Goal: Task Accomplishment & Management: Manage account settings

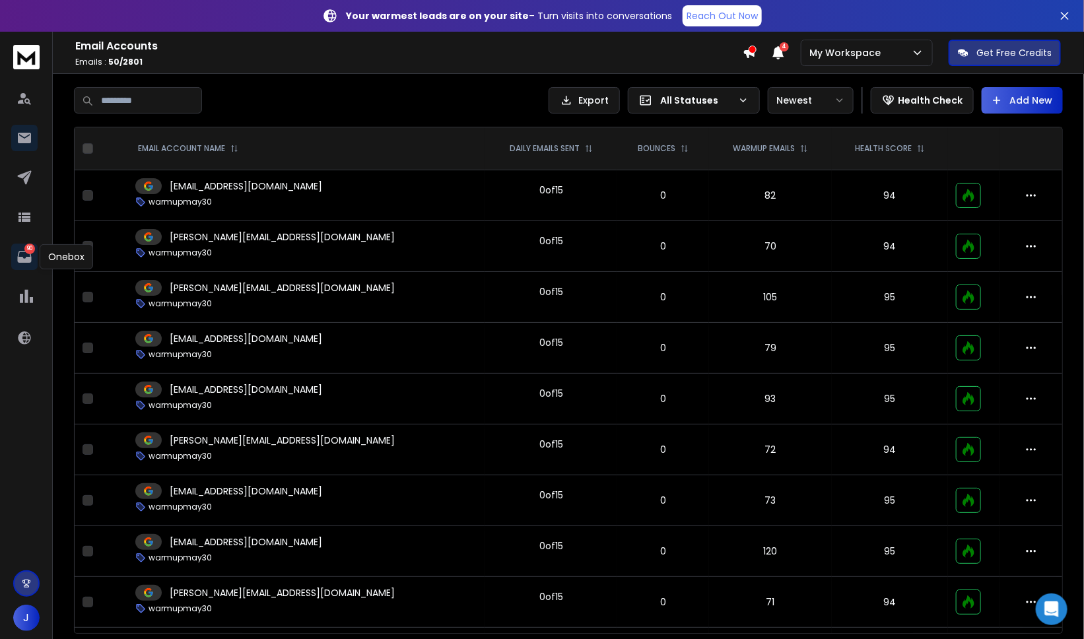
click at [22, 252] on icon at bounding box center [25, 257] width 16 height 16
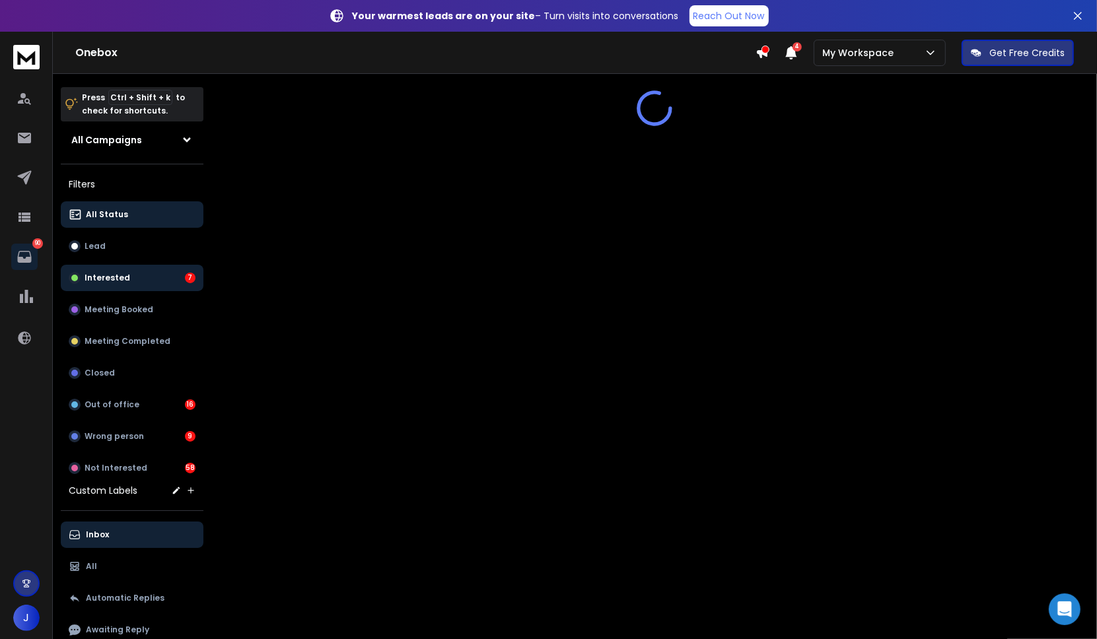
click at [129, 288] on button "Interested 7" at bounding box center [132, 278] width 143 height 26
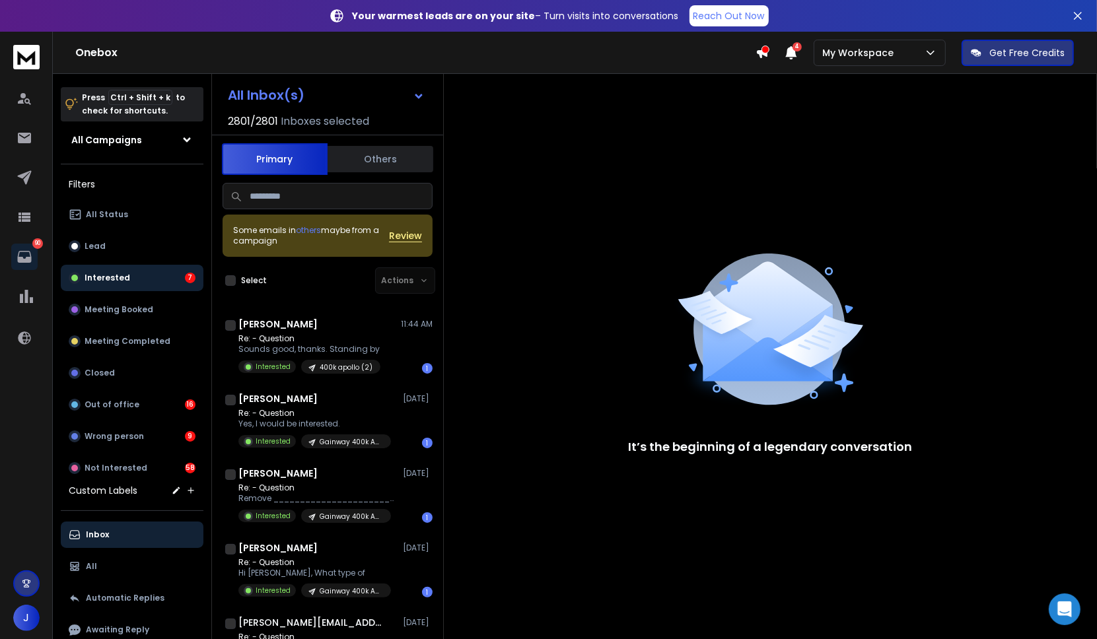
click at [993, 217] on div "It’s the beginning of a legendary conversation" at bounding box center [770, 345] width 653 height 543
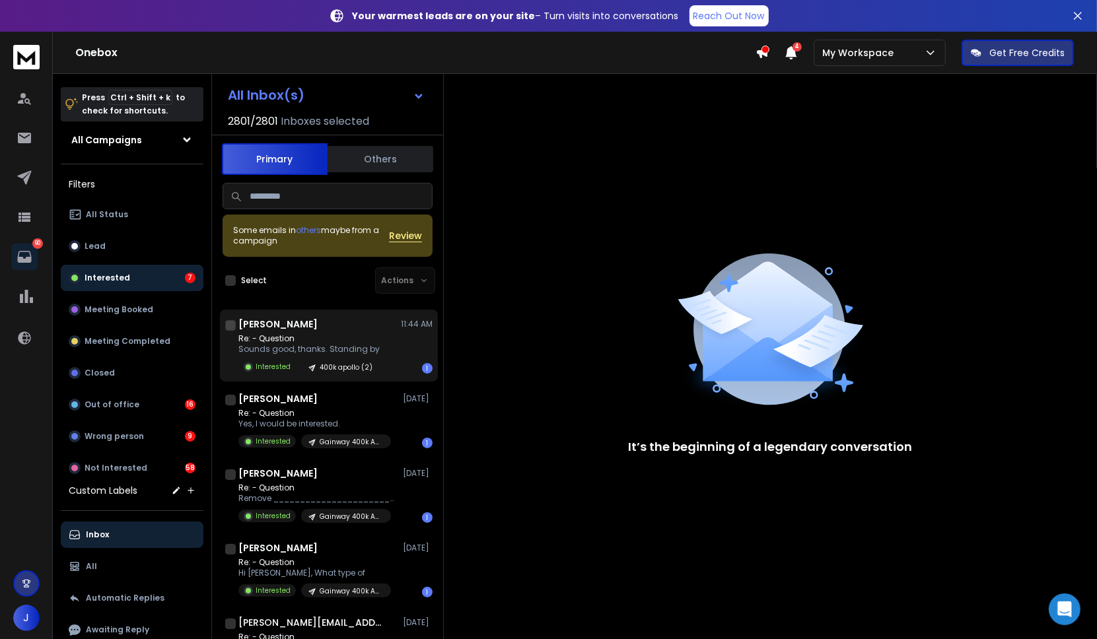
click at [291, 357] on div "Re: - Question Sounds good, thanks. Standing by Interested 400k apollo (2)" at bounding box center [309, 353] width 142 height 40
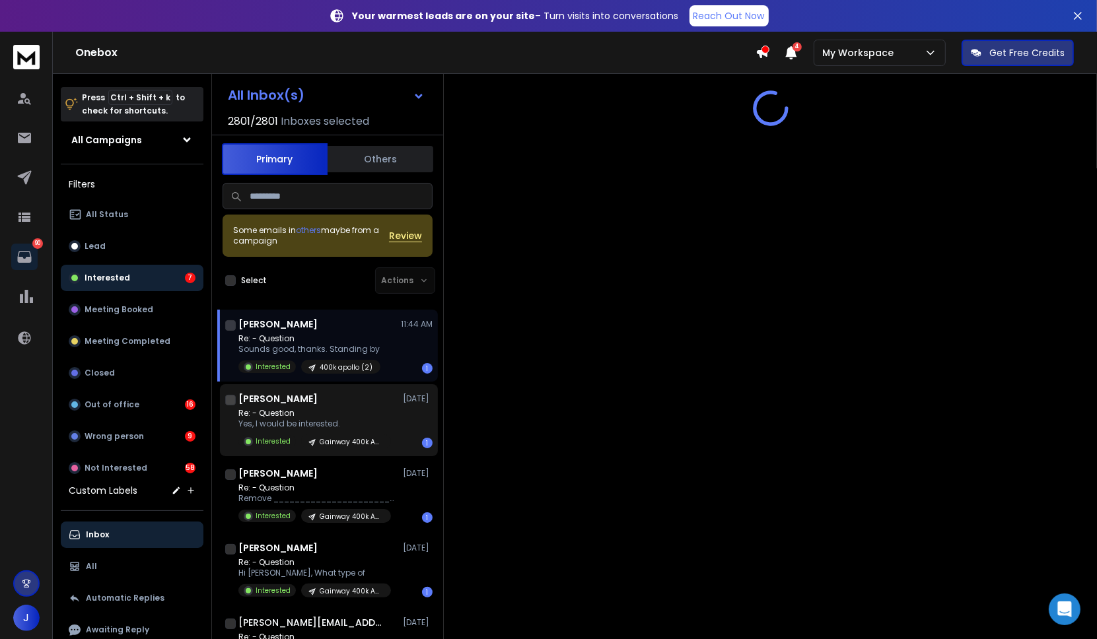
click at [309, 401] on h1 "[PERSON_NAME]" at bounding box center [277, 398] width 79 height 13
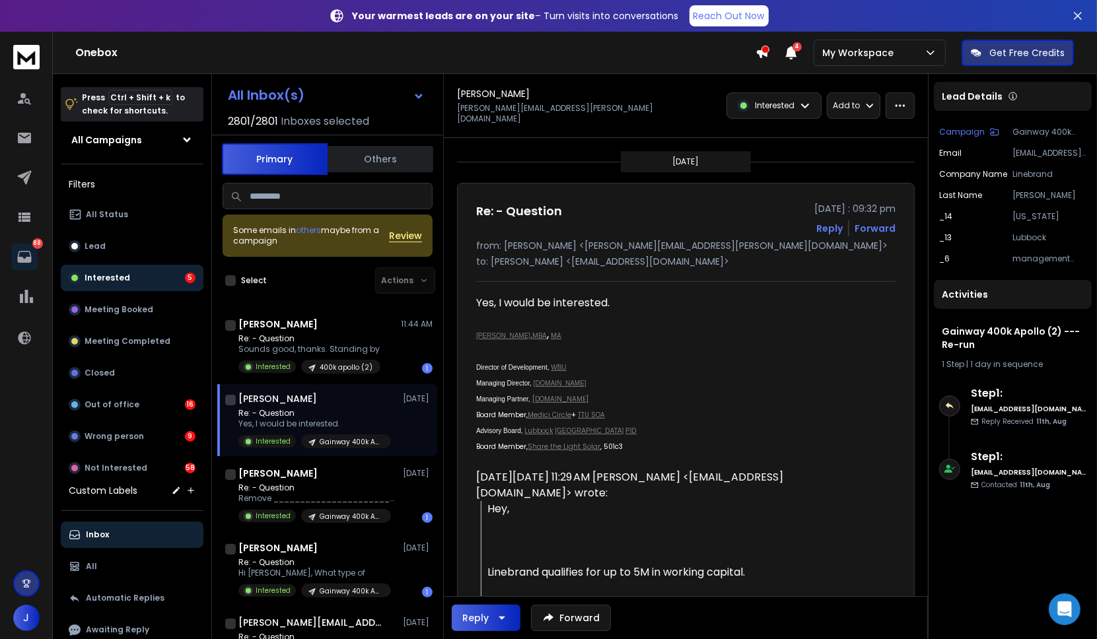
click at [519, 239] on p "from: [PERSON_NAME] <[PERSON_NAME][EMAIL_ADDRESS][PERSON_NAME][DOMAIN_NAME]>" at bounding box center [685, 245] width 419 height 13
copy p "[PERSON_NAME]"
drag, startPoint x: 866, startPoint y: 312, endPoint x: 779, endPoint y: 300, distance: 88.0
click at [847, 309] on div "Yes, I would be interested. [PERSON_NAME] , MBA , MA Director of Development, W…" at bounding box center [674, 562] width 396 height 534
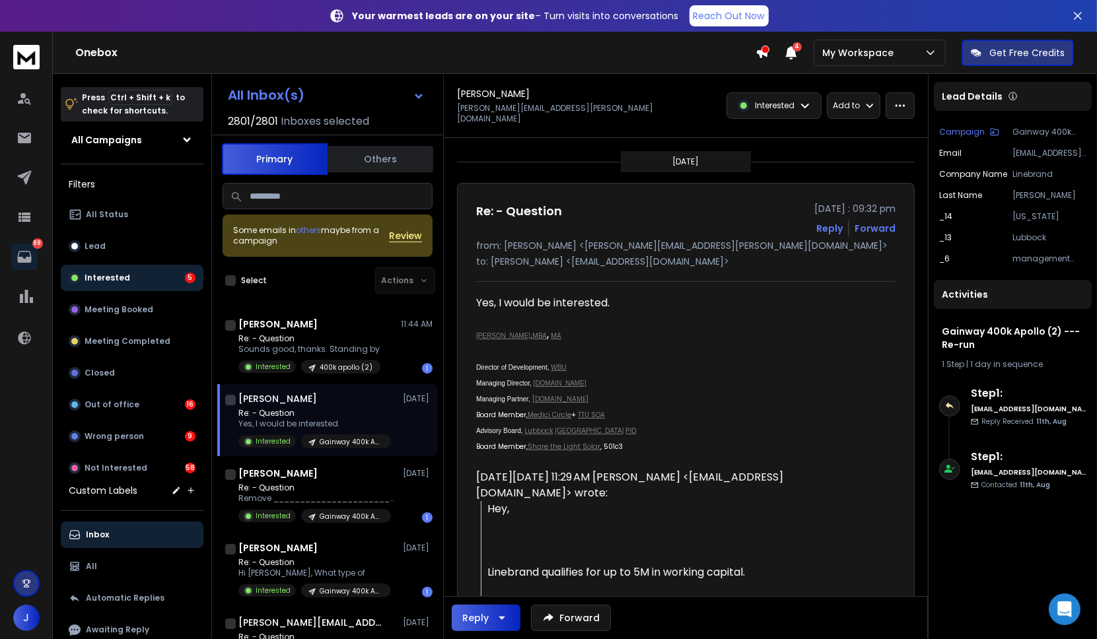
click at [570, 239] on p "from: [PERSON_NAME] <[PERSON_NAME][EMAIL_ADDRESS][PERSON_NAME][DOMAIN_NAME]>" at bounding box center [685, 245] width 419 height 13
copy p "[PERSON_NAME]"
drag, startPoint x: 1038, startPoint y: 154, endPoint x: 995, endPoint y: 162, distance: 43.6
click at [1038, 154] on p "[EMAIL_ADDRESS][DOMAIN_NAME]" at bounding box center [1049, 153] width 74 height 11
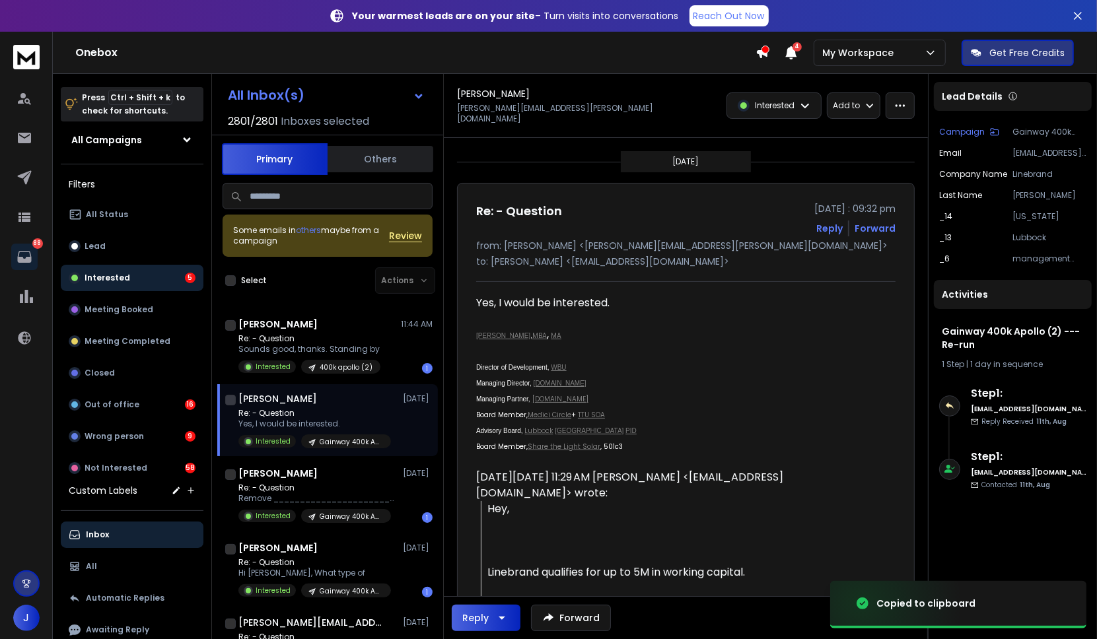
click at [1035, 177] on p "Linebrand" at bounding box center [1049, 174] width 74 height 11
drag, startPoint x: 878, startPoint y: 299, endPoint x: 1086, endPoint y: 240, distance: 216.3
click at [900, 296] on div "Re: - Question [DATE] : 09:32 pm Reply Forward from: [PERSON_NAME] <[PERSON_NAM…" at bounding box center [686, 515] width 458 height 665
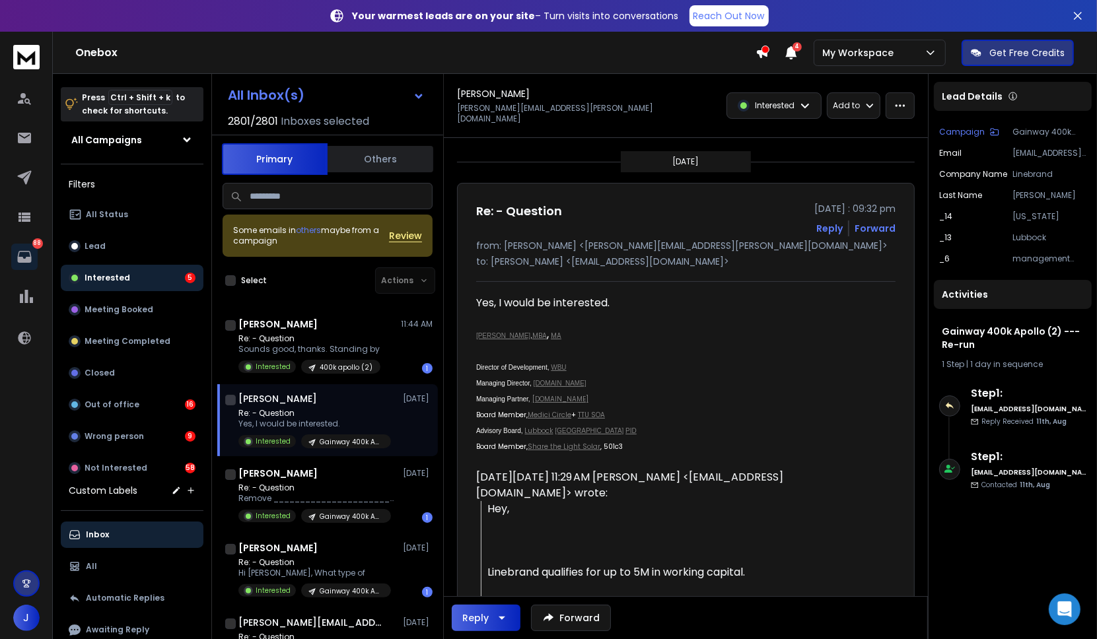
click at [470, 617] on div "Reply" at bounding box center [475, 617] width 26 height 13
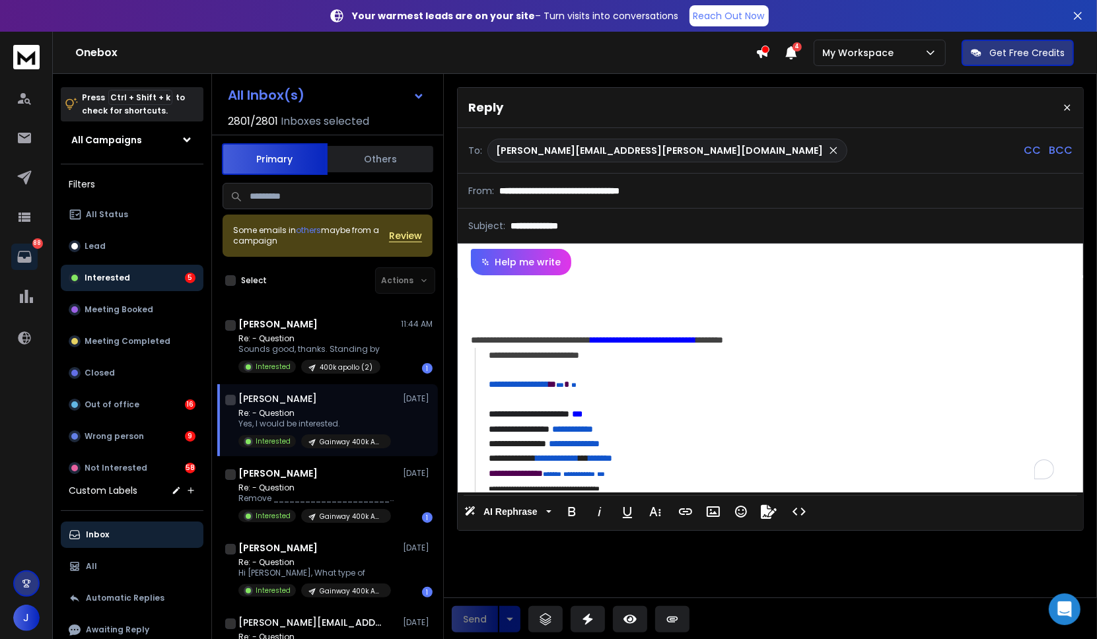
click at [483, 297] on div "To enrich screen reader interactions, please activate Accessibility in Grammarl…" at bounding box center [770, 296] width 599 height 15
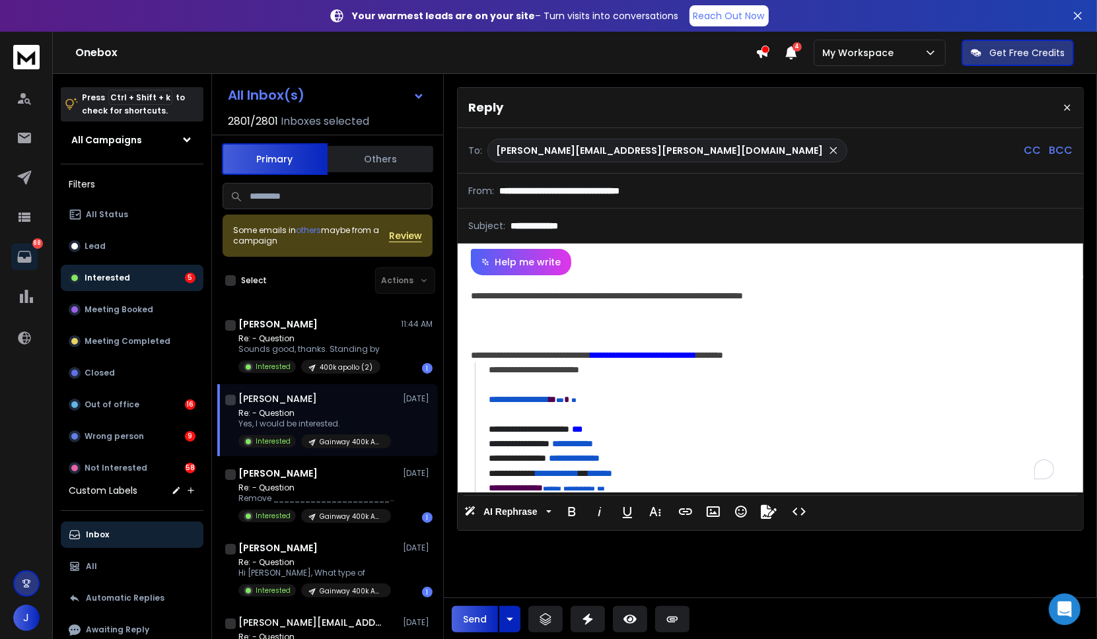
click at [513, 293] on div "**********" at bounding box center [762, 296] width 583 height 15
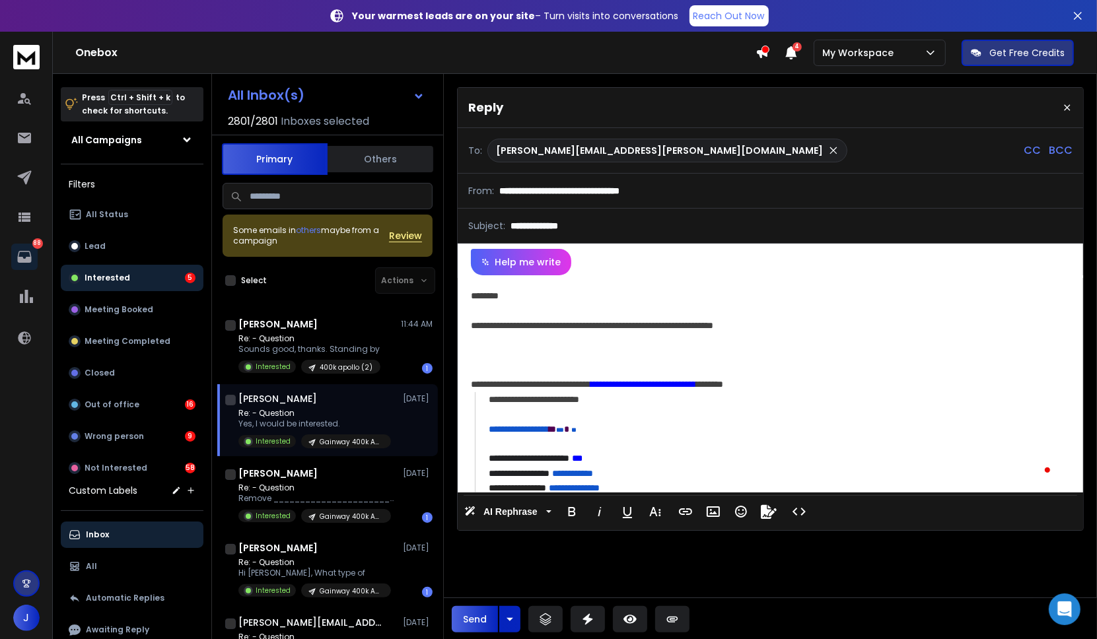
click at [750, 326] on div "**********" at bounding box center [762, 325] width 583 height 15
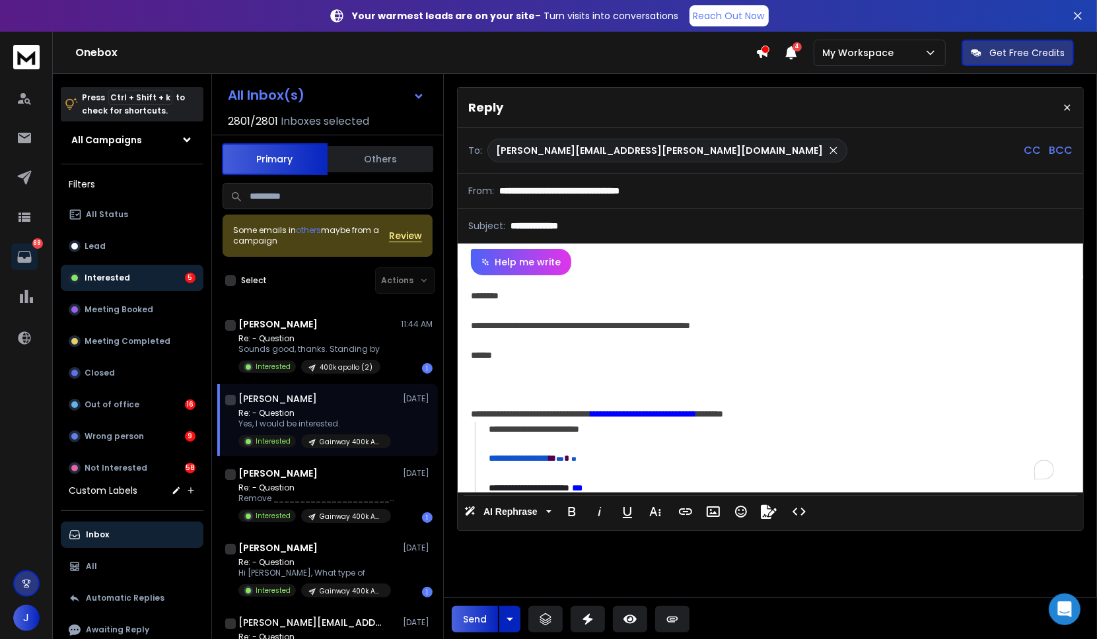
click at [486, 351] on div "******" at bounding box center [762, 355] width 583 height 15
click at [866, 285] on div "**********" at bounding box center [770, 383] width 625 height 217
click at [487, 297] on div "********" at bounding box center [762, 296] width 583 height 15
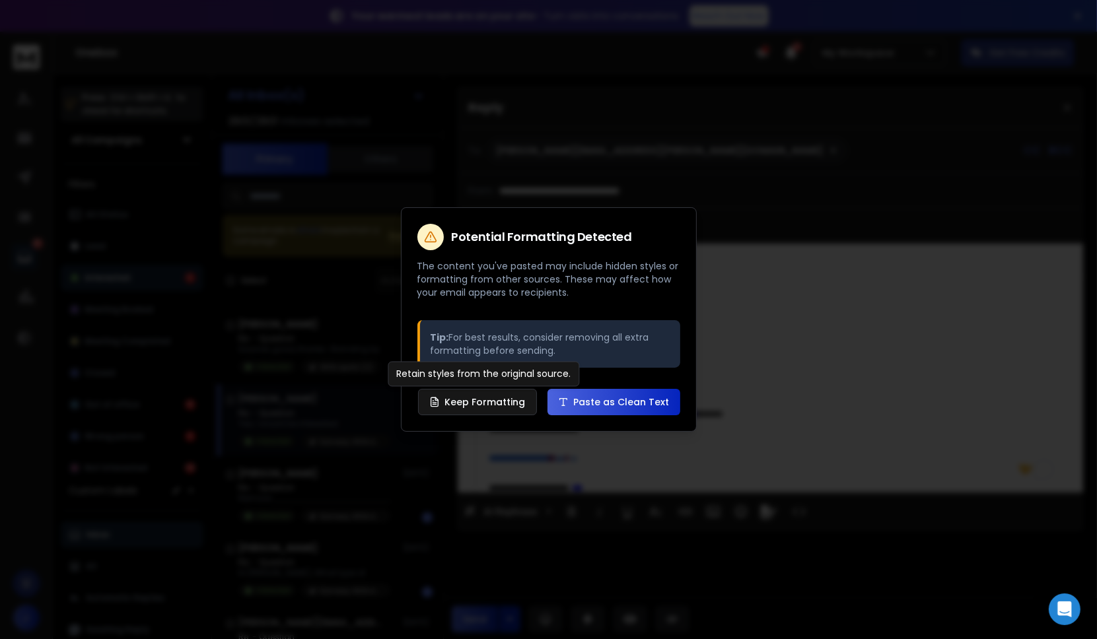
click at [611, 423] on div "Dialog Title Potential Formatting Detected The content you've pasted may includ…" at bounding box center [549, 319] width 296 height 225
click at [613, 408] on button "Paste as Clean Text" at bounding box center [613, 402] width 133 height 26
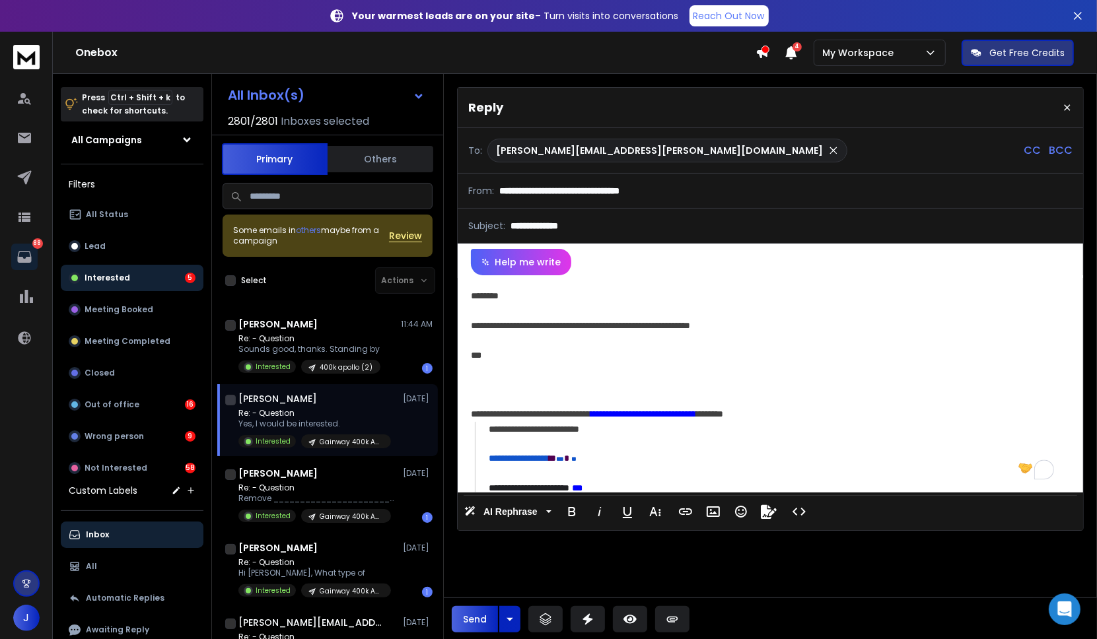
click at [497, 301] on div "********" at bounding box center [762, 296] width 583 height 15
click at [865, 365] on div "To enrich screen reader interactions, please activate Accessibility in Grammarl…" at bounding box center [769, 370] width 596 height 15
click at [512, 320] on div "**********" at bounding box center [762, 325] width 583 height 15
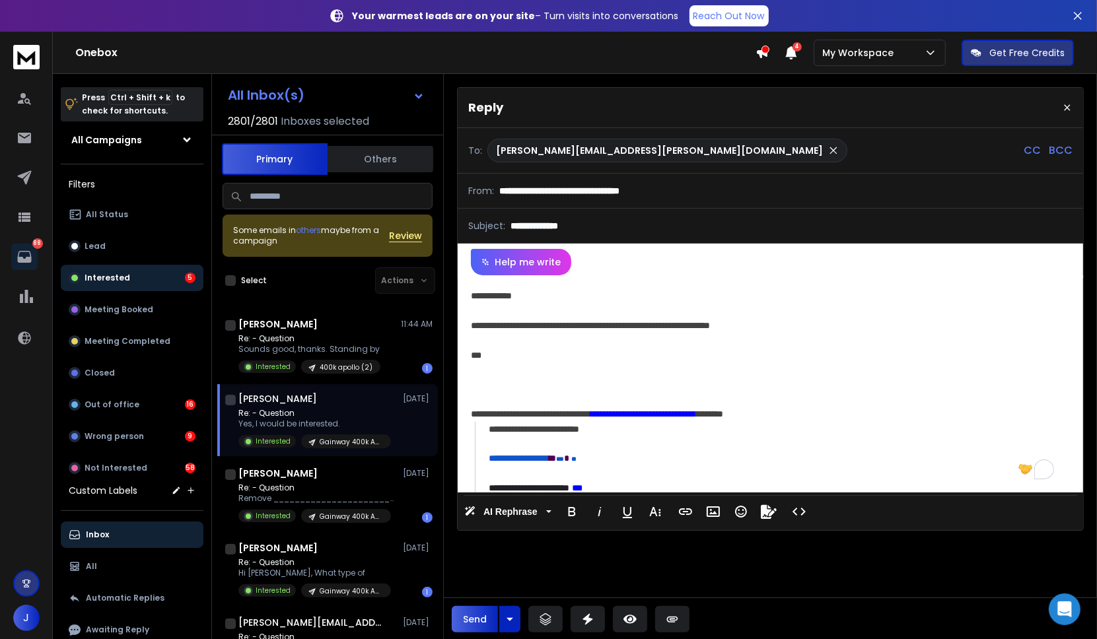
click at [1027, 149] on p "CC" at bounding box center [1032, 151] width 17 height 16
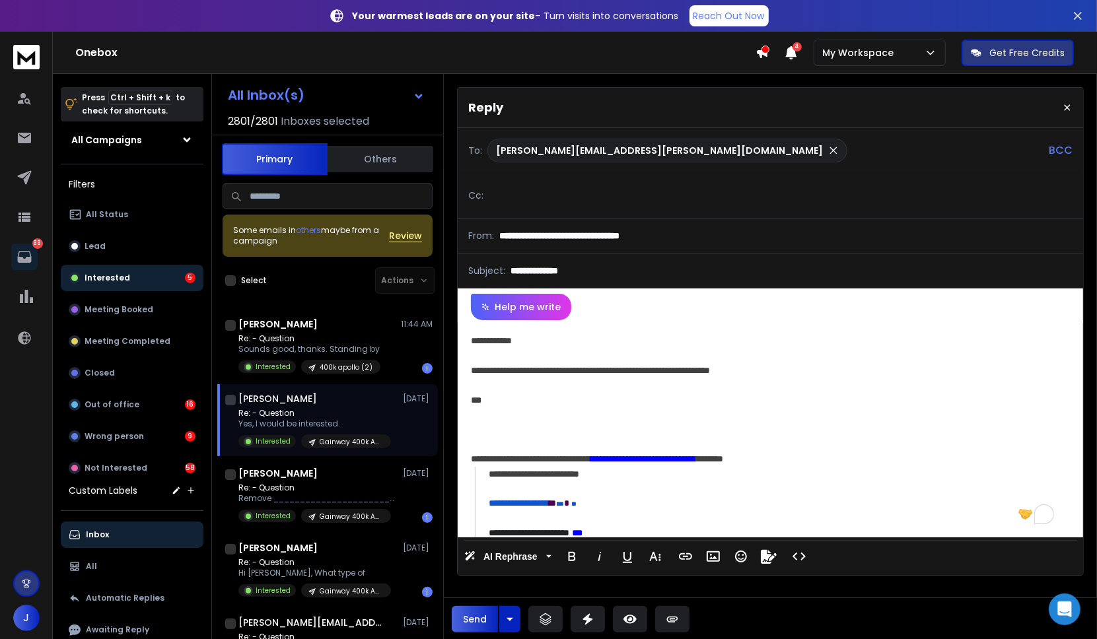
type input "**********"
click at [466, 616] on button "Send" at bounding box center [475, 619] width 46 height 26
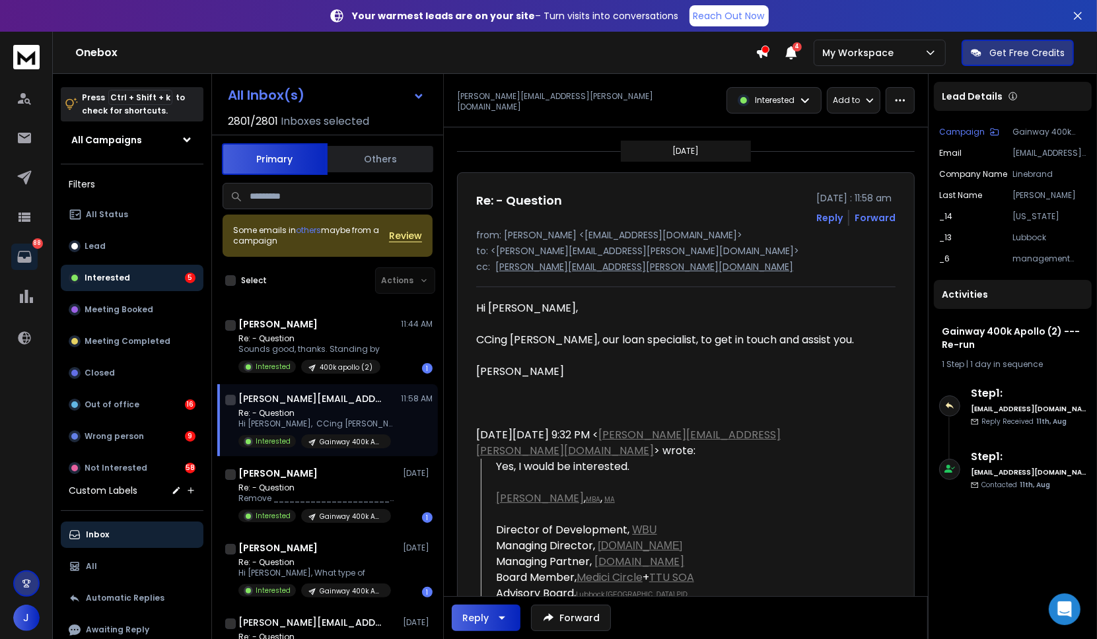
click at [889, 400] on div "Re: - Question [DATE] : 11:58 am Reply Forward from: [PERSON_NAME] <[EMAIL_ADDR…" at bounding box center [685, 608] width 419 height 833
drag, startPoint x: 896, startPoint y: 383, endPoint x: 385, endPoint y: 388, distance: 511.1
click at [896, 383] on div "Re: - Question [DATE] : 11:58 am Reply Forward from: [PERSON_NAME] <[EMAIL_ADDR…" at bounding box center [686, 607] width 458 height 871
click at [25, 298] on icon at bounding box center [26, 296] width 13 height 13
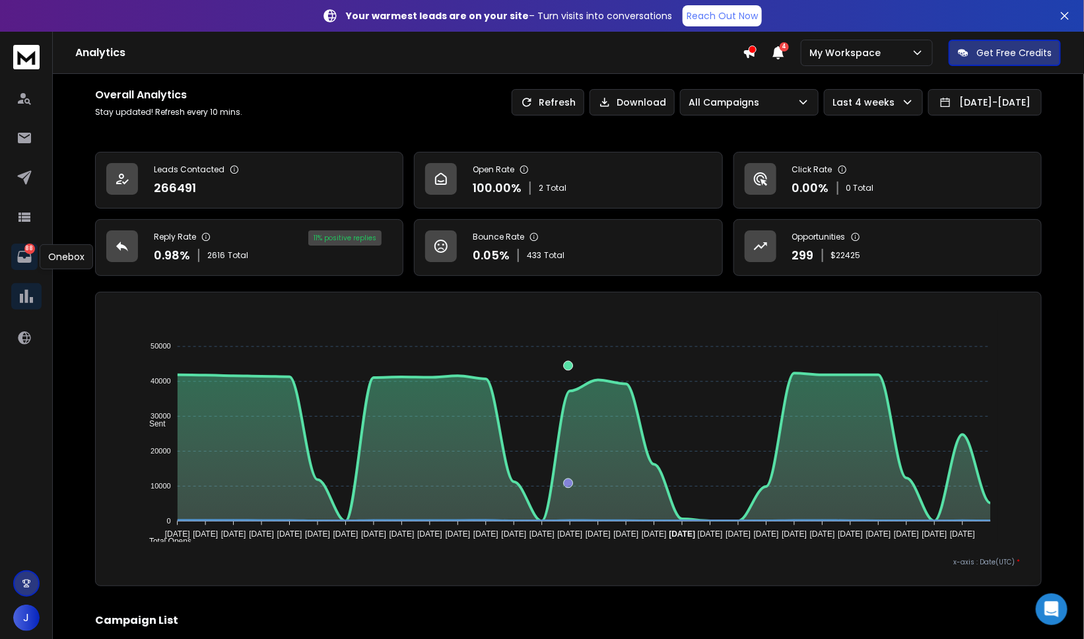
click at [30, 260] on icon at bounding box center [24, 257] width 14 height 12
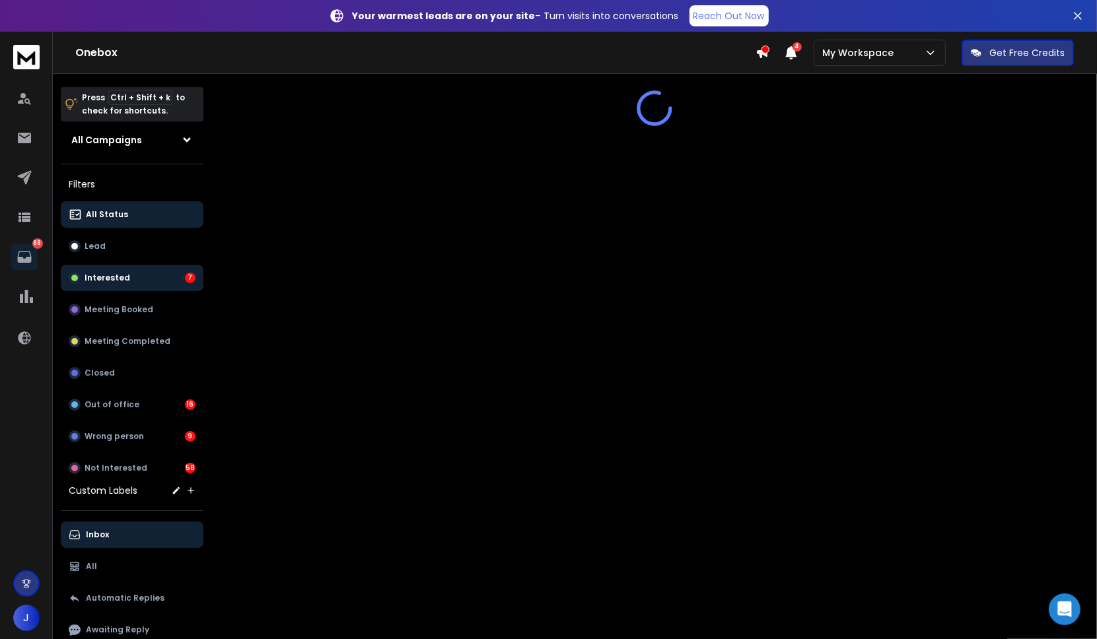
click at [123, 275] on p "Interested" at bounding box center [108, 278] width 46 height 11
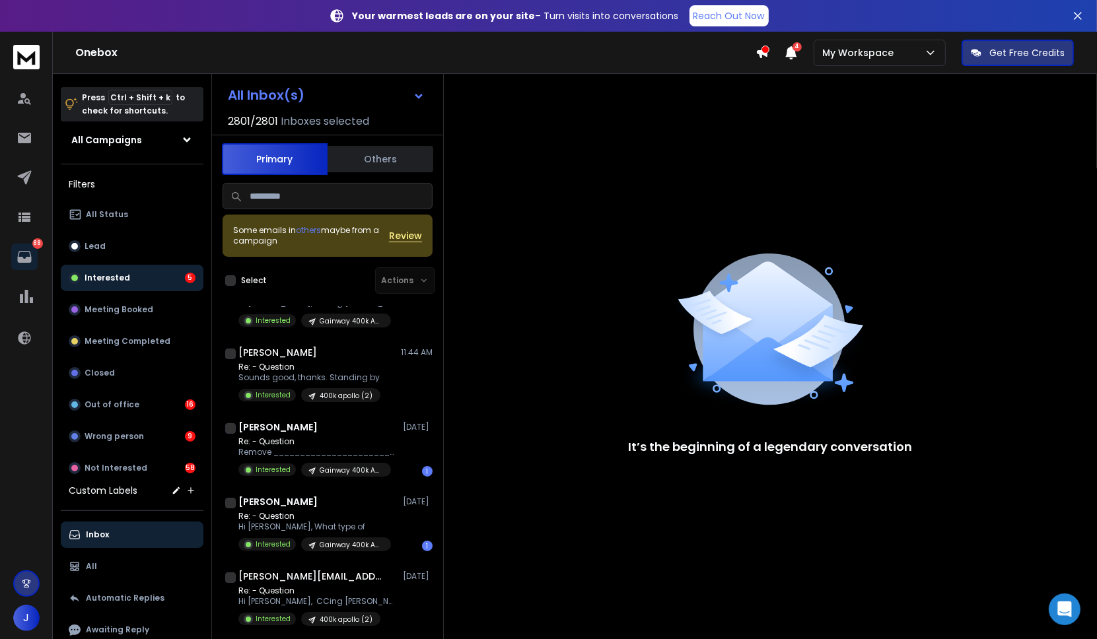
scroll to position [83, 0]
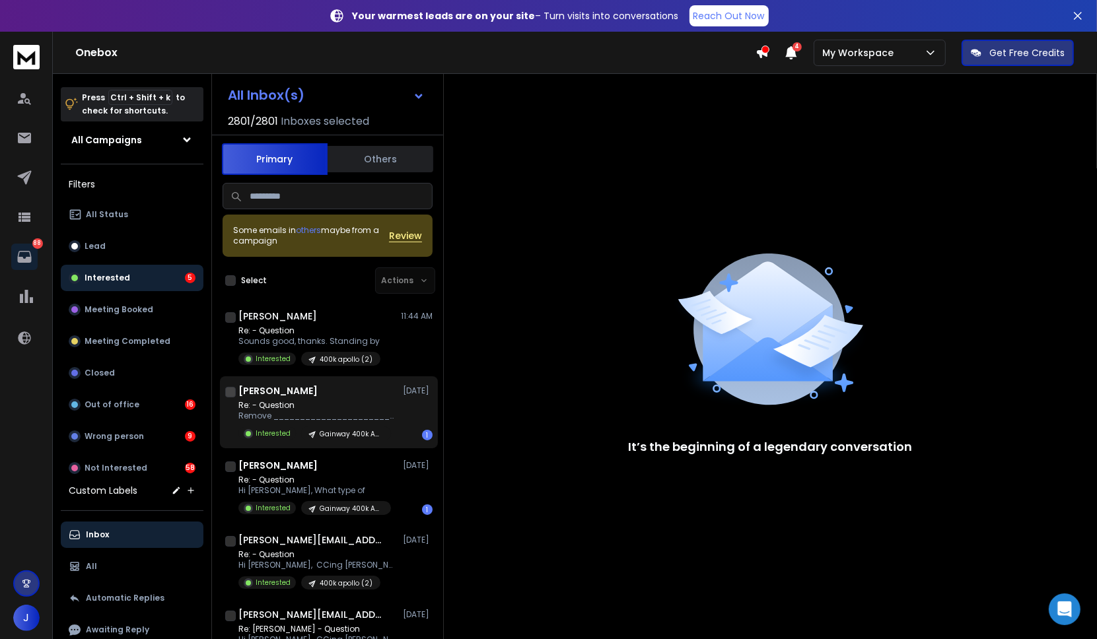
click at [319, 394] on div "[PERSON_NAME] [DATE]" at bounding box center [335, 390] width 194 height 13
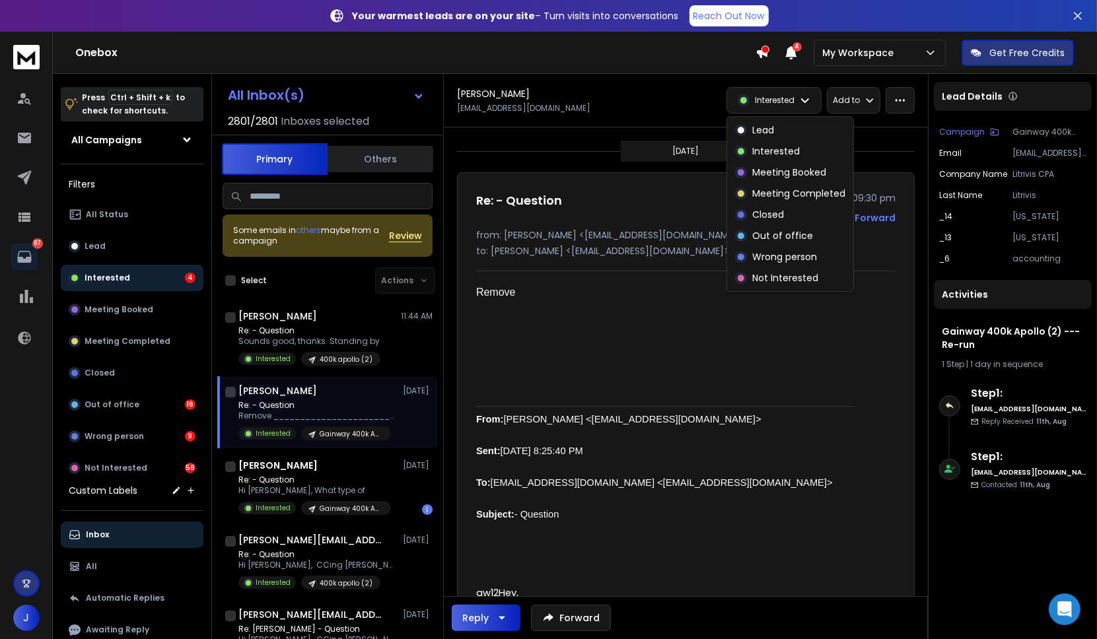
click at [787, 97] on p "Interested" at bounding box center [775, 100] width 40 height 11
click at [767, 283] on p "Not Interested" at bounding box center [785, 277] width 66 height 13
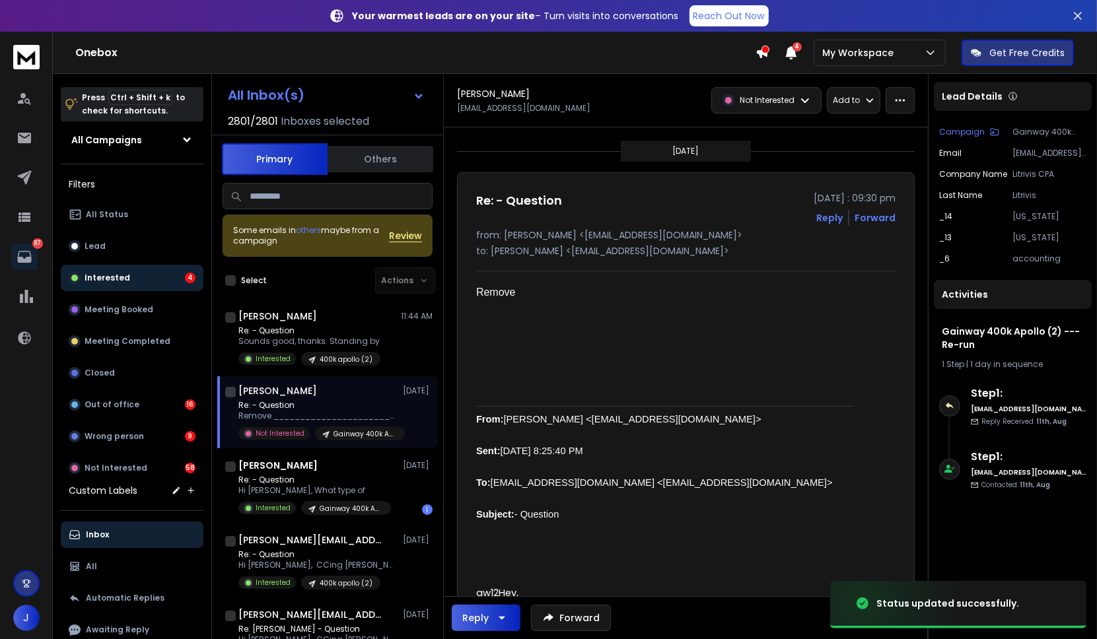
click at [895, 106] on button "button" at bounding box center [900, 100] width 29 height 26
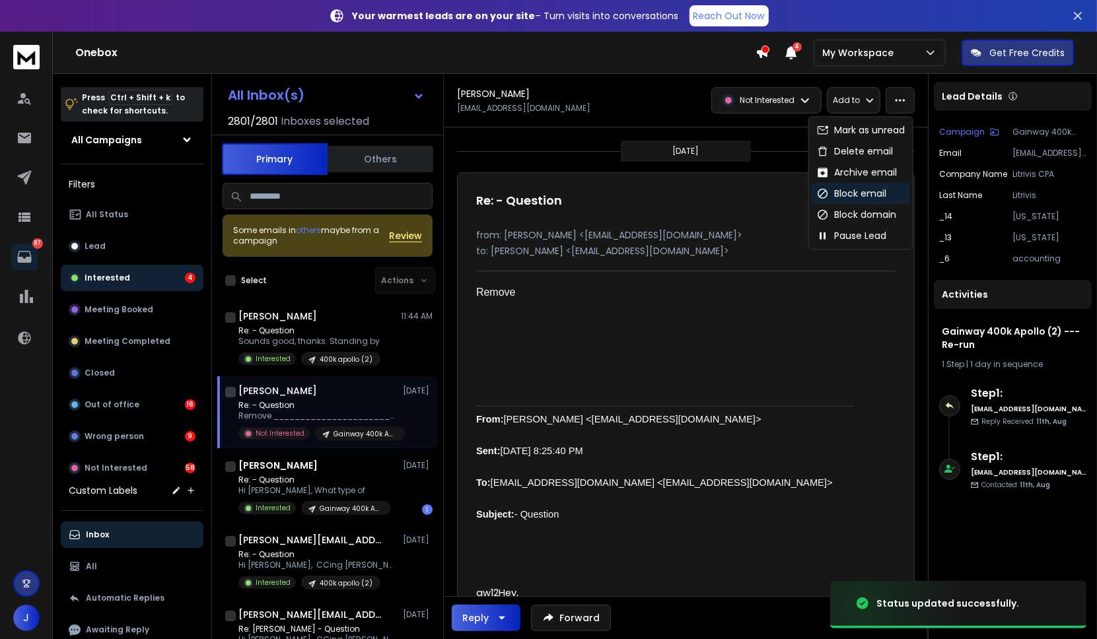
click at [862, 196] on div "Block email" at bounding box center [851, 193] width 69 height 13
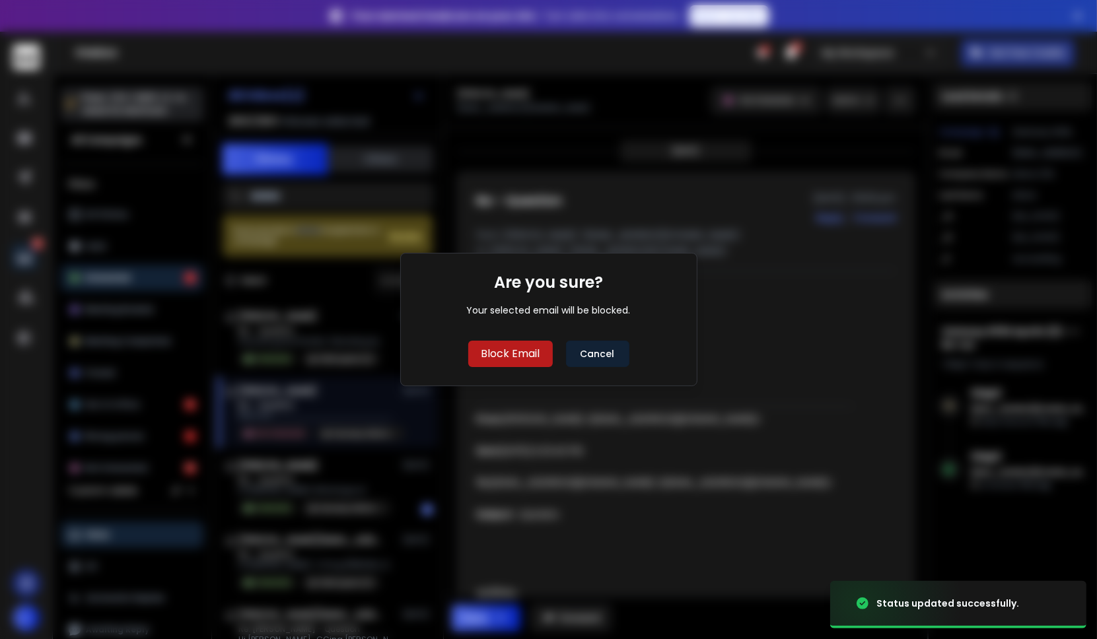
click at [539, 365] on button "Block Email" at bounding box center [510, 354] width 85 height 26
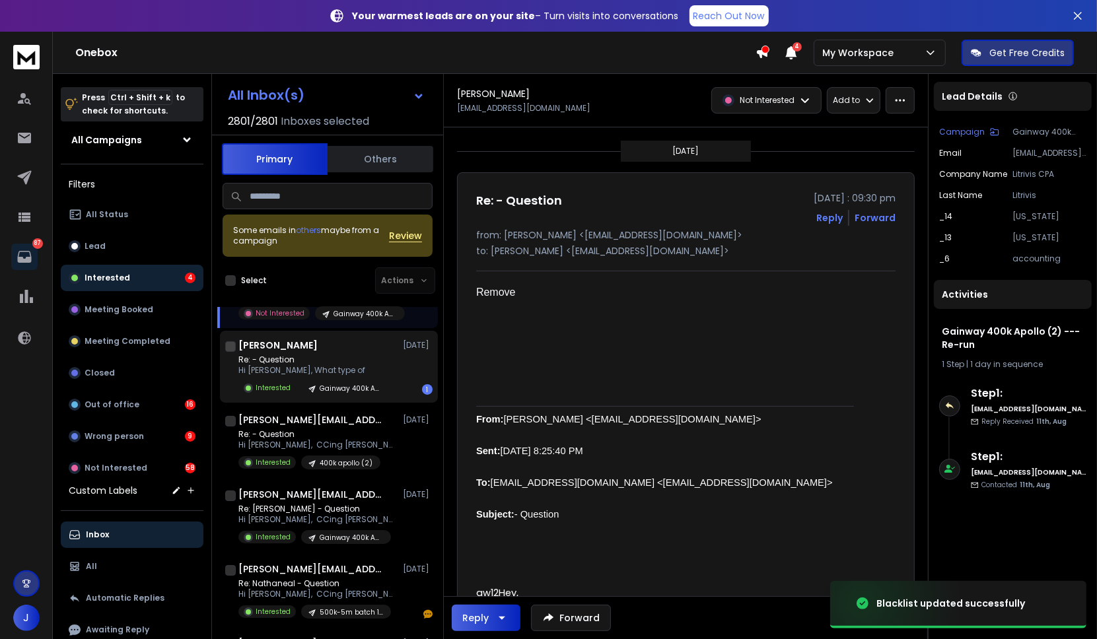
scroll to position [165, 0]
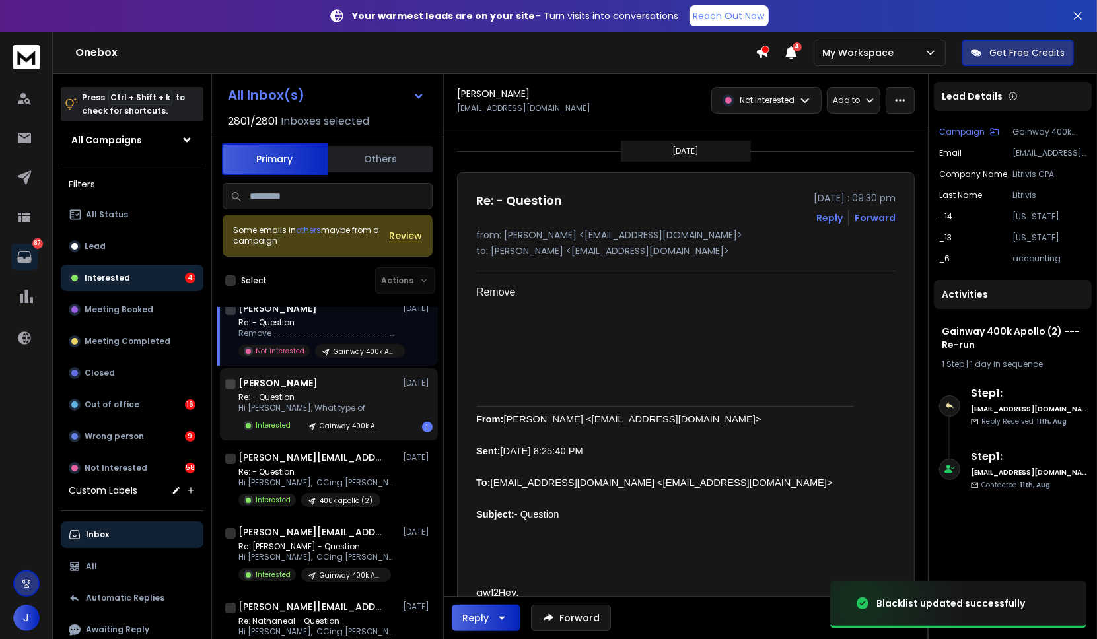
click at [314, 378] on h1 "[PERSON_NAME]" at bounding box center [277, 382] width 79 height 13
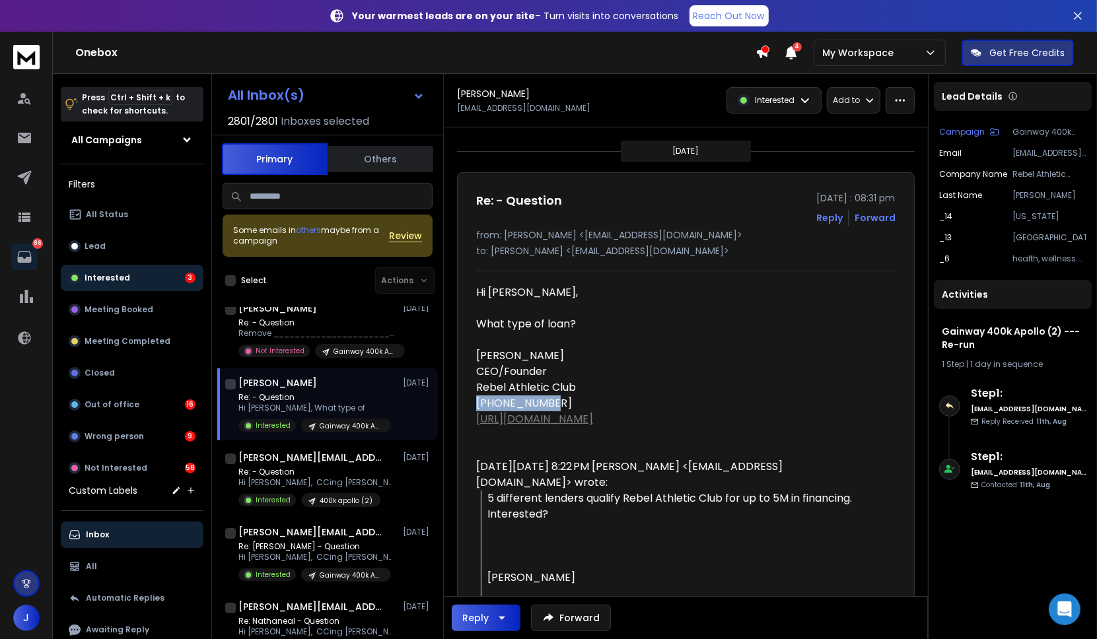
drag, startPoint x: 545, startPoint y: 406, endPoint x: 469, endPoint y: 407, distance: 76.6
click at [469, 407] on div "Re: - Question [DATE] : 08:31 pm Reply Forward from: [PERSON_NAME] <[EMAIL_ADDR…" at bounding box center [686, 480] width 458 height 617
copy div "[PHONE_NUMBER]"
drag, startPoint x: 922, startPoint y: 384, endPoint x: 756, endPoint y: 333, distance: 173.4
click at [917, 383] on div "[DATE] Re: - Question [DATE] : 08:31 pm Reply Forward from: [PERSON_NAME] <[EMA…" at bounding box center [686, 465] width 484 height 649
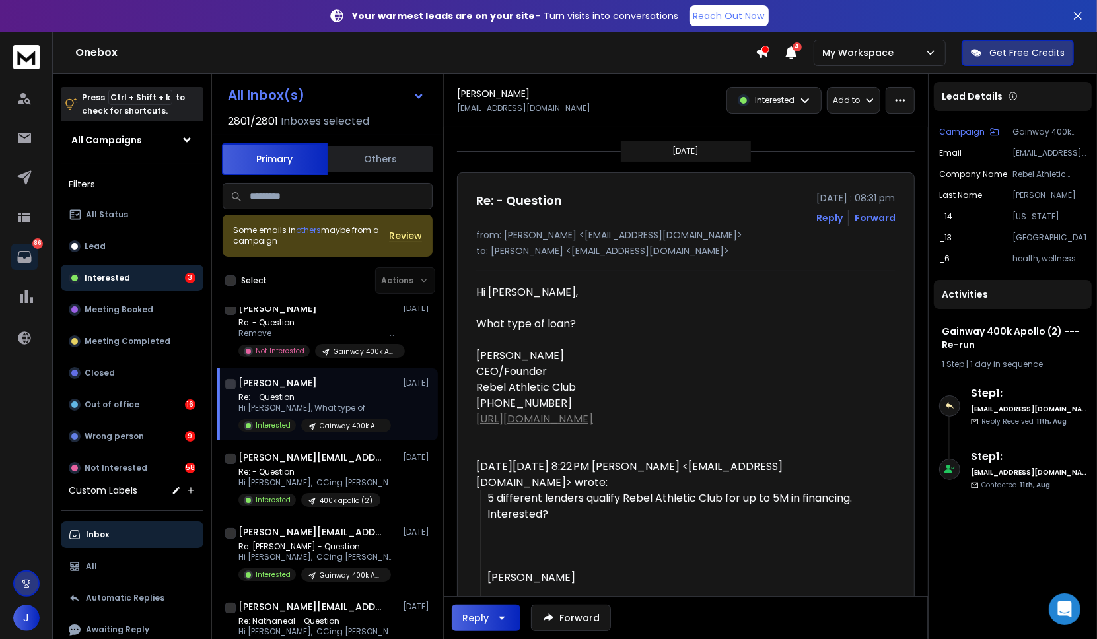
click at [530, 240] on p "from: [PERSON_NAME] <[EMAIL_ADDRESS][DOMAIN_NAME]>" at bounding box center [685, 234] width 419 height 13
copy p "[PERSON_NAME]"
drag, startPoint x: 905, startPoint y: 312, endPoint x: 611, endPoint y: 265, distance: 297.6
click at [893, 312] on div "Re: - Question [DATE] : 08:31 pm Reply Forward from: [PERSON_NAME] <[EMAIL_ADDR…" at bounding box center [686, 480] width 458 height 617
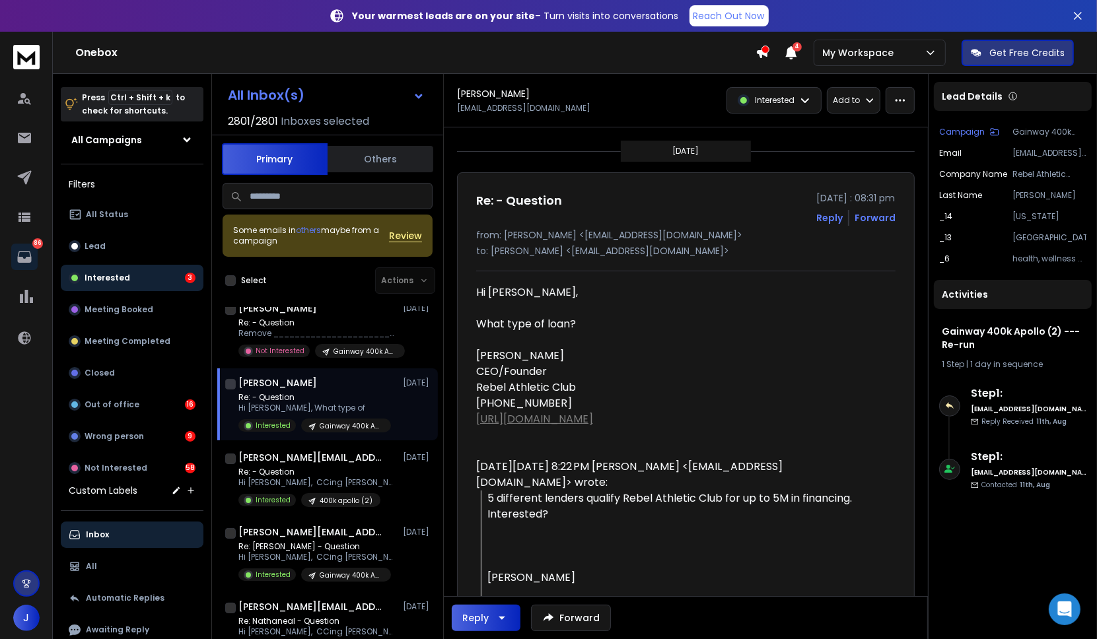
click at [549, 236] on p "from: [PERSON_NAME] <[EMAIL_ADDRESS][DOMAIN_NAME]>" at bounding box center [685, 234] width 419 height 13
copy p "[PERSON_NAME]"
click at [1018, 153] on p "[EMAIL_ADDRESS][DOMAIN_NAME]" at bounding box center [1049, 153] width 74 height 11
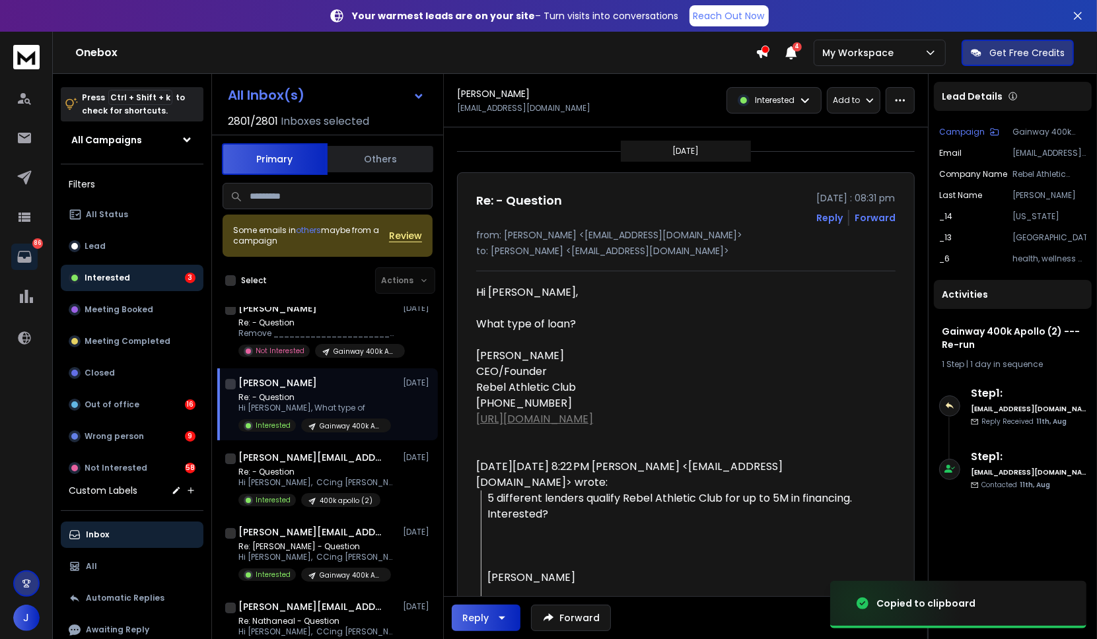
drag, startPoint x: 1043, startPoint y: 170, endPoint x: 1021, endPoint y: 180, distance: 24.5
click at [1043, 170] on p "Rebel Athletic Club" at bounding box center [1049, 174] width 74 height 11
drag, startPoint x: 854, startPoint y: 407, endPoint x: 803, endPoint y: 362, distance: 68.3
click at [853, 404] on div "Rebel Athletic Club [PHONE_NUMBER]" at bounding box center [669, 396] width 386 height 32
click at [470, 621] on div "Reply" at bounding box center [475, 617] width 26 height 13
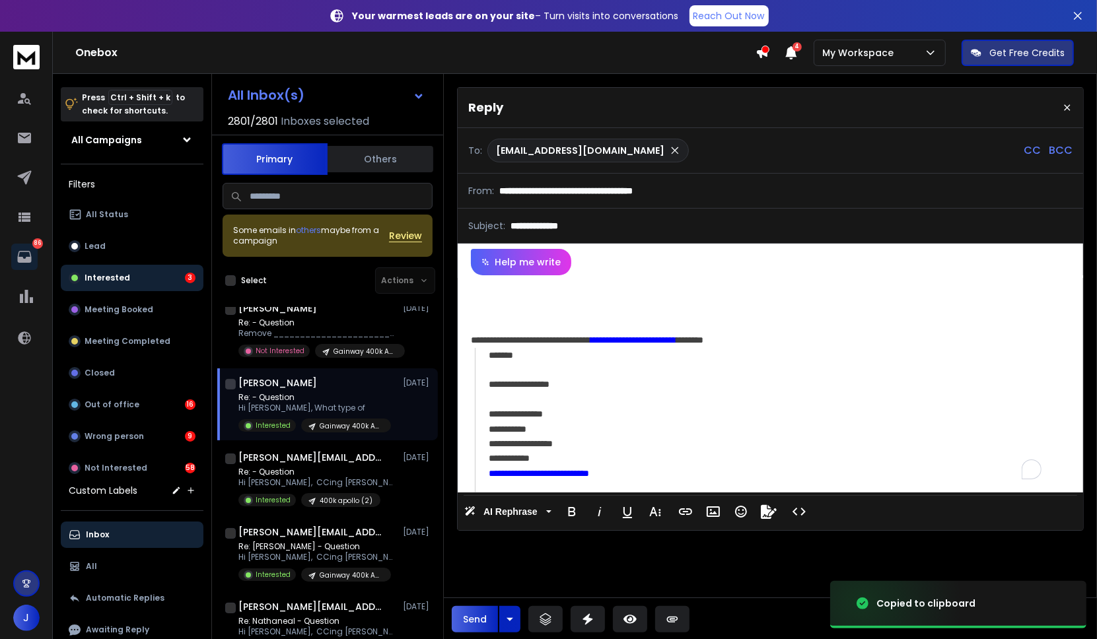
click at [508, 314] on div "To enrich screen reader interactions, please activate Accessibility in Grammarl…" at bounding box center [770, 310] width 599 height 15
click at [490, 286] on div "**********" at bounding box center [770, 383] width 625 height 217
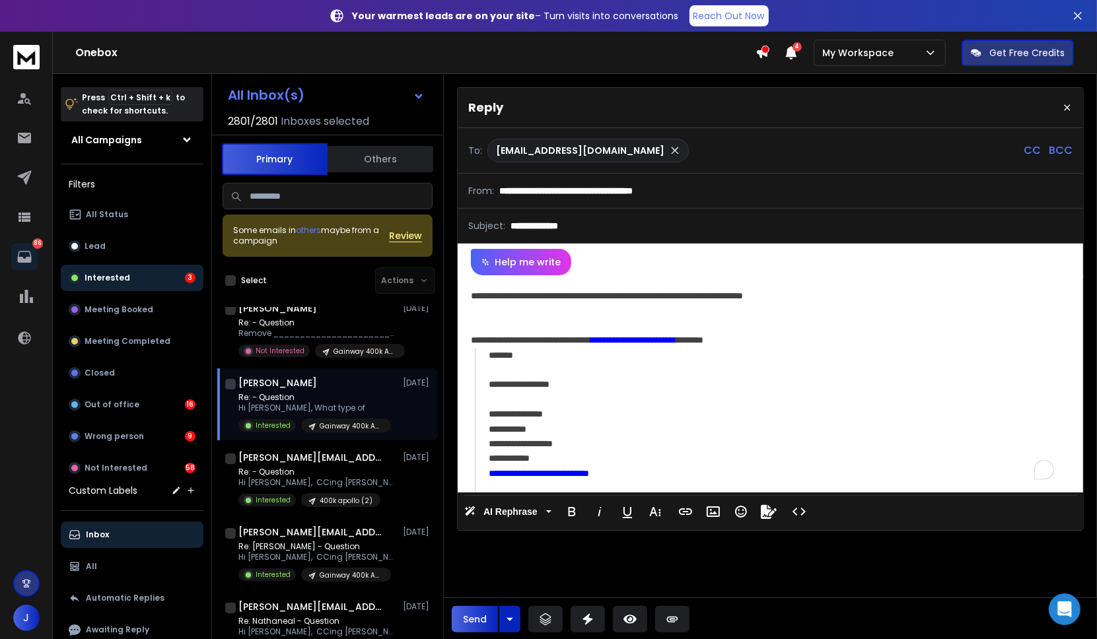
click at [510, 289] on div "**********" at bounding box center [762, 296] width 583 height 15
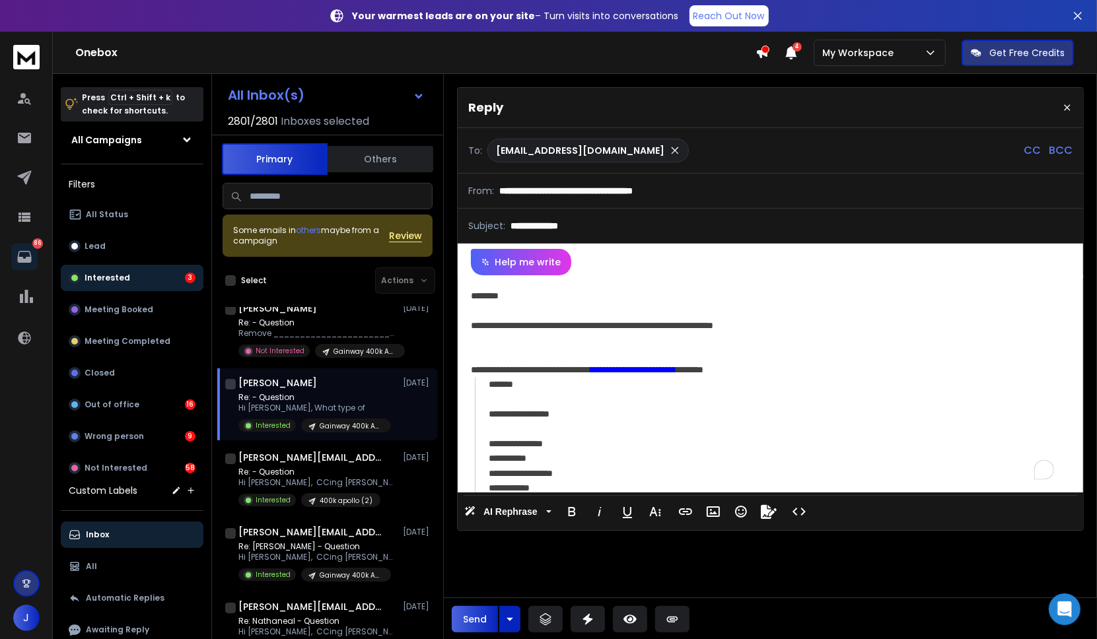
click at [748, 322] on div "**********" at bounding box center [762, 325] width 583 height 15
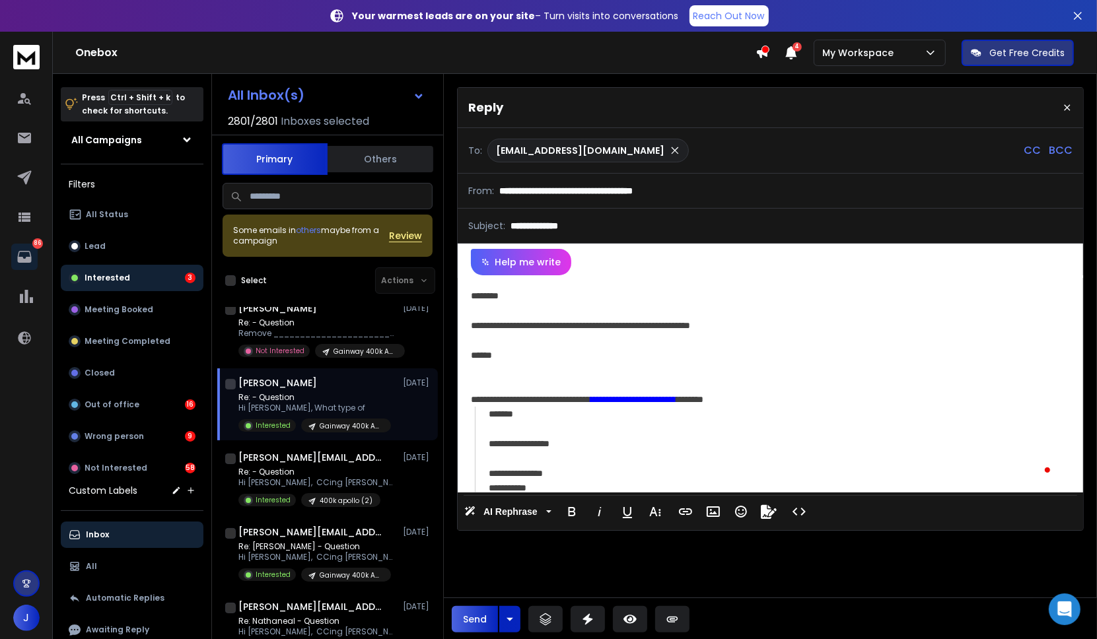
click at [477, 354] on div "******" at bounding box center [762, 355] width 583 height 15
click at [487, 295] on div "********" at bounding box center [762, 296] width 583 height 15
click at [886, 361] on div "**********" at bounding box center [770, 383] width 625 height 217
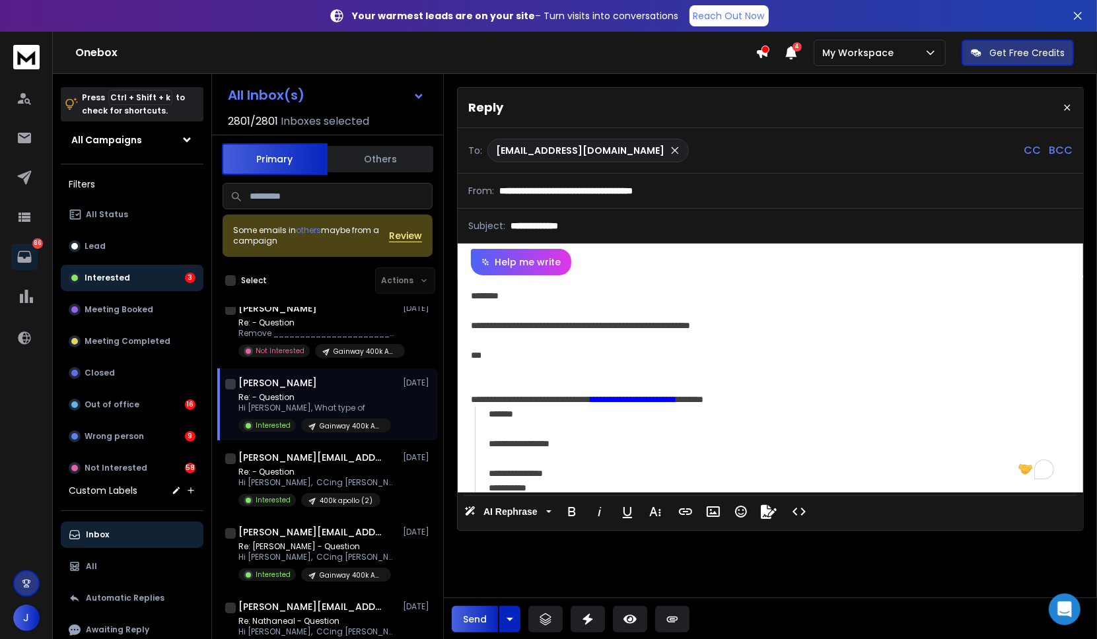
click at [514, 331] on div "**********" at bounding box center [762, 325] width 583 height 15
click at [514, 329] on div "**********" at bounding box center [762, 325] width 583 height 15
click at [1026, 151] on p "CC" at bounding box center [1032, 151] width 17 height 16
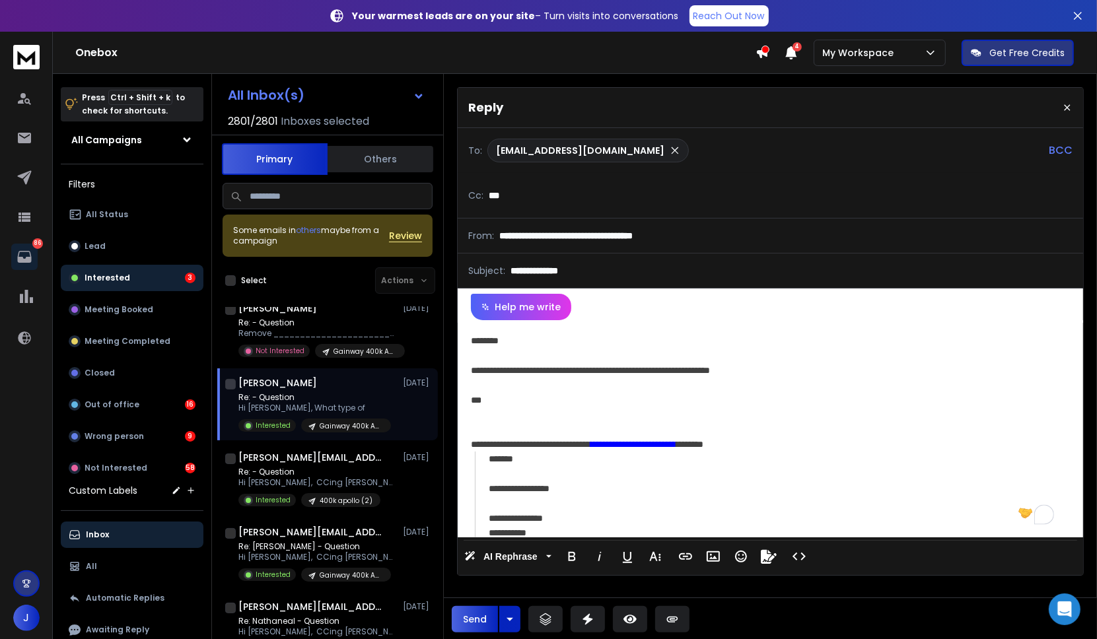
type input "**********"
click at [479, 615] on button "Send" at bounding box center [475, 619] width 46 height 26
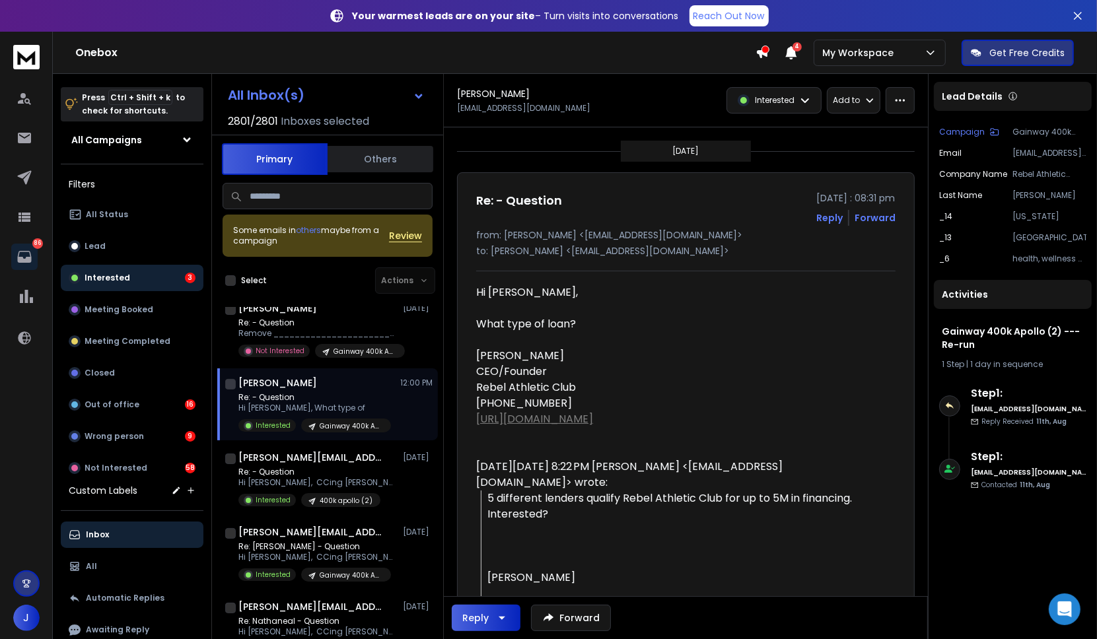
click at [877, 390] on div "Re: - Question [DATE] : 08:31 pm Reply Forward from: [PERSON_NAME] <[EMAIL_ADDR…" at bounding box center [685, 481] width 419 height 579
drag, startPoint x: 882, startPoint y: 347, endPoint x: 757, endPoint y: 350, distance: 124.8
click at [880, 347] on div "Re: - Question [DATE] : 08:31 pm Reply Forward from: [PERSON_NAME] <[EMAIL_ADDR…" at bounding box center [685, 481] width 419 height 579
click at [157, 473] on button "Not Interested 58" at bounding box center [132, 468] width 143 height 26
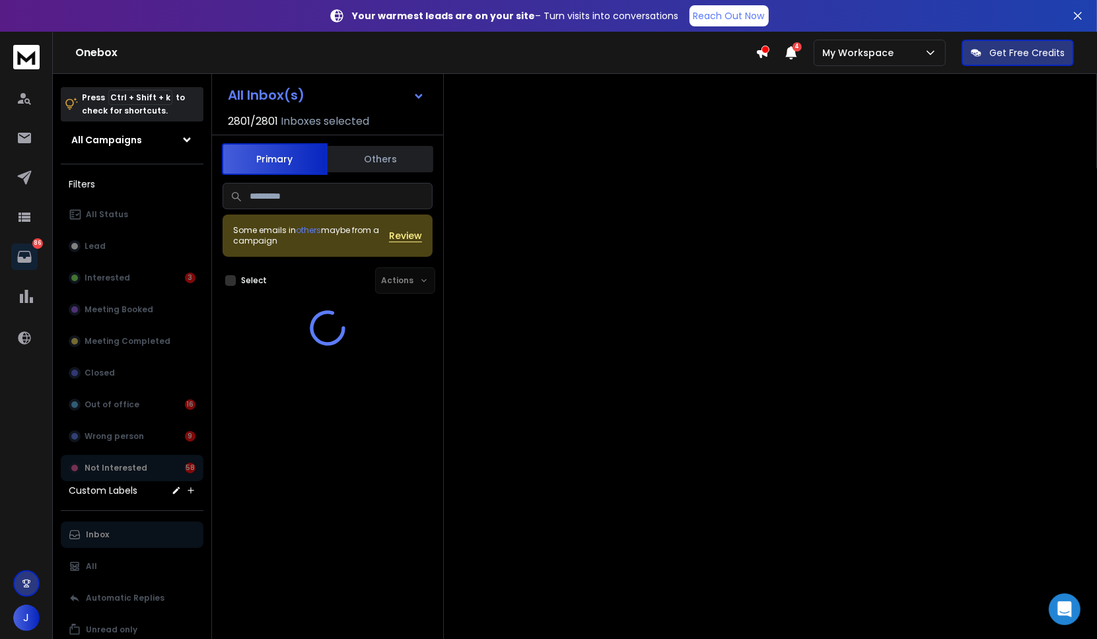
scroll to position [0, 0]
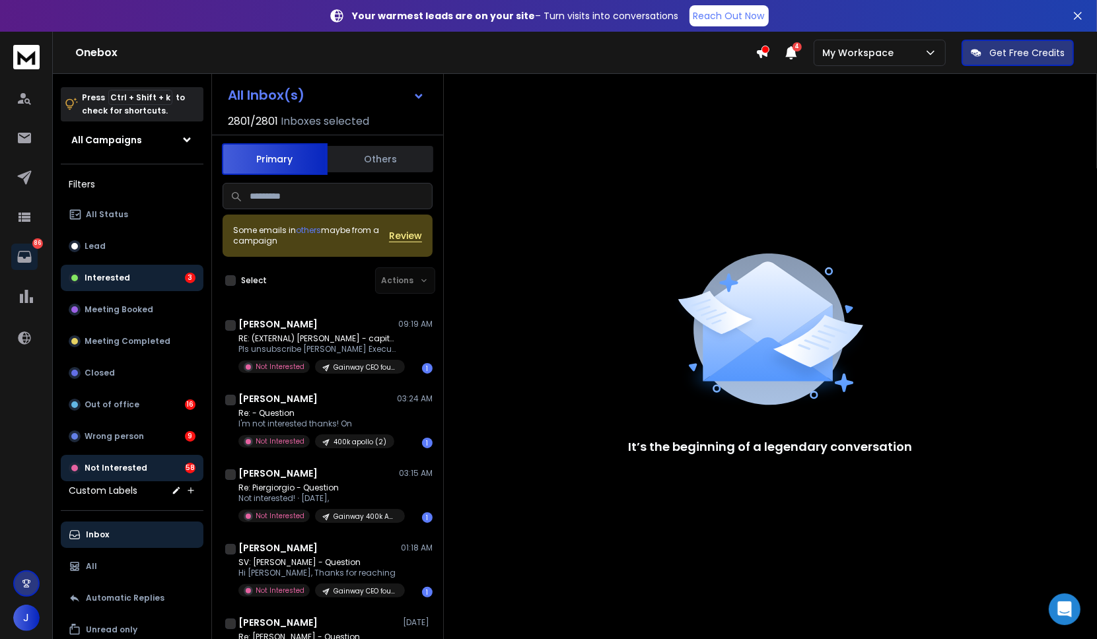
click at [139, 267] on button "Interested 3" at bounding box center [132, 278] width 143 height 26
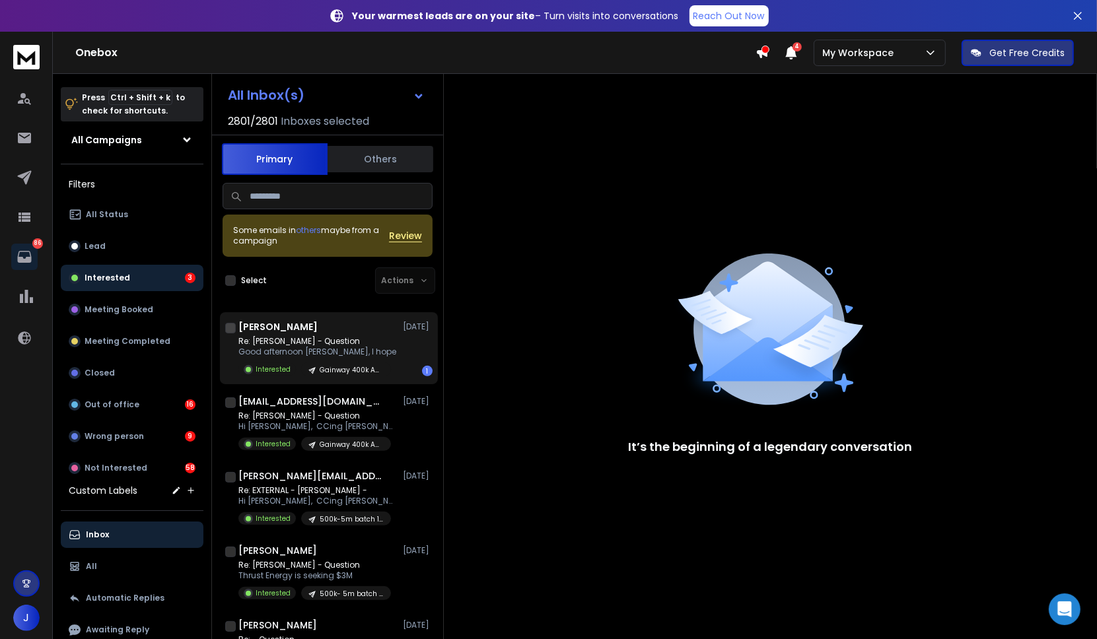
scroll to position [495, 0]
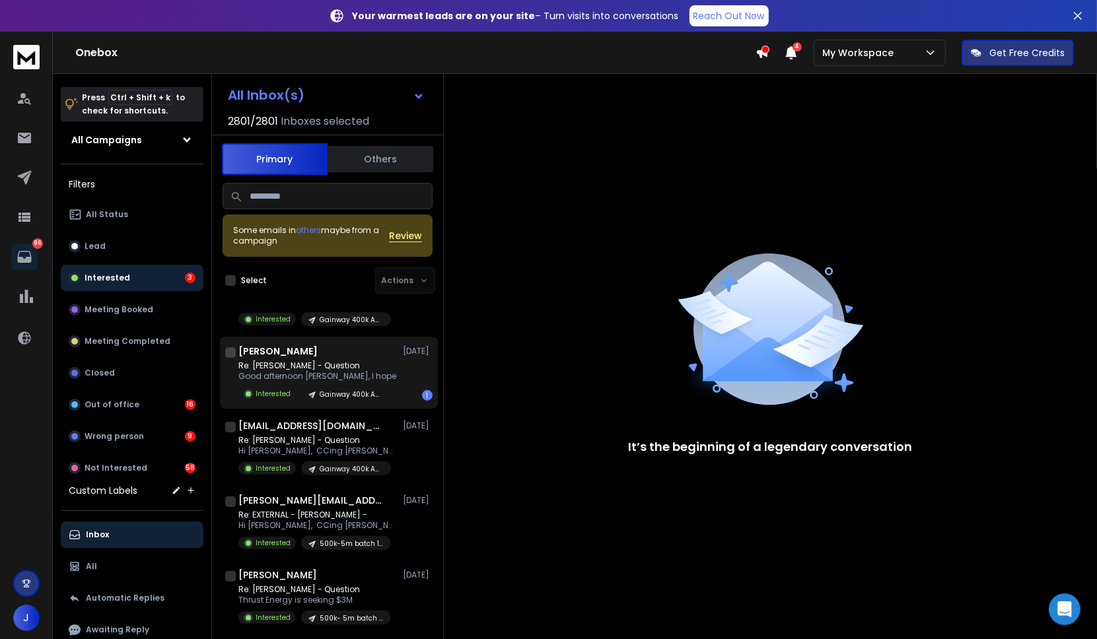
click at [331, 390] on p "Gainway 400k Apollo (3) --- Re-run" at bounding box center [351, 395] width 63 height 10
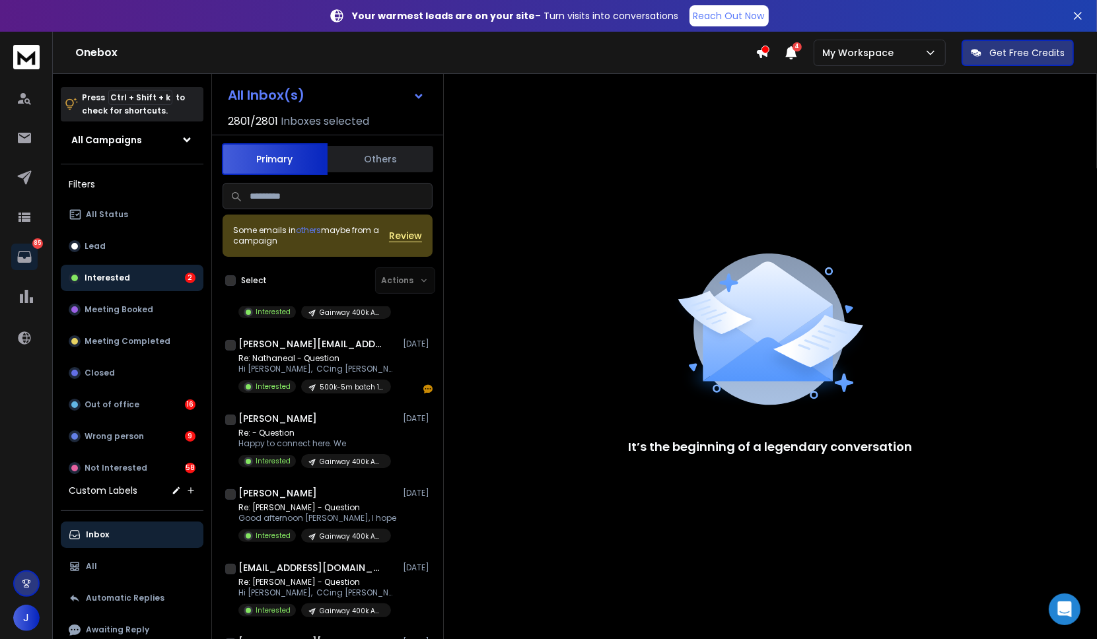
scroll to position [0, 0]
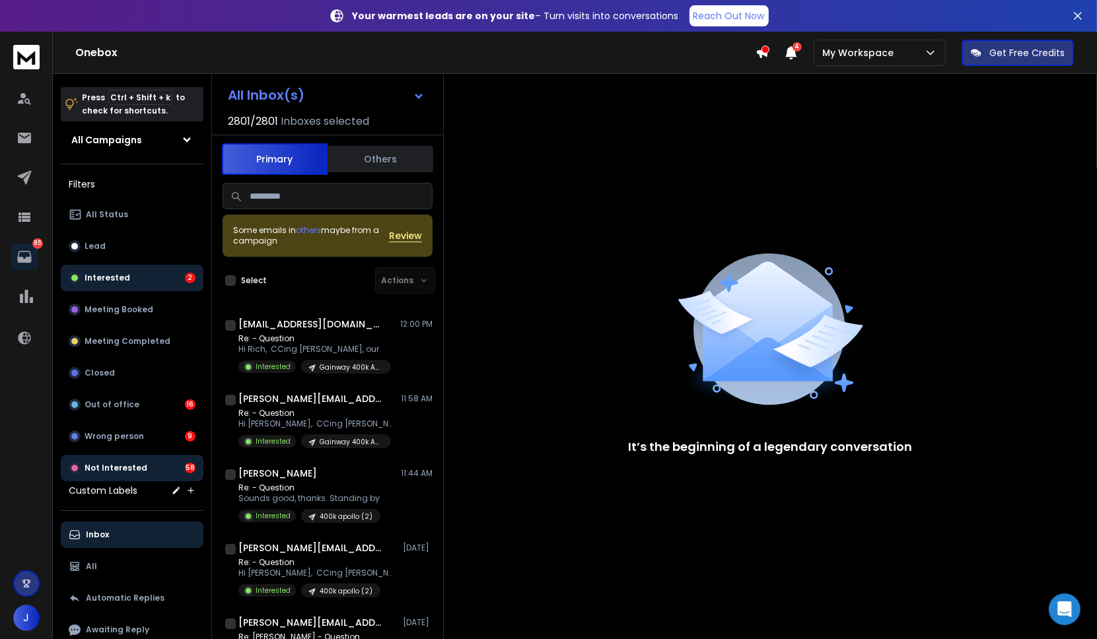
click at [168, 462] on button "Not Interested 58" at bounding box center [132, 468] width 143 height 26
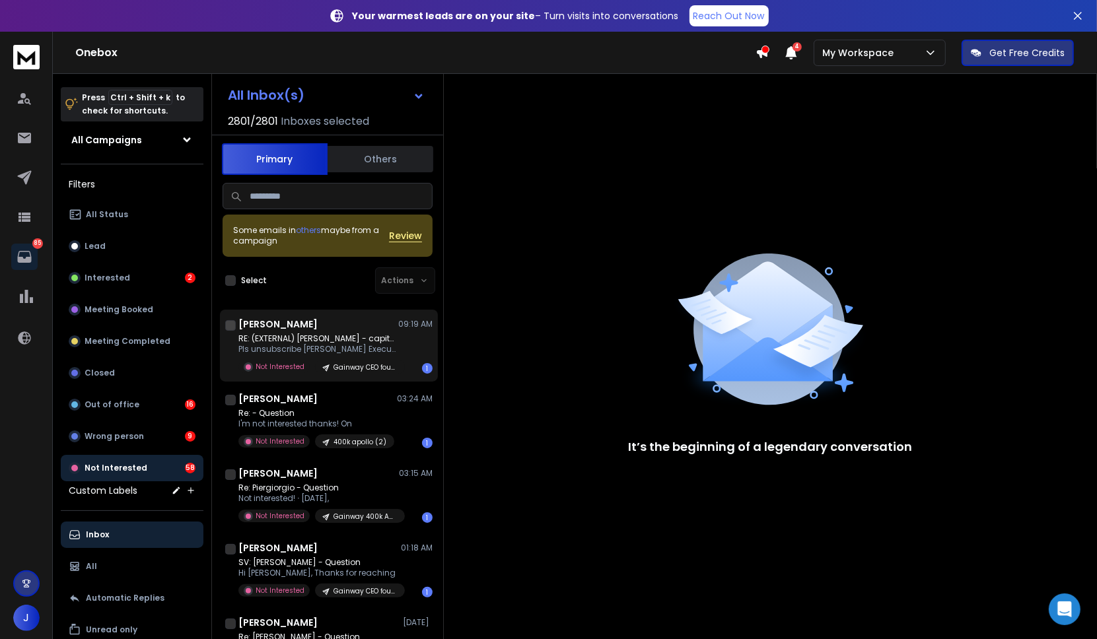
click at [285, 348] on p "Pls unsubscribe [PERSON_NAME] Executive" at bounding box center [317, 349] width 158 height 11
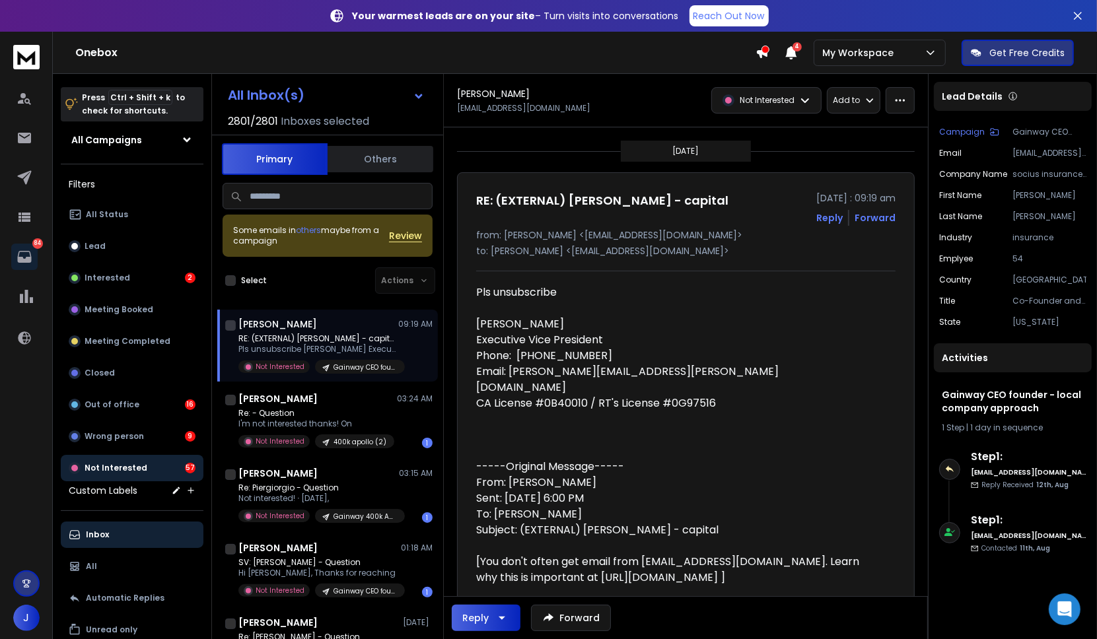
click at [878, 94] on div "Add to" at bounding box center [853, 100] width 52 height 25
click at [895, 94] on icon "button" at bounding box center [900, 100] width 12 height 12
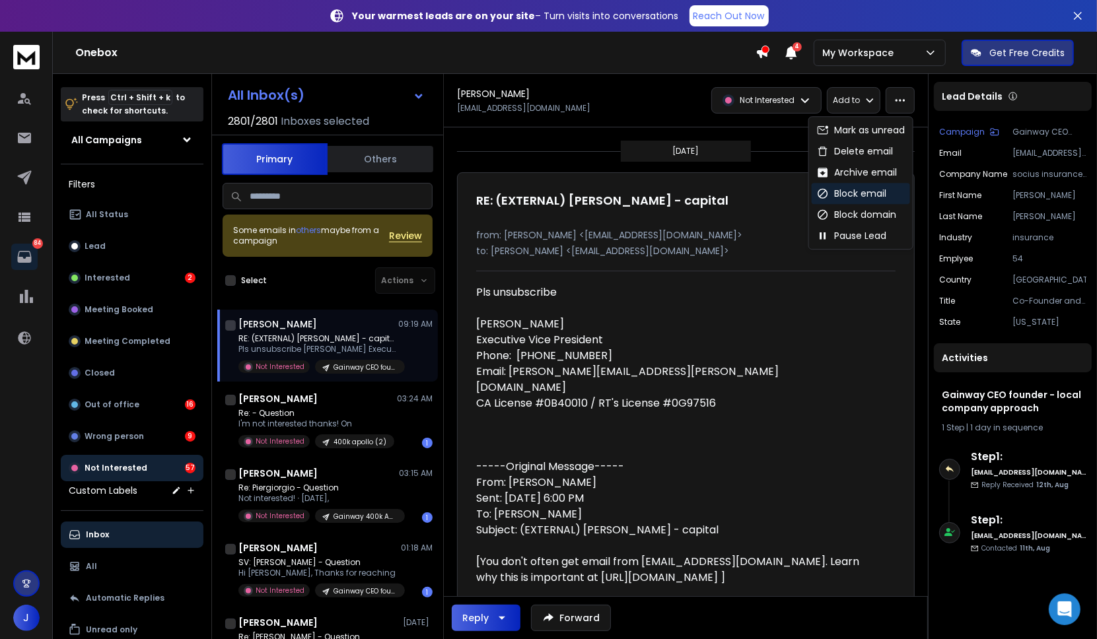
click at [840, 198] on div "Block email" at bounding box center [851, 193] width 69 height 13
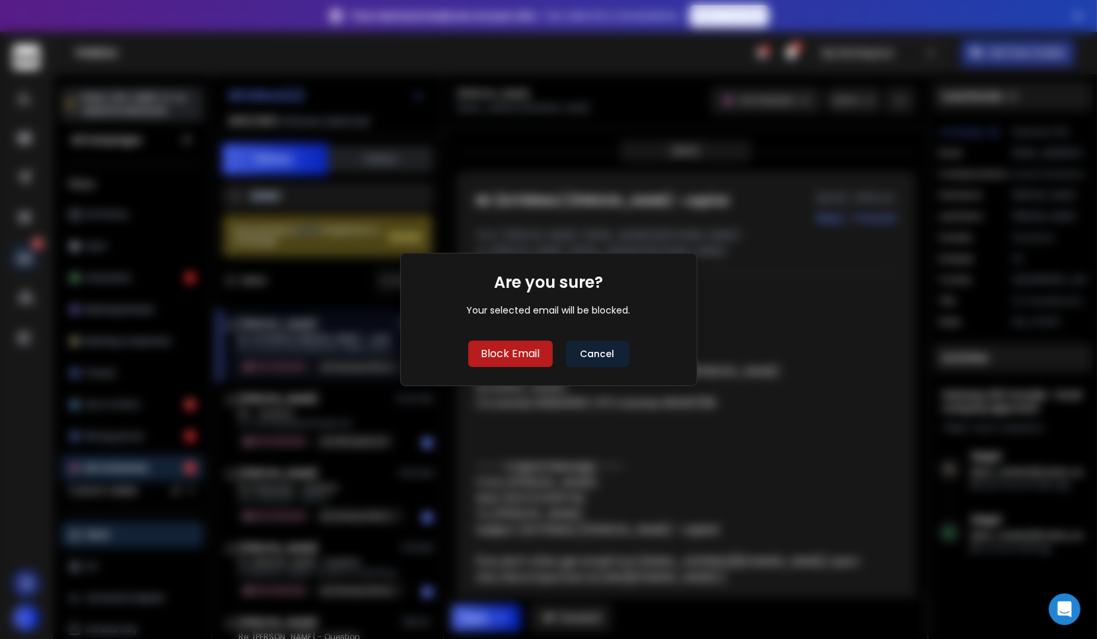
click at [483, 351] on button "Block Email" at bounding box center [510, 354] width 85 height 26
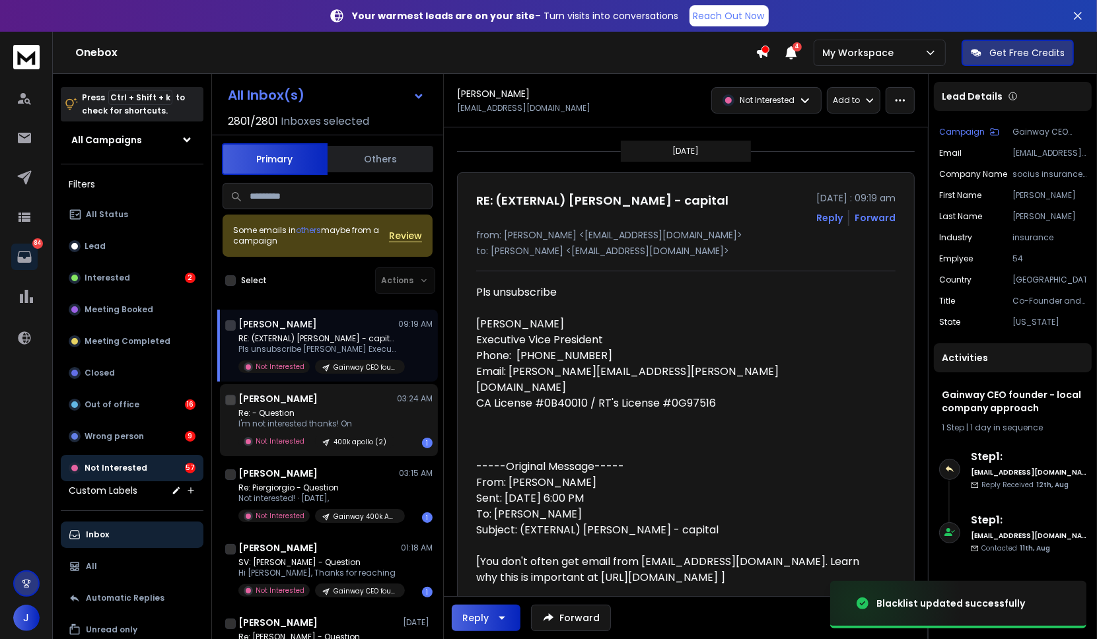
click at [312, 400] on div "[PERSON_NAME] 03:24 AM" at bounding box center [335, 398] width 194 height 13
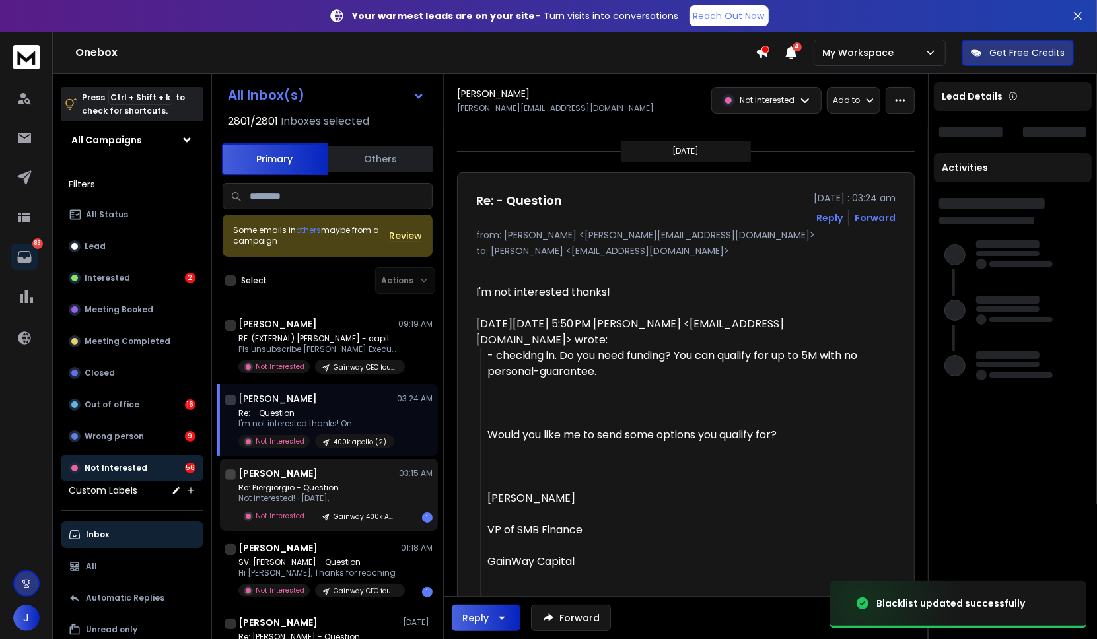
click at [357, 485] on p "Re: Piergiorgio - Question" at bounding box center [317, 488] width 158 height 11
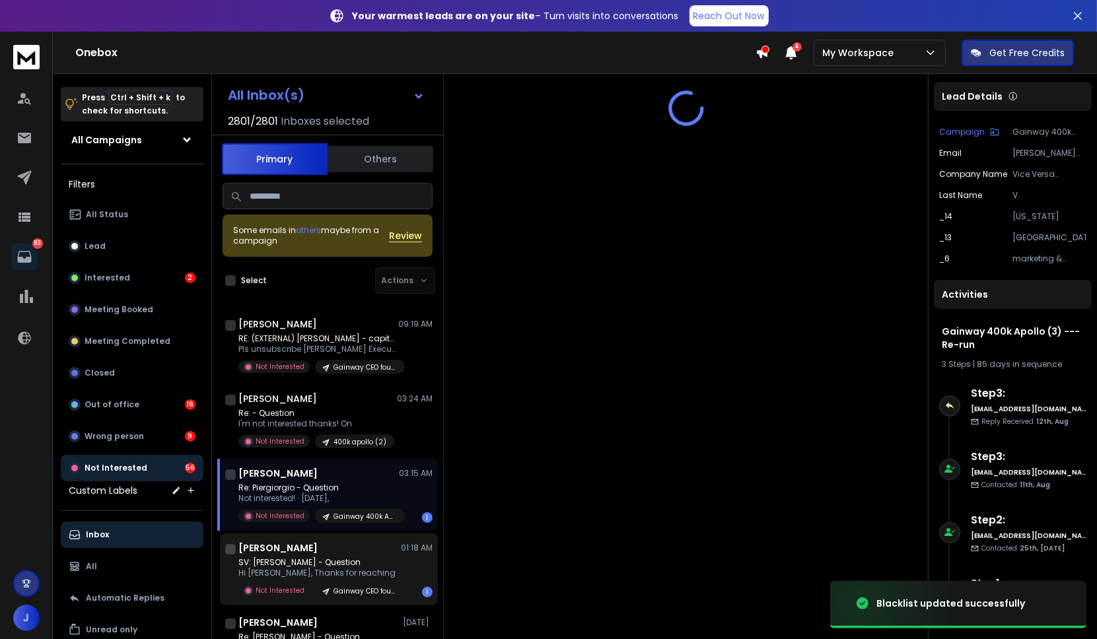
click at [370, 551] on div "[PERSON_NAME] 01:18 AM" at bounding box center [335, 547] width 194 height 13
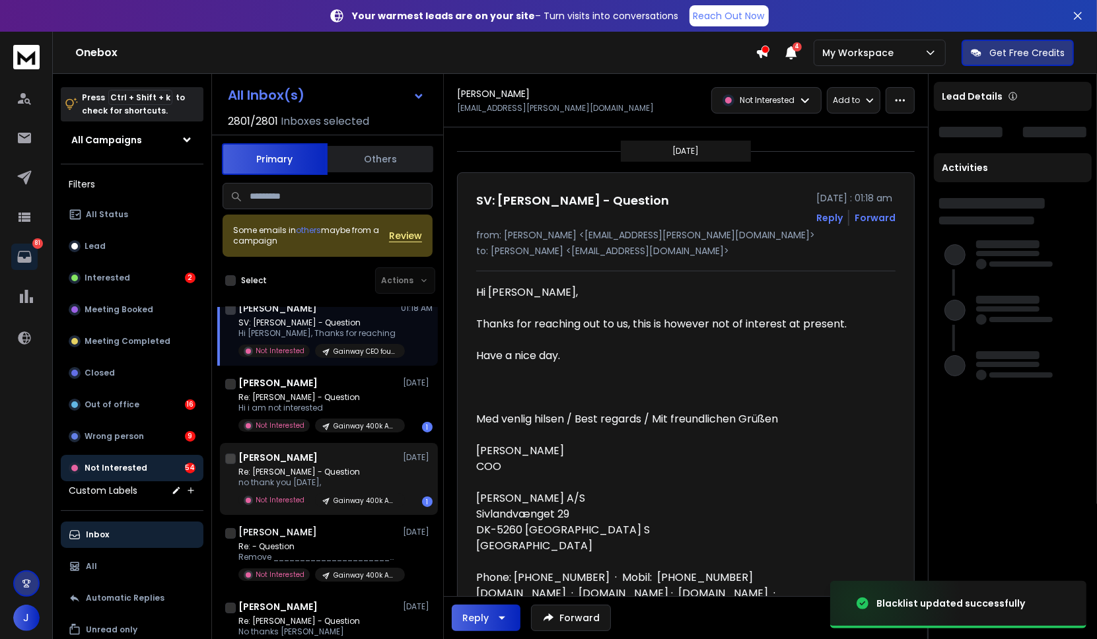
scroll to position [248, 0]
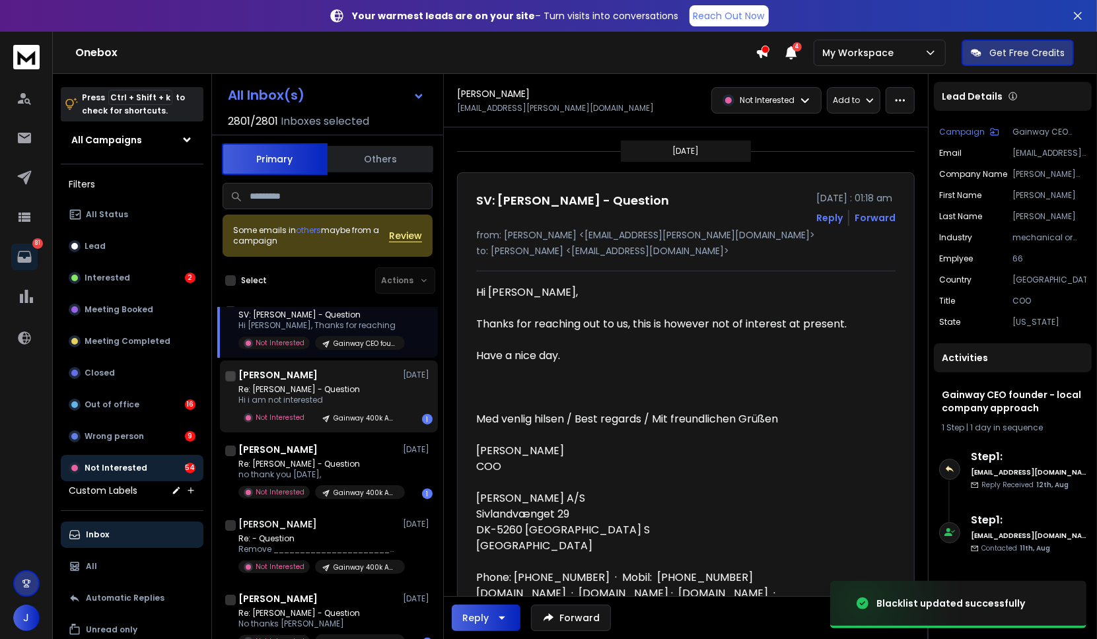
click at [345, 431] on div "[PERSON_NAME] [DATE] Re: [PERSON_NAME] - Question Hi i am not interested Not In…" at bounding box center [329, 397] width 218 height 72
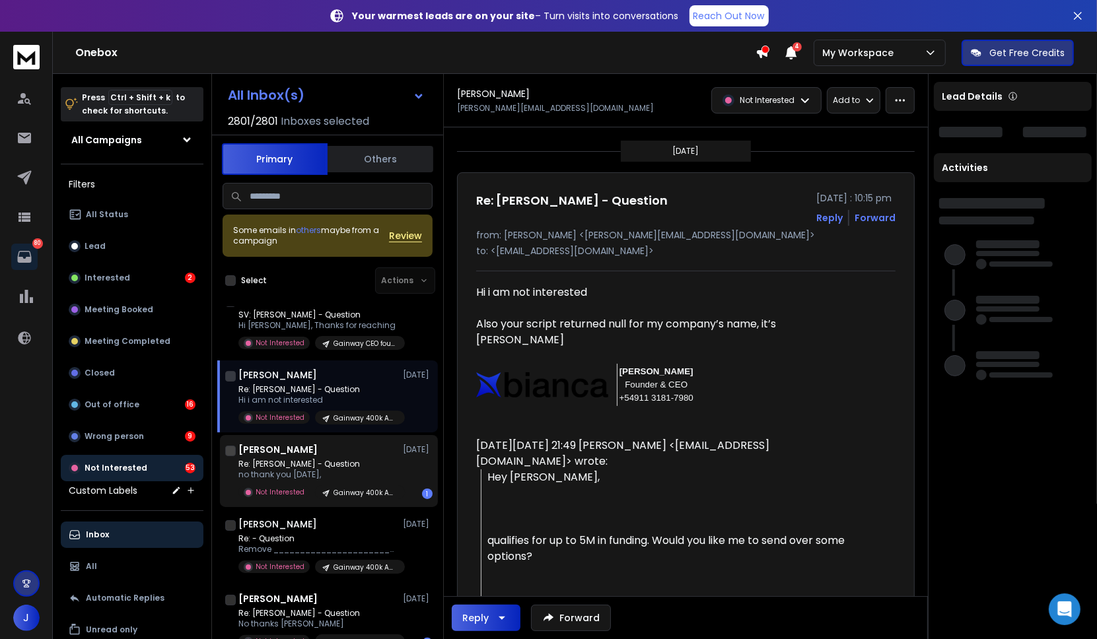
click at [342, 466] on p "Re: [PERSON_NAME] - Question" at bounding box center [317, 464] width 158 height 11
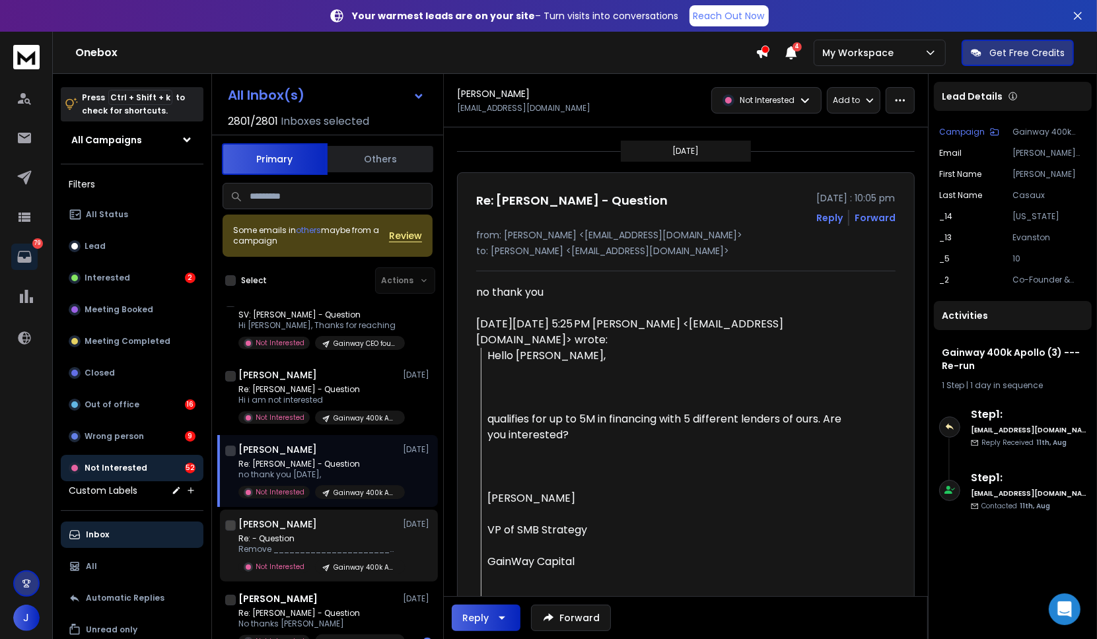
click at [310, 548] on p "Remove ________________________________ From: [PERSON_NAME]" at bounding box center [317, 549] width 158 height 11
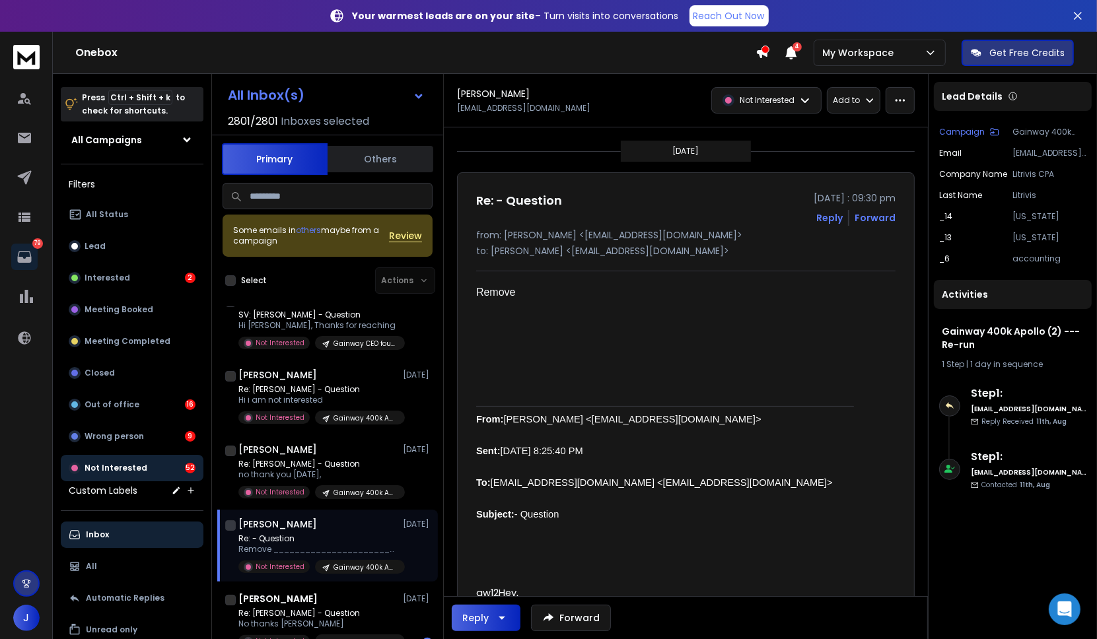
click at [887, 102] on div "Not Interested Add to" at bounding box center [802, 100] width 225 height 26
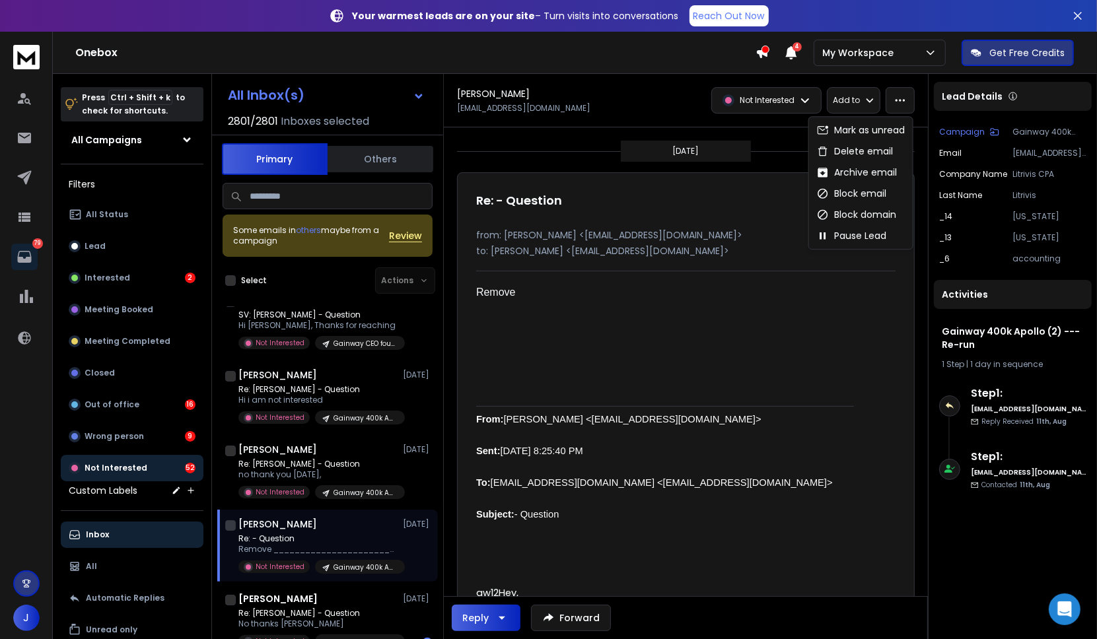
click at [905, 102] on icon "button" at bounding box center [900, 100] width 12 height 12
click at [858, 199] on div "Block email" at bounding box center [851, 193] width 69 height 13
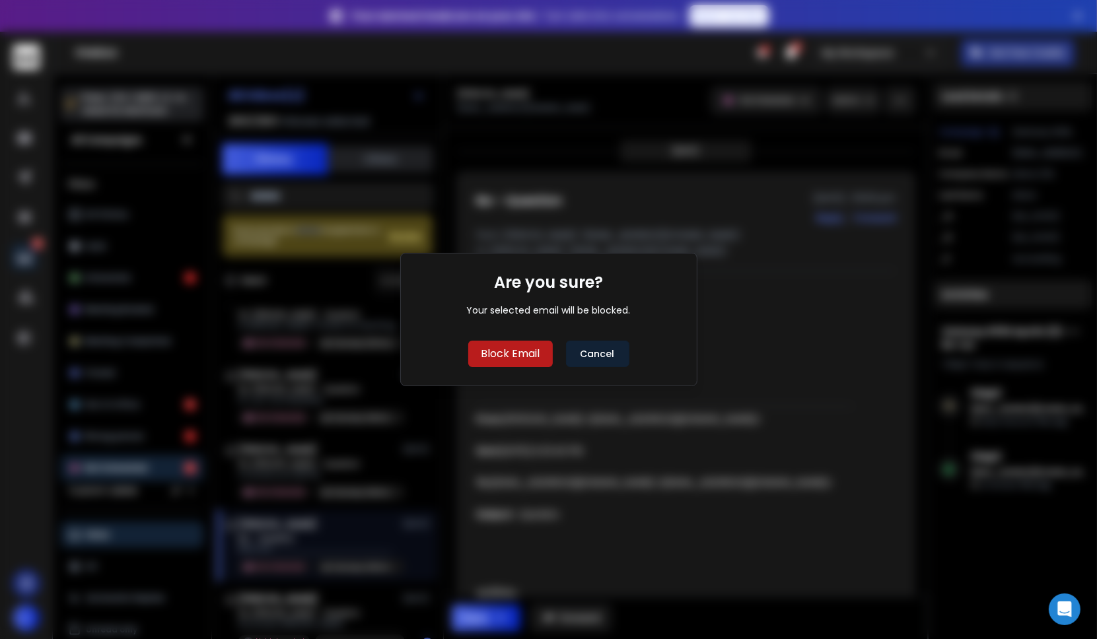
click at [518, 347] on button "Block Email" at bounding box center [510, 354] width 85 height 26
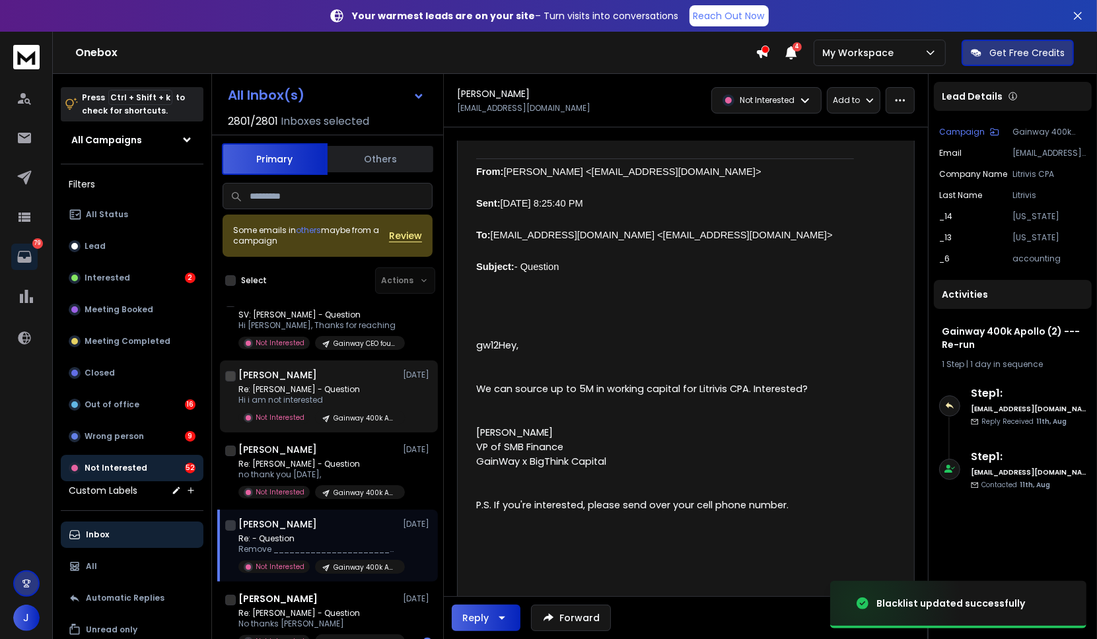
scroll to position [495, 0]
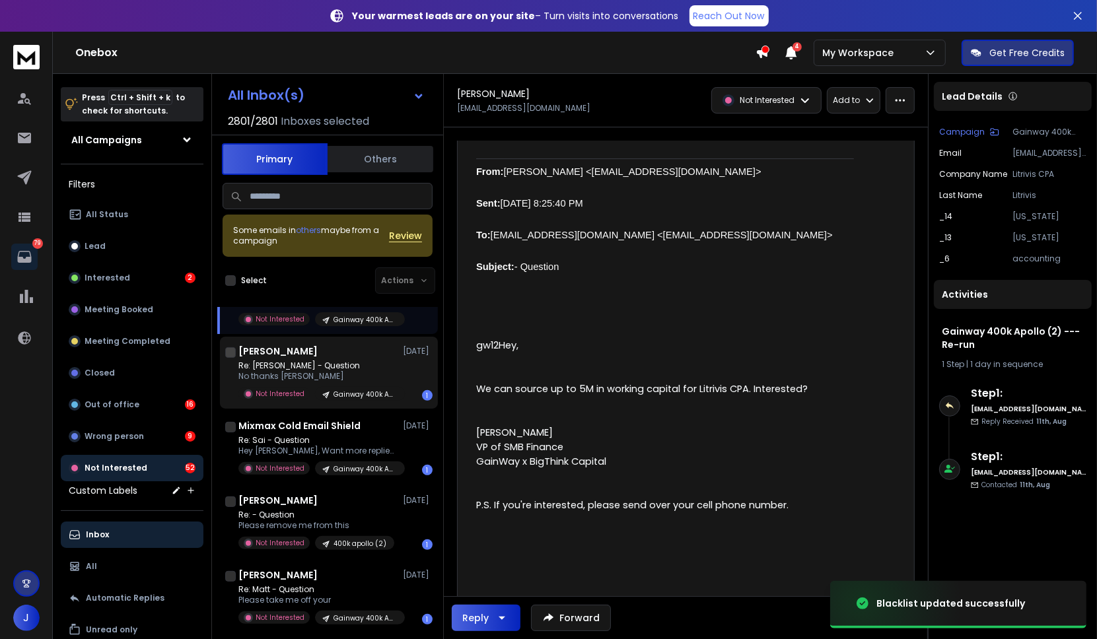
click at [391, 374] on p "No thanks [PERSON_NAME]" at bounding box center [317, 376] width 158 height 11
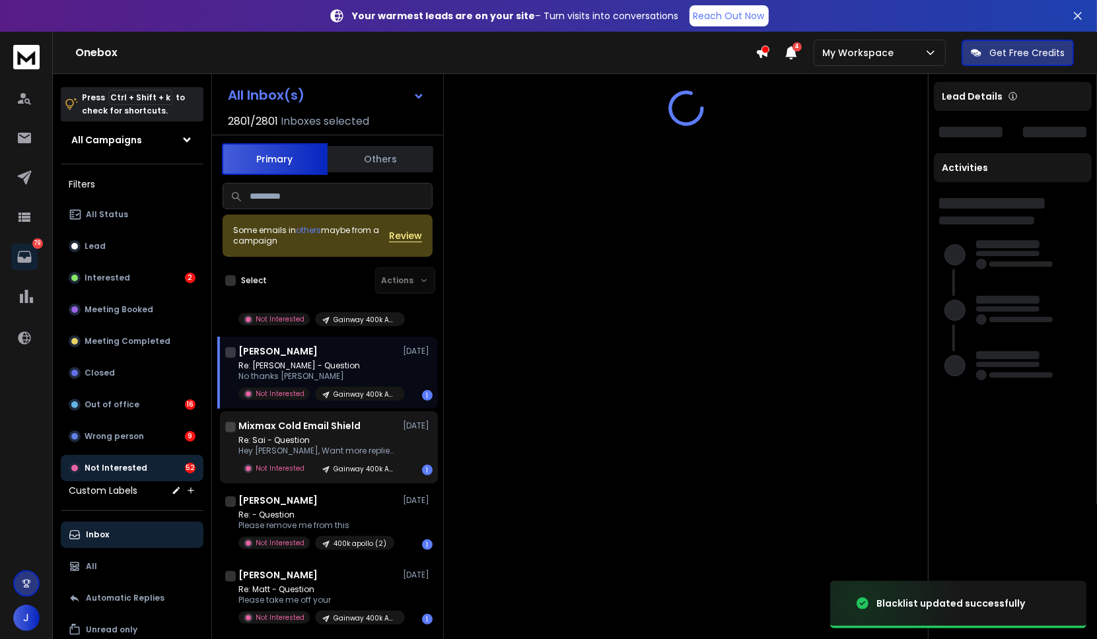
click at [331, 438] on p "Re: Sai - Question" at bounding box center [317, 440] width 158 height 11
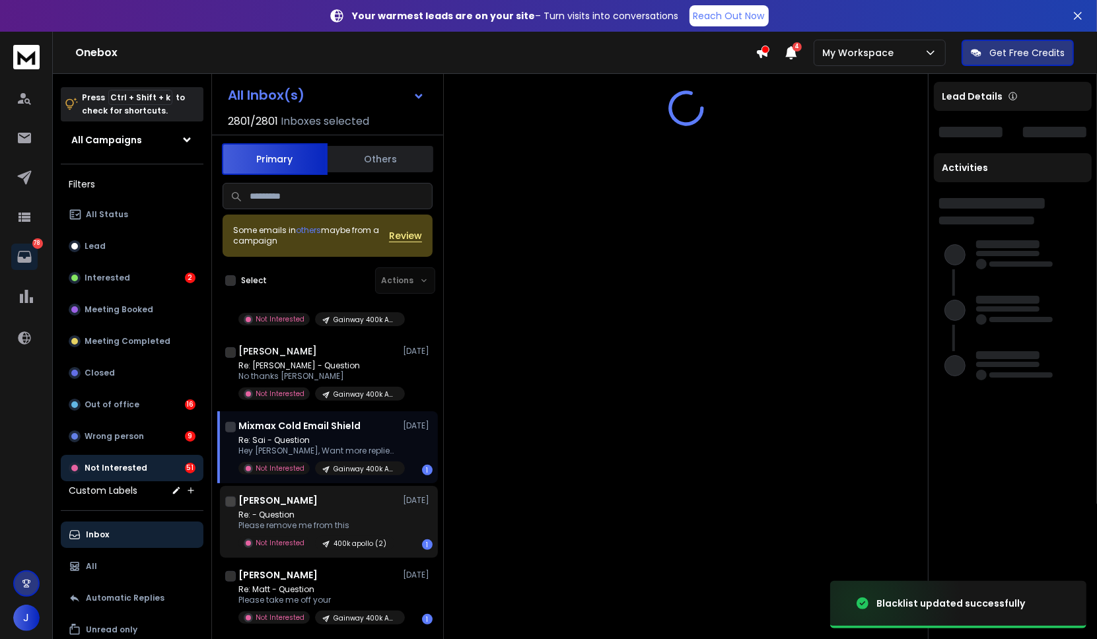
click at [331, 492] on div "[PERSON_NAME] [DATE] Re: - Question Please remove me from this Not Interested 4…" at bounding box center [329, 522] width 218 height 72
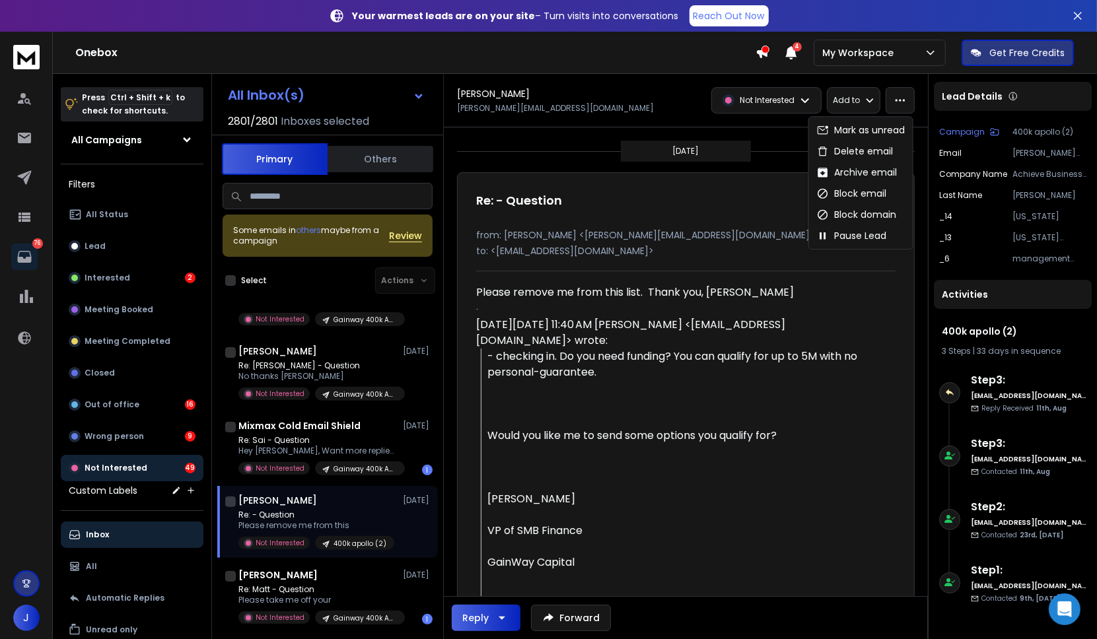
click at [893, 106] on button "button" at bounding box center [900, 100] width 29 height 26
click at [842, 192] on div "Block email" at bounding box center [851, 193] width 69 height 13
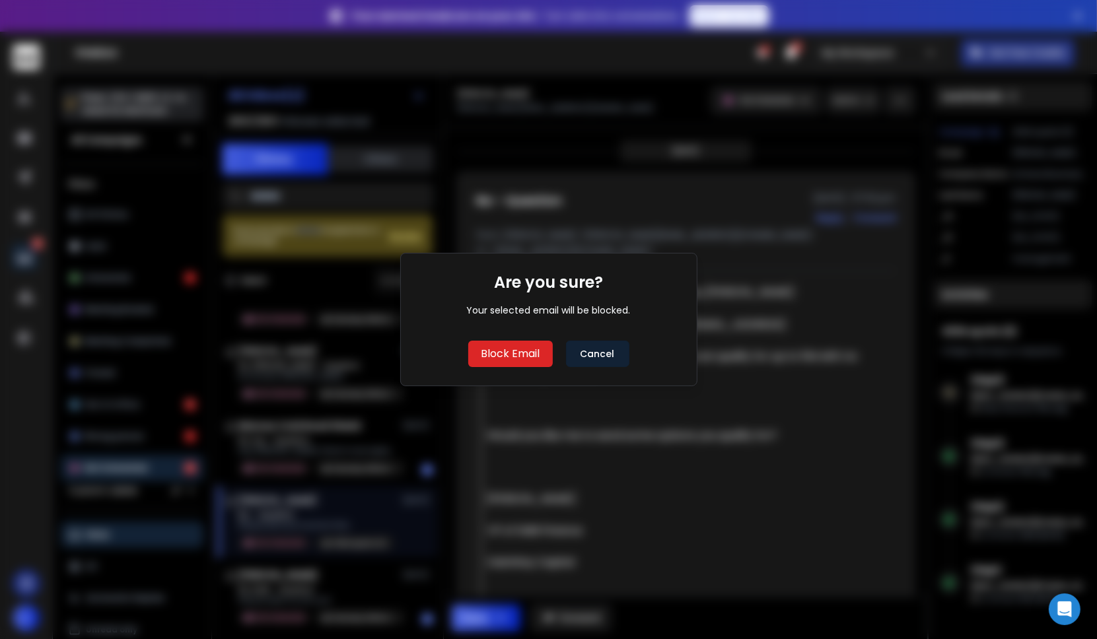
click at [499, 340] on div "Are you sure? Your selected email will be blocked. Block Email Cancel" at bounding box center [548, 319] width 259 height 95
click at [495, 347] on button "Block Email" at bounding box center [510, 354] width 85 height 26
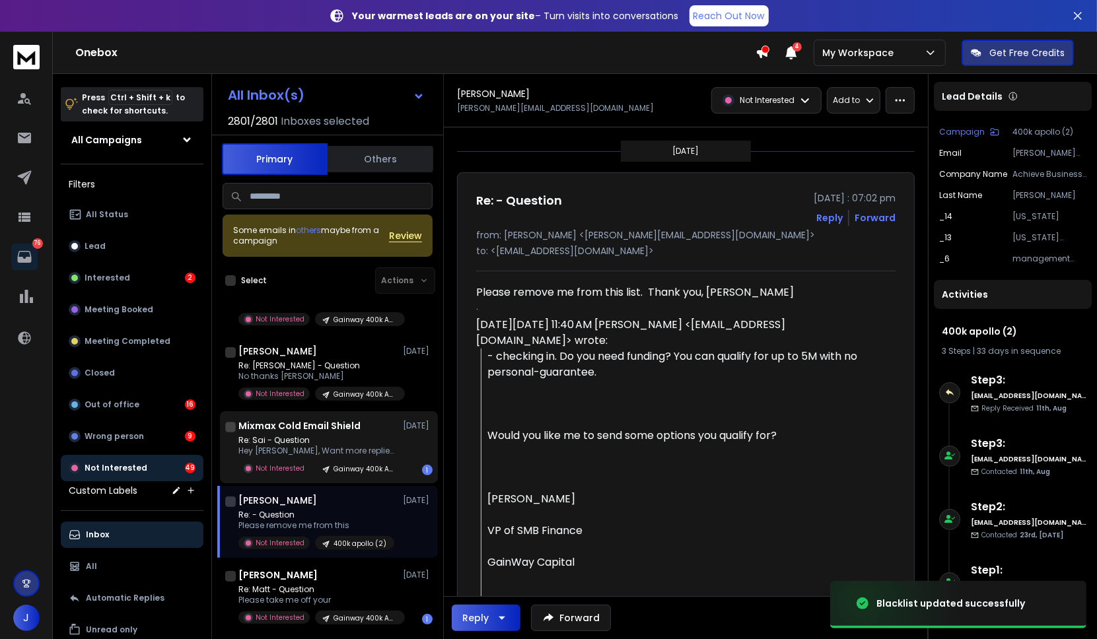
click at [352, 437] on p "Re: Sai - Question" at bounding box center [317, 440] width 158 height 11
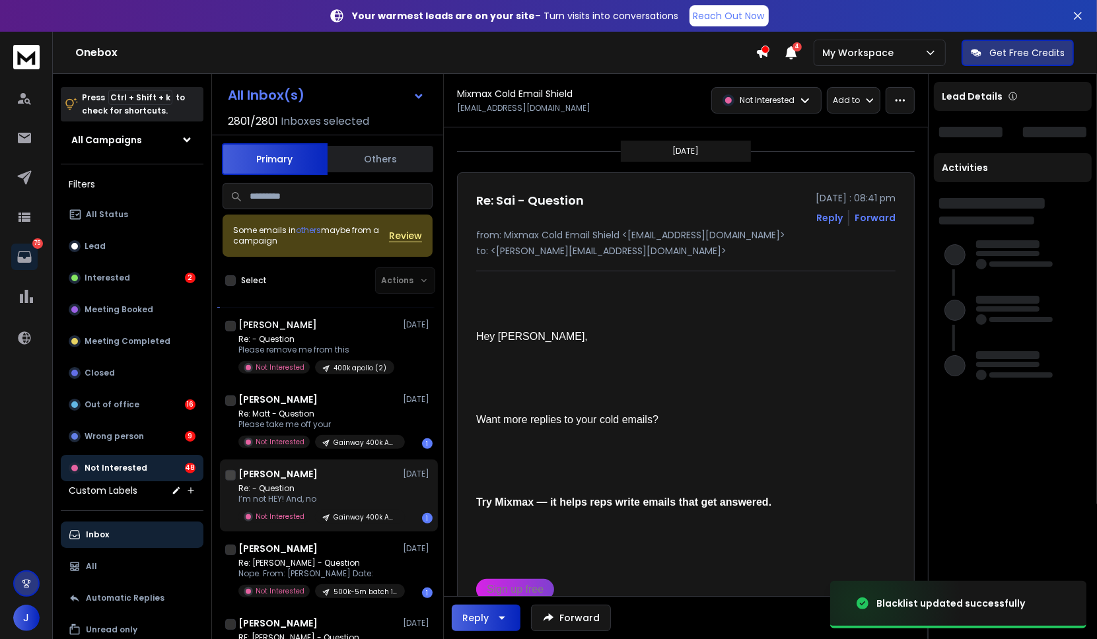
scroll to position [743, 0]
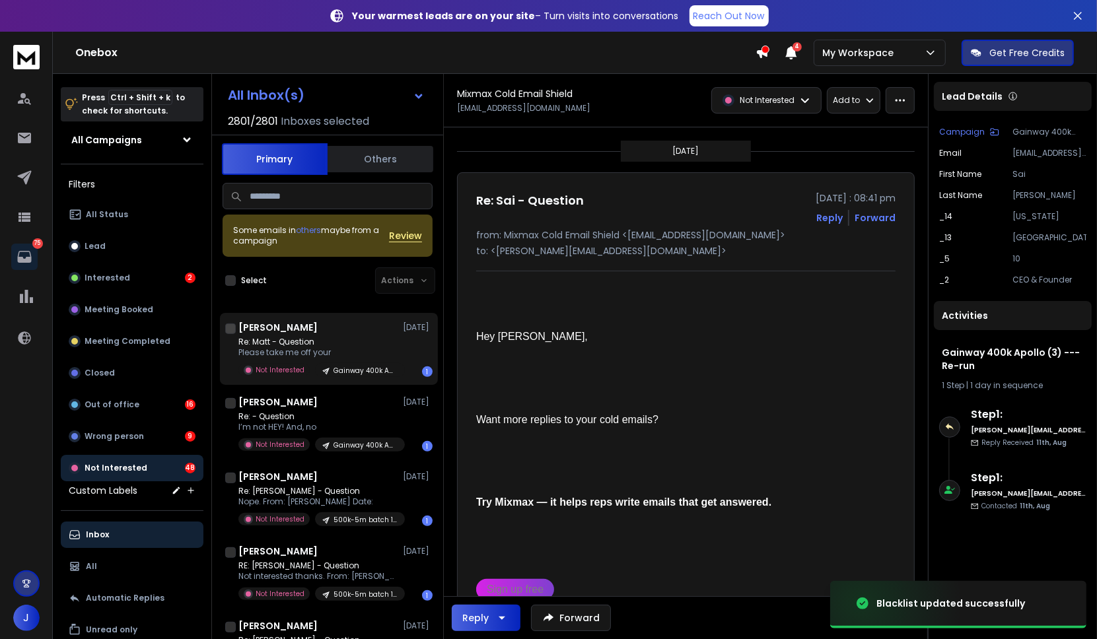
click at [365, 360] on div "Re: [PERSON_NAME] - Question Please take me off your Not Interested Gainway 400…" at bounding box center [321, 357] width 166 height 40
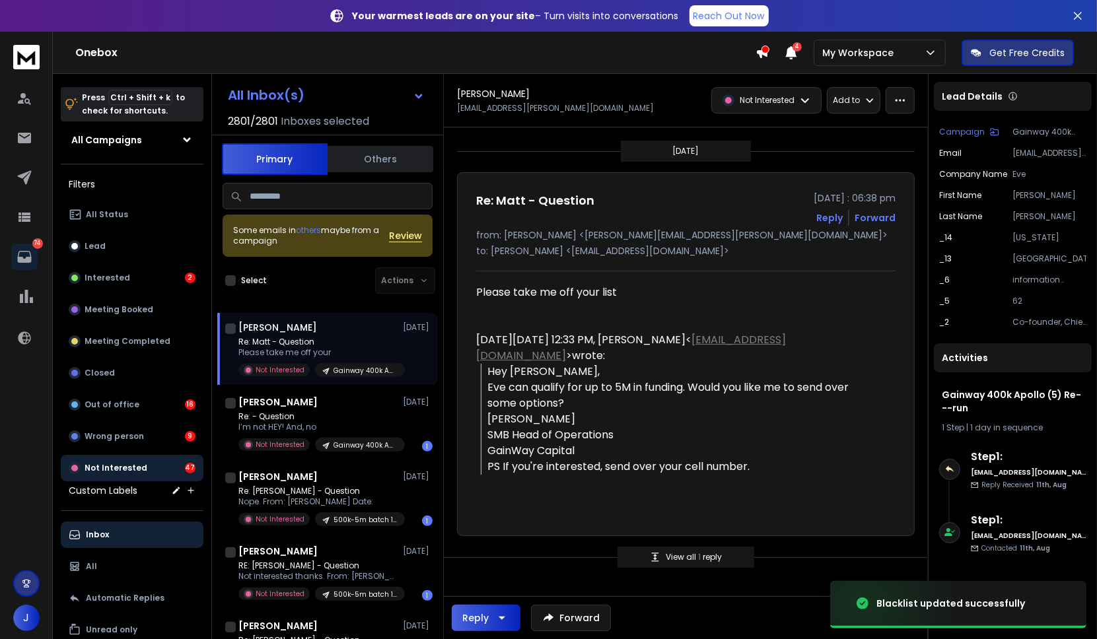
click at [900, 104] on icon "button" at bounding box center [900, 100] width 12 height 12
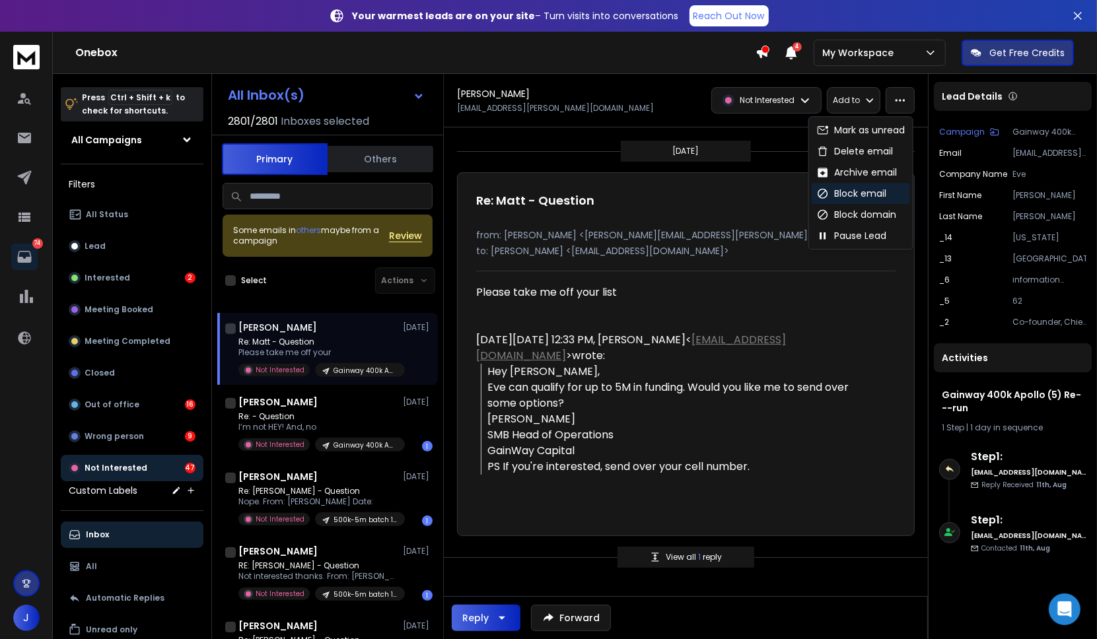
click at [842, 195] on div "Block email" at bounding box center [851, 193] width 69 height 13
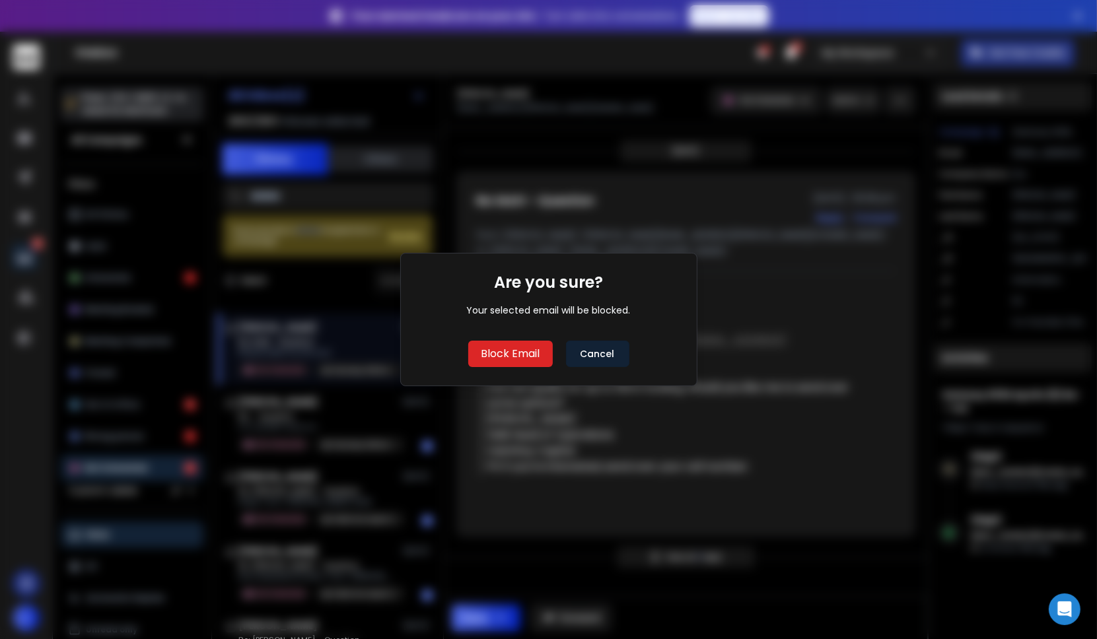
click at [426, 365] on div "Are you sure? Your selected email will be blocked. Block Email Cancel" at bounding box center [548, 319] width 297 height 133
click at [563, 351] on div "Block Email Cancel" at bounding box center [548, 354] width 161 height 26
drag, startPoint x: 538, startPoint y: 352, endPoint x: 553, endPoint y: 312, distance: 42.4
click at [537, 352] on button "Block Email" at bounding box center [510, 354] width 85 height 26
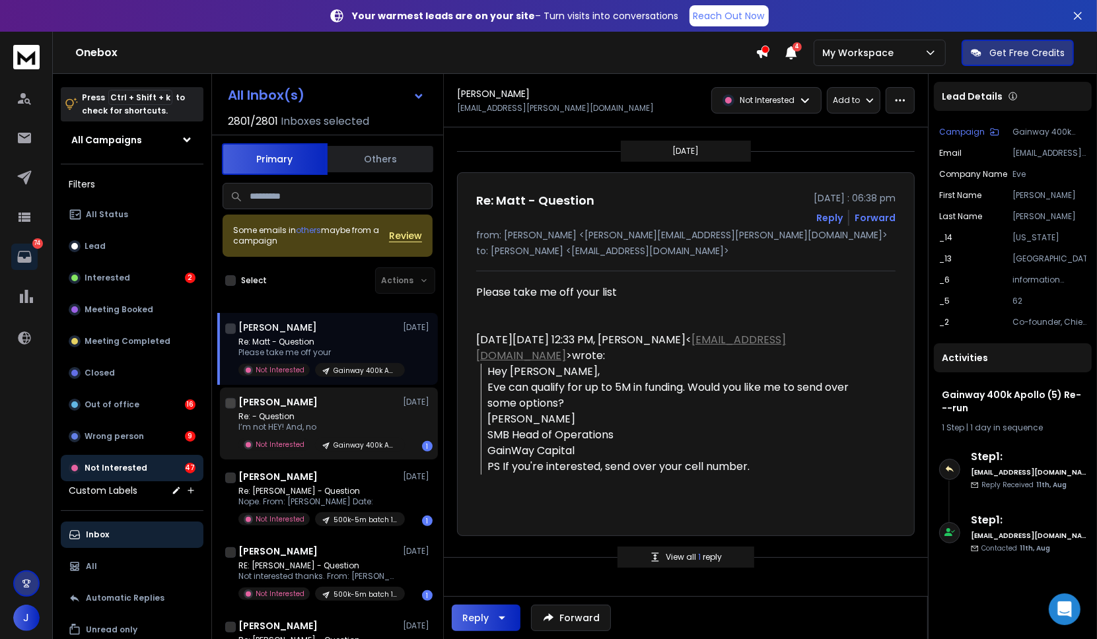
click at [321, 405] on div "[PERSON_NAME] [DATE]" at bounding box center [335, 402] width 194 height 13
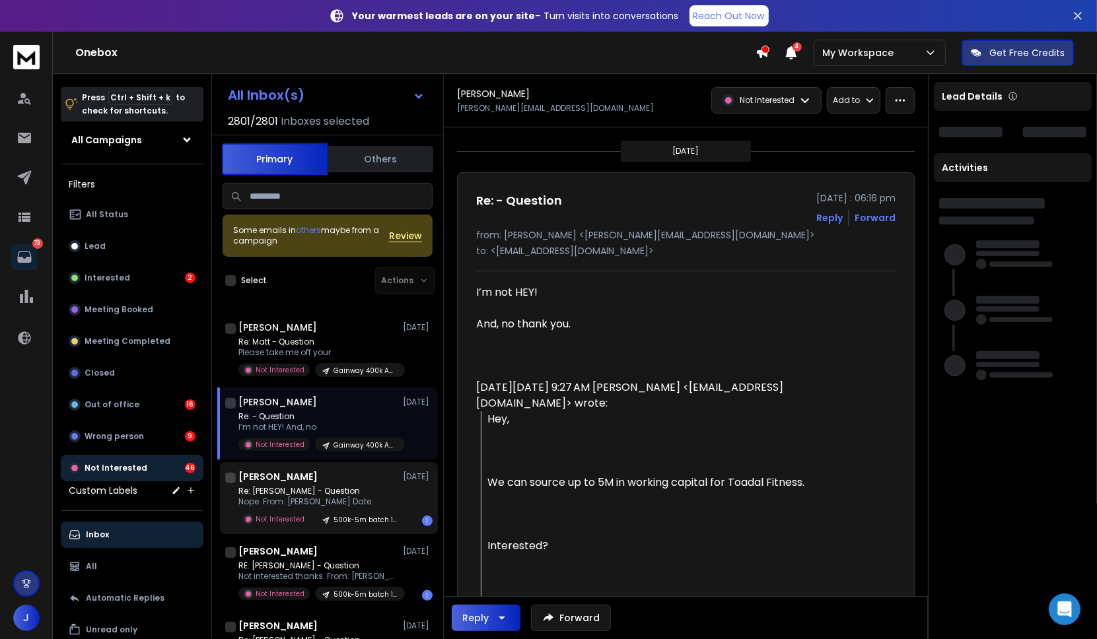
click at [342, 483] on div "[PERSON_NAME] [DATE] Re: [PERSON_NAME] - Question Nope. From: [PERSON_NAME] Dat…" at bounding box center [335, 498] width 194 height 56
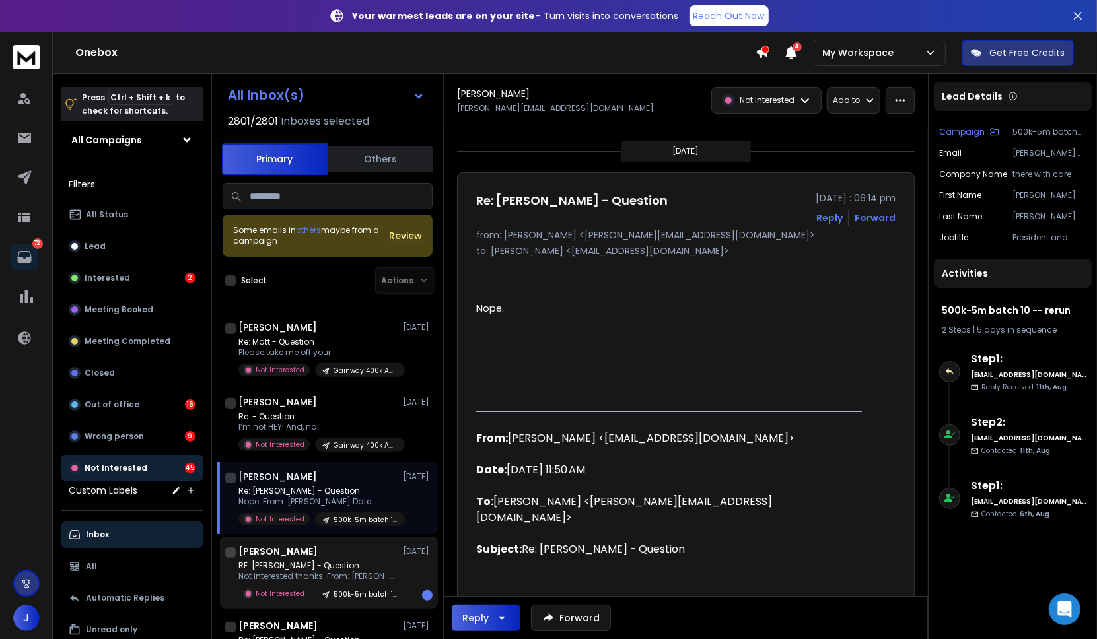
click at [350, 545] on div "[PERSON_NAME] [DATE]" at bounding box center [335, 551] width 194 height 13
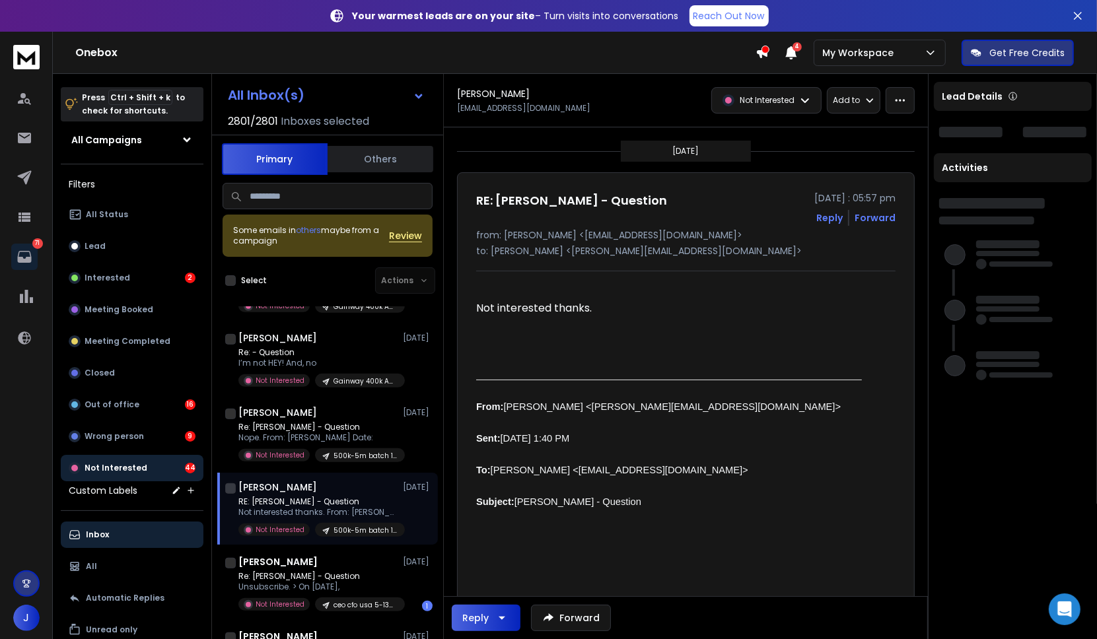
scroll to position [908, 0]
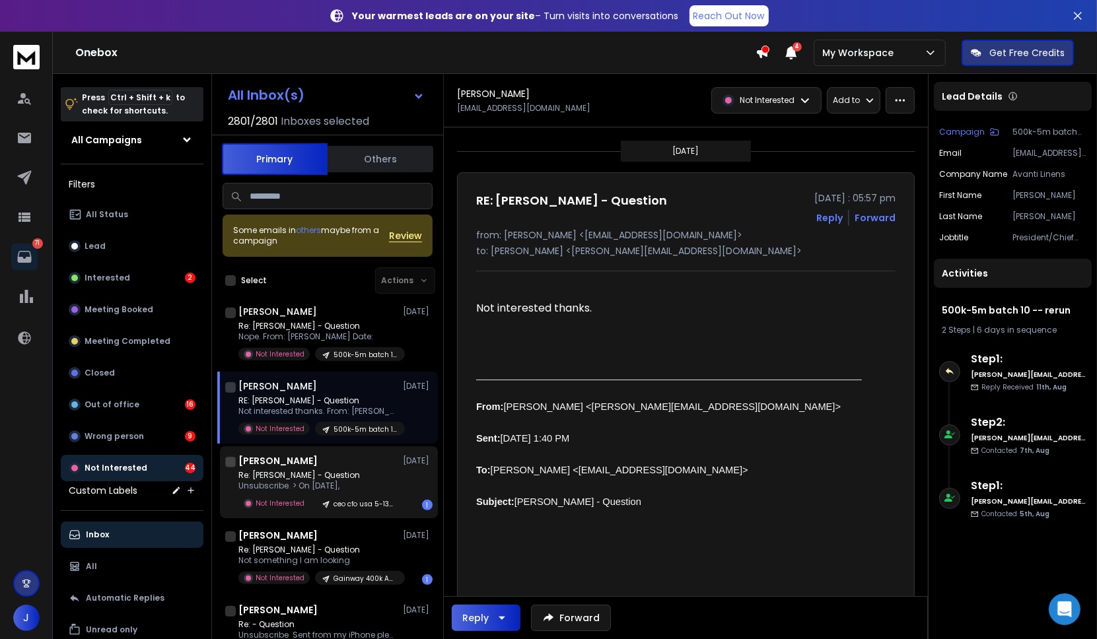
click at [355, 458] on div "[PERSON_NAME] [DATE]" at bounding box center [335, 460] width 194 height 13
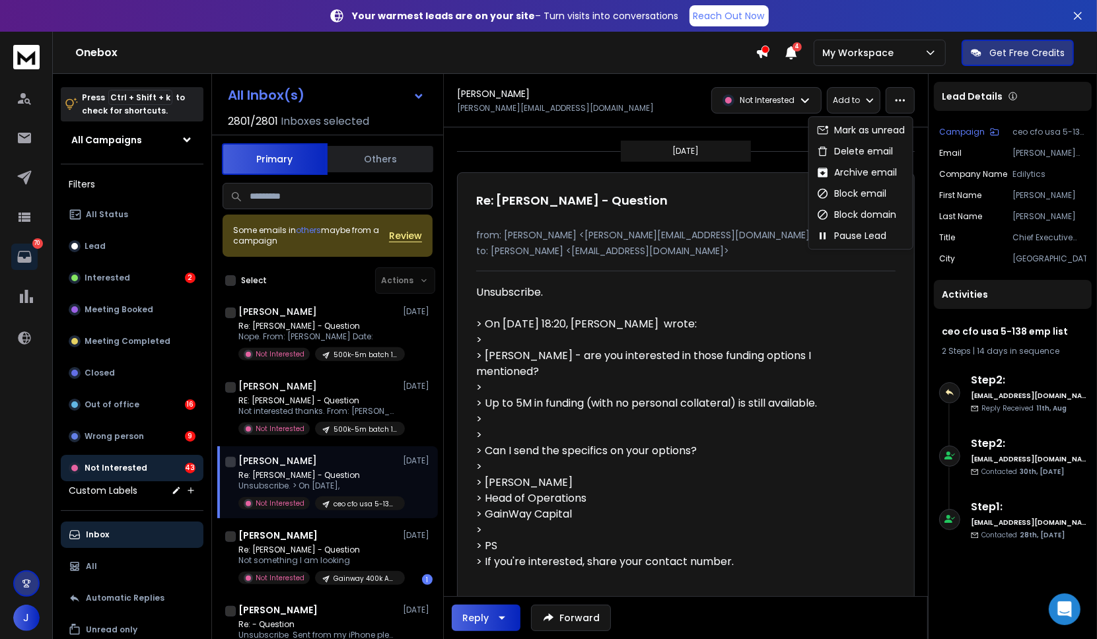
click at [896, 106] on button "button" at bounding box center [900, 100] width 29 height 26
click at [845, 190] on div "Block email" at bounding box center [851, 193] width 69 height 13
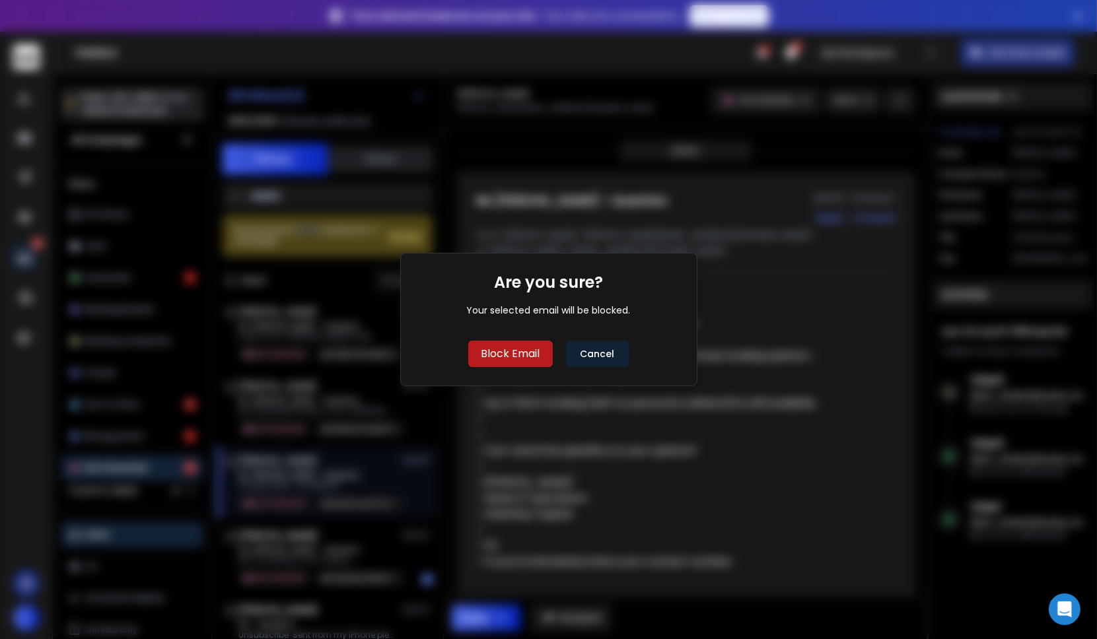
click at [503, 357] on button "Block Email" at bounding box center [510, 354] width 85 height 26
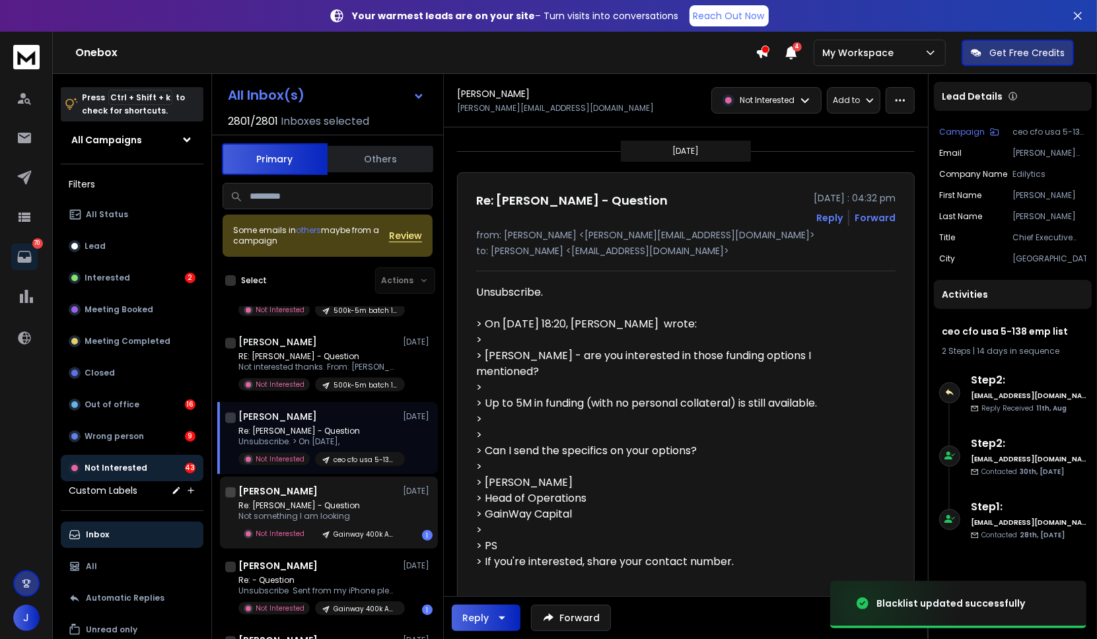
scroll to position [991, 0]
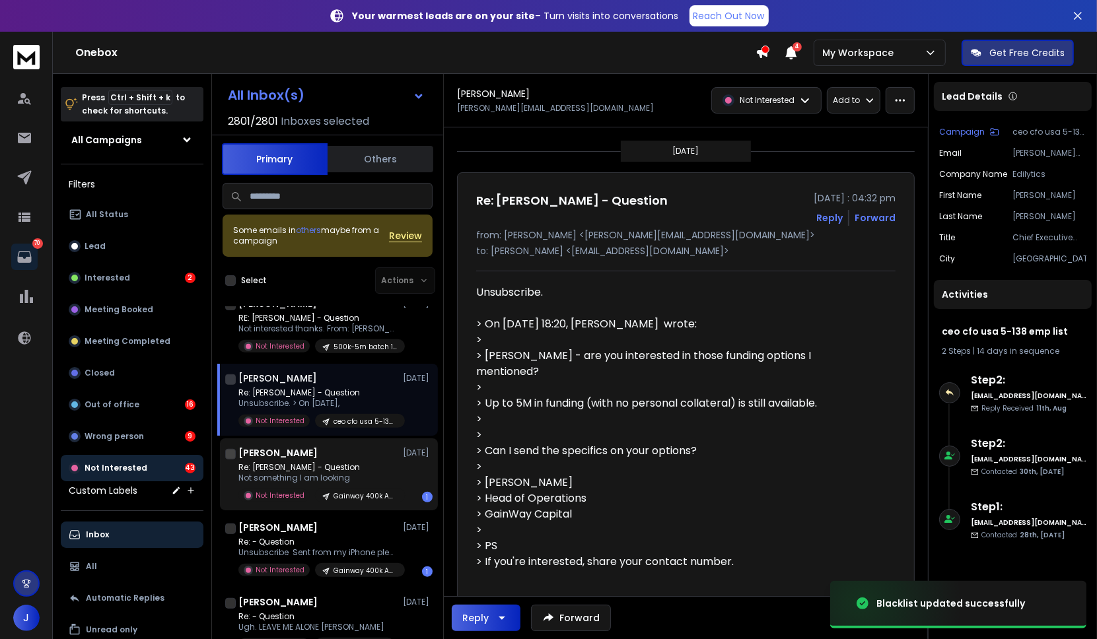
click at [308, 458] on div "[PERSON_NAME] [DATE]" at bounding box center [335, 452] width 194 height 13
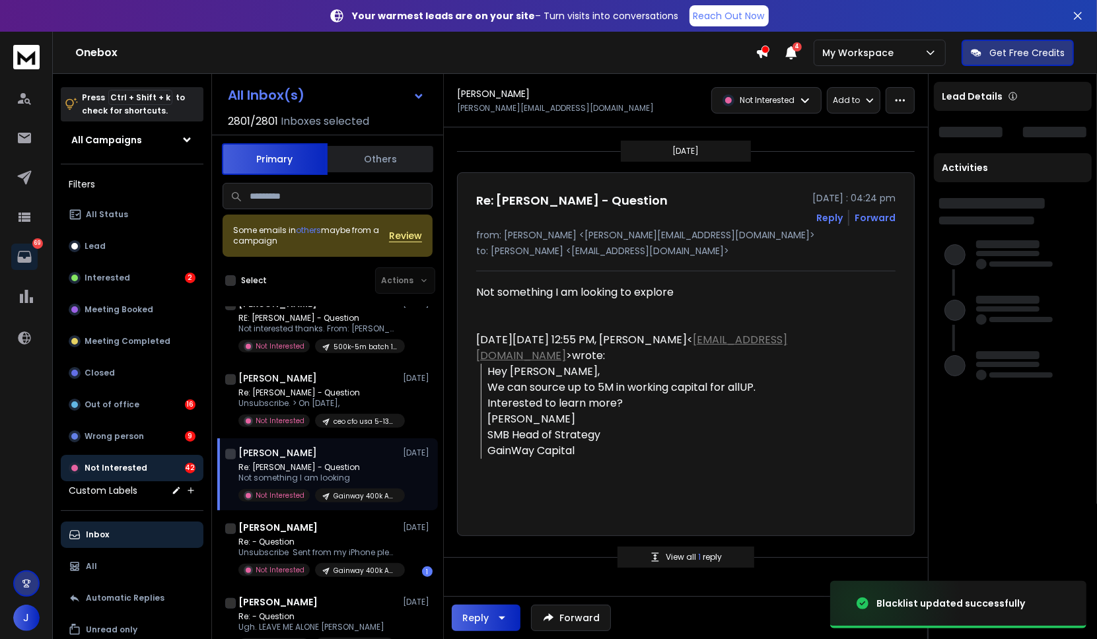
click at [345, 507] on div "[PERSON_NAME] [DATE] Re: [PERSON_NAME] - Question Not something I am looking No…" at bounding box center [329, 474] width 218 height 72
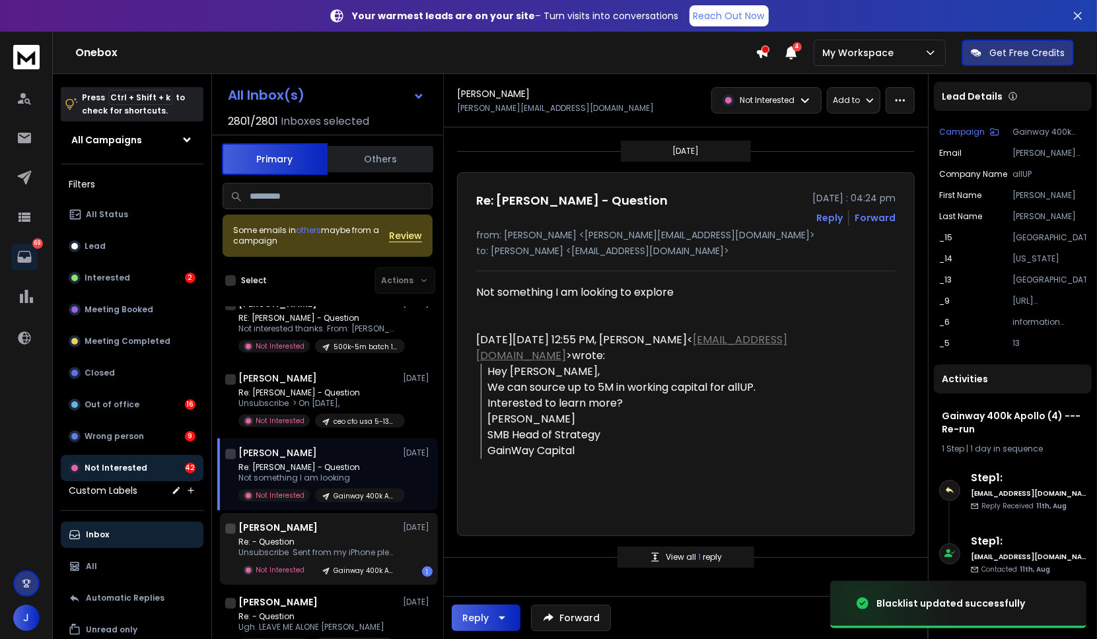
click at [341, 519] on div "[PERSON_NAME] [DATE] Re: - Question Unsubscribe Sent from my iPhone please Not …" at bounding box center [329, 549] width 218 height 72
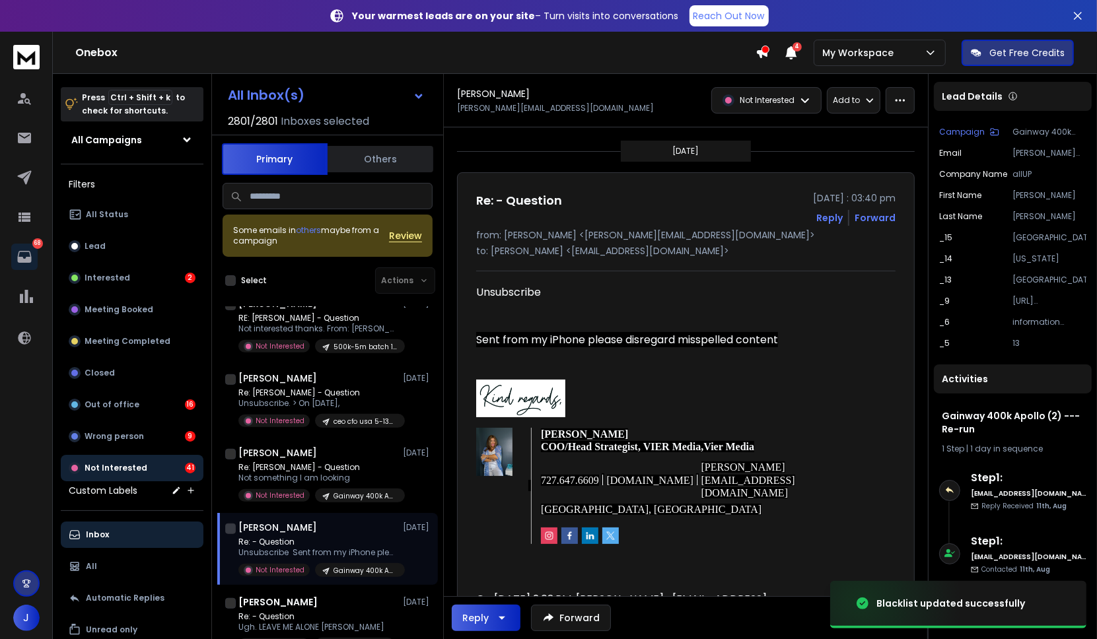
click at [899, 101] on icon "button" at bounding box center [900, 100] width 12 height 12
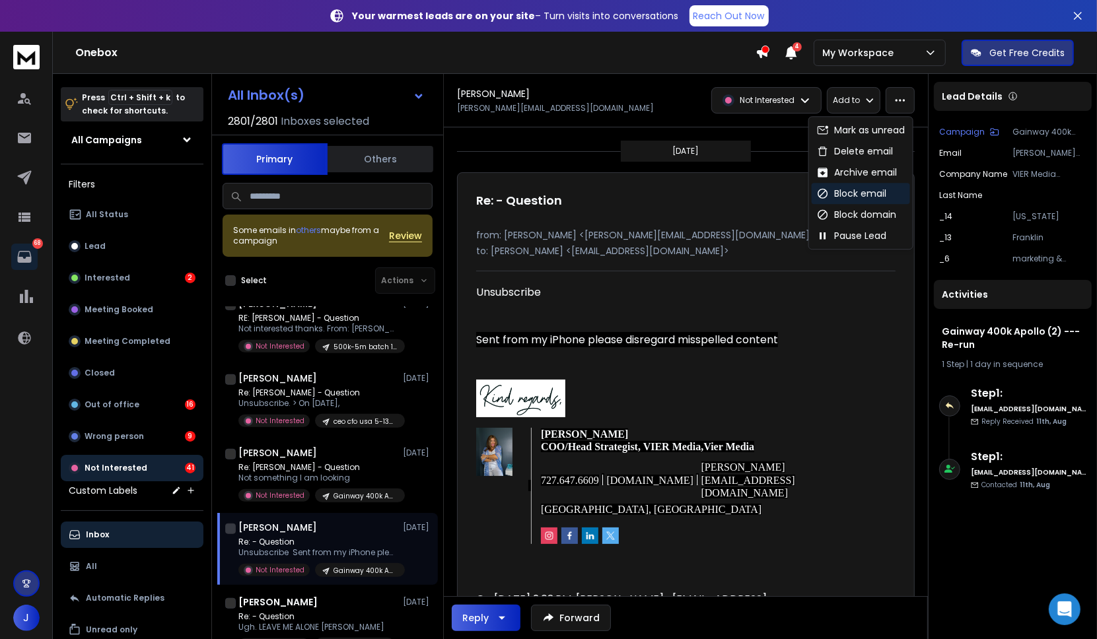
click at [856, 193] on div "Block email" at bounding box center [851, 193] width 69 height 13
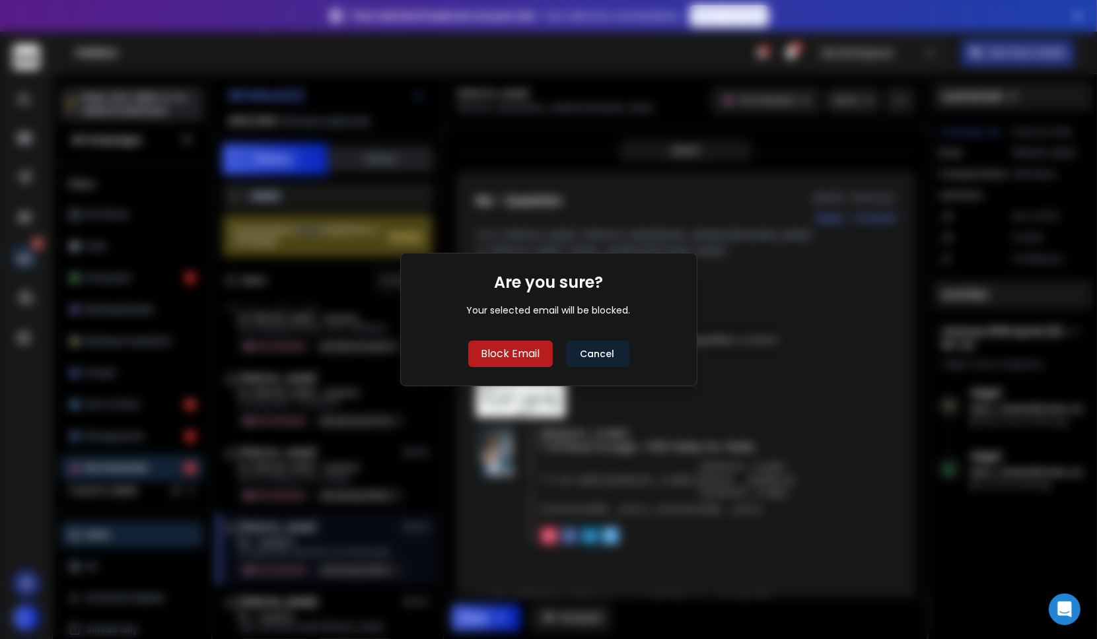
click at [487, 347] on button "Block Email" at bounding box center [510, 354] width 85 height 26
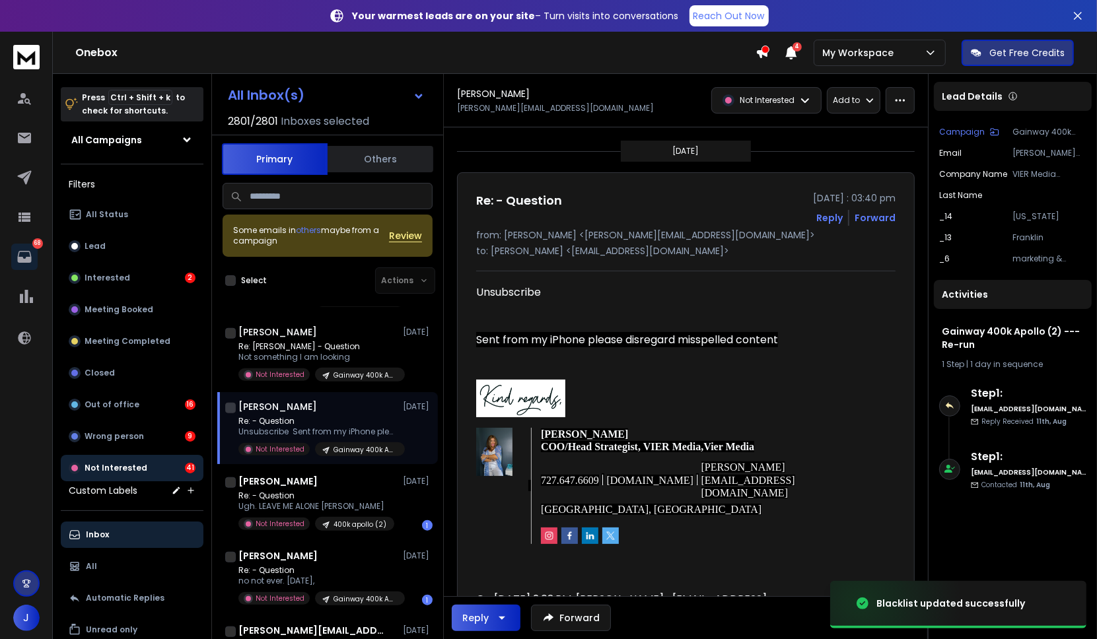
scroll to position [1156, 0]
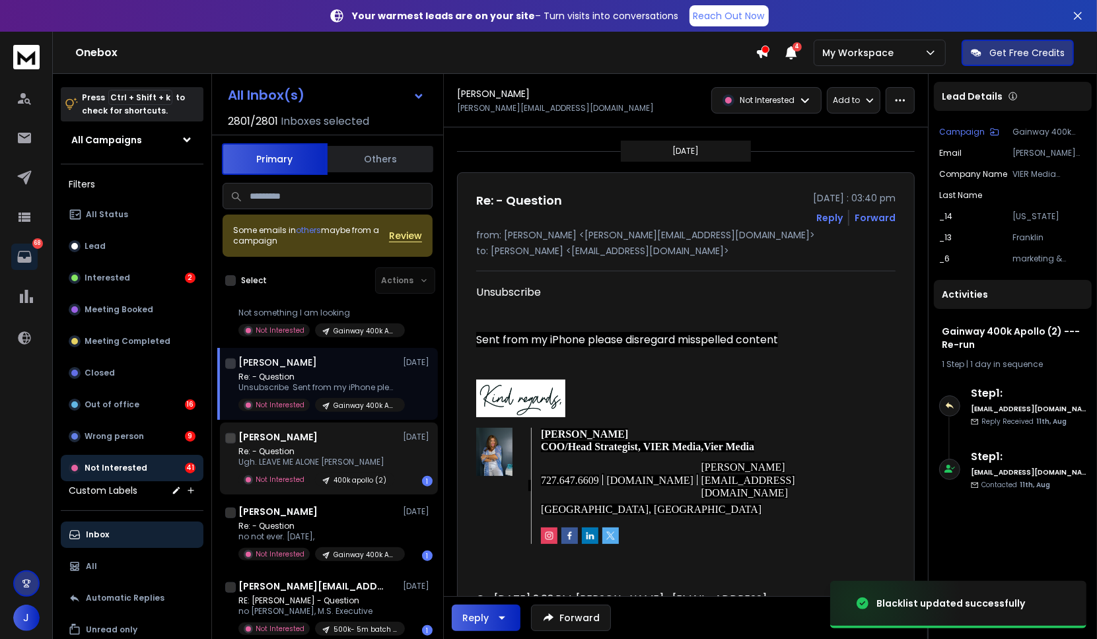
click at [321, 446] on p "Re: - Question" at bounding box center [316, 451] width 156 height 11
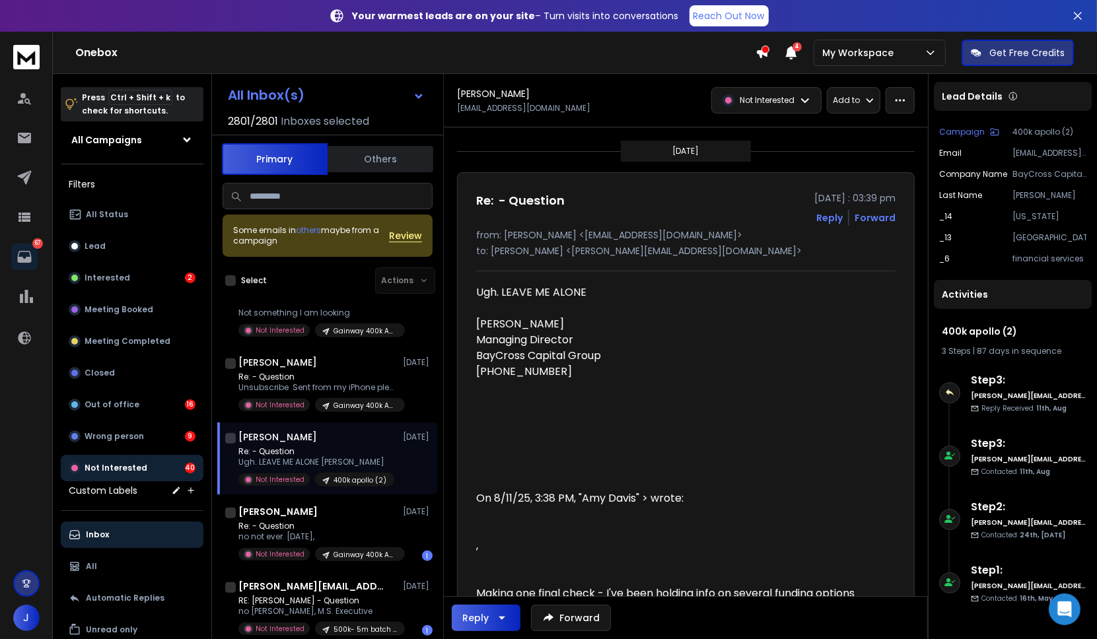
click at [884, 92] on div "Not Interested Add to" at bounding box center [802, 100] width 225 height 26
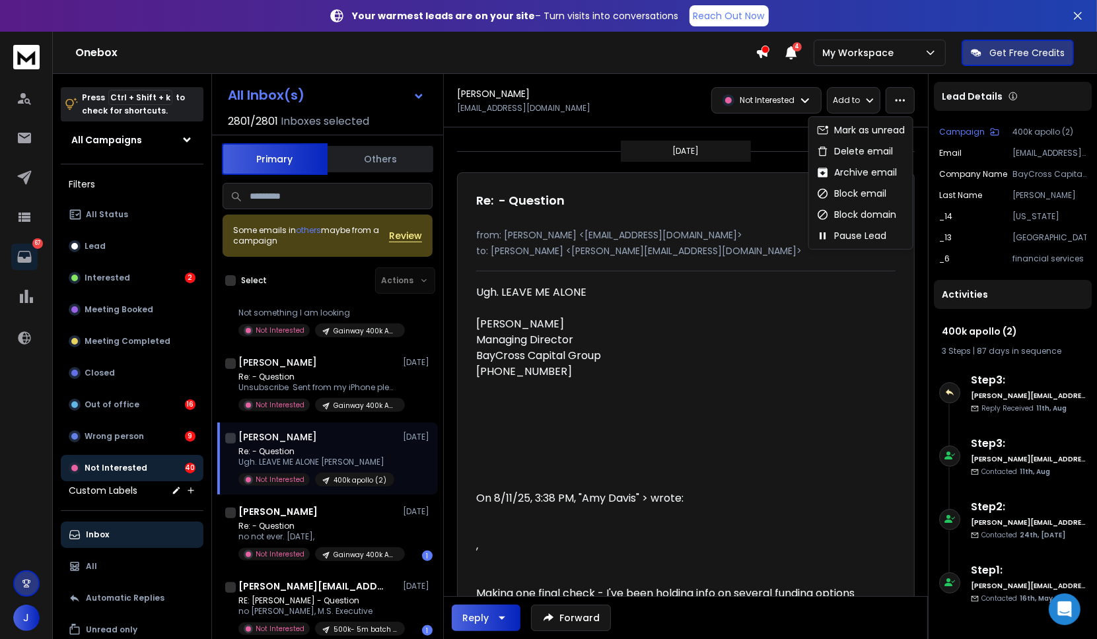
click at [889, 94] on button "button" at bounding box center [900, 100] width 29 height 26
click at [843, 192] on div "Block email" at bounding box center [851, 193] width 69 height 13
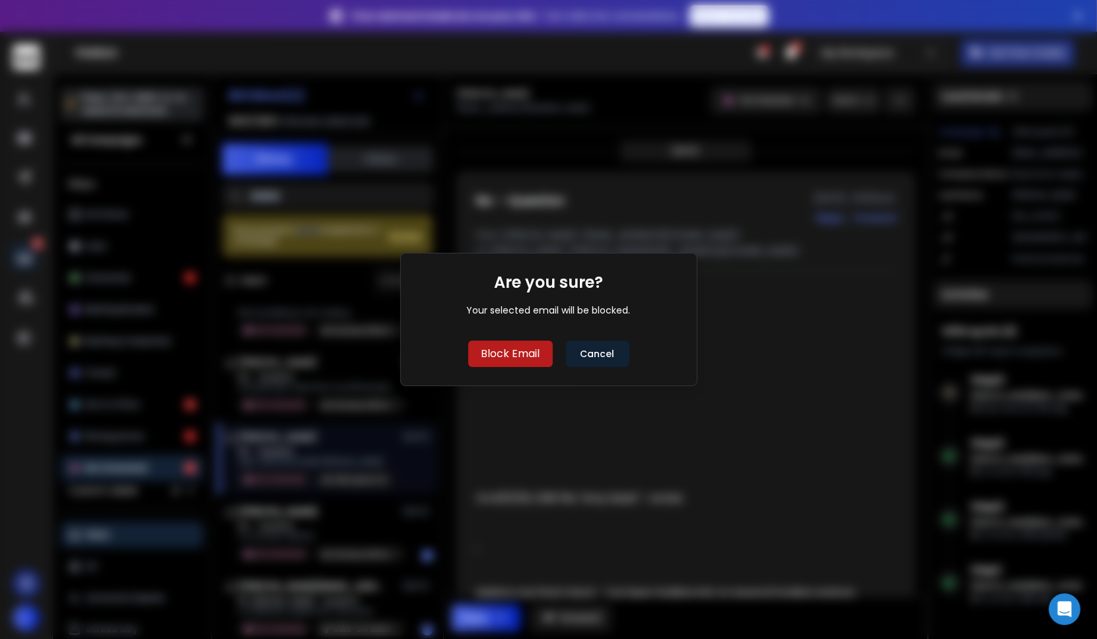
click at [522, 345] on button "Block Email" at bounding box center [510, 354] width 85 height 26
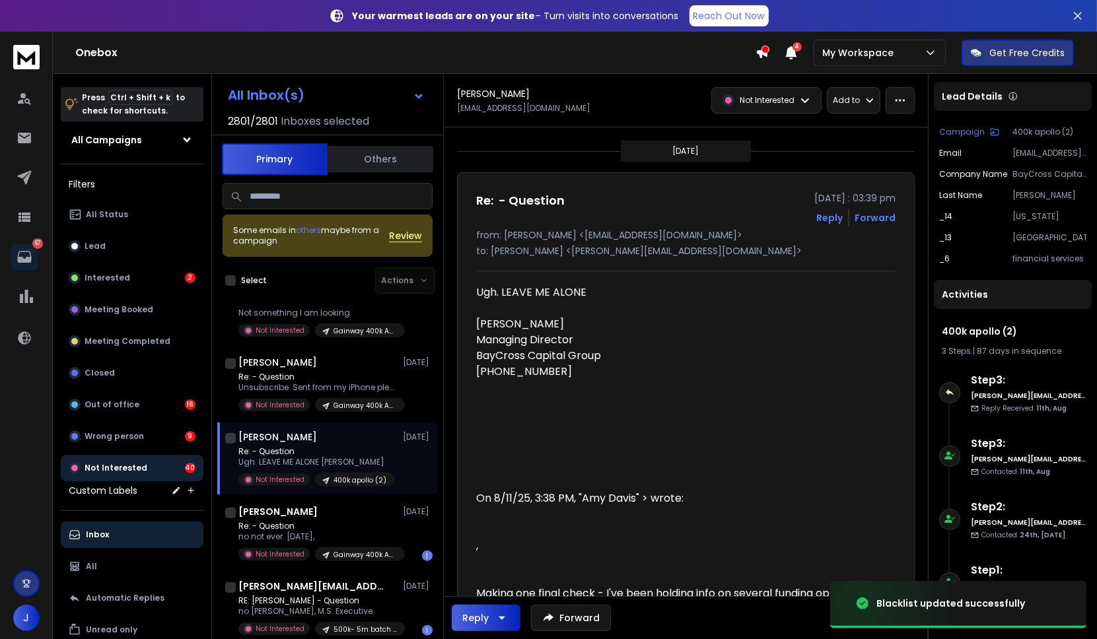
scroll to position [1238, 0]
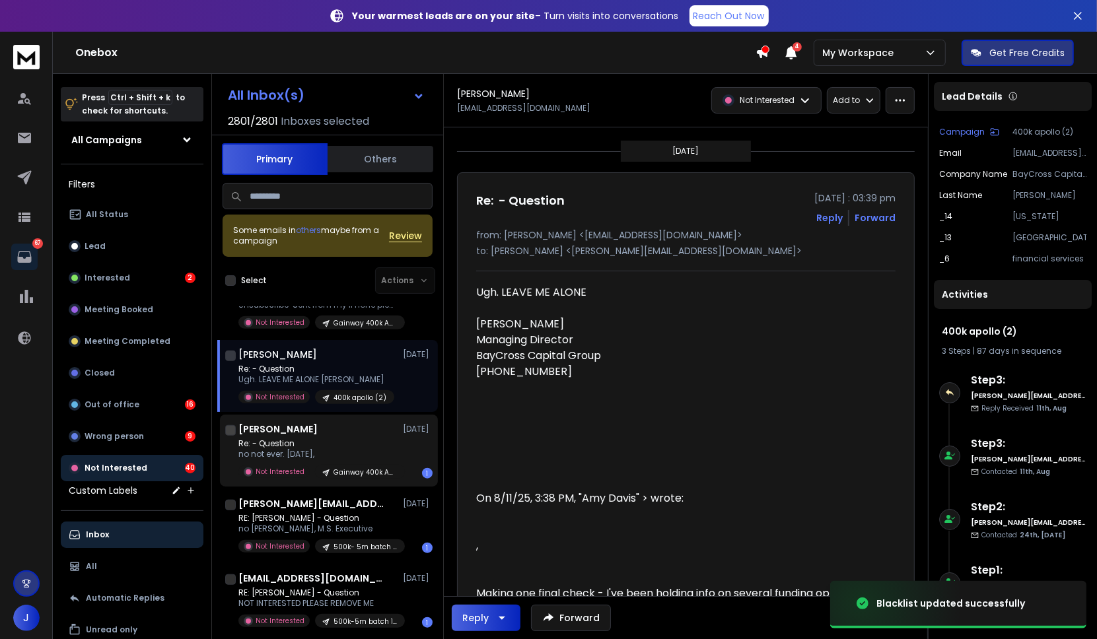
click at [355, 423] on div "[PERSON_NAME] [DATE]" at bounding box center [335, 429] width 194 height 13
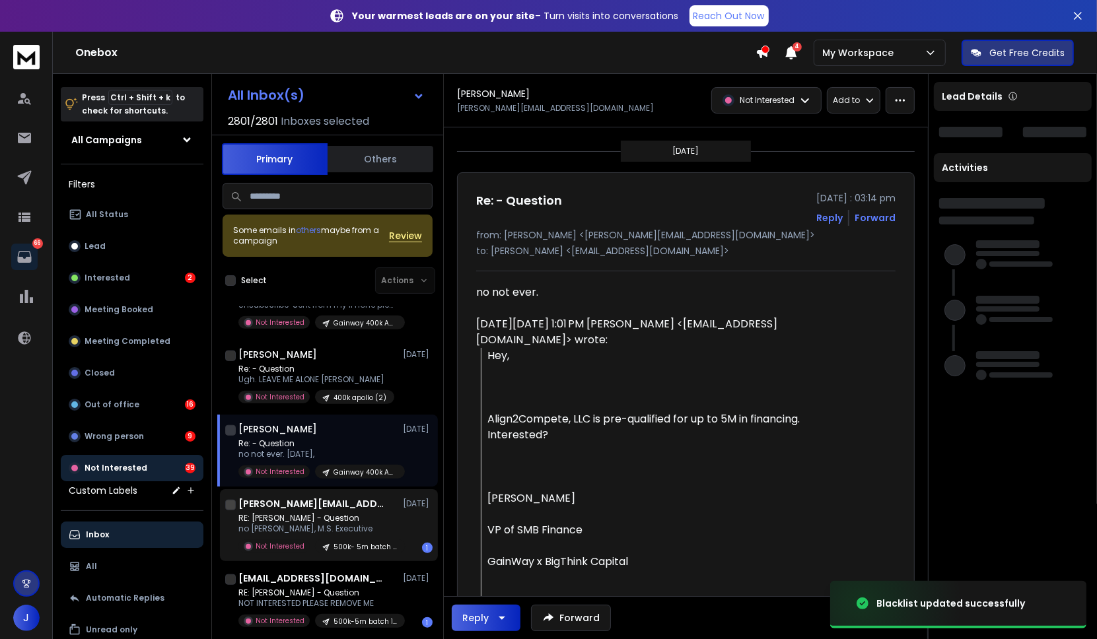
click at [345, 508] on h1 "[PERSON_NAME][EMAIL_ADDRESS][DOMAIN_NAME]" at bounding box center [310, 503] width 145 height 13
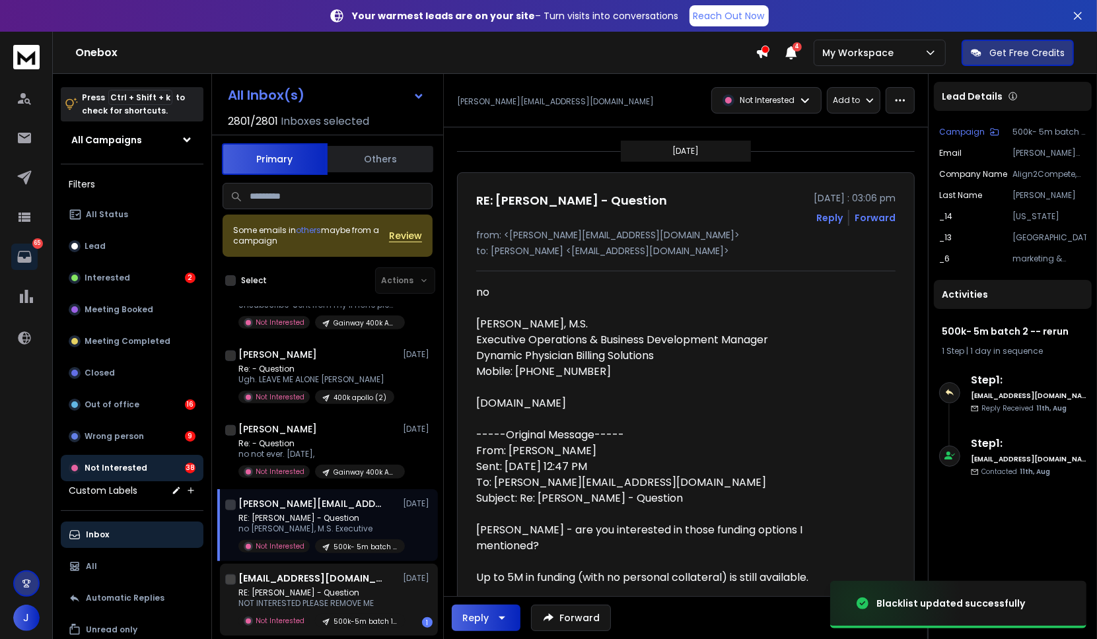
click at [360, 570] on div "[EMAIL_ADDRESS][DOMAIN_NAME] [DATE] RE: [PERSON_NAME] - Question NOT INTERESTED…" at bounding box center [329, 600] width 218 height 72
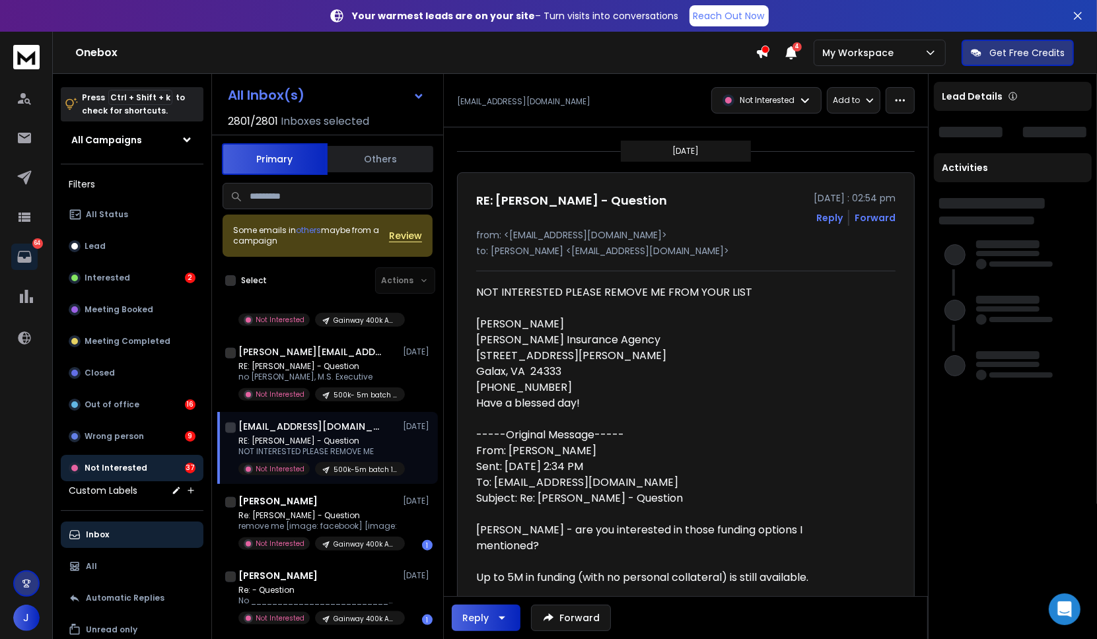
scroll to position [1403, 0]
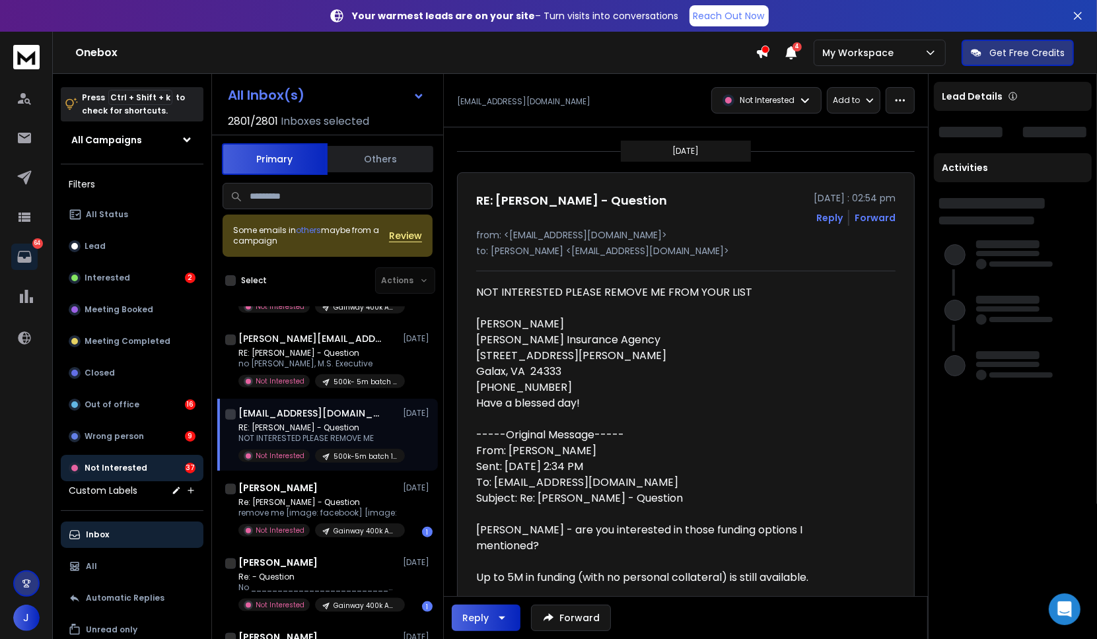
click at [362, 470] on div "[PERSON_NAME] 09:19 AM RE: (EXTERNAL) [PERSON_NAME] - capital Pls unsubscribe […" at bounding box center [327, 543] width 231 height 473
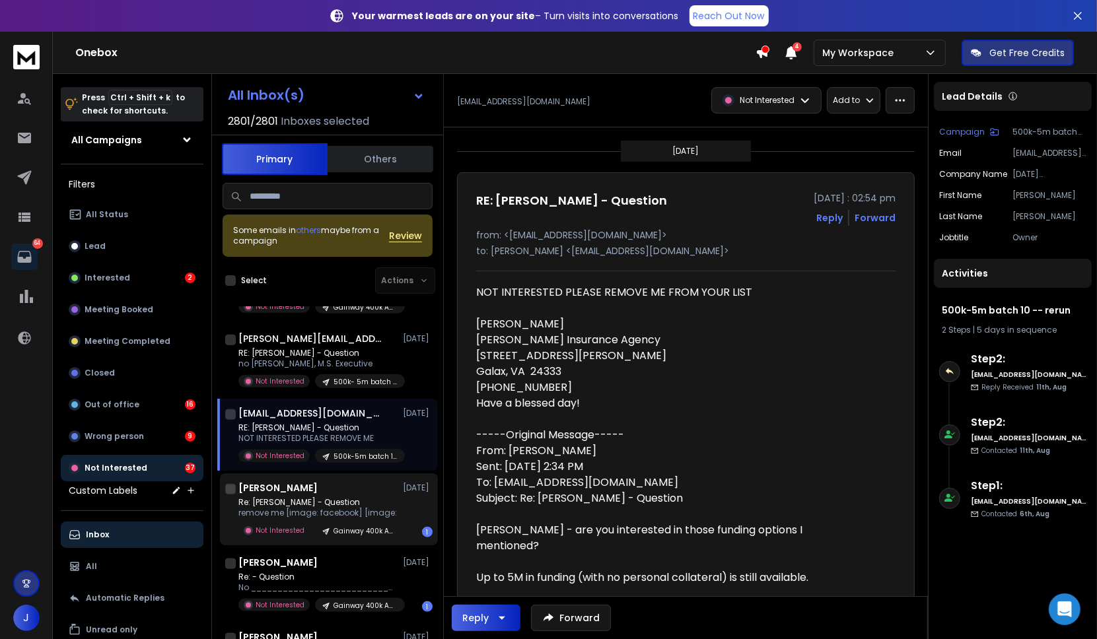
click at [357, 487] on div "[PERSON_NAME] [DATE]" at bounding box center [335, 487] width 194 height 13
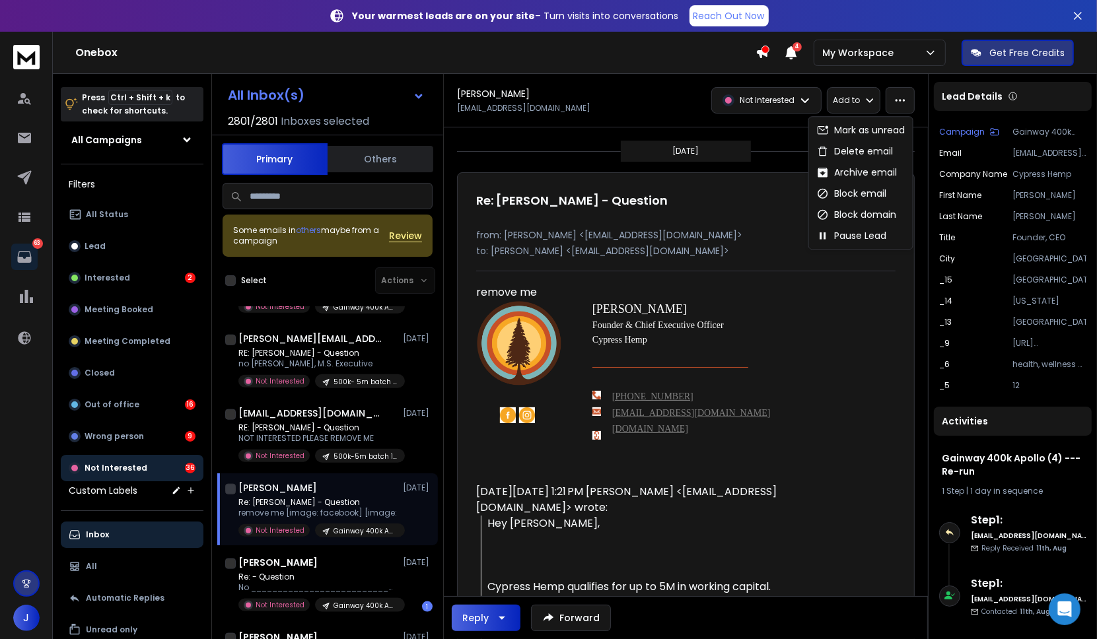
click at [905, 93] on button "button" at bounding box center [900, 100] width 29 height 26
click at [857, 197] on div "Block email" at bounding box center [851, 193] width 69 height 13
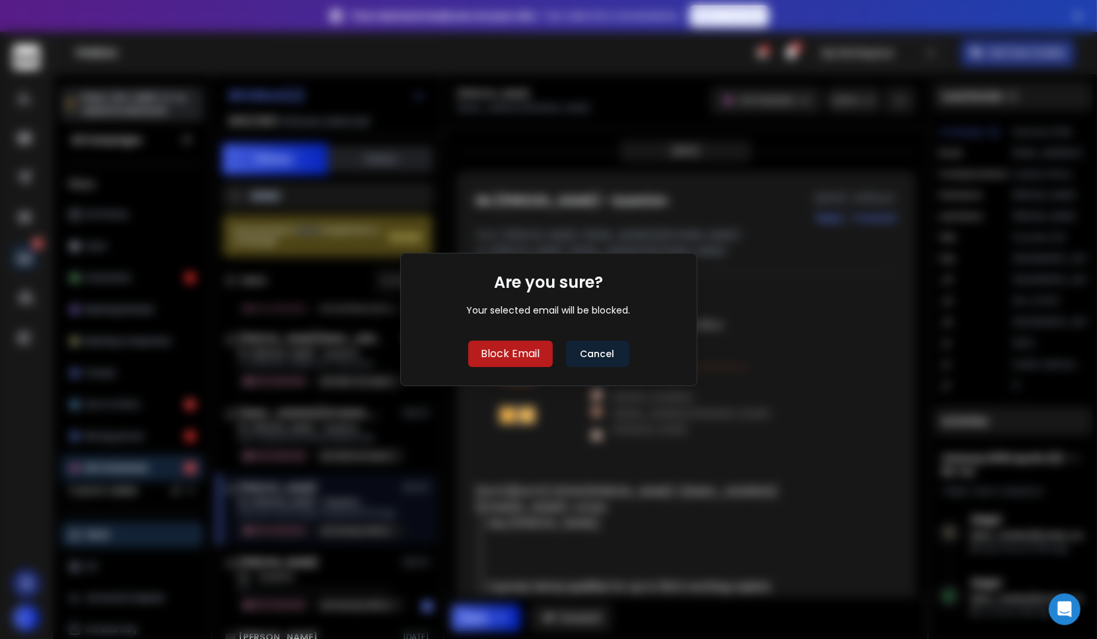
click at [520, 362] on button "Block Email" at bounding box center [510, 354] width 85 height 26
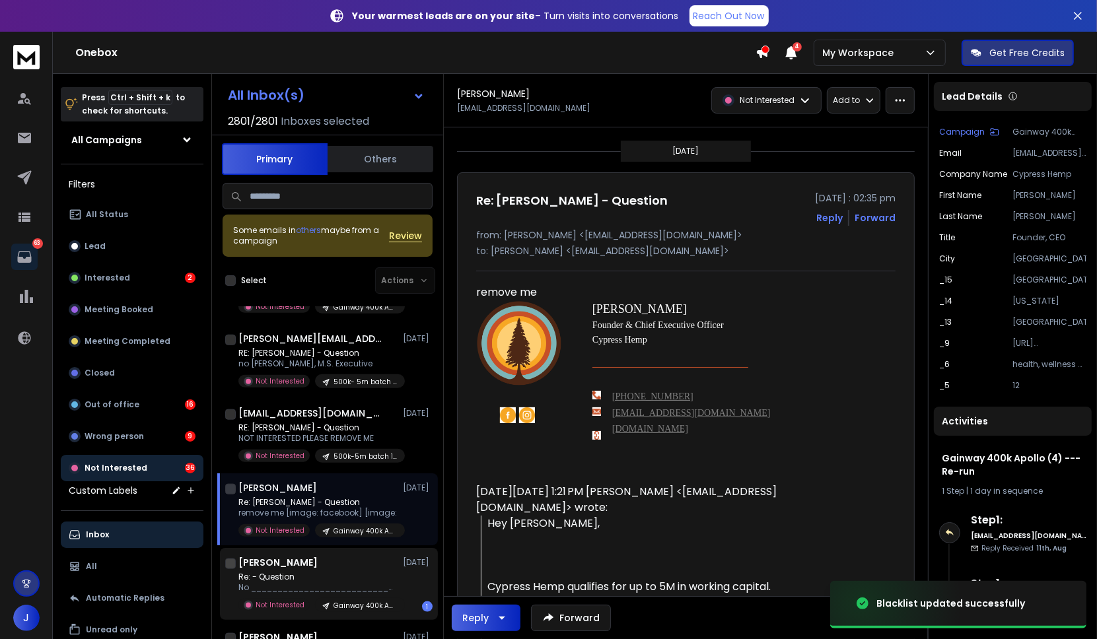
click at [363, 563] on div "[PERSON_NAME] [DATE]" at bounding box center [335, 562] width 194 height 13
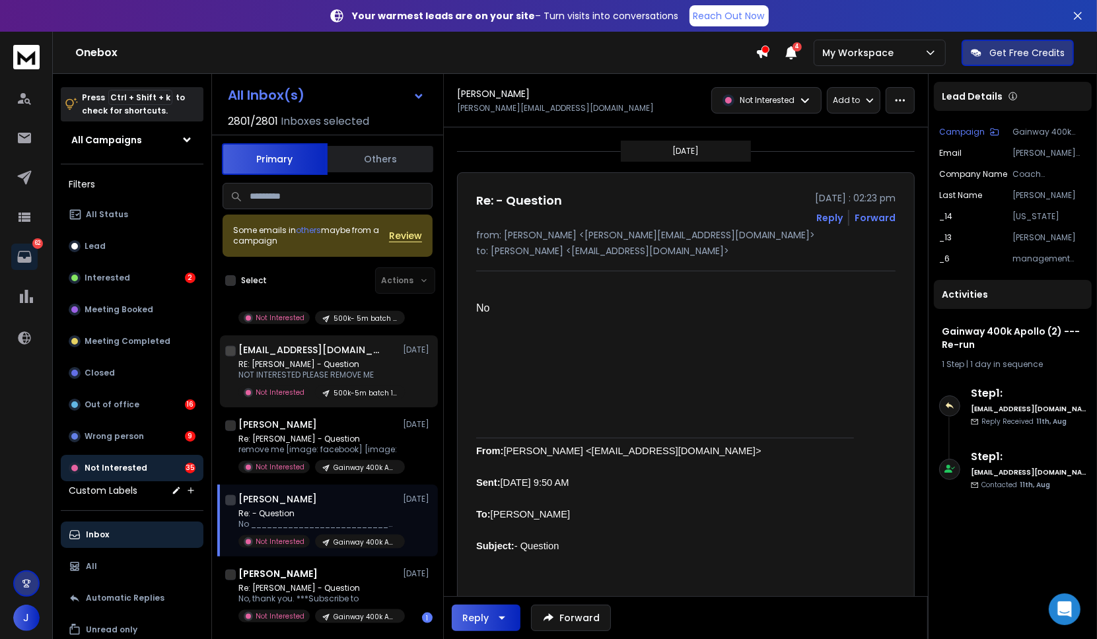
scroll to position [1568, 0]
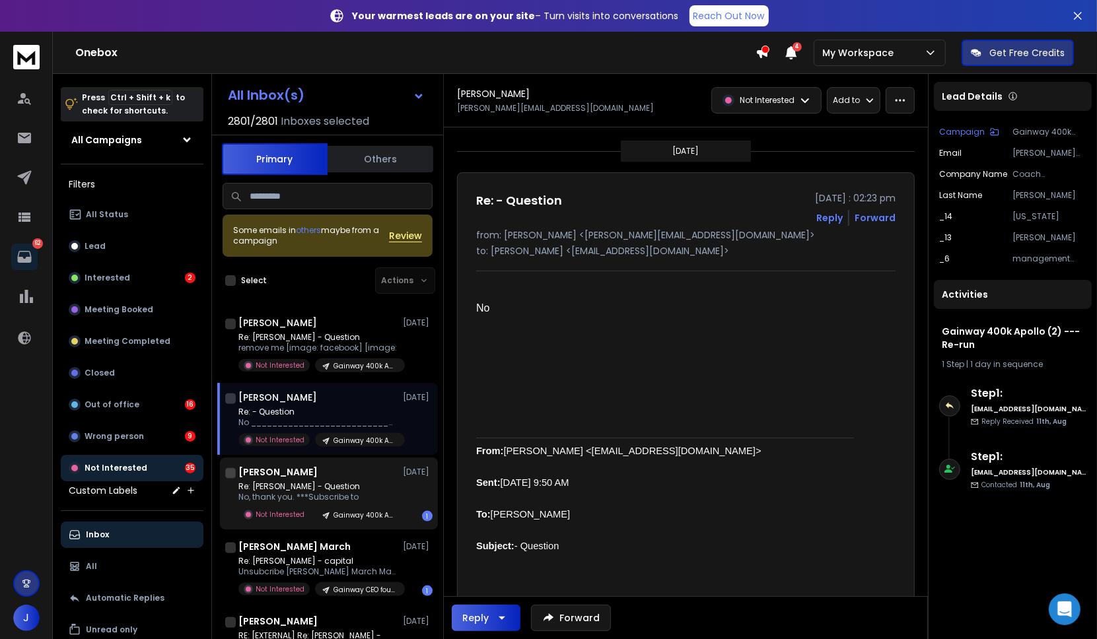
click at [384, 469] on div "[PERSON_NAME] [DATE]" at bounding box center [335, 472] width 194 height 13
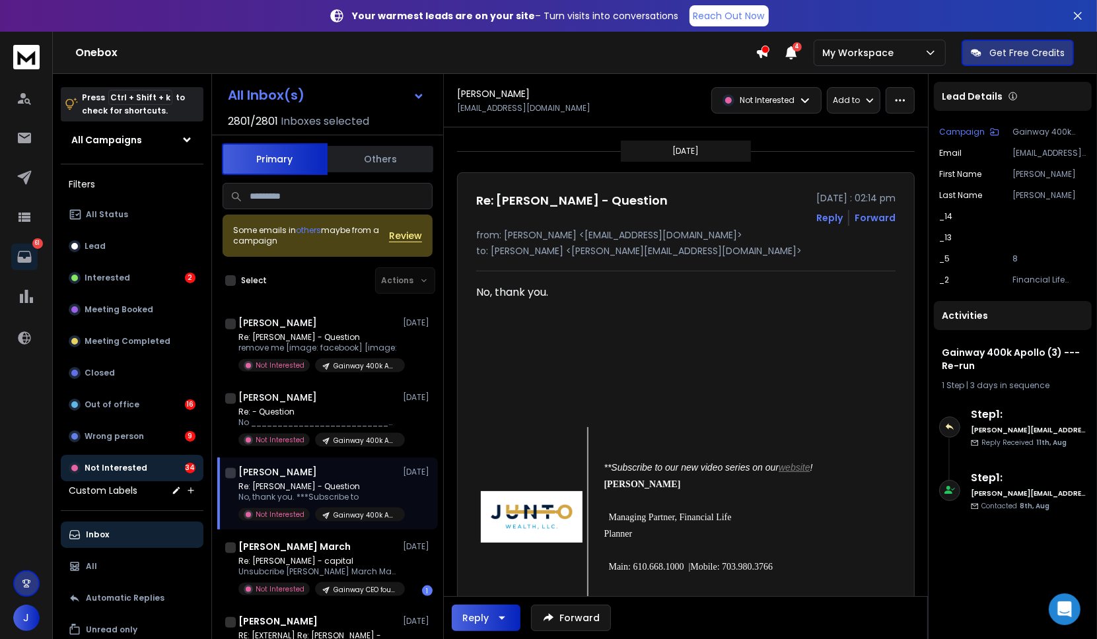
drag, startPoint x: 248, startPoint y: 530, endPoint x: 248, endPoint y: 497, distance: 32.4
click at [248, 518] on div "[PERSON_NAME] 09:19 AM RE: (EXTERNAL) [PERSON_NAME] - capital Pls unsubscribe […" at bounding box center [327, 543] width 231 height 473
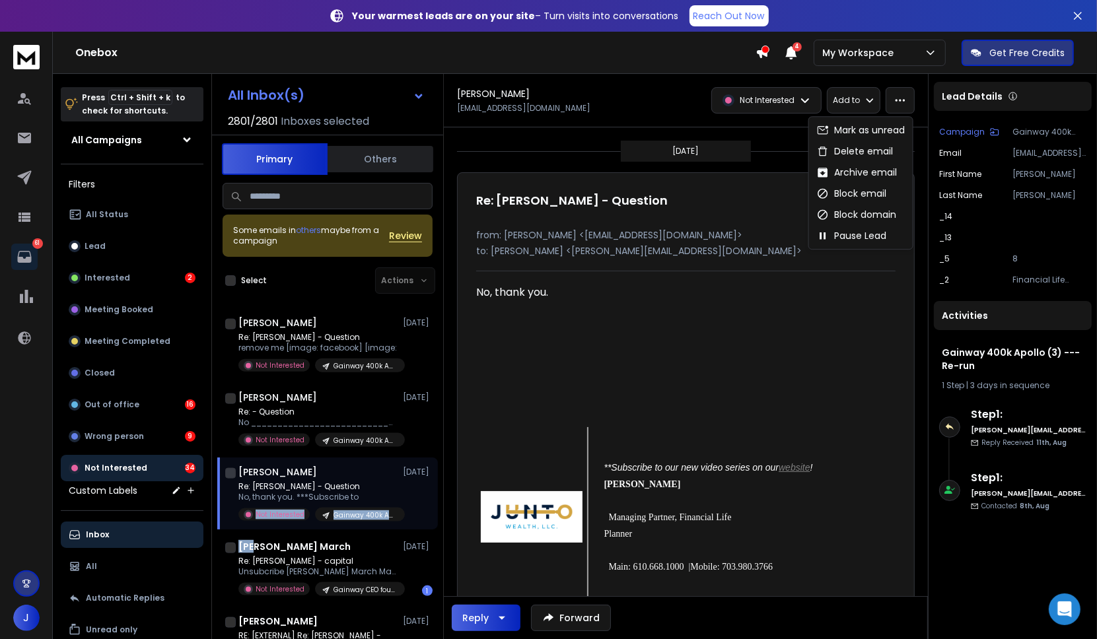
click at [895, 94] on icon "button" at bounding box center [900, 100] width 12 height 12
click at [843, 185] on div "Block email" at bounding box center [861, 193] width 98 height 21
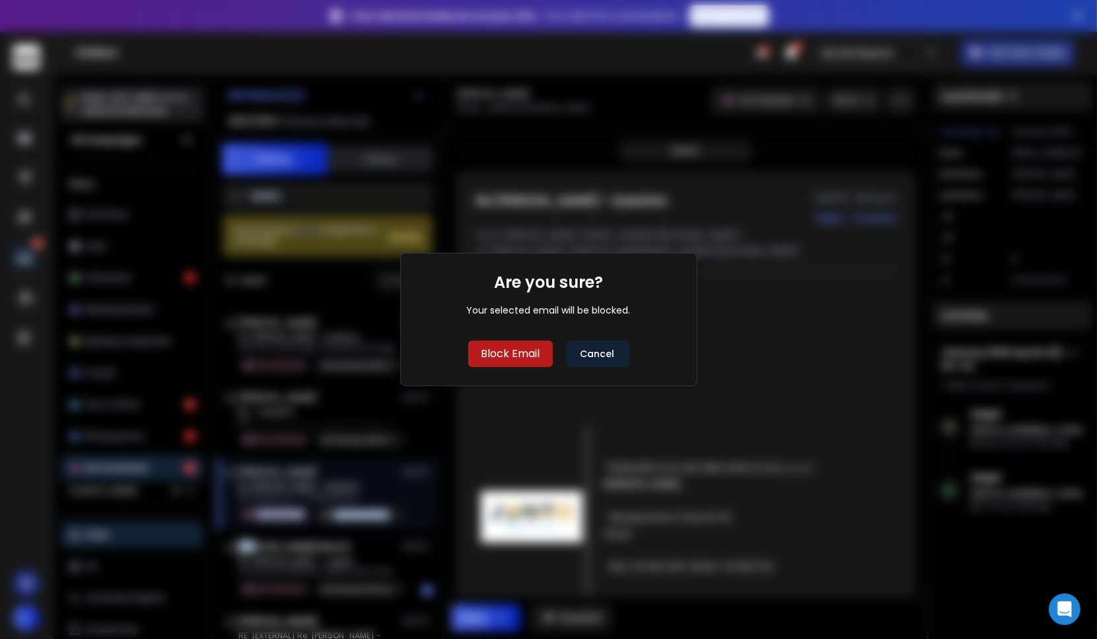
click at [514, 360] on button "Block Email" at bounding box center [510, 354] width 85 height 26
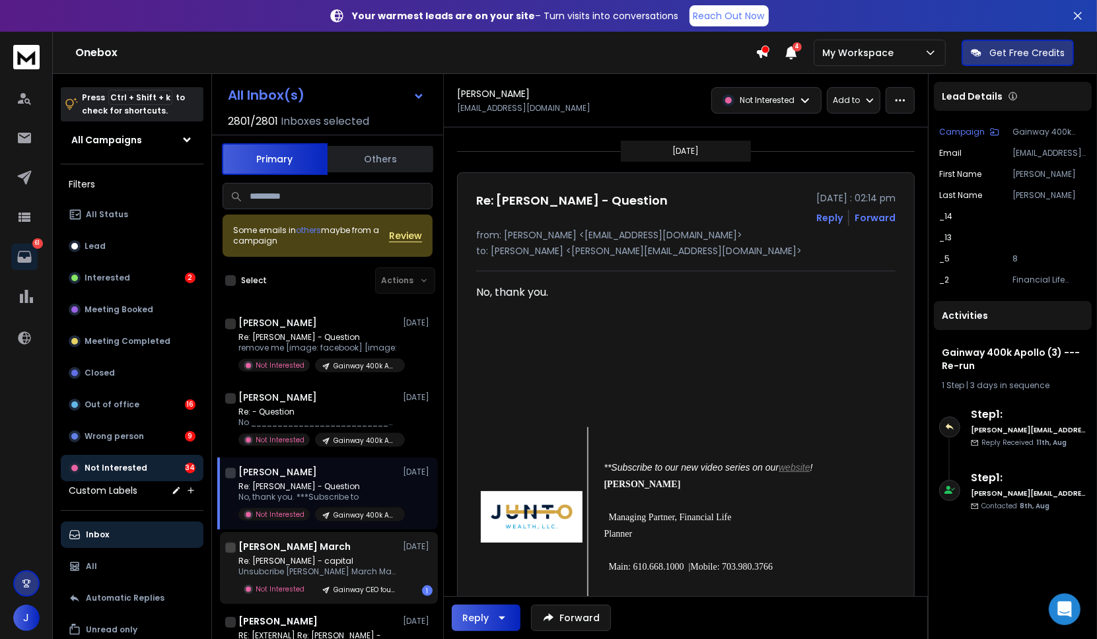
click at [272, 551] on h1 "[PERSON_NAME] March" at bounding box center [294, 546] width 112 height 13
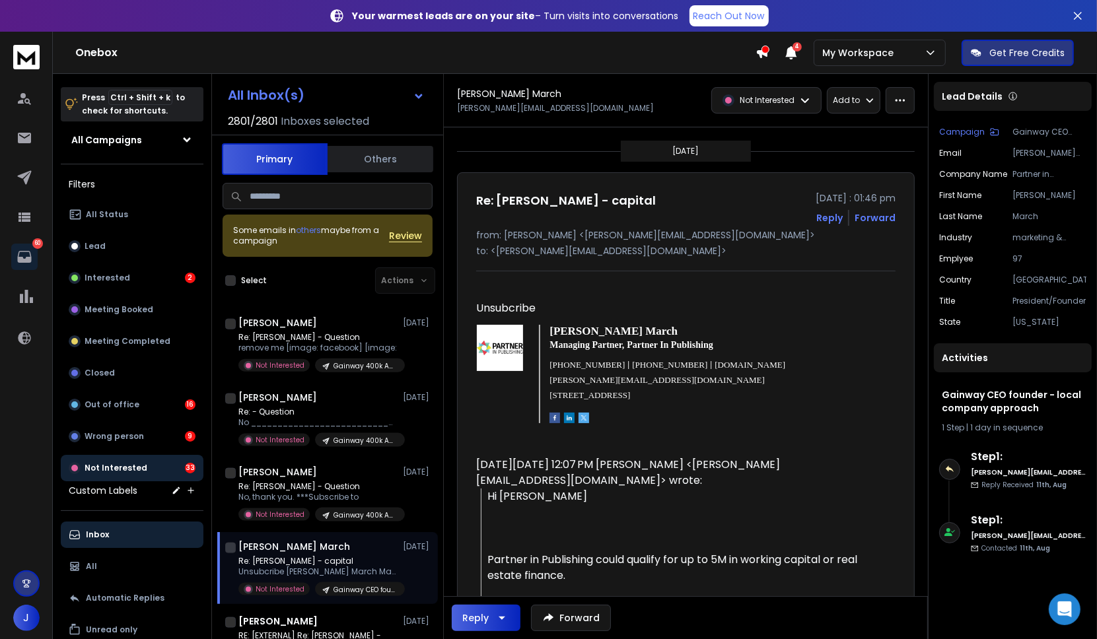
click at [903, 110] on button "button" at bounding box center [900, 100] width 29 height 26
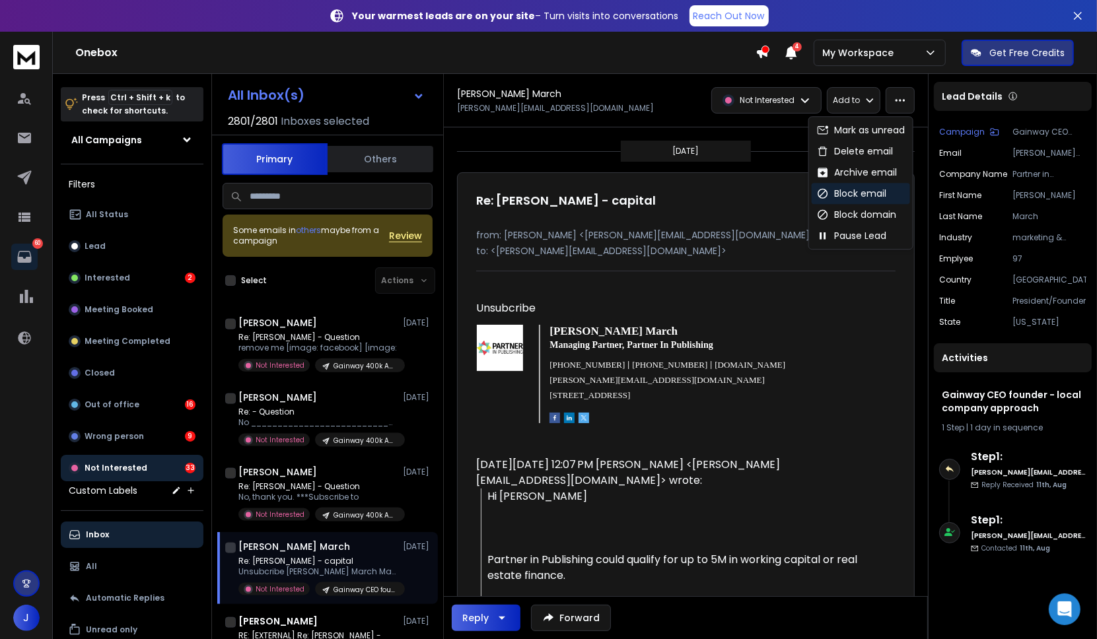
click at [859, 187] on div "Block email" at bounding box center [851, 193] width 69 height 13
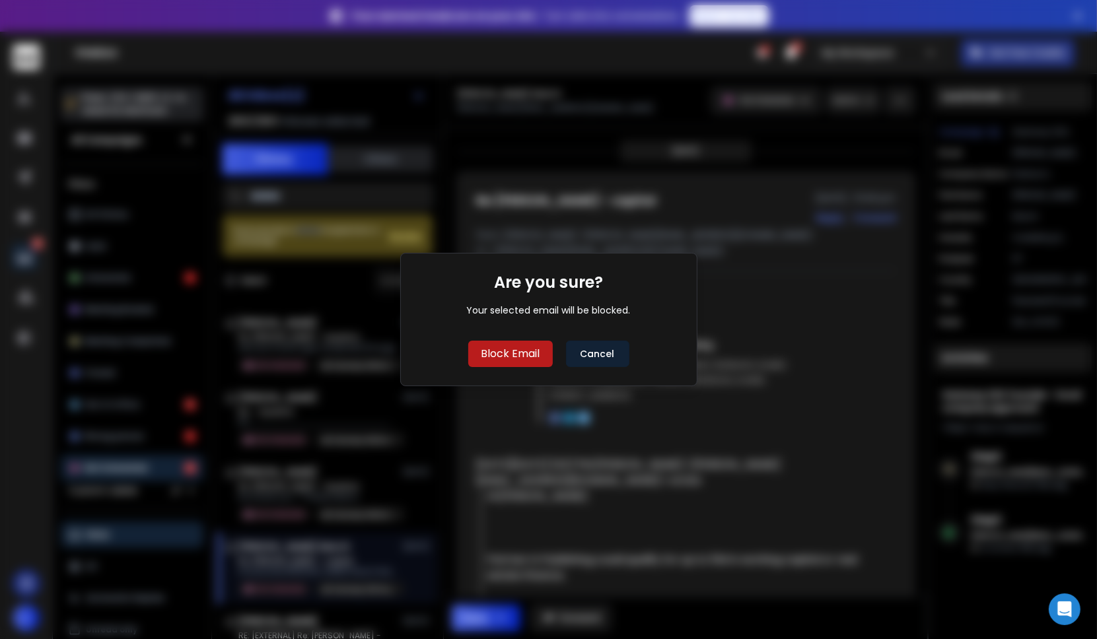
click at [491, 355] on button "Block Email" at bounding box center [510, 354] width 85 height 26
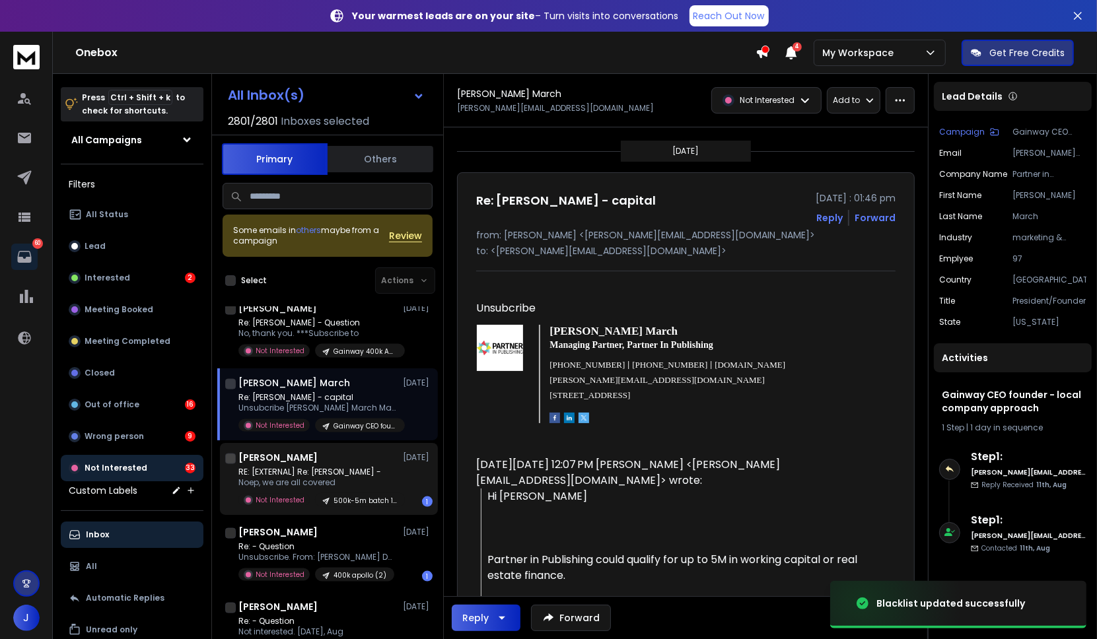
scroll to position [1733, 0]
click at [321, 479] on p "Noep, we are all covered" at bounding box center [317, 481] width 158 height 11
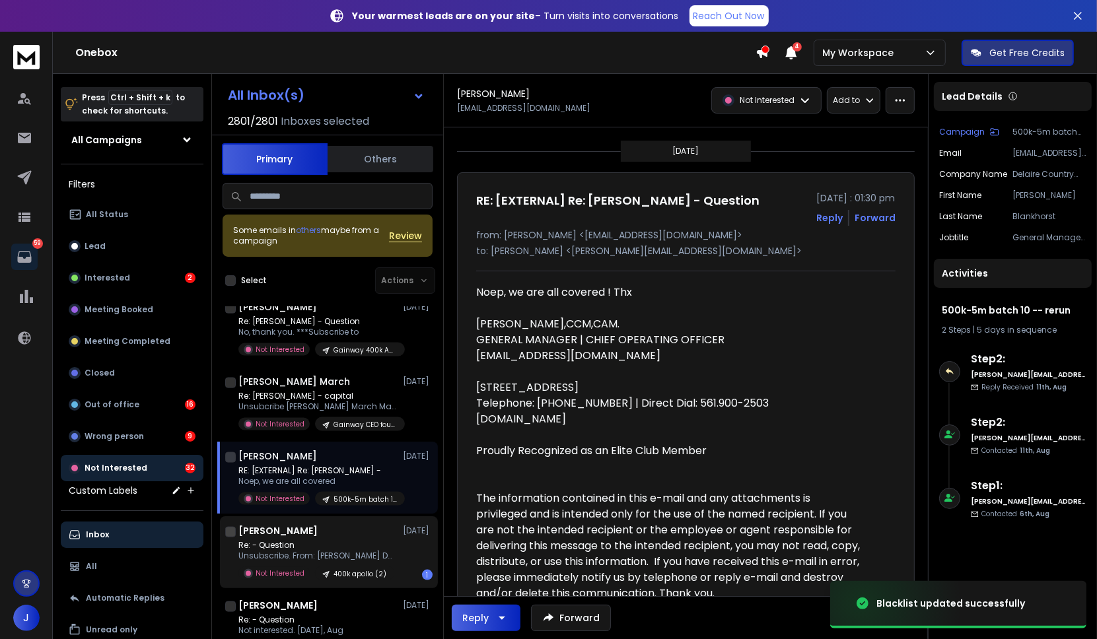
click at [370, 527] on div "[PERSON_NAME] [DATE]" at bounding box center [335, 530] width 194 height 13
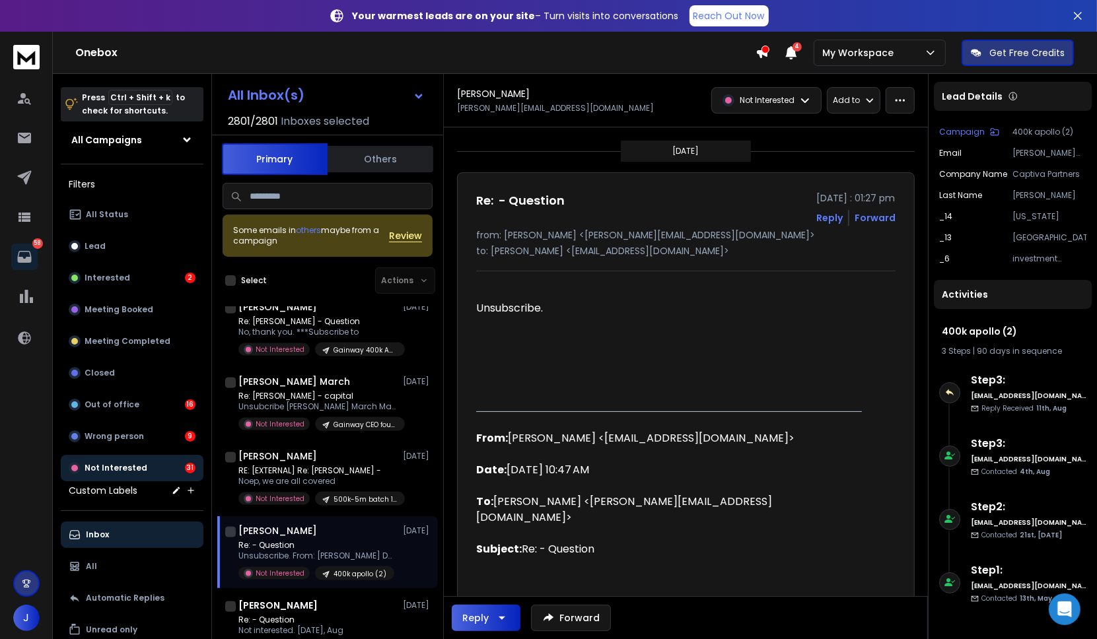
click at [905, 104] on button "button" at bounding box center [900, 100] width 29 height 26
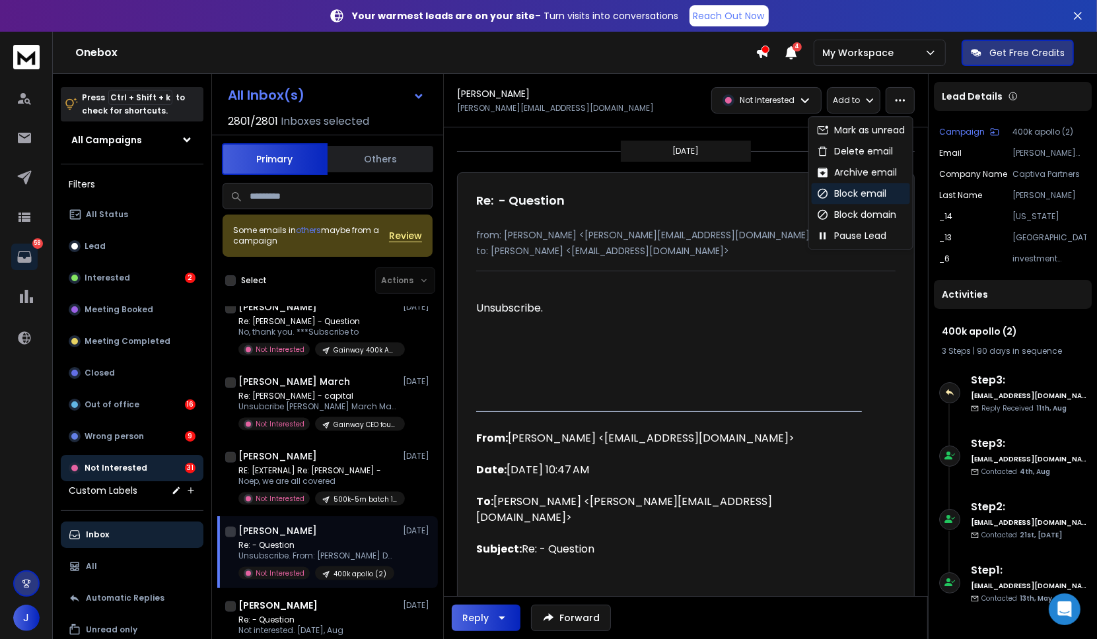
click at [853, 190] on div "Block email" at bounding box center [851, 193] width 69 height 13
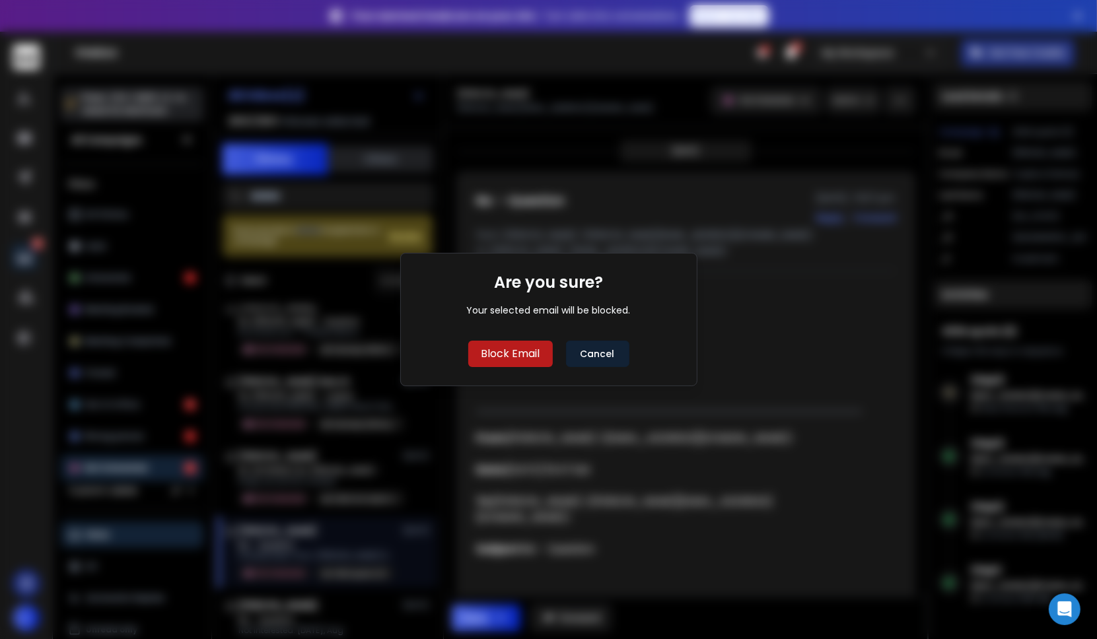
click at [494, 350] on button "Block Email" at bounding box center [510, 354] width 85 height 26
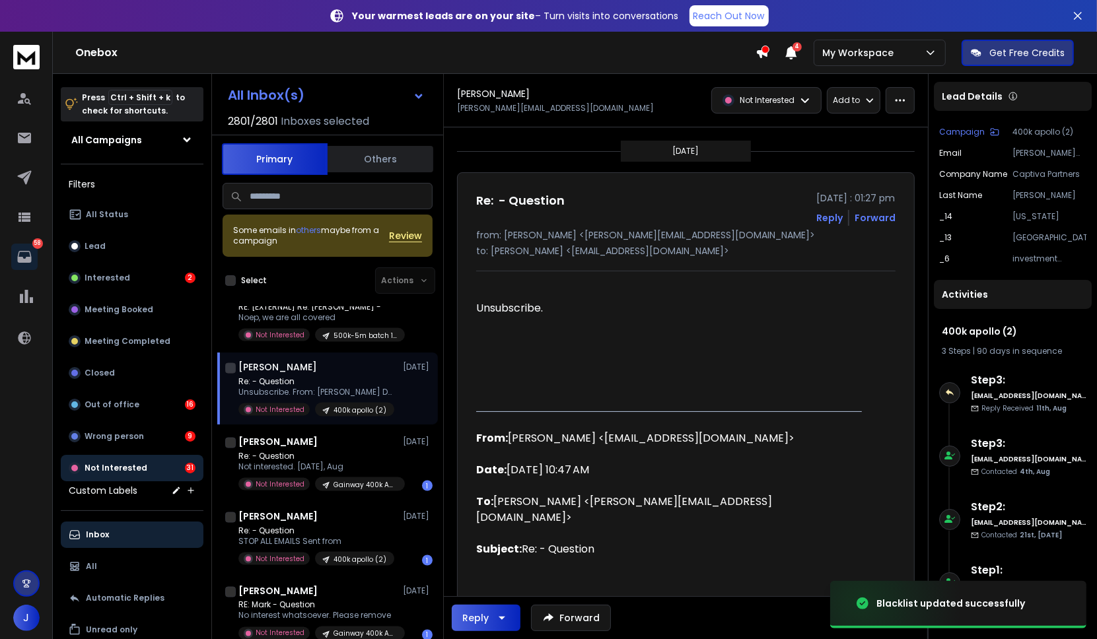
scroll to position [1899, 0]
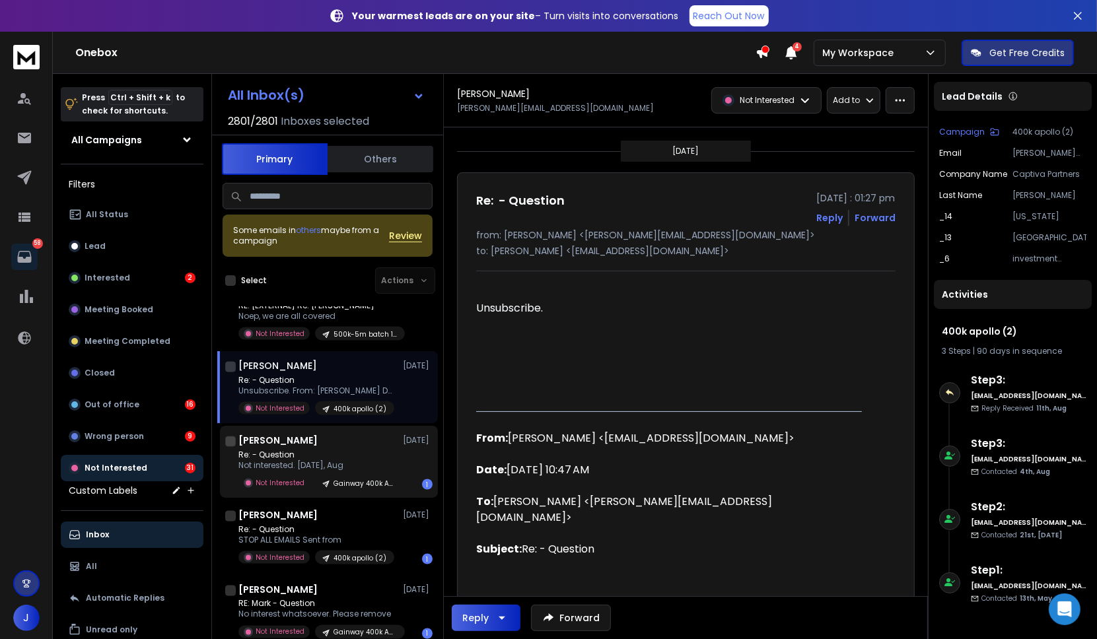
click at [384, 454] on p "Re: - Question" at bounding box center [317, 455] width 158 height 11
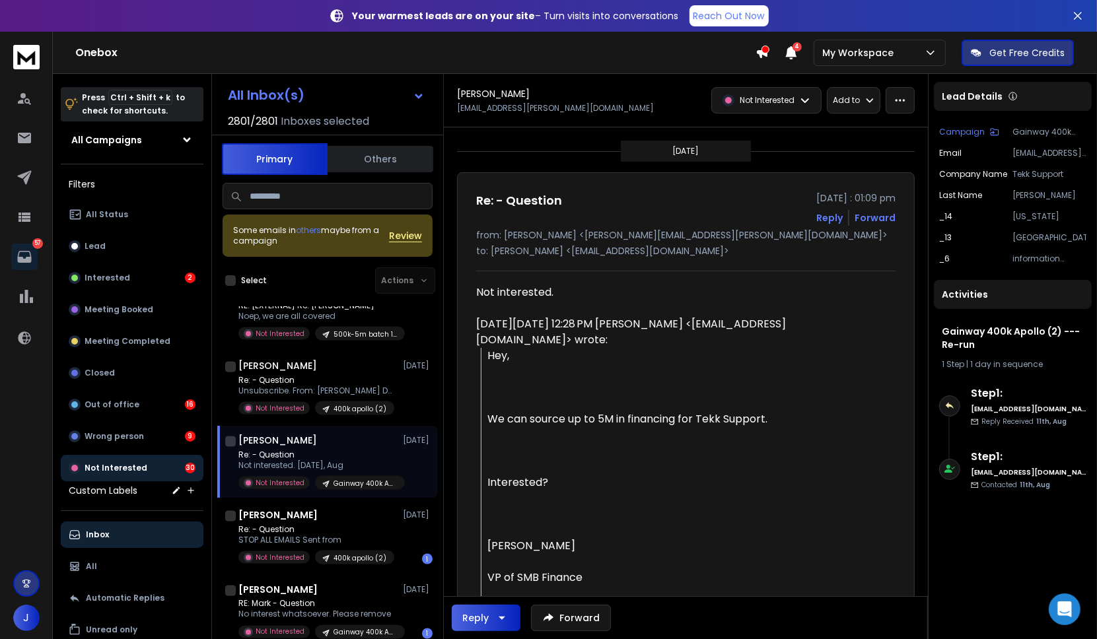
click at [907, 106] on button "button" at bounding box center [900, 100] width 29 height 26
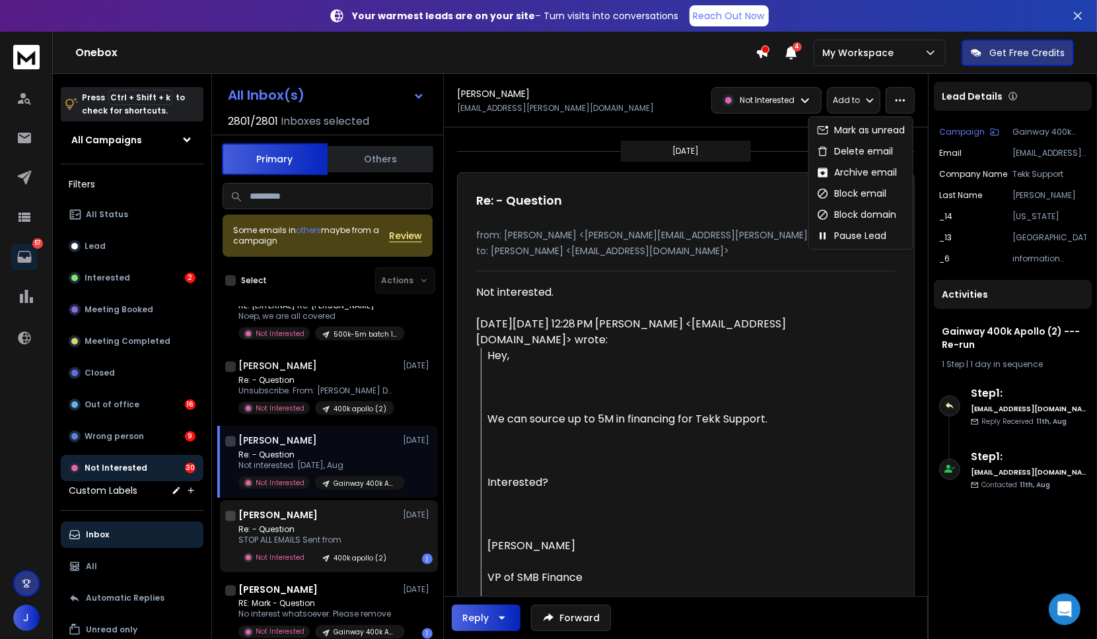
click at [281, 515] on h1 "[PERSON_NAME]" at bounding box center [277, 514] width 79 height 13
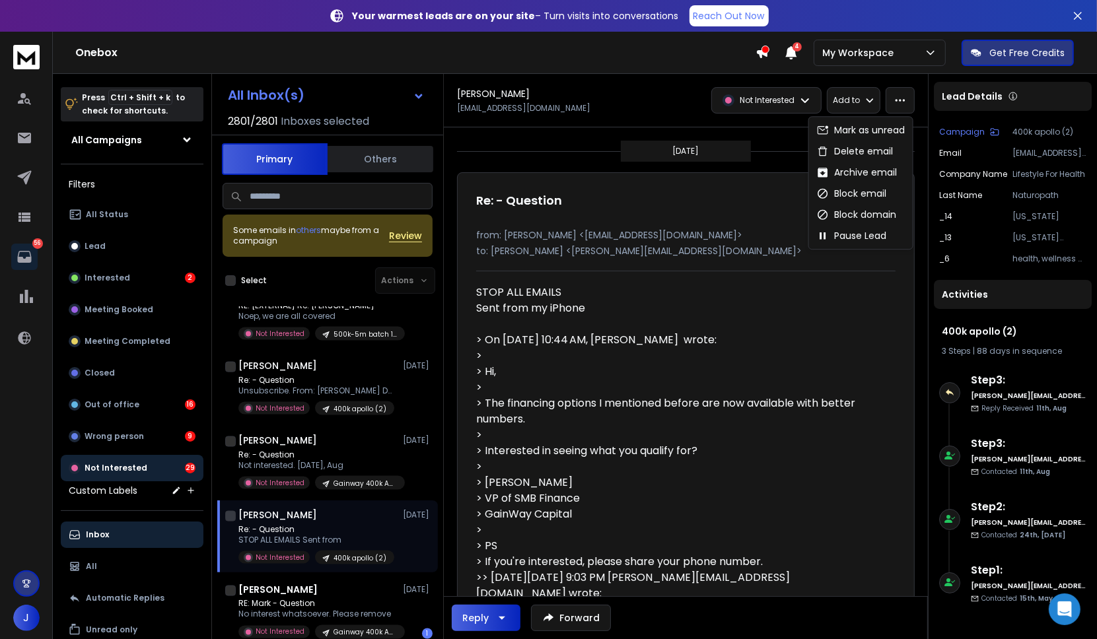
click at [891, 100] on button "button" at bounding box center [900, 100] width 29 height 26
click at [862, 187] on div "Block email" at bounding box center [851, 193] width 69 height 13
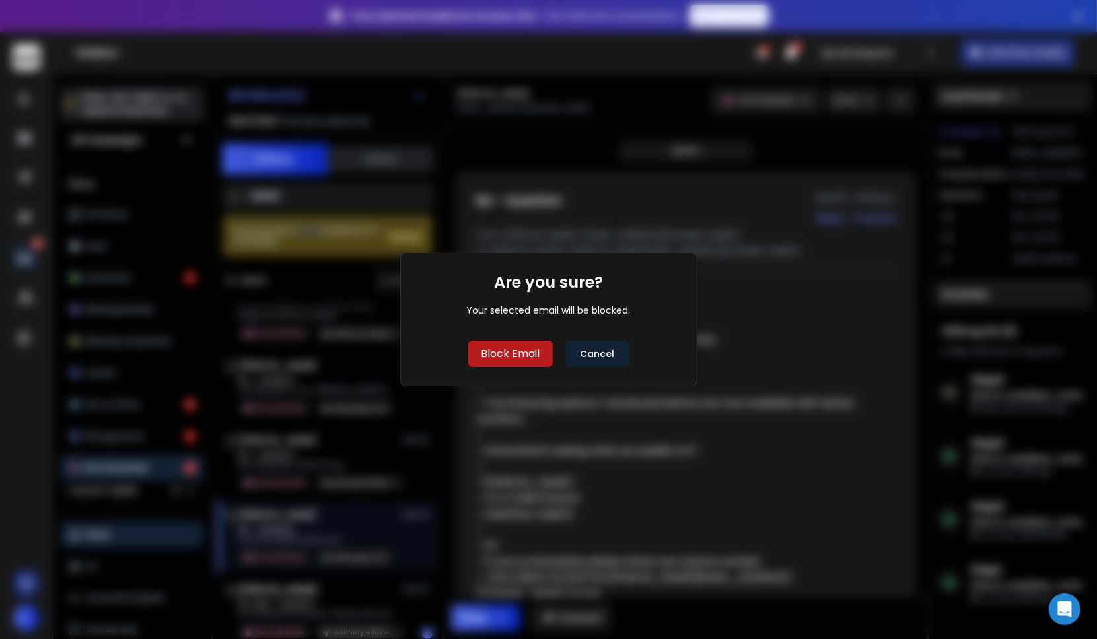
click at [523, 345] on button "Block Email" at bounding box center [510, 354] width 85 height 26
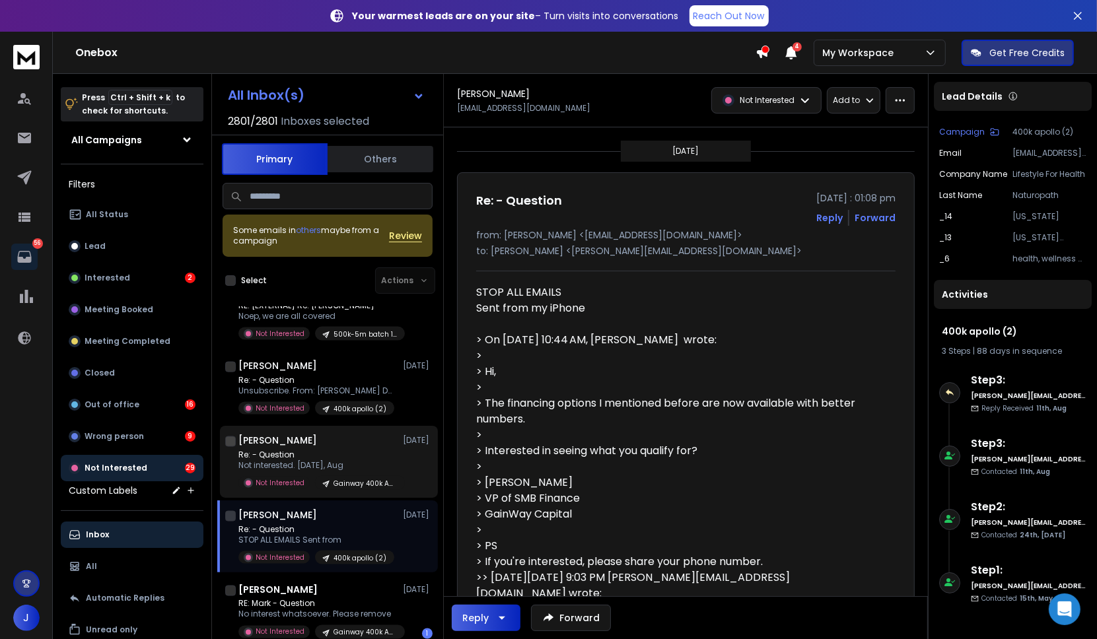
scroll to position [2064, 0]
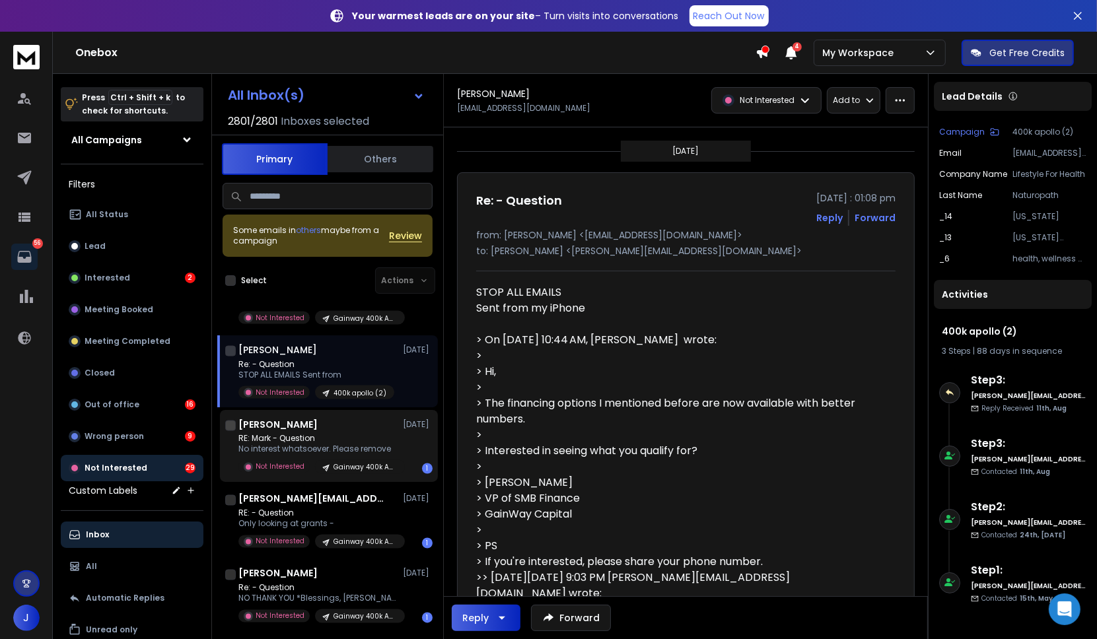
click at [345, 444] on p "No interest whatsoever. Please remove" at bounding box center [317, 449] width 158 height 11
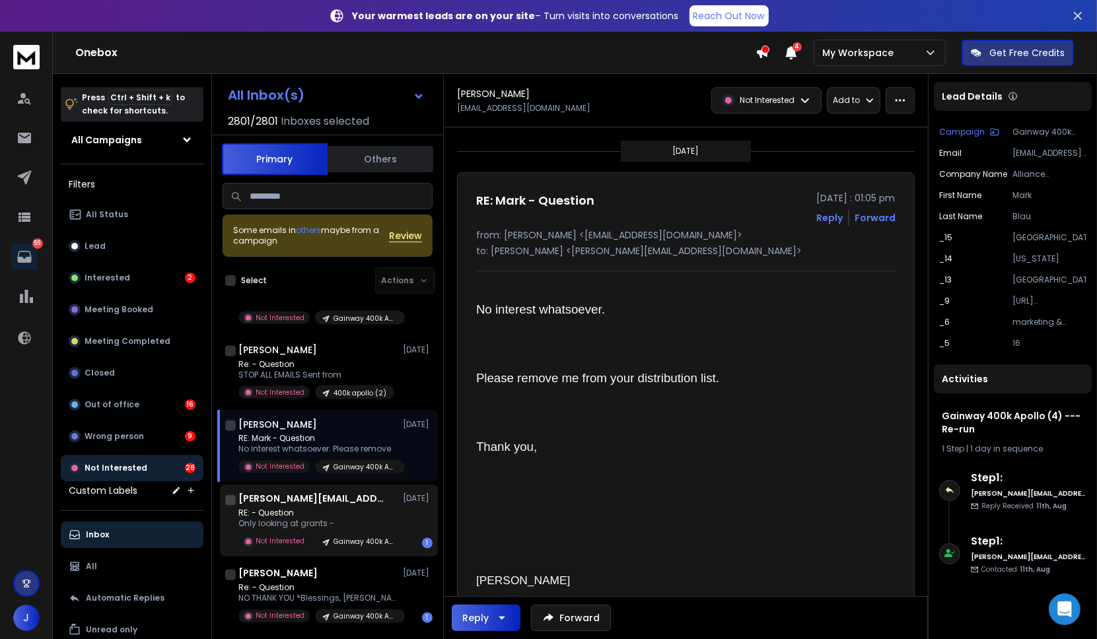
click at [267, 519] on p "Only looking at grants -" at bounding box center [317, 524] width 158 height 11
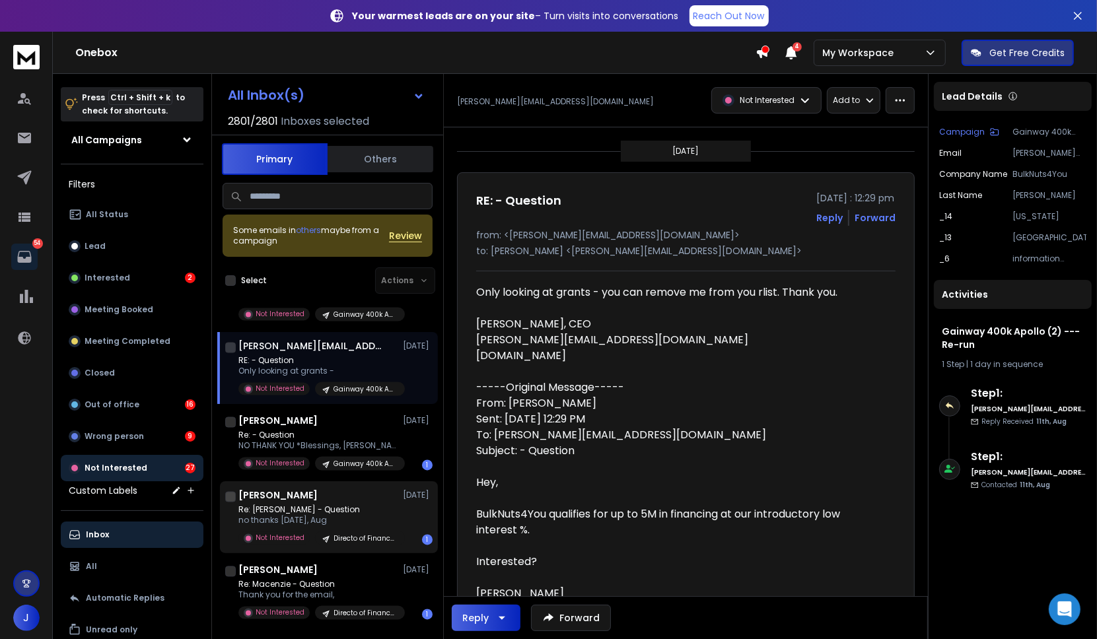
scroll to position [2229, 0]
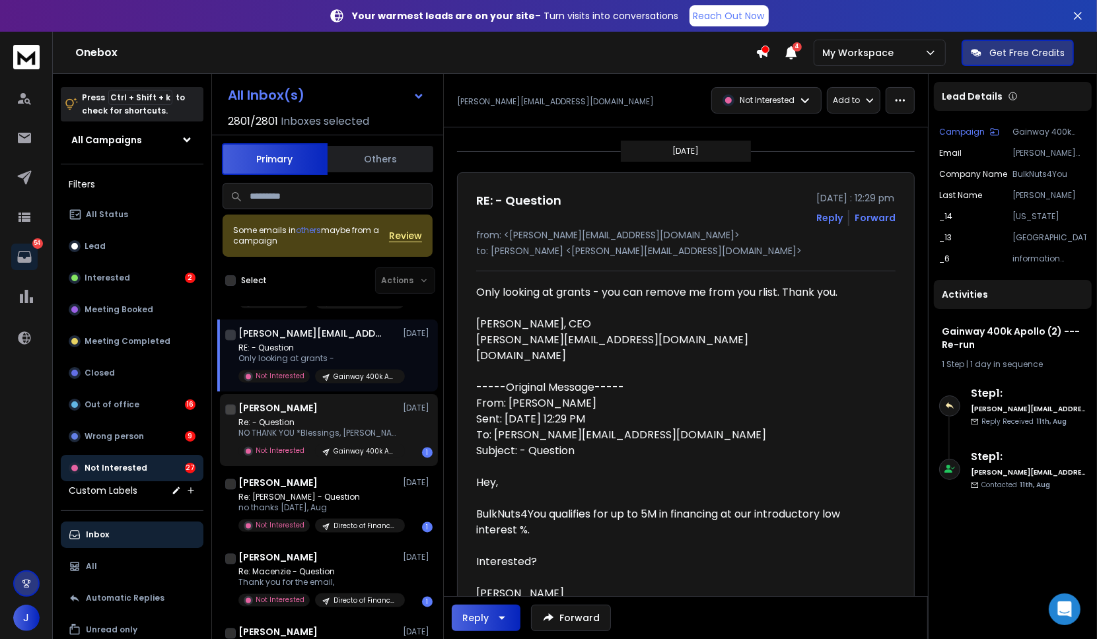
click at [312, 429] on p "NO THANK YOU *Blessings, [PERSON_NAME]" at bounding box center [317, 434] width 158 height 11
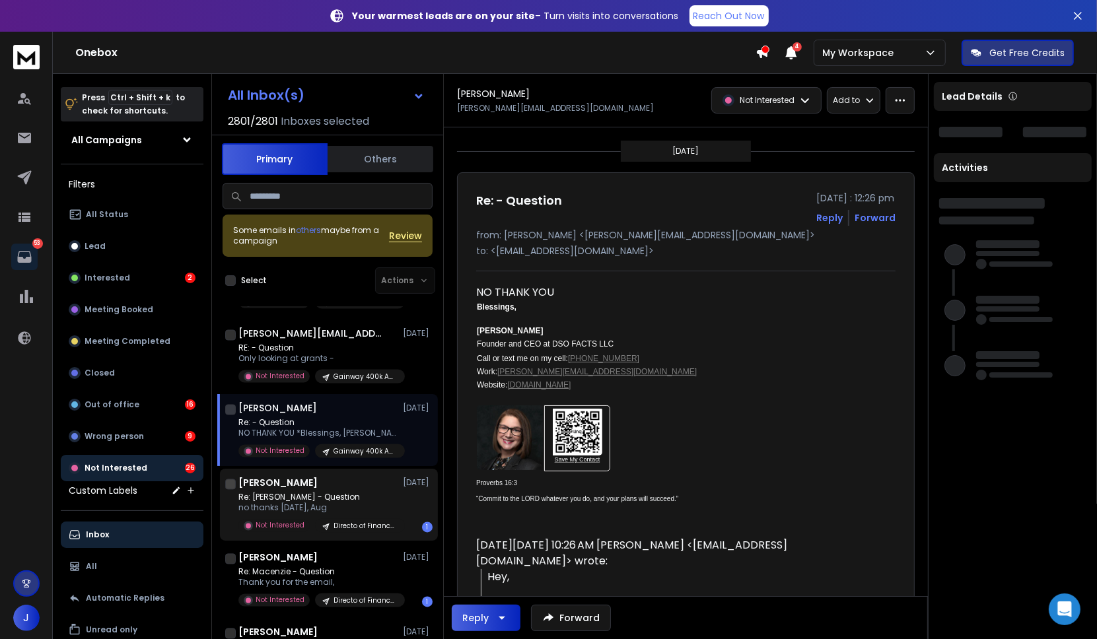
click at [332, 515] on div "Re: [PERSON_NAME] - Question no thanks [DATE], Aug Not Interested Directo of Fi…" at bounding box center [321, 513] width 166 height 40
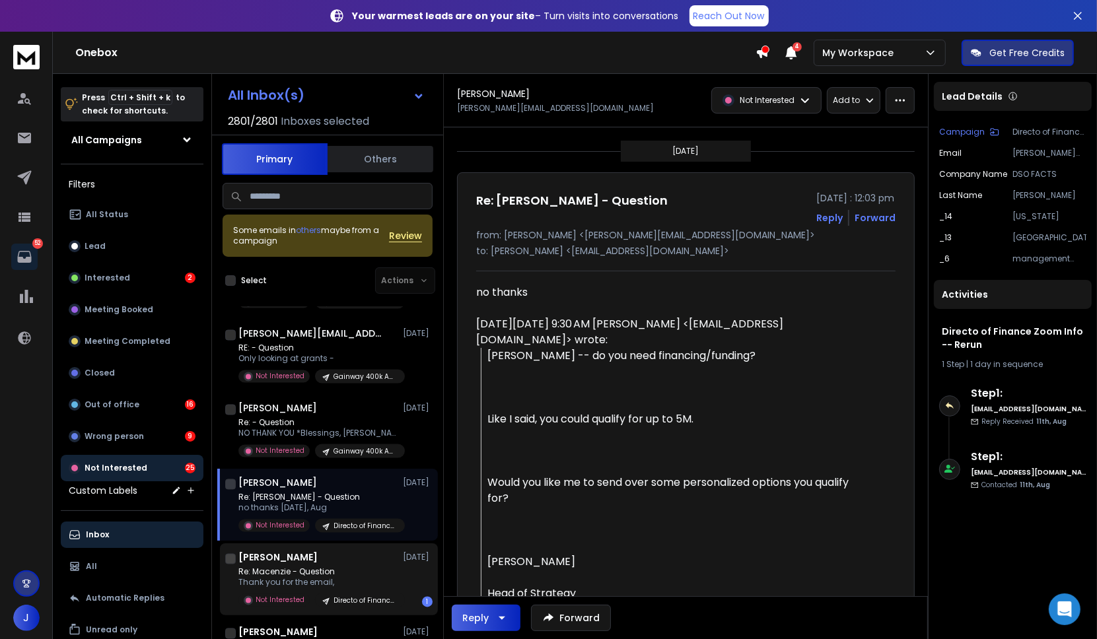
click at [335, 559] on div "[PERSON_NAME] [DATE]" at bounding box center [335, 557] width 194 height 13
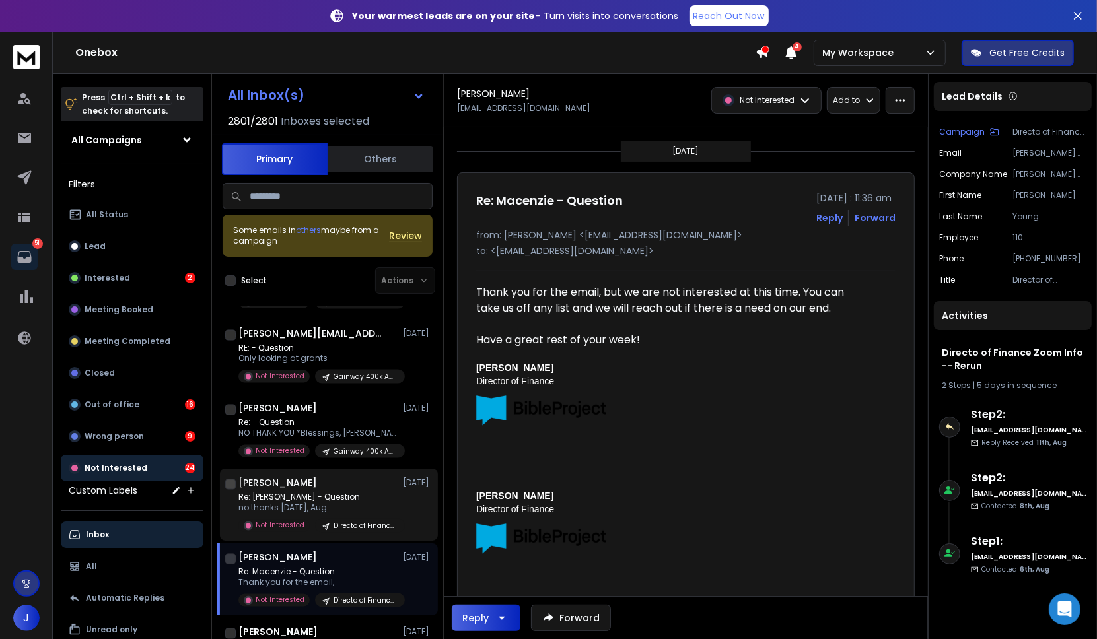
scroll to position [2394, 0]
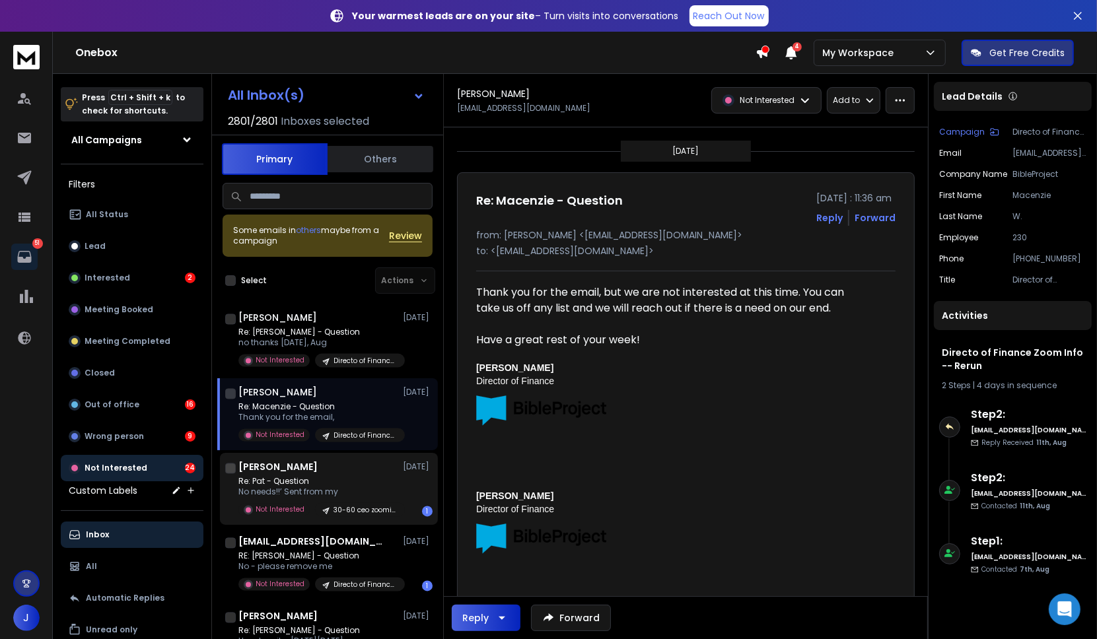
click at [355, 477] on p "Re: Pat - Question" at bounding box center [317, 482] width 158 height 11
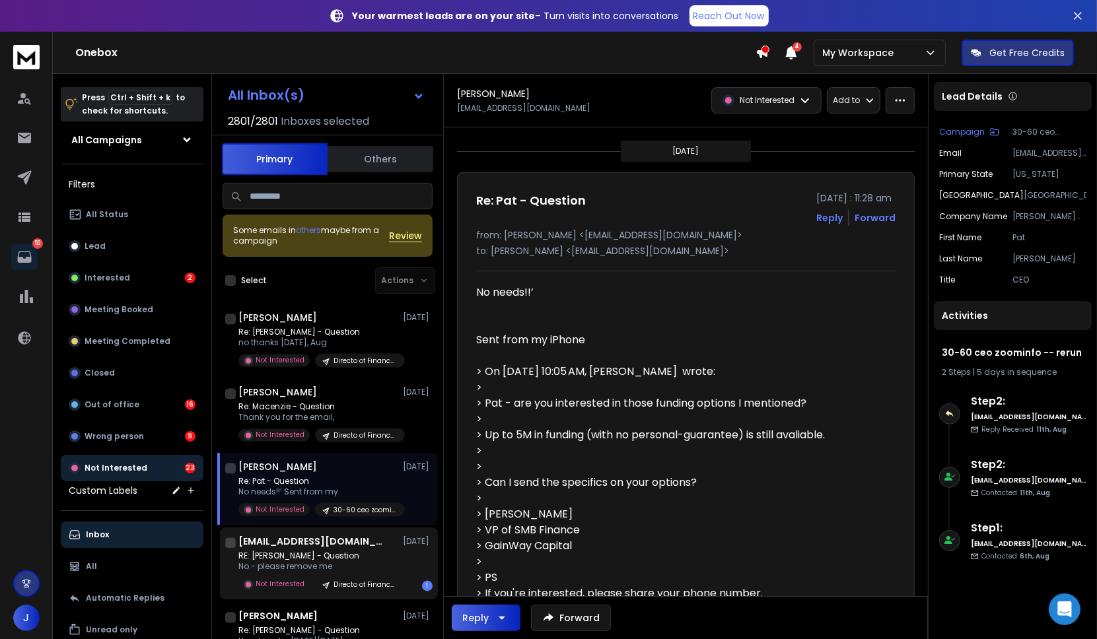
click at [334, 543] on h1 "[EMAIL_ADDRESS][DOMAIN_NAME]" at bounding box center [310, 542] width 145 height 13
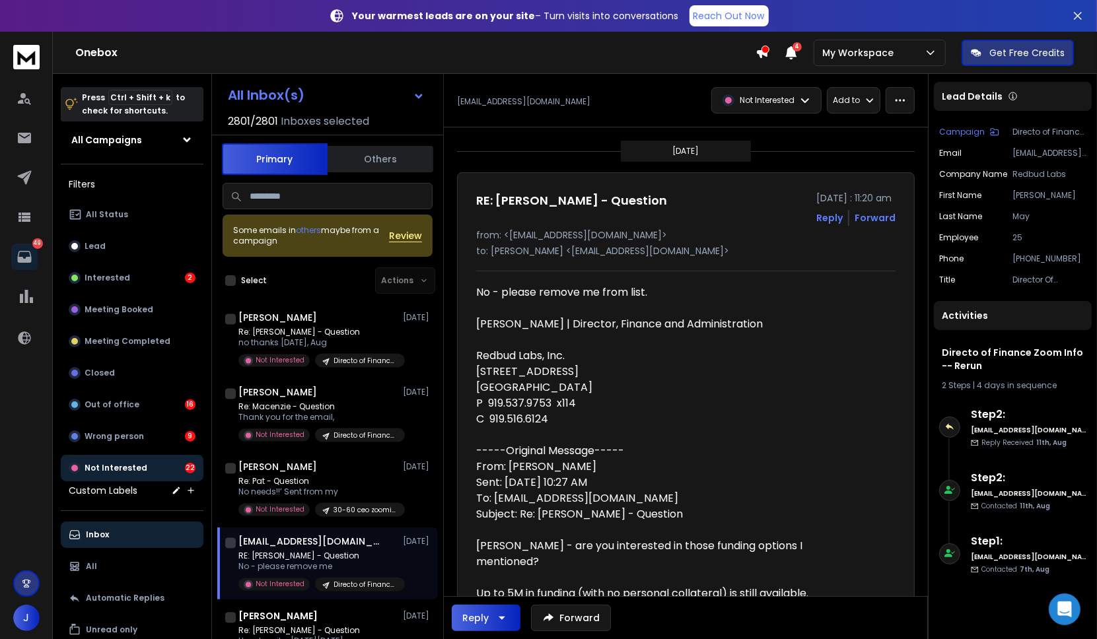
click at [903, 98] on icon "button" at bounding box center [900, 100] width 12 height 12
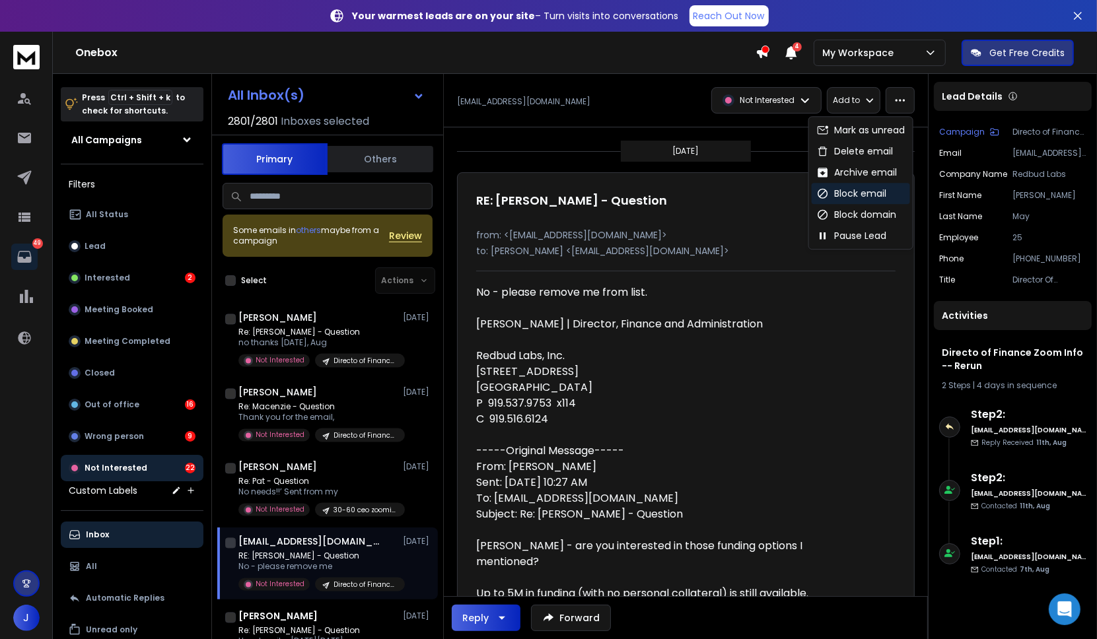
click at [852, 199] on div "Block email" at bounding box center [851, 193] width 69 height 13
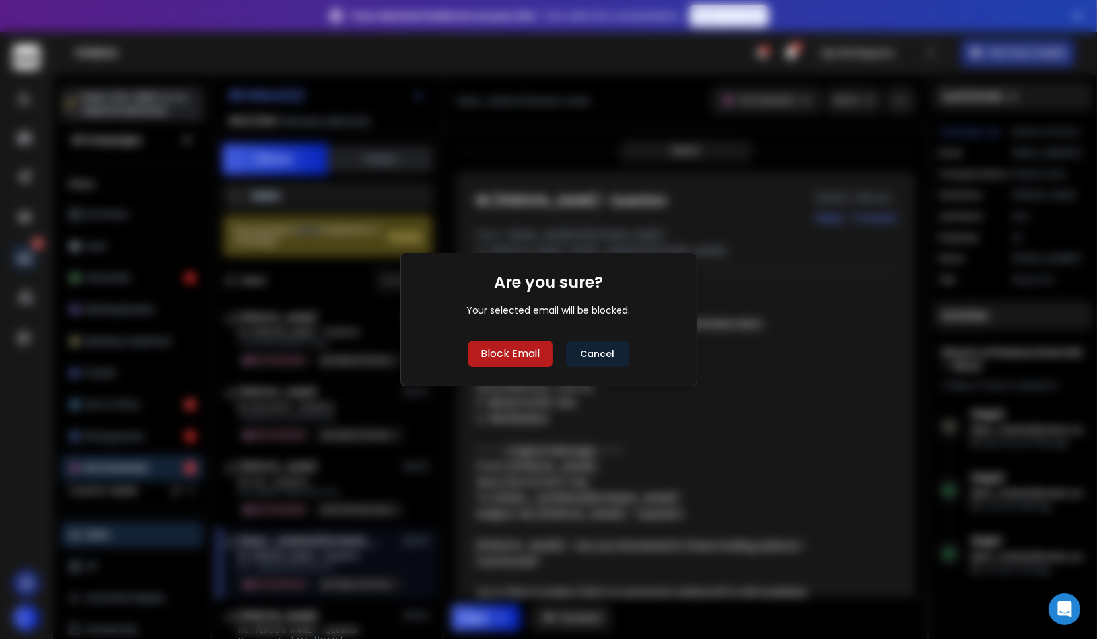
click at [520, 361] on button "Block Email" at bounding box center [510, 354] width 85 height 26
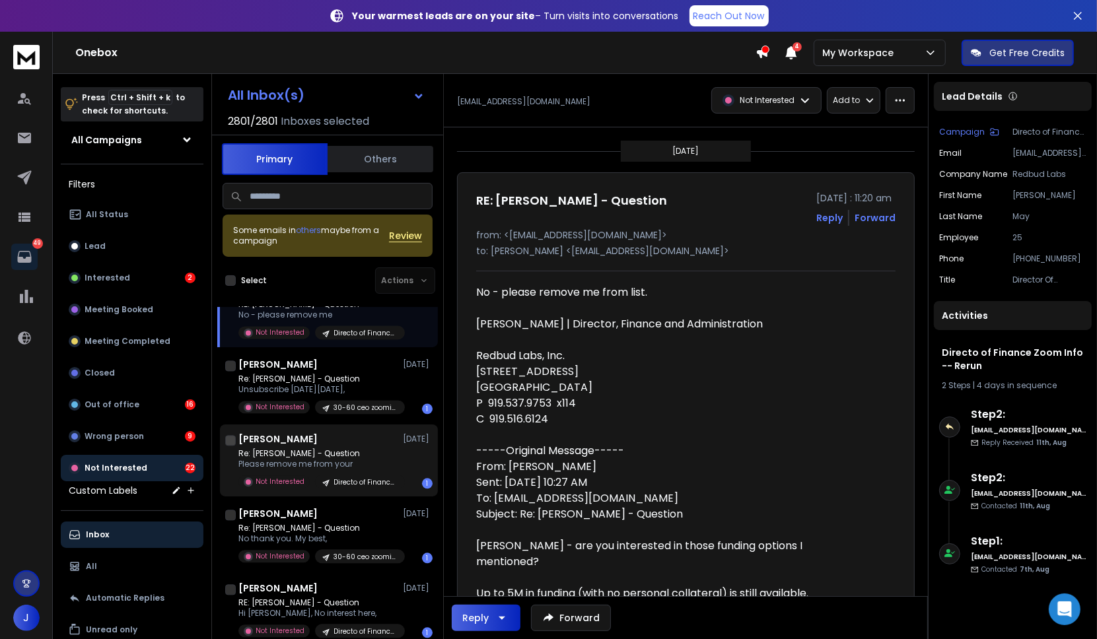
scroll to position [2641, 0]
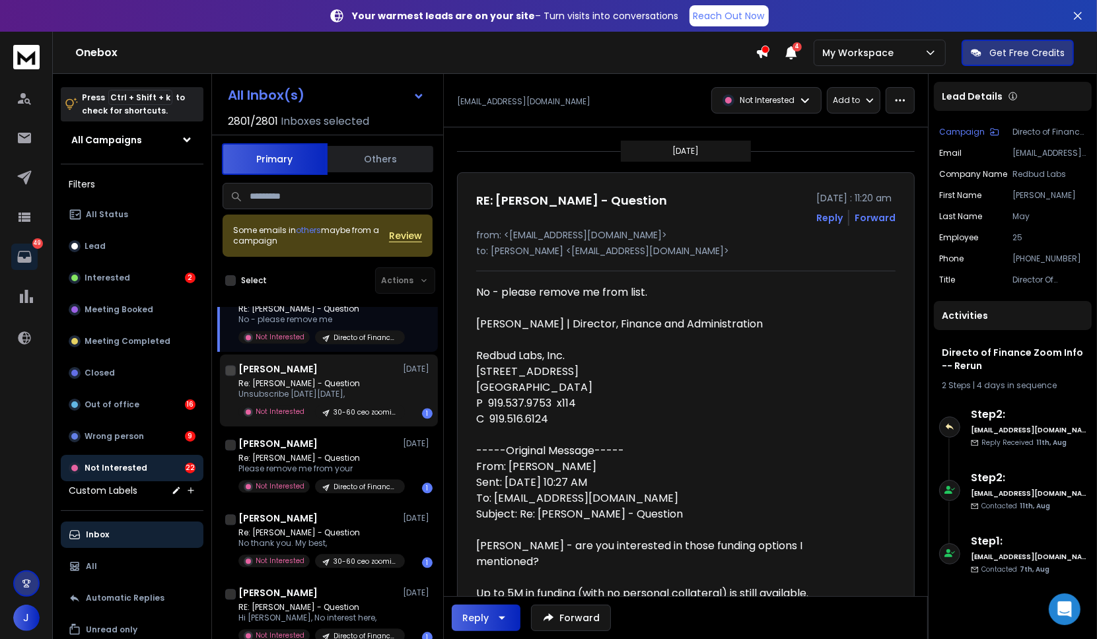
click at [378, 378] on p "Re: [PERSON_NAME] - Question" at bounding box center [317, 383] width 158 height 11
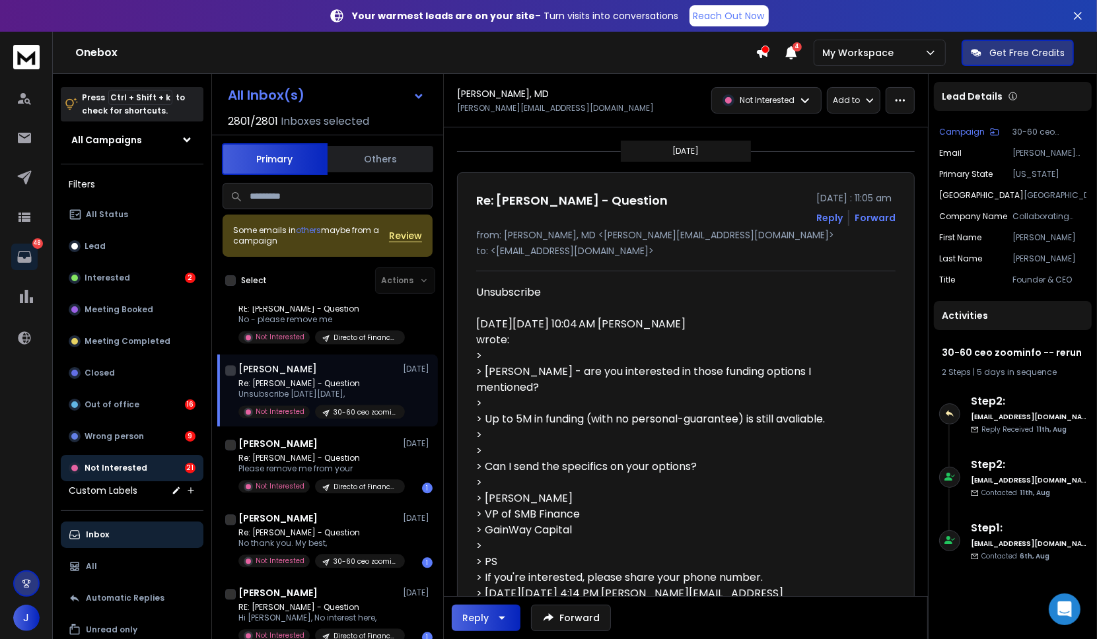
click at [910, 100] on button "button" at bounding box center [900, 100] width 29 height 26
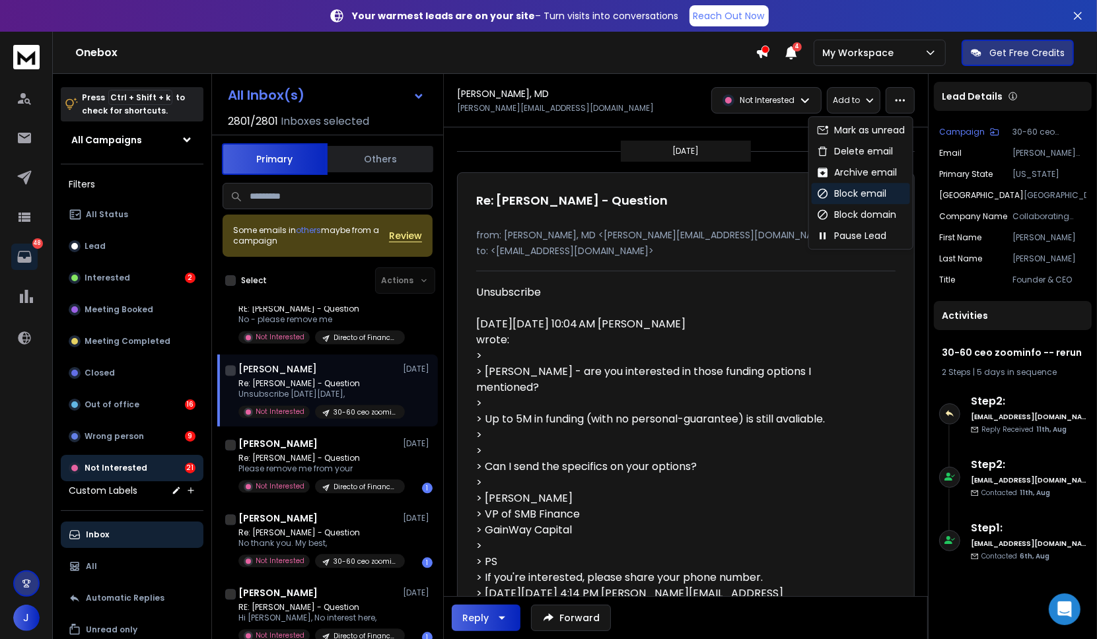
click at [860, 183] on div "Block email" at bounding box center [861, 193] width 98 height 21
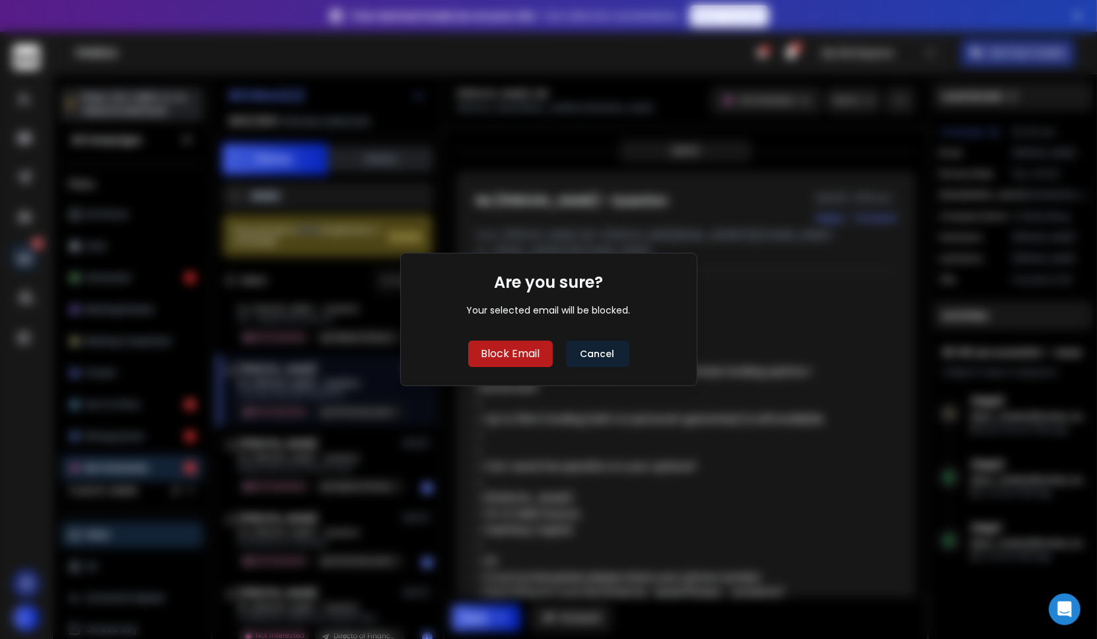
click at [508, 359] on button "Block Email" at bounding box center [510, 354] width 85 height 26
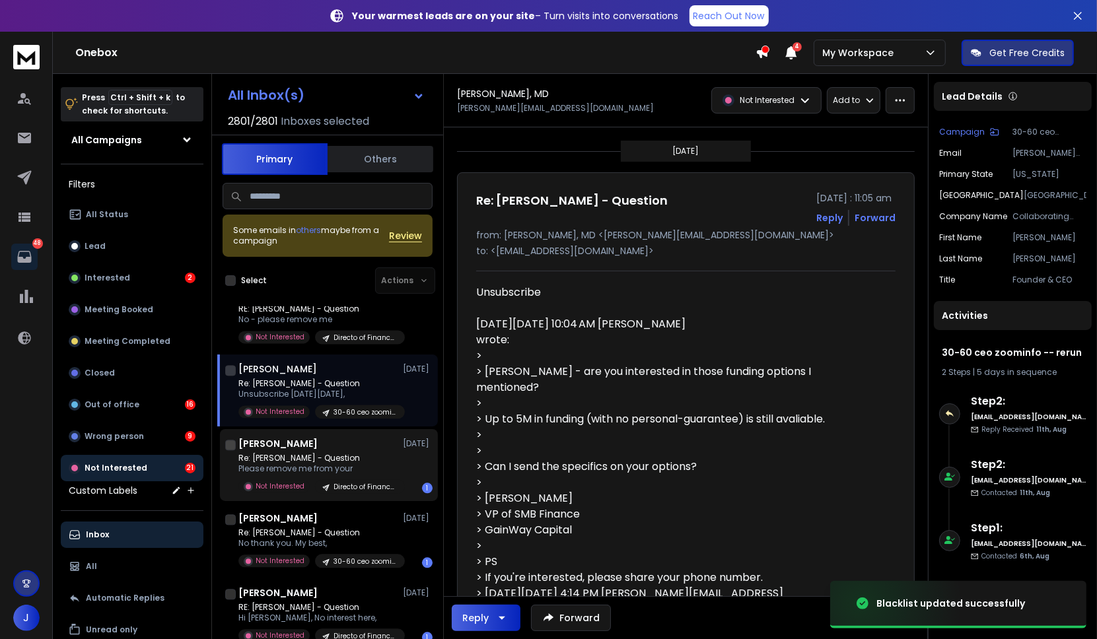
click at [378, 453] on p "Re: [PERSON_NAME] - Question" at bounding box center [317, 458] width 158 height 11
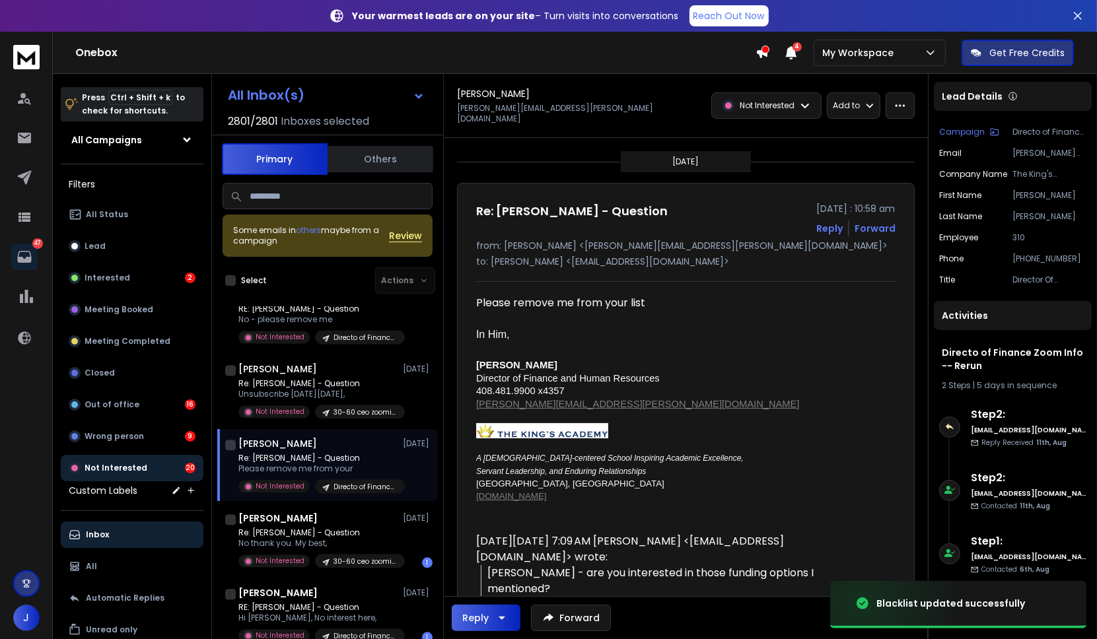
click at [901, 102] on icon "button" at bounding box center [900, 106] width 12 height 12
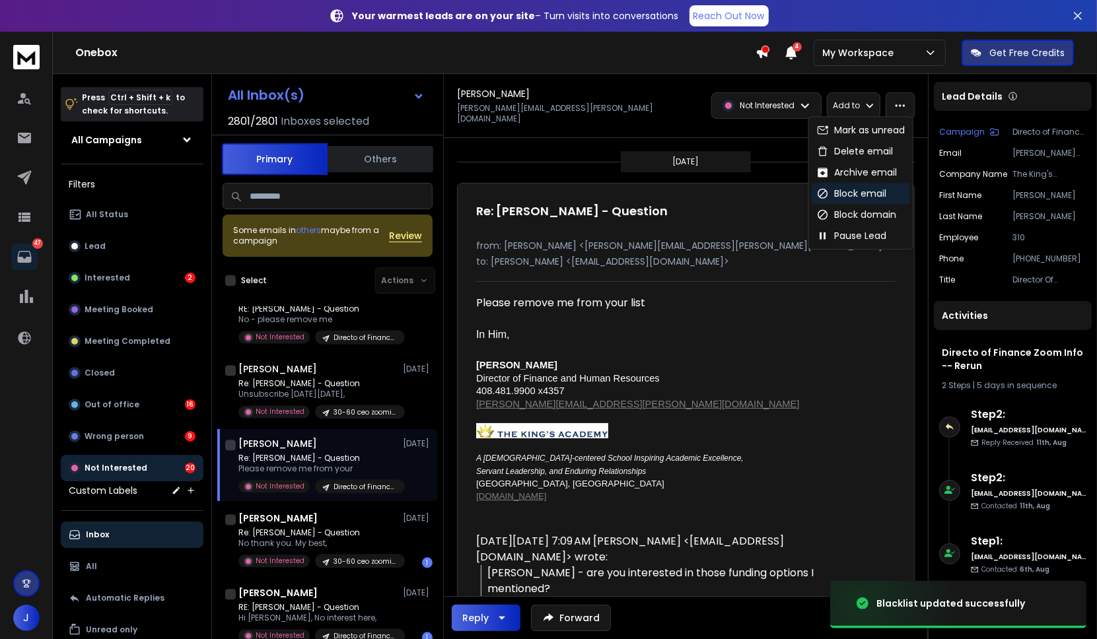
click at [860, 189] on div "Block email" at bounding box center [851, 193] width 69 height 13
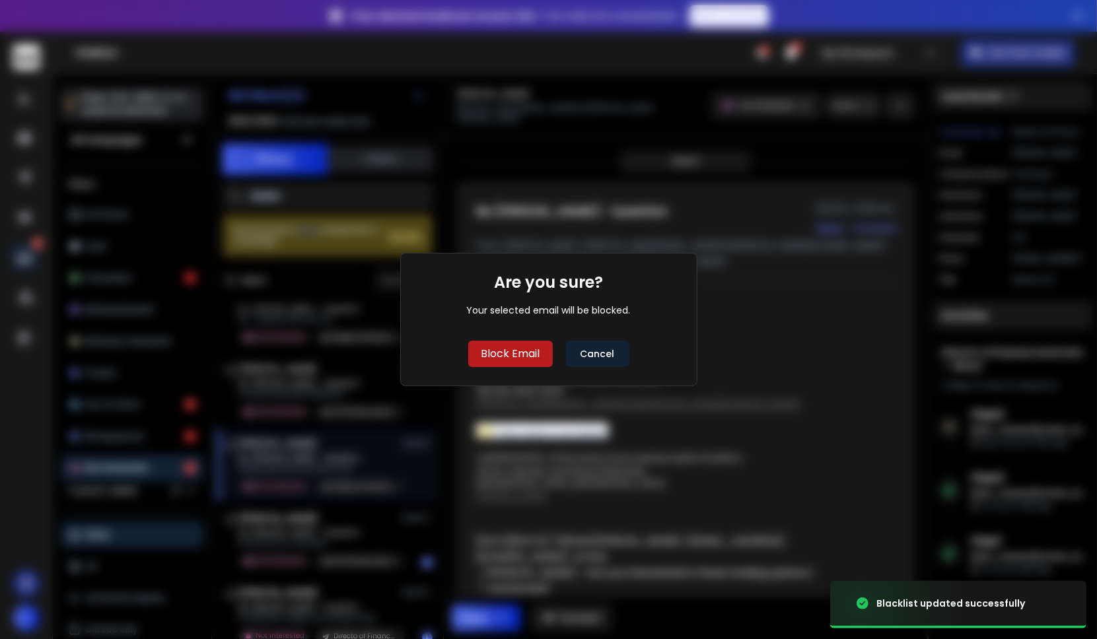
click at [494, 341] on button "Block Email" at bounding box center [510, 354] width 85 height 26
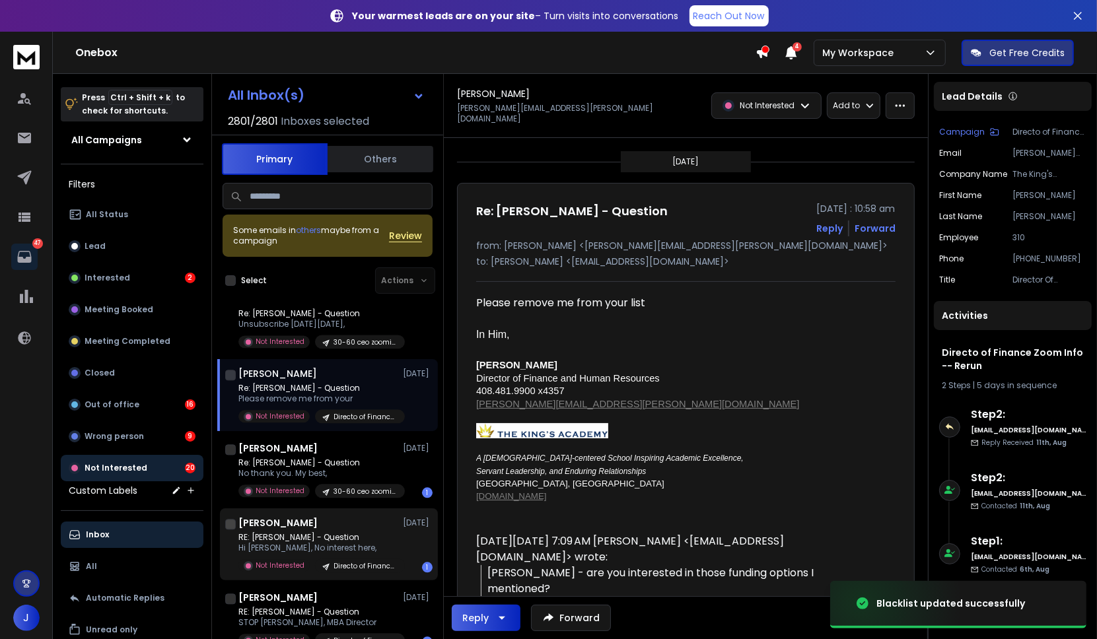
scroll to position [2806, 0]
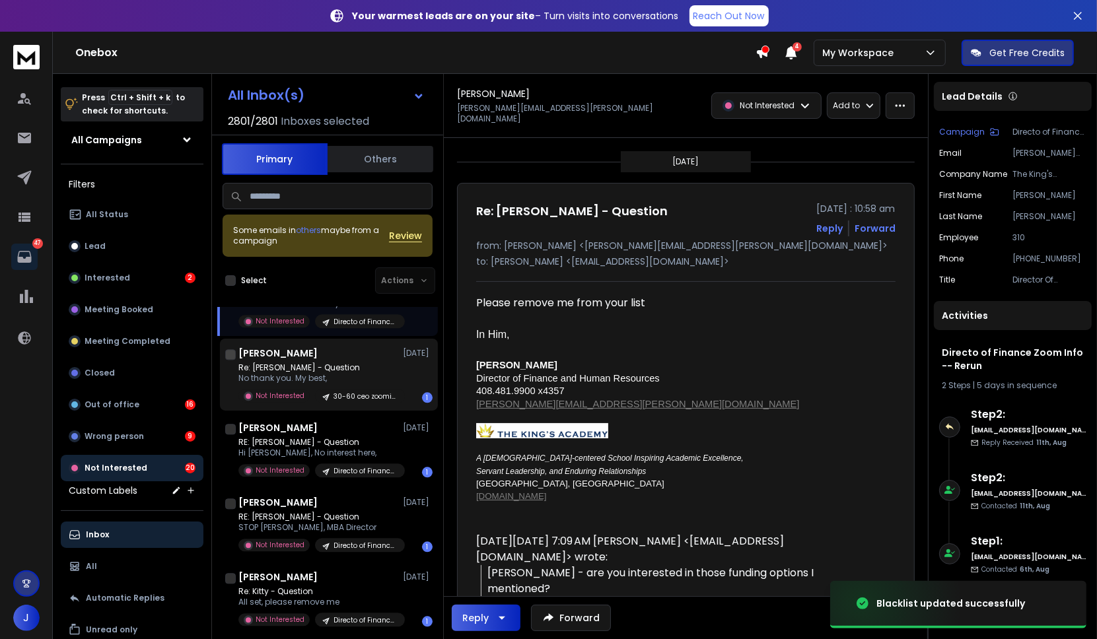
click at [381, 376] on p "No thank you. My best," at bounding box center [317, 378] width 158 height 11
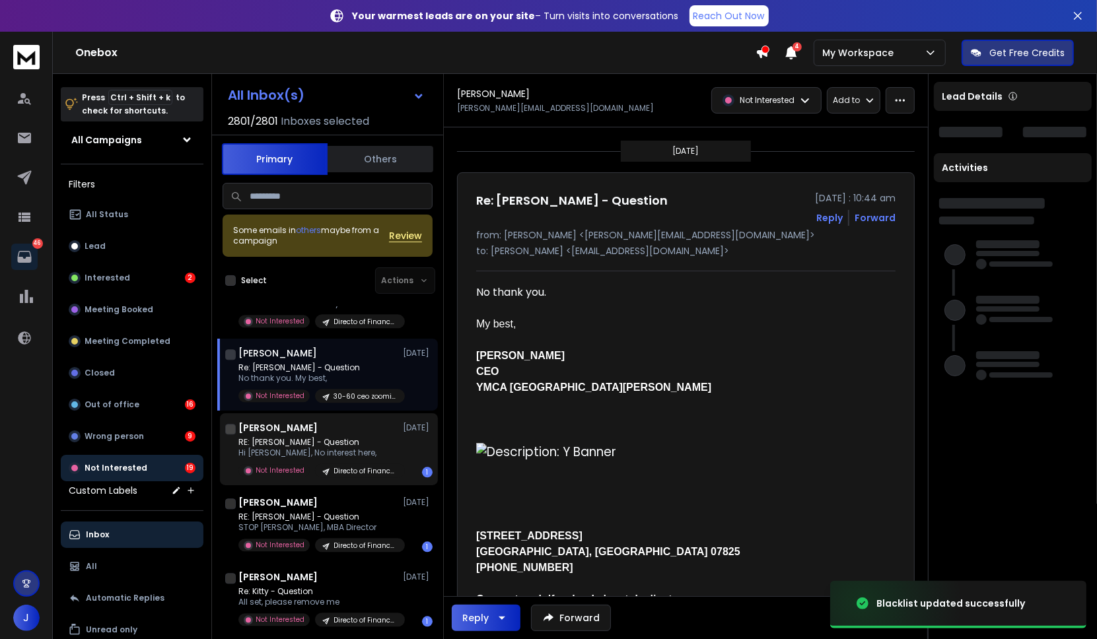
click at [390, 430] on div "[PERSON_NAME] [DATE]" at bounding box center [335, 427] width 194 height 13
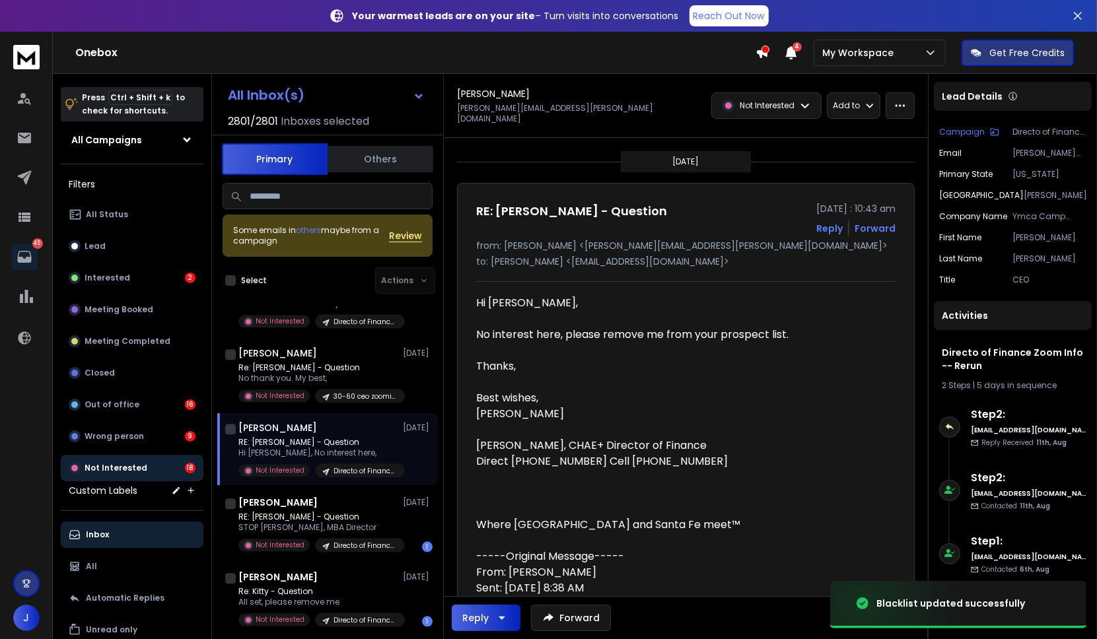
drag, startPoint x: 392, startPoint y: 497, endPoint x: 400, endPoint y: 467, distance: 30.9
click at [391, 497] on div "[PERSON_NAME] [DATE]" at bounding box center [335, 502] width 194 height 13
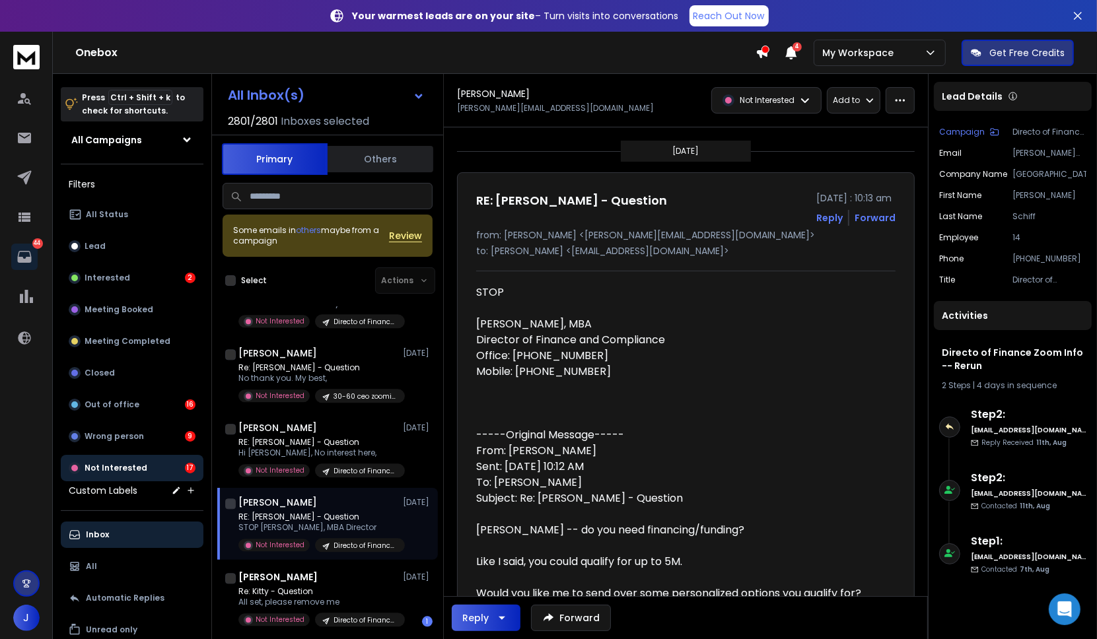
click at [898, 109] on button "button" at bounding box center [900, 100] width 29 height 26
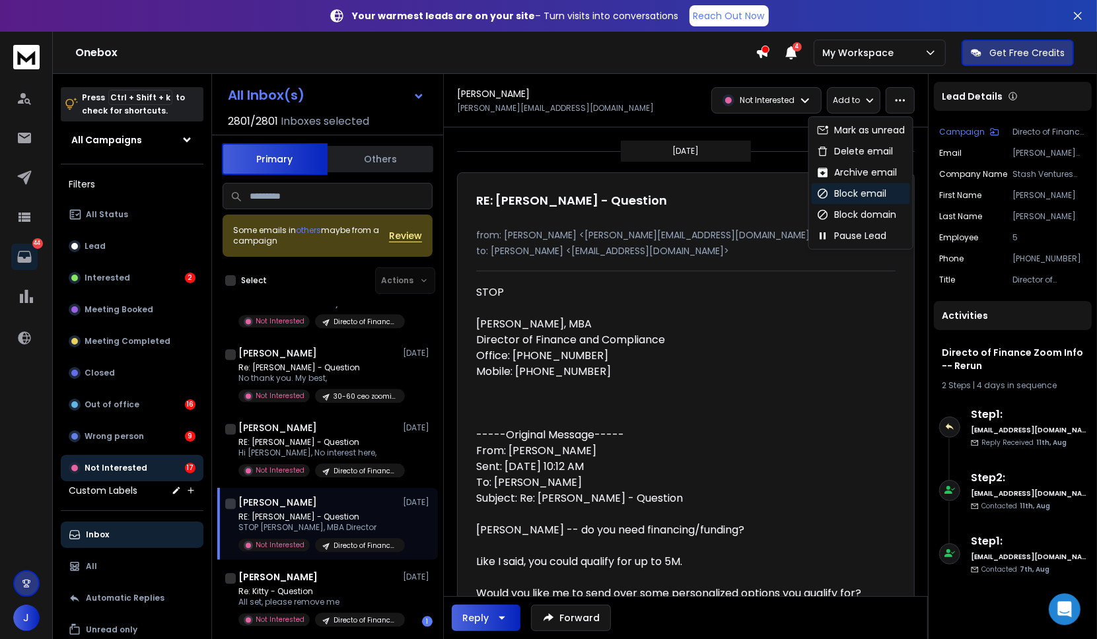
click at [849, 195] on div "Block email" at bounding box center [851, 193] width 69 height 13
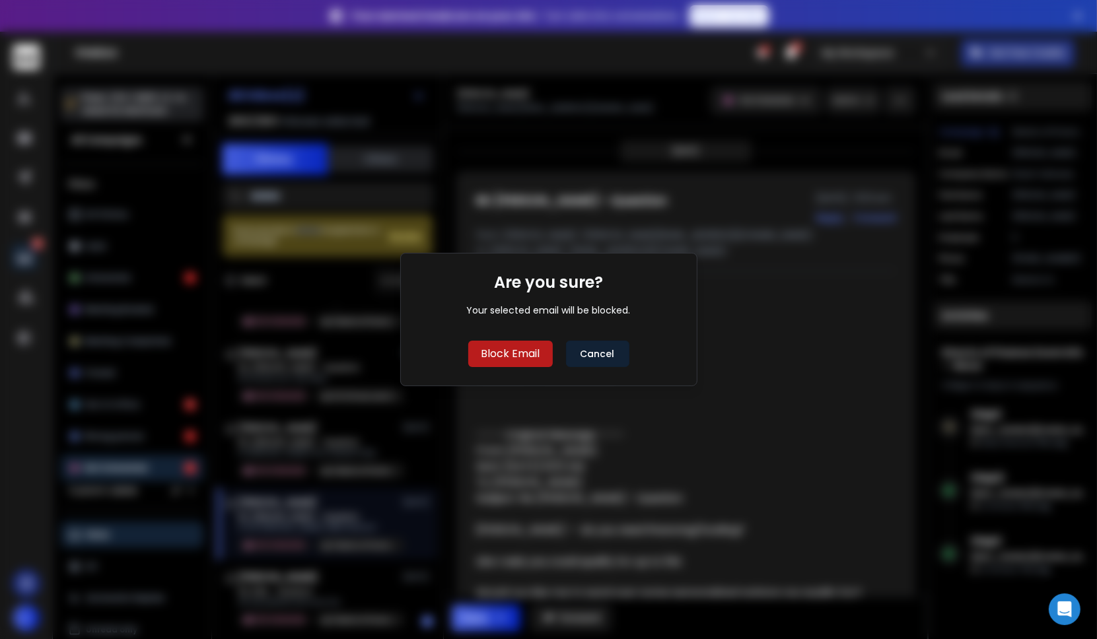
click at [486, 364] on button "Block Email" at bounding box center [510, 354] width 85 height 26
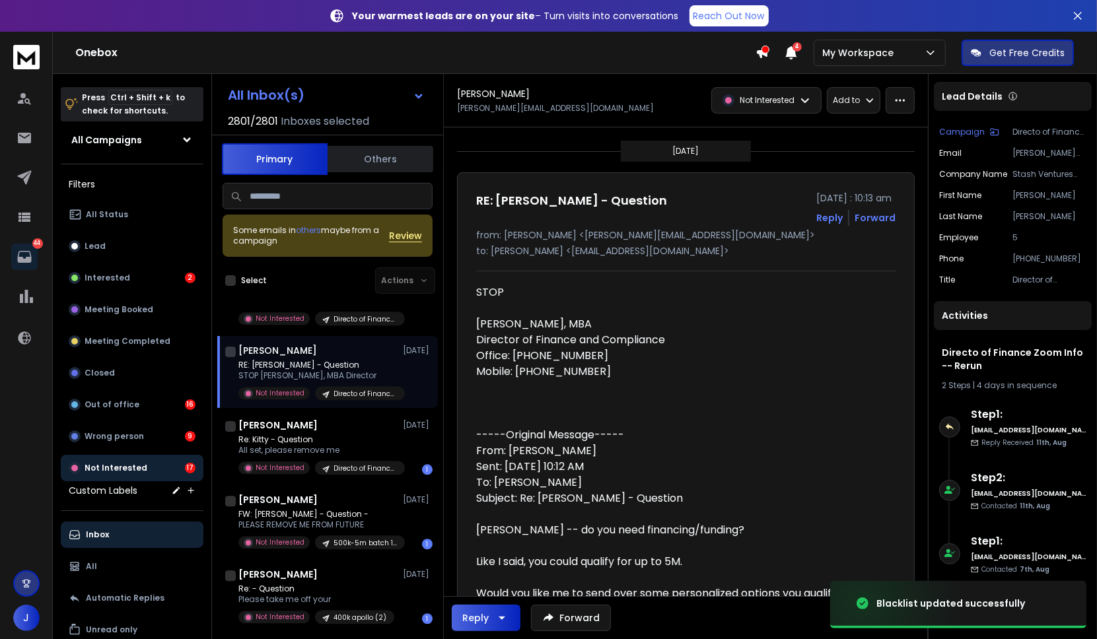
scroll to position [2972, 0]
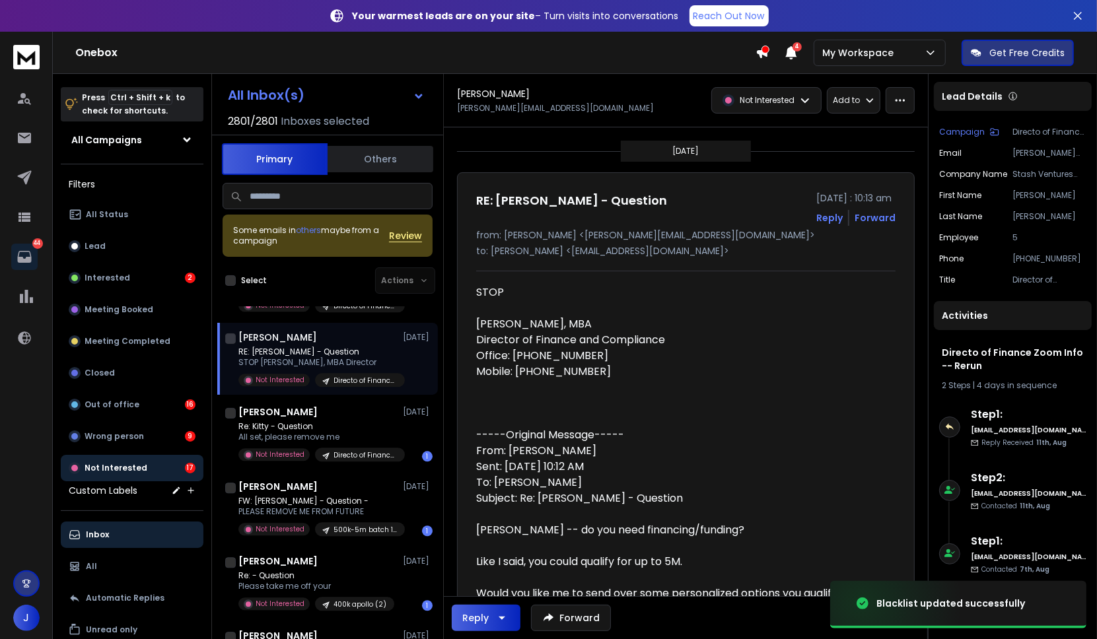
click at [344, 468] on div "[PERSON_NAME] 09:19 AM RE: (EXTERNAL) [PERSON_NAME] - capital Pls unsubscribe […" at bounding box center [327, 543] width 231 height 473
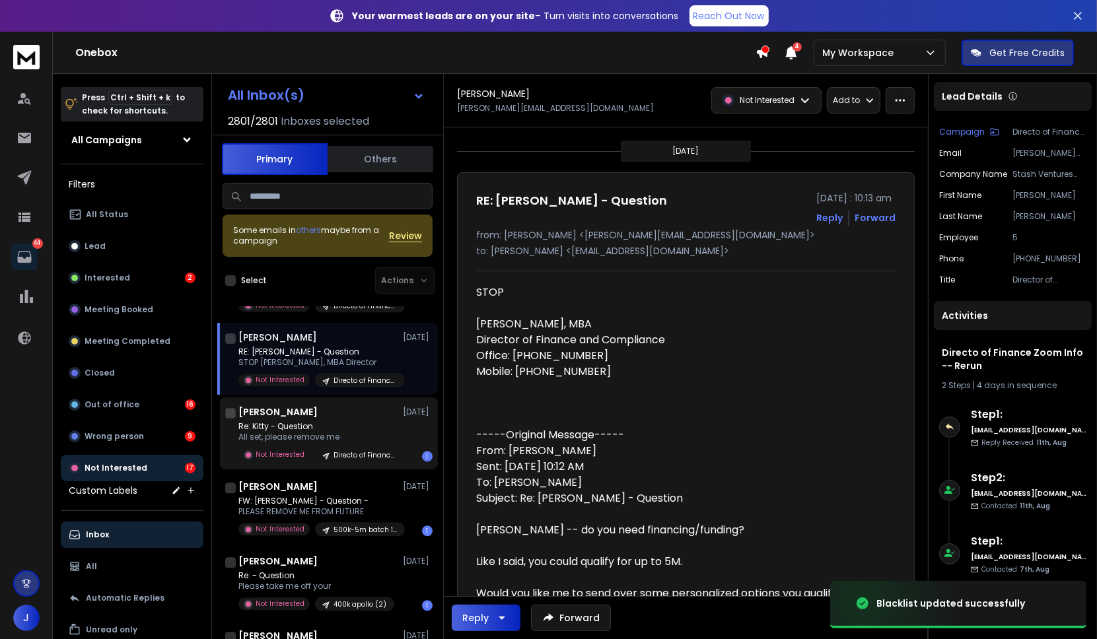
click at [344, 439] on p "All set, please remove me" at bounding box center [317, 437] width 158 height 11
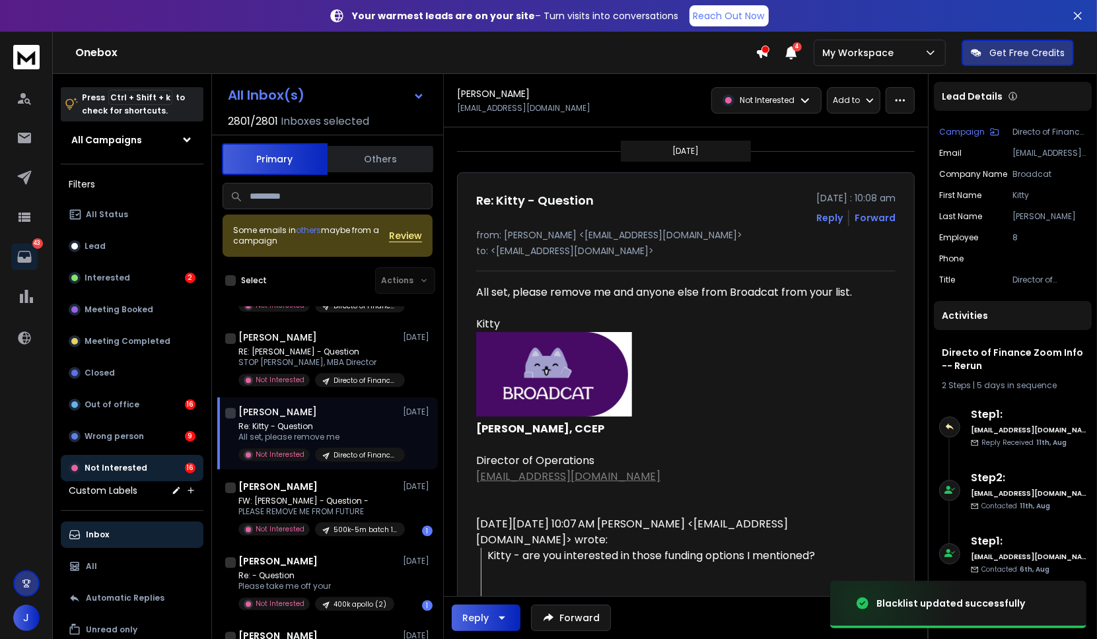
click at [905, 112] on button "button" at bounding box center [900, 100] width 29 height 26
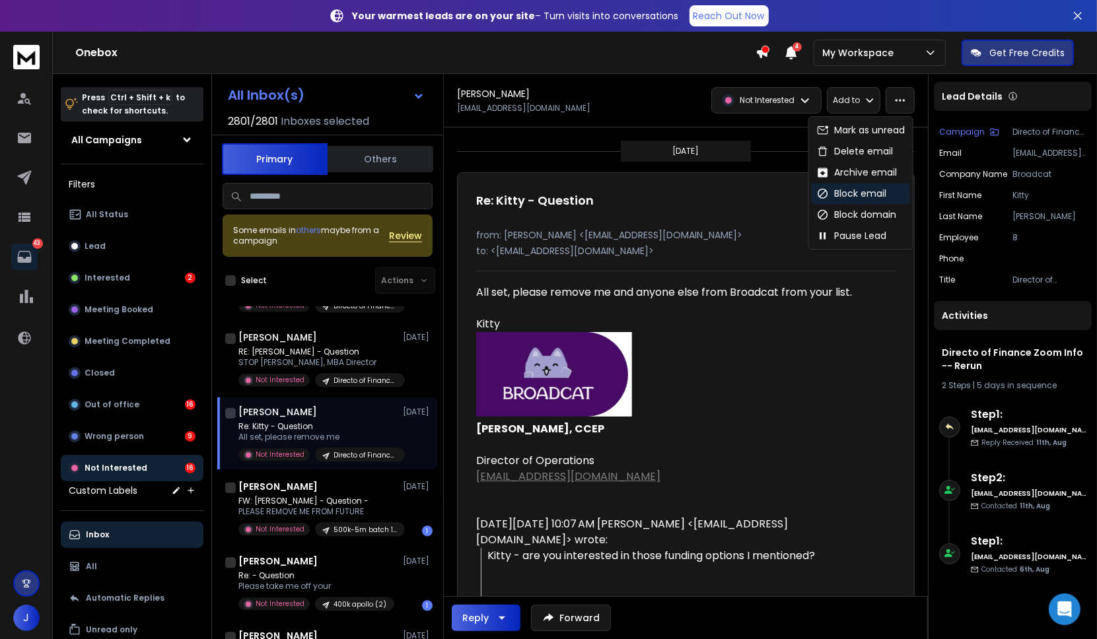
click at [854, 193] on div "Block email" at bounding box center [851, 193] width 69 height 13
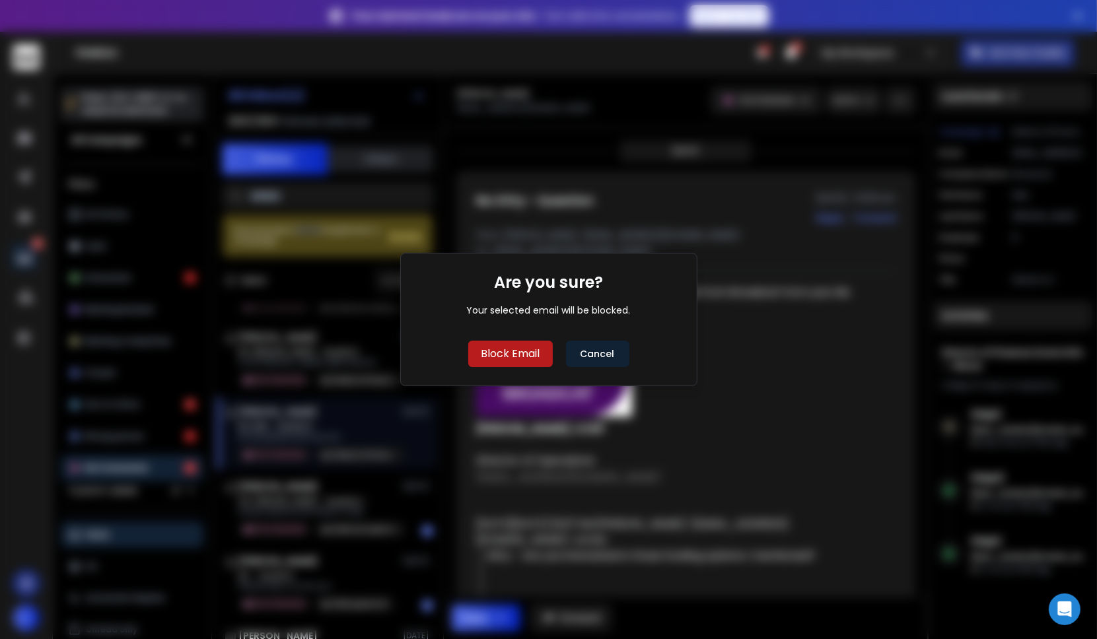
click at [499, 345] on button "Block Email" at bounding box center [510, 354] width 85 height 26
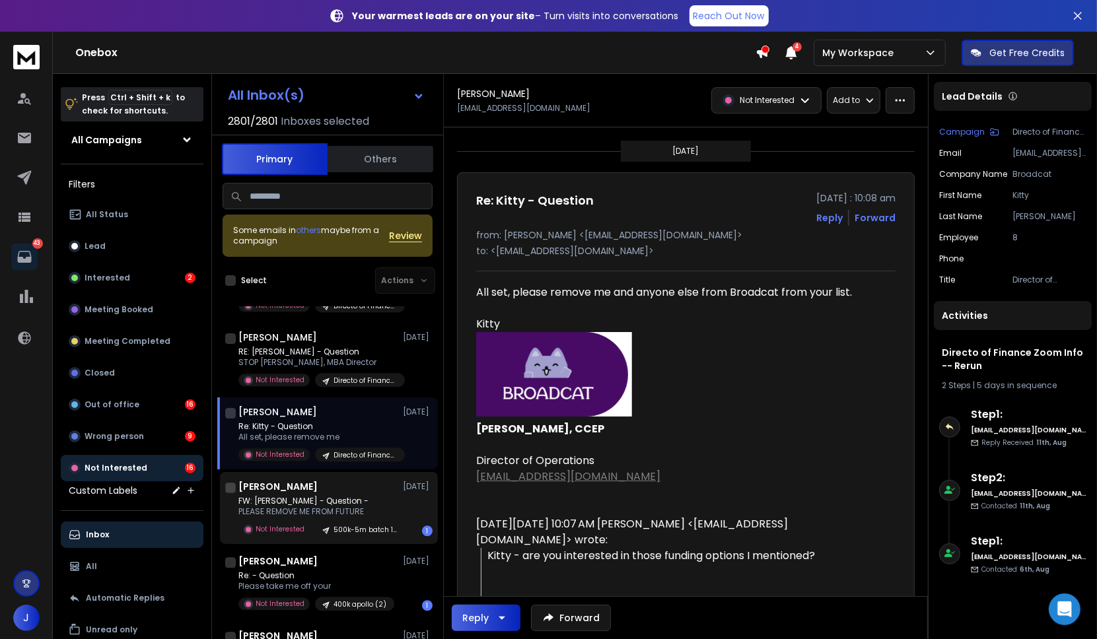
click at [374, 496] on p "FW: [PERSON_NAME] - Question -" at bounding box center [317, 501] width 158 height 11
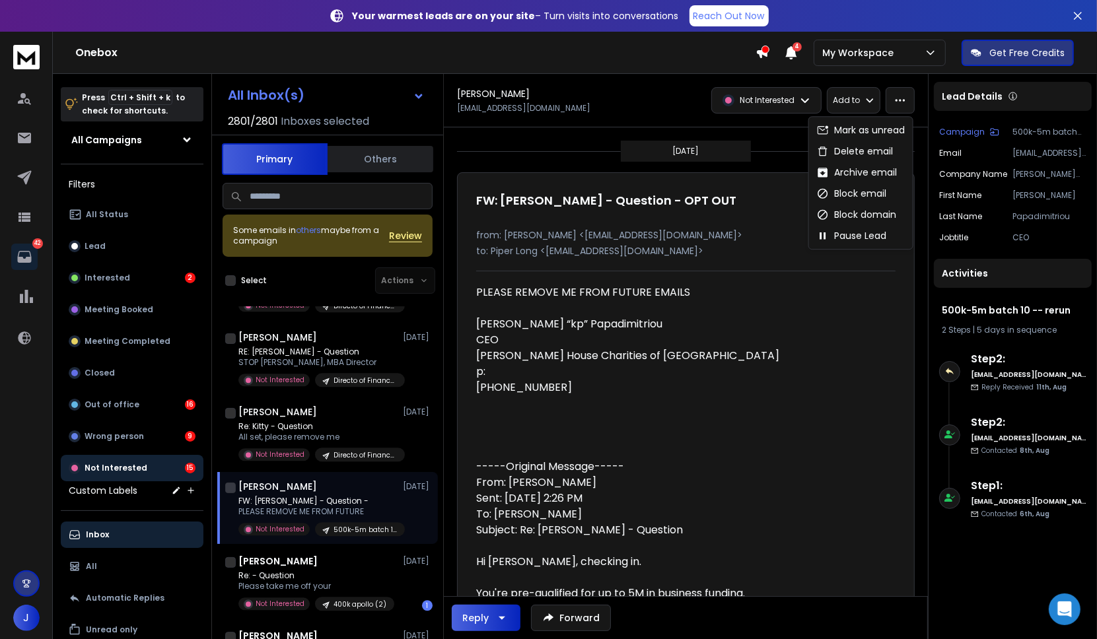
click at [905, 87] on button "button" at bounding box center [900, 100] width 29 height 26
click at [888, 187] on div "Block email" at bounding box center [861, 193] width 98 height 21
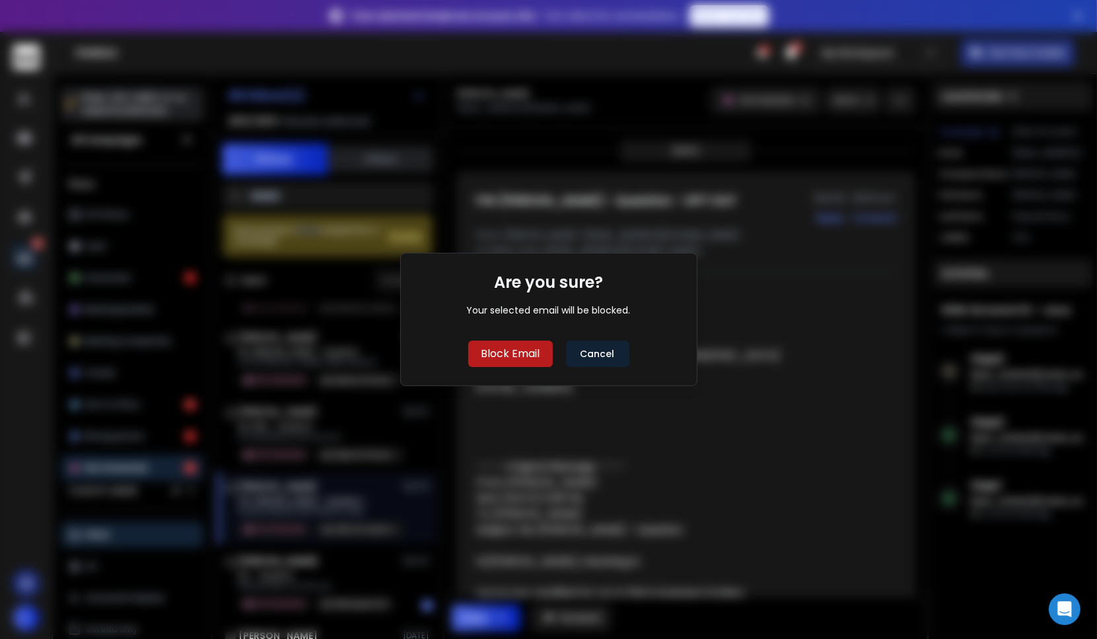
click at [489, 351] on button "Block Email" at bounding box center [510, 354] width 85 height 26
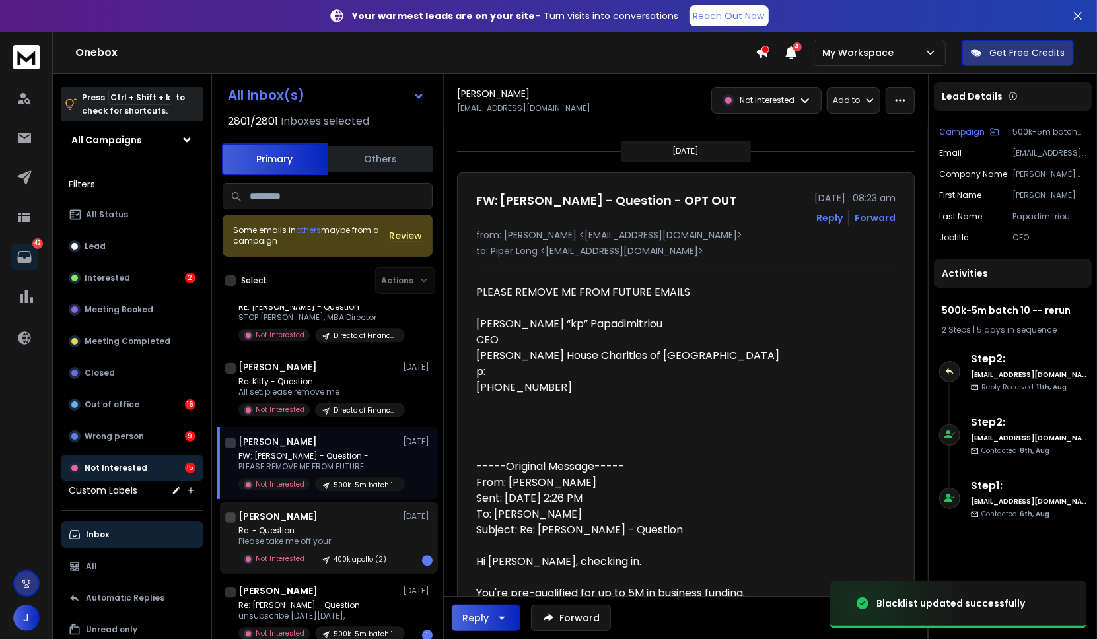
scroll to position [3137, 0]
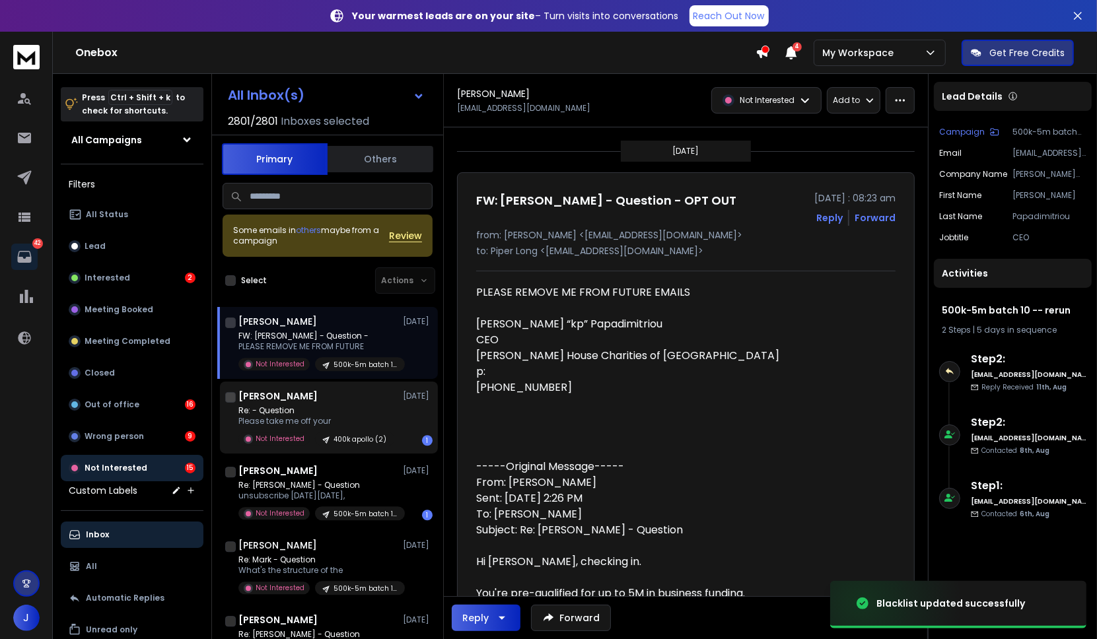
drag, startPoint x: 331, startPoint y: 408, endPoint x: 319, endPoint y: 397, distance: 16.8
click at [331, 407] on p "Re: - Question" at bounding box center [316, 410] width 156 height 11
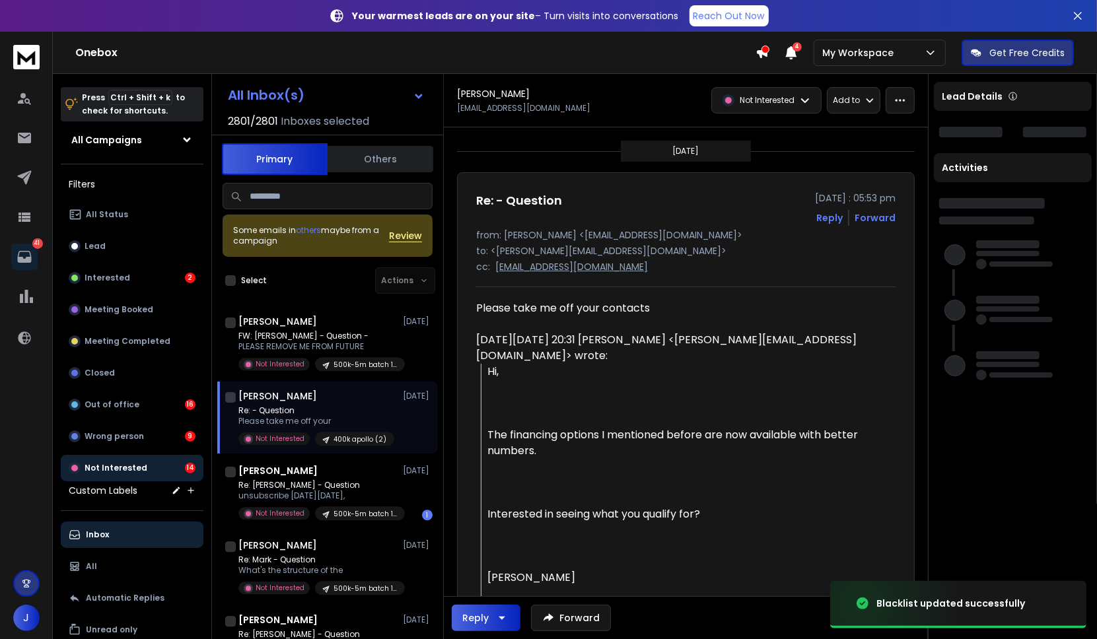
click at [907, 104] on button "button" at bounding box center [900, 100] width 29 height 26
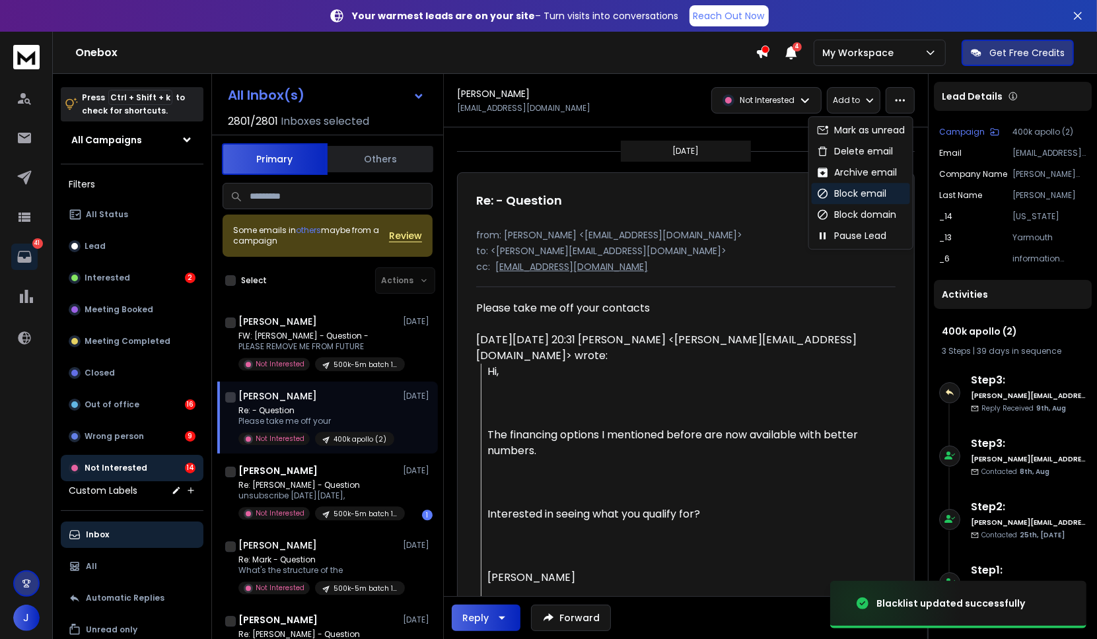
click at [865, 190] on div "Block email" at bounding box center [851, 193] width 69 height 13
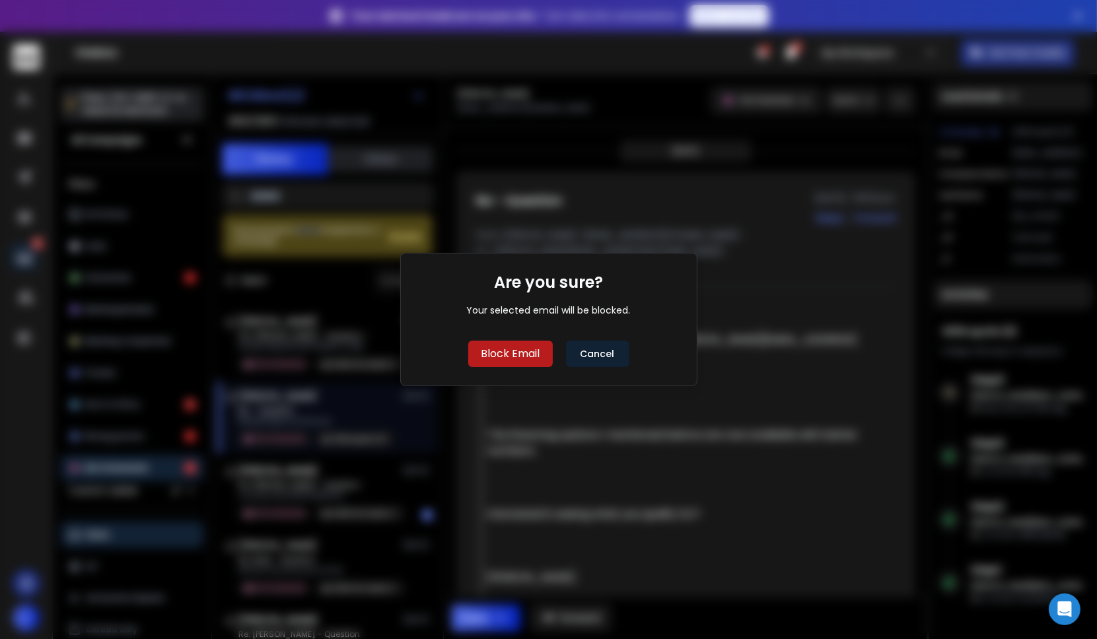
click at [499, 349] on button "Block Email" at bounding box center [510, 354] width 85 height 26
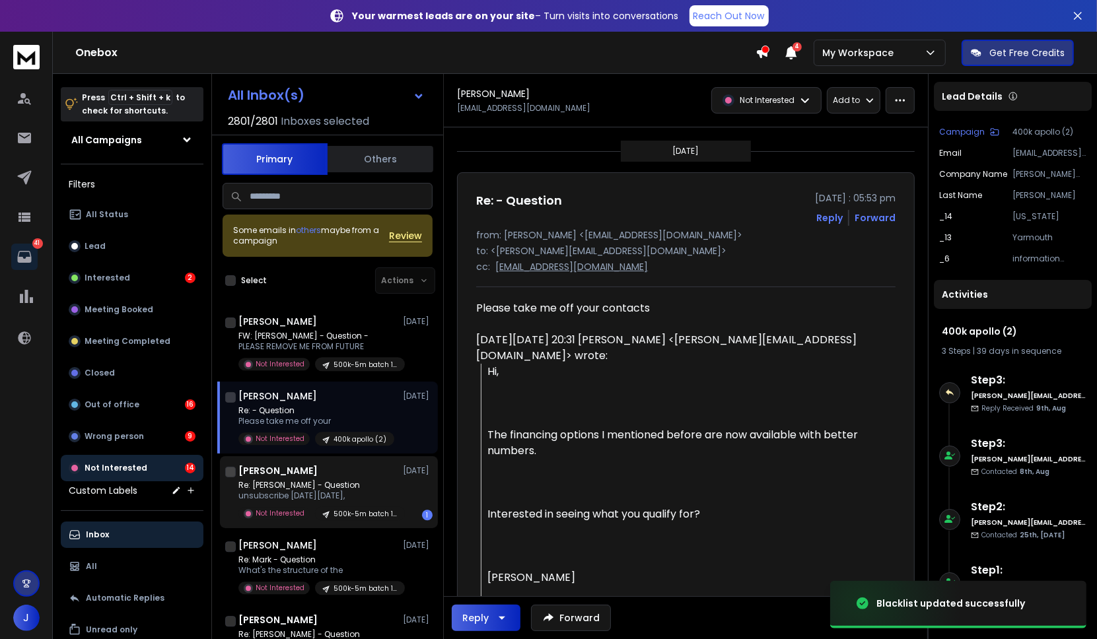
click at [351, 499] on div "Re: [PERSON_NAME] - Question unsubscribe [DATE][DATE], Not Interested 500k-5m b…" at bounding box center [321, 500] width 166 height 40
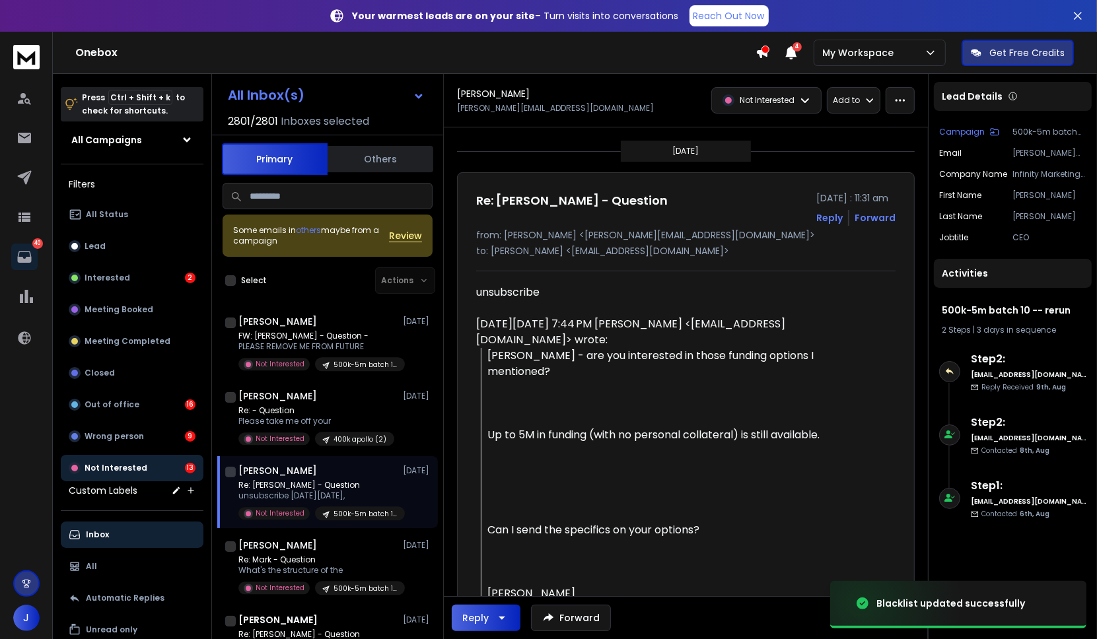
scroll to position [3407, 0]
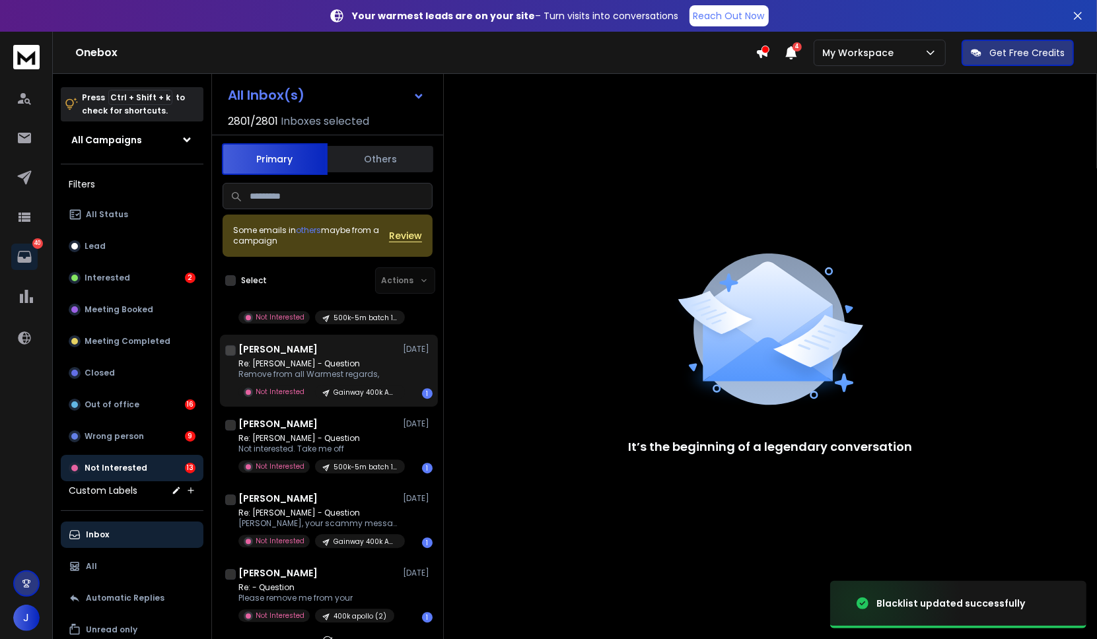
click at [332, 351] on div "[PERSON_NAME] [DATE]" at bounding box center [335, 349] width 194 height 13
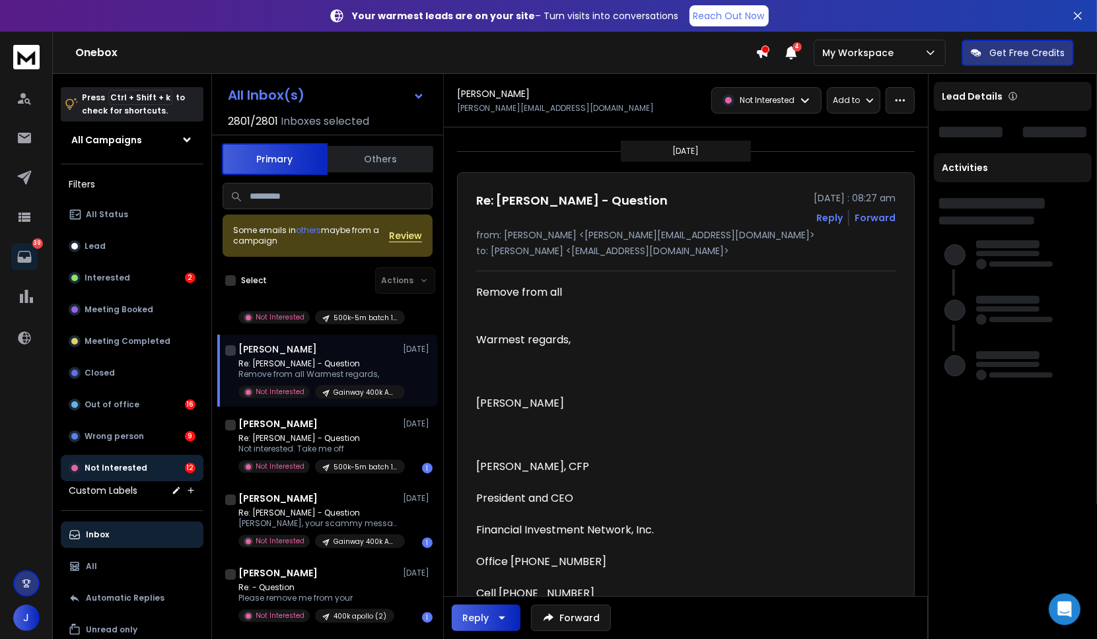
click at [895, 94] on icon "button" at bounding box center [900, 100] width 12 height 12
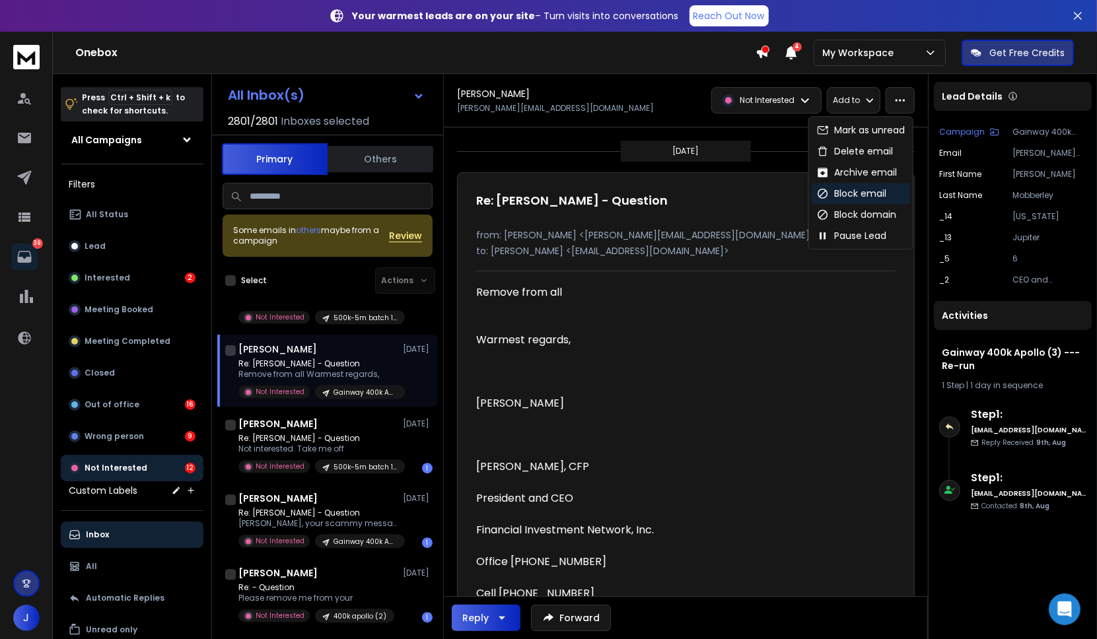
click at [862, 192] on div "Block email" at bounding box center [851, 193] width 69 height 13
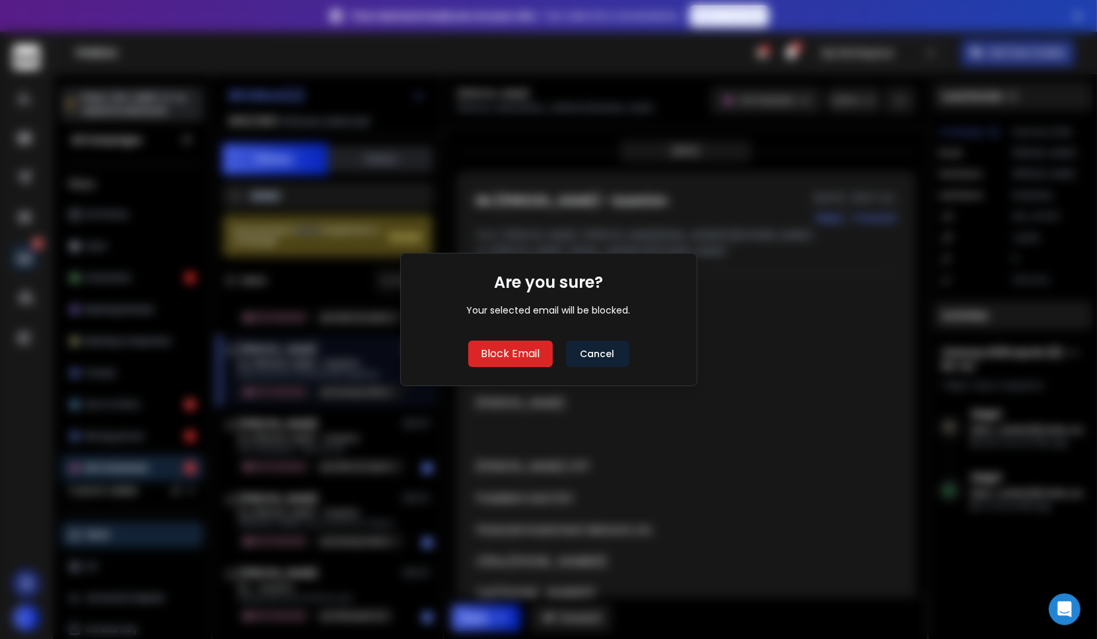
click at [456, 352] on div "Are you sure? Your selected email will be blocked. Block Email Cancel" at bounding box center [548, 319] width 259 height 95
click at [489, 357] on button "Block Email" at bounding box center [510, 354] width 85 height 26
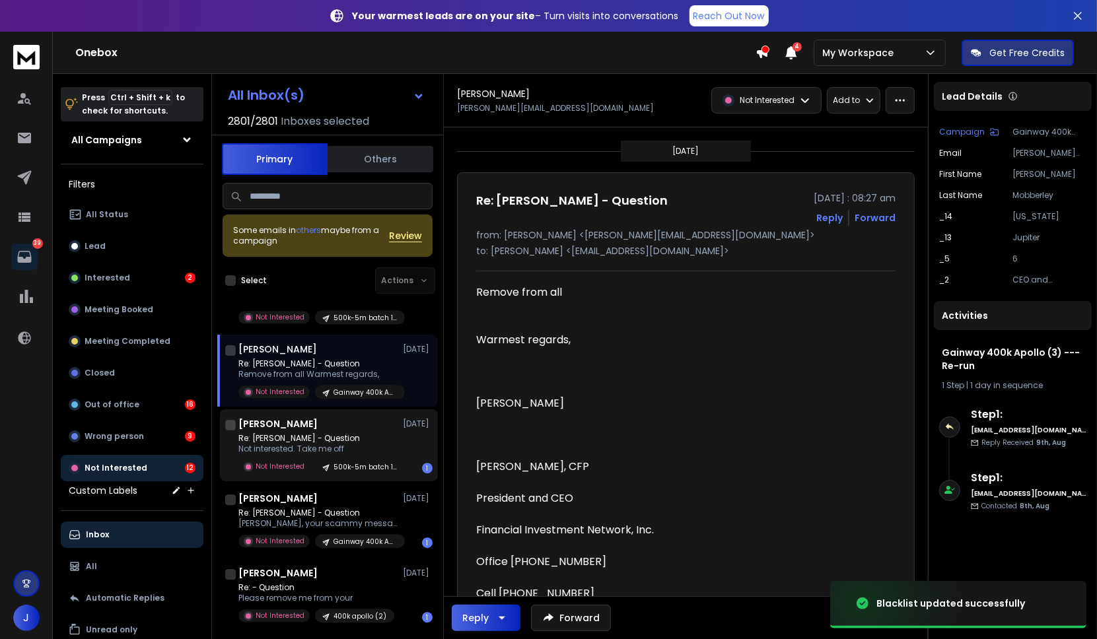
click at [407, 444] on div "Re: [PERSON_NAME] - Question Not interested. Take me off Not Interested 500k-5m…" at bounding box center [335, 453] width 194 height 40
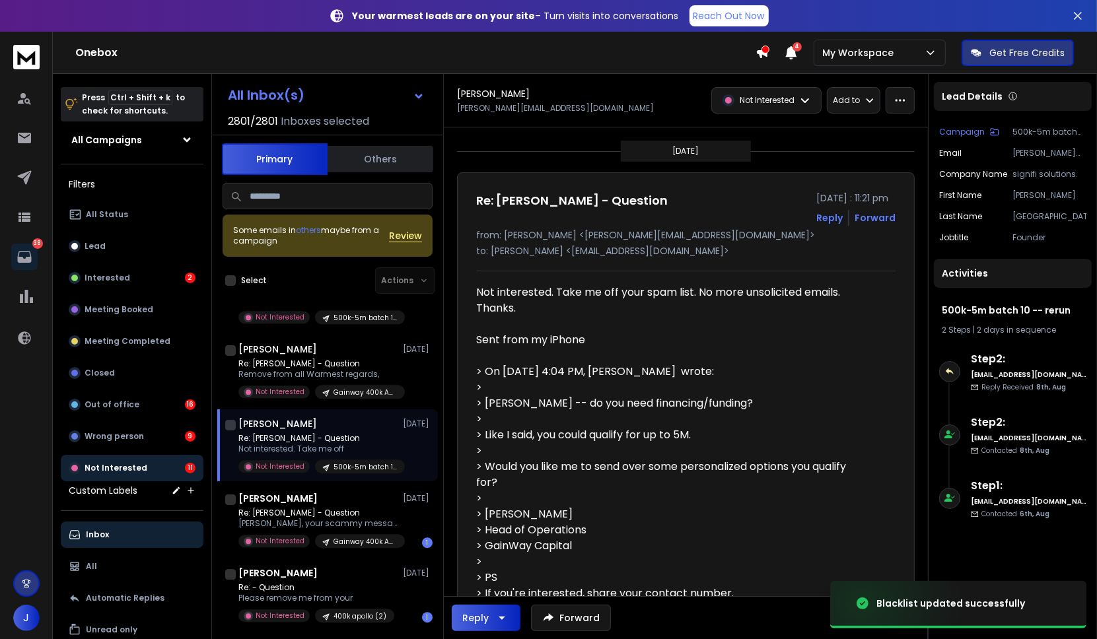
click at [899, 90] on button "button" at bounding box center [900, 100] width 29 height 26
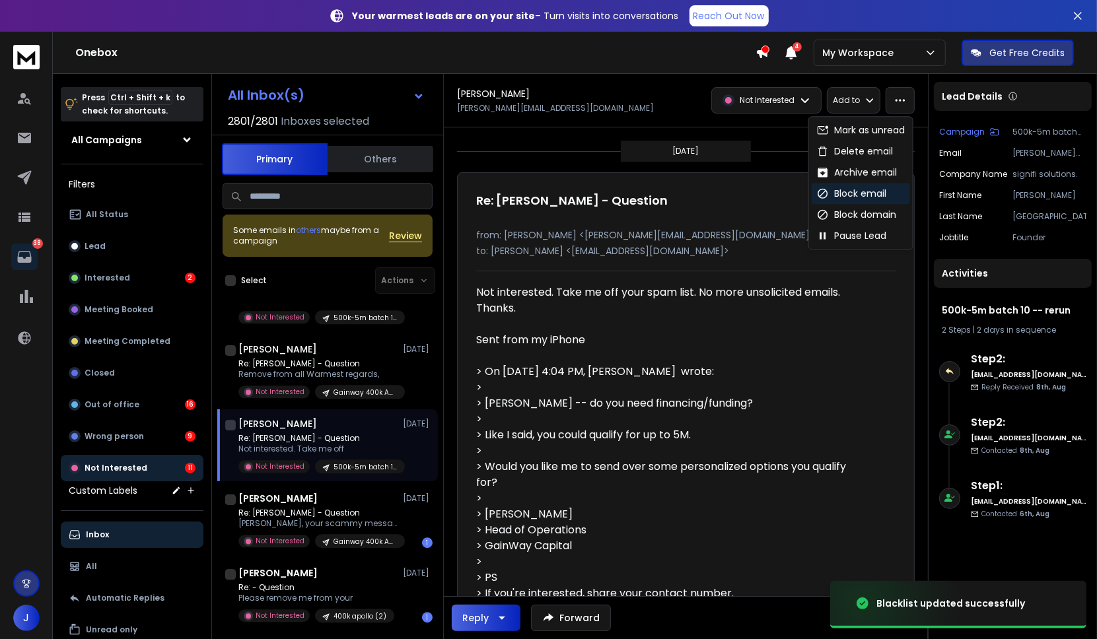
click at [870, 193] on div "Block email" at bounding box center [851, 193] width 69 height 13
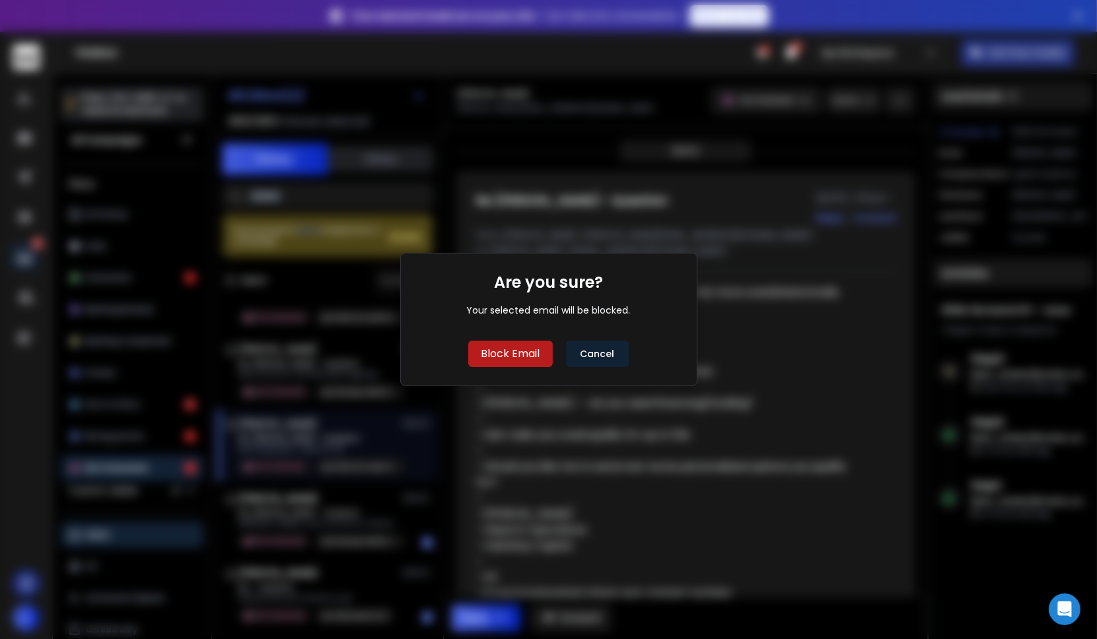
click at [471, 352] on button "Block Email" at bounding box center [510, 354] width 85 height 26
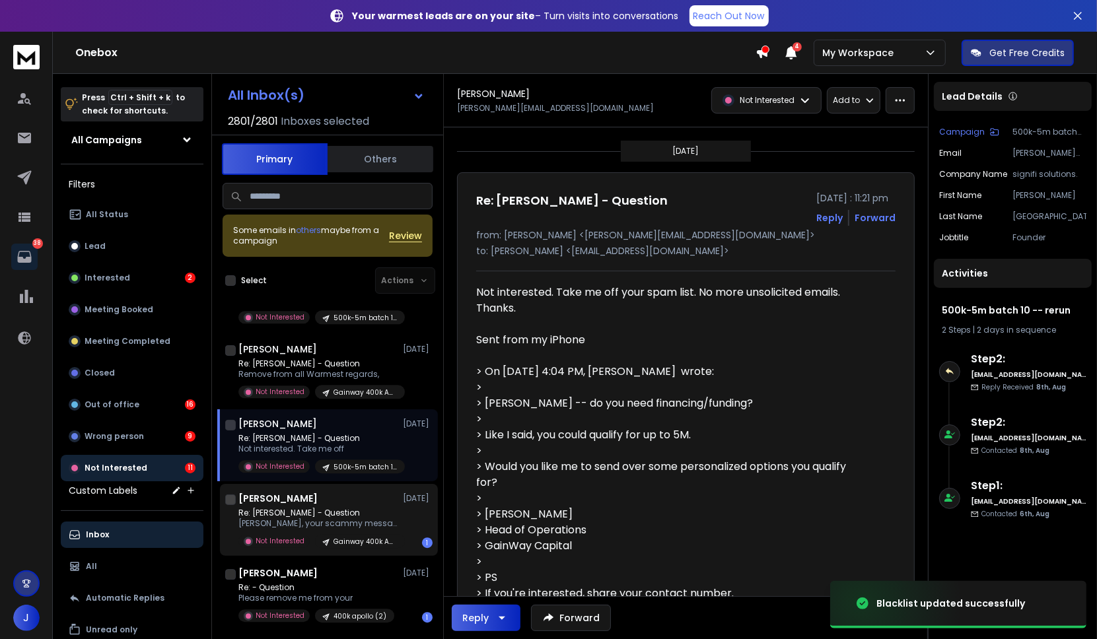
click at [366, 512] on p "Re: [PERSON_NAME] - Question" at bounding box center [317, 513] width 158 height 11
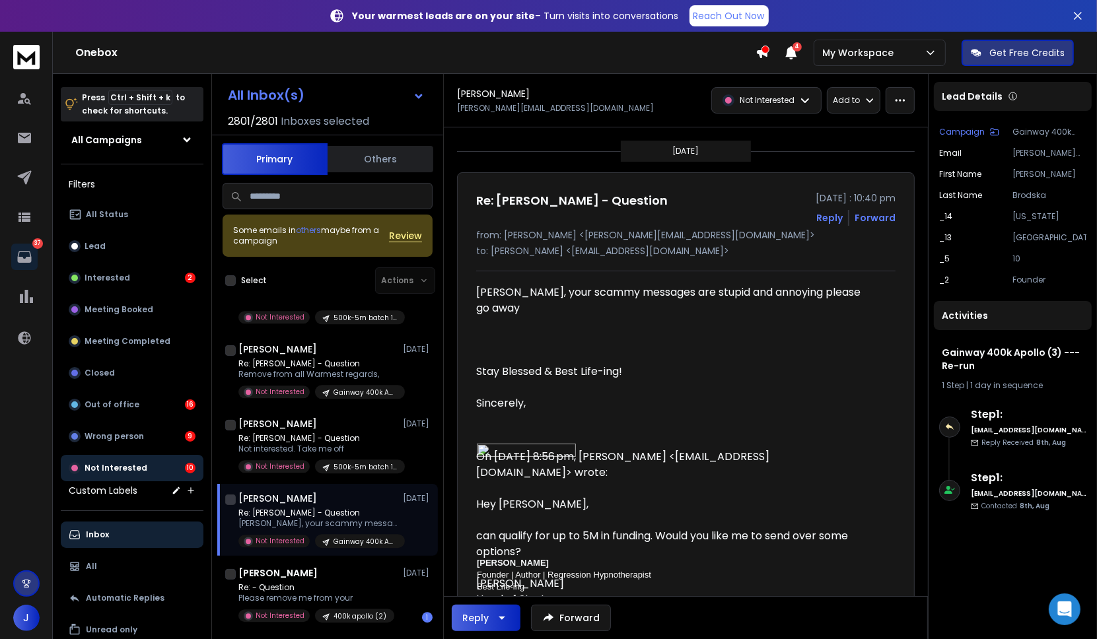
click at [890, 96] on button "button" at bounding box center [900, 100] width 29 height 26
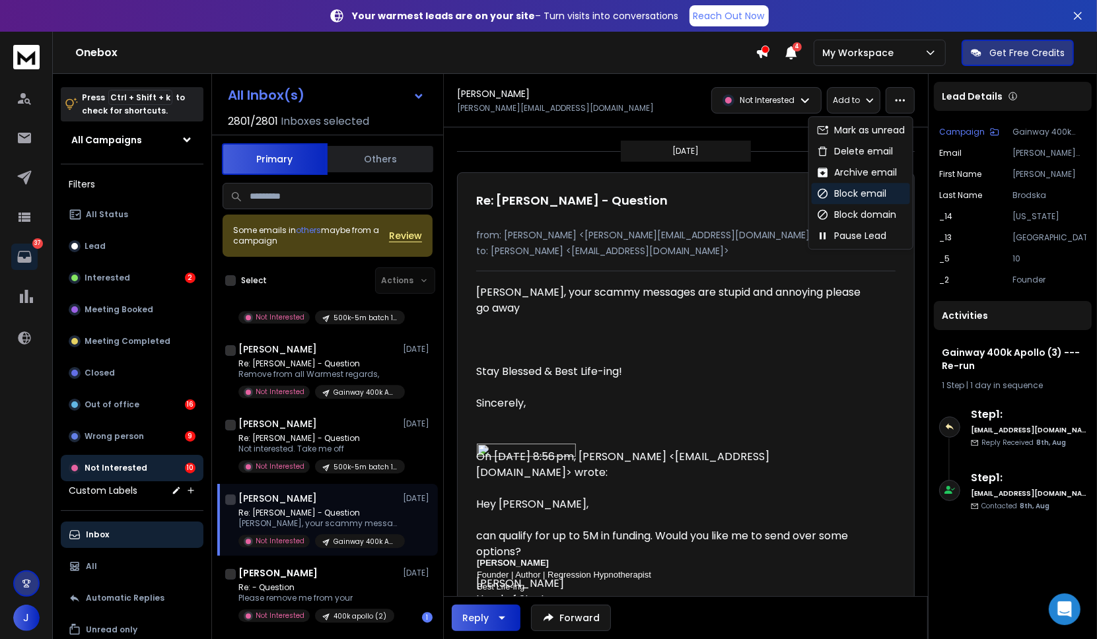
click at [854, 193] on div "Block email" at bounding box center [851, 193] width 69 height 13
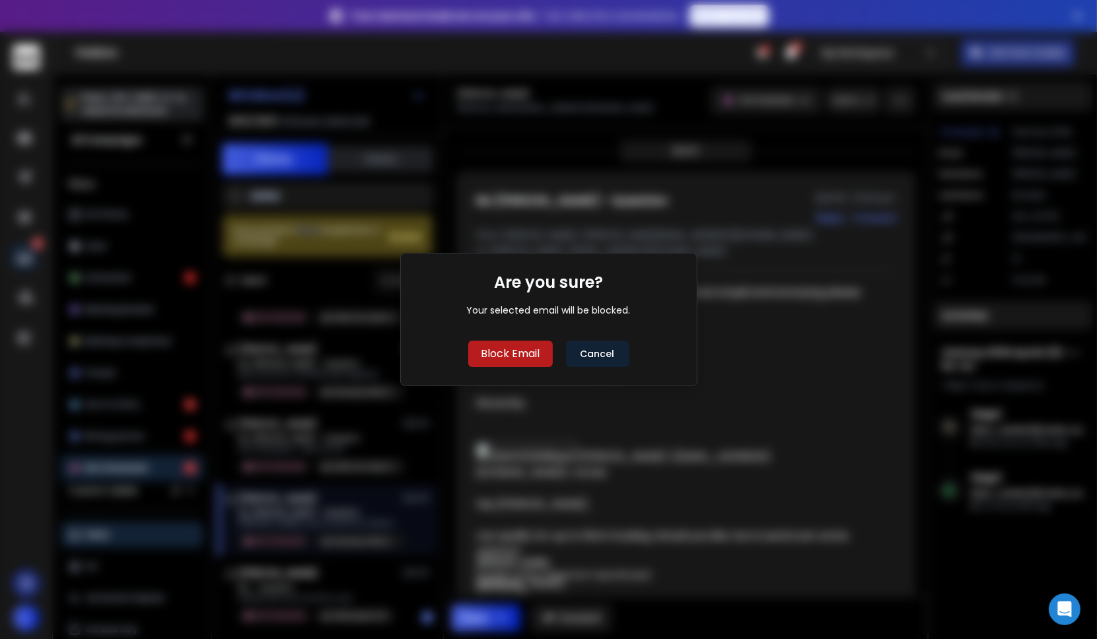
click at [536, 365] on button "Block Email" at bounding box center [510, 354] width 85 height 26
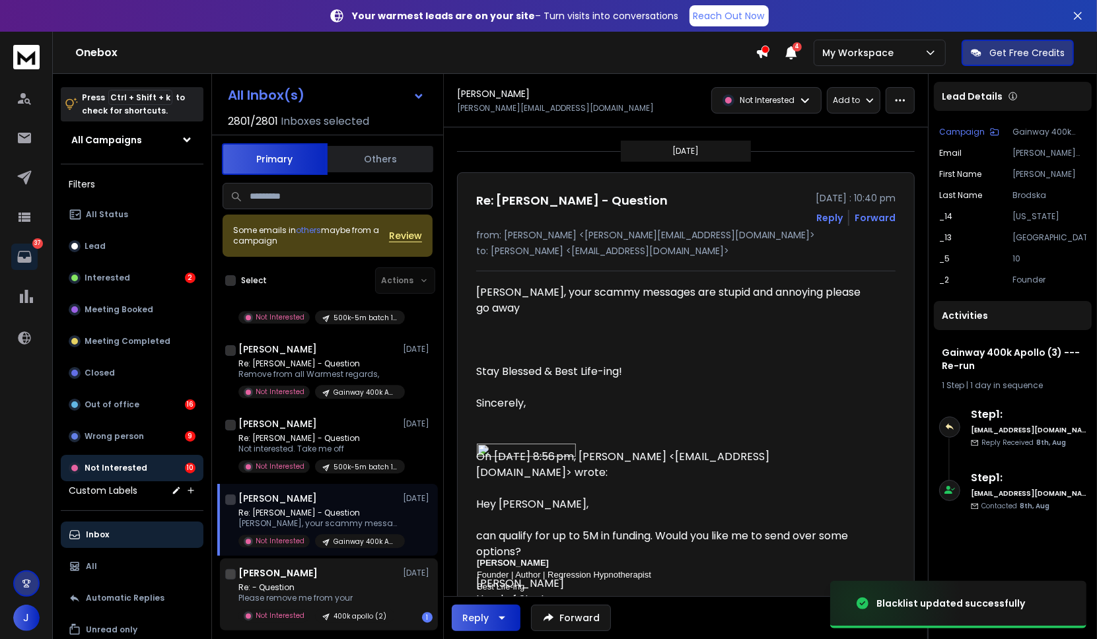
scroll to position [3490, 0]
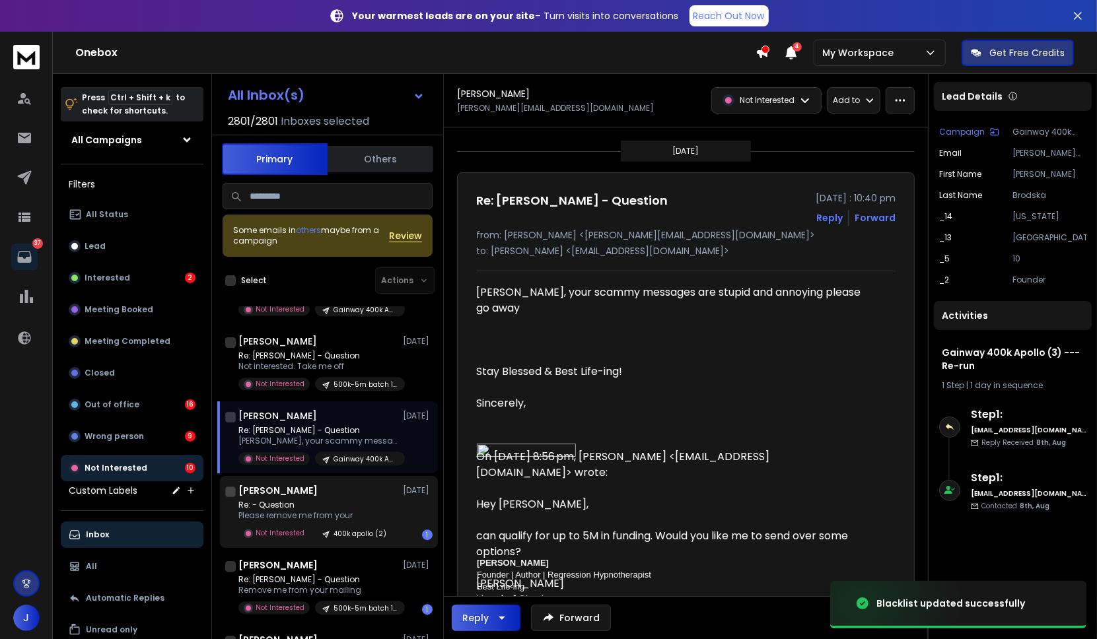
click at [325, 500] on p "Re: - Question" at bounding box center [316, 505] width 156 height 11
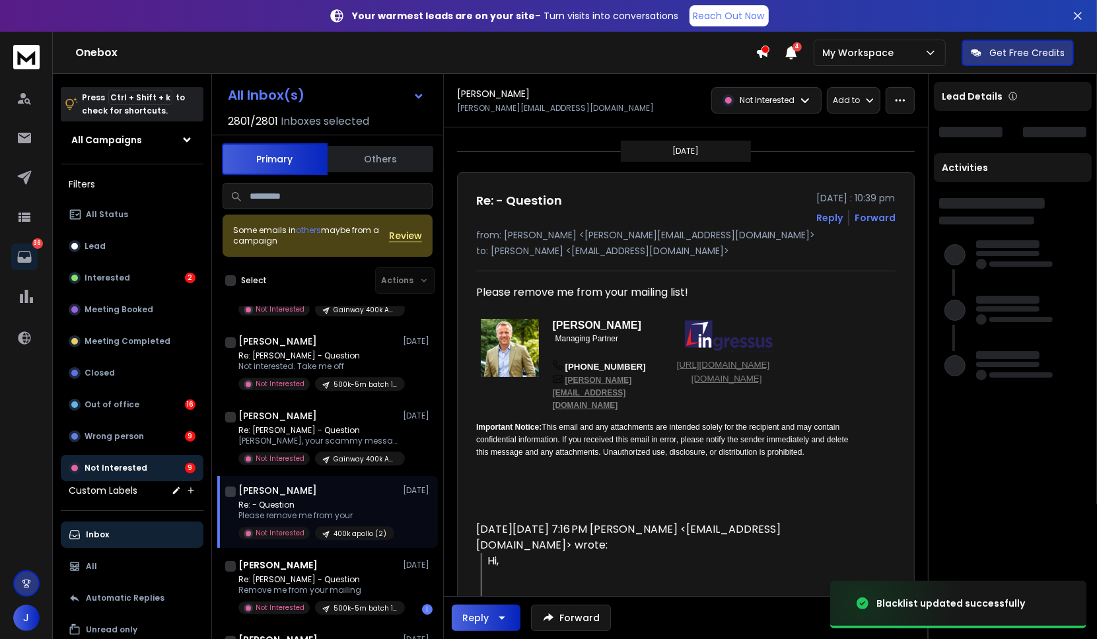
click at [911, 101] on button "button" at bounding box center [900, 100] width 29 height 26
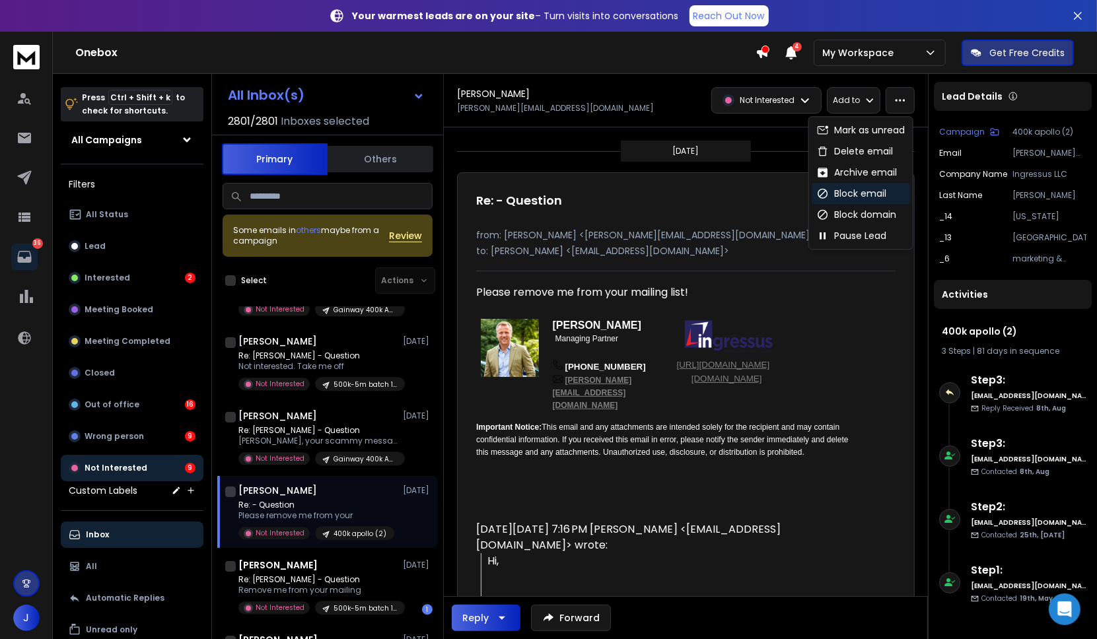
click at [841, 193] on div "Block email" at bounding box center [851, 193] width 69 height 13
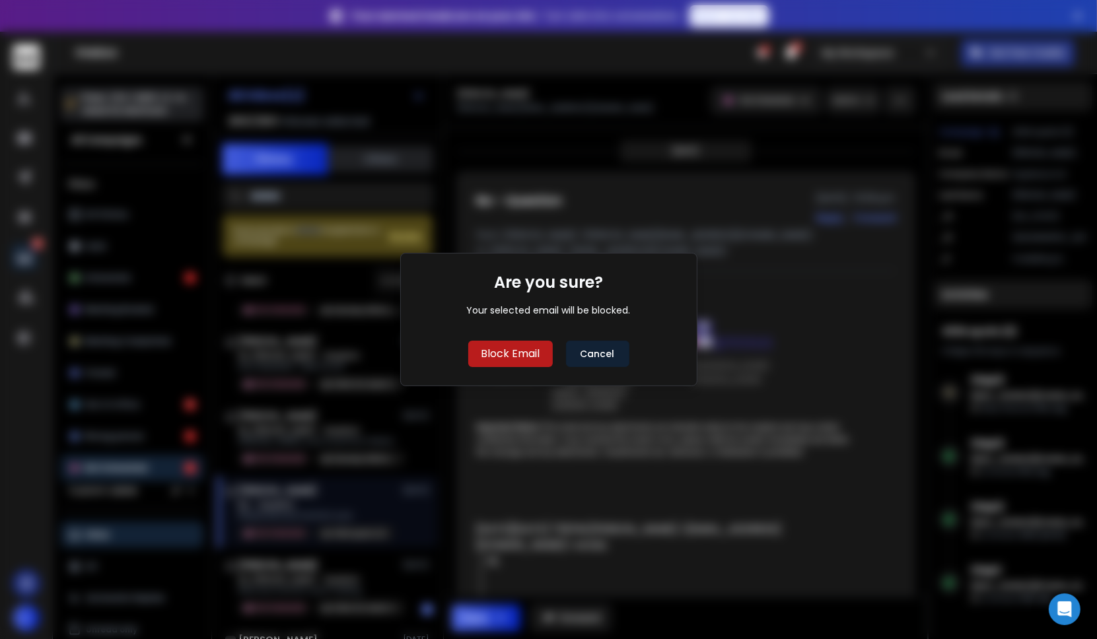
click at [499, 352] on button "Block Email" at bounding box center [510, 354] width 85 height 26
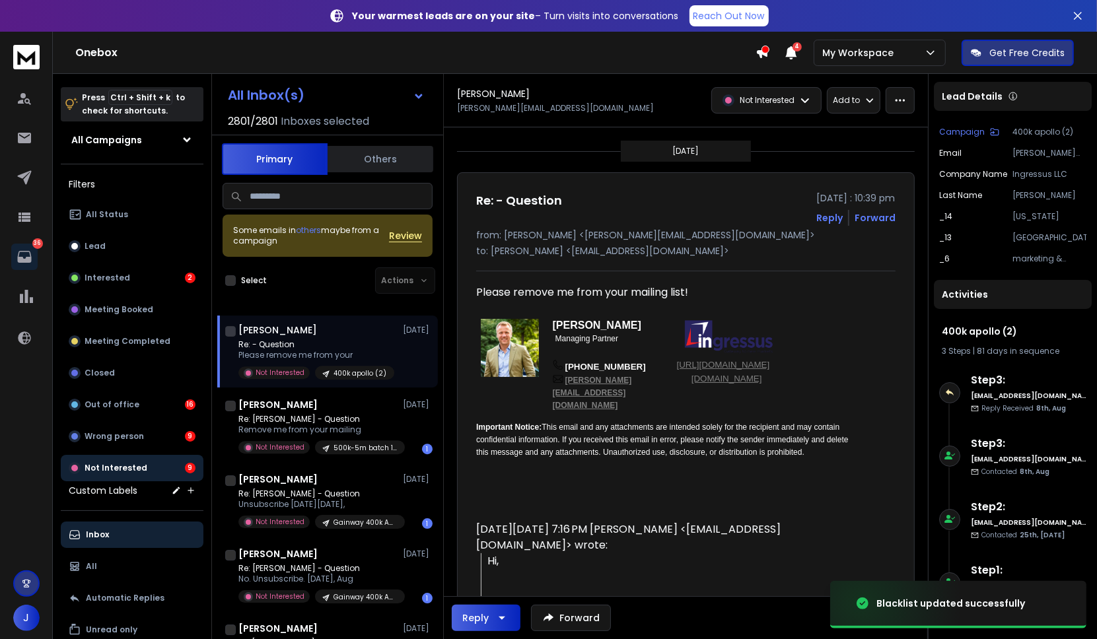
scroll to position [3655, 0]
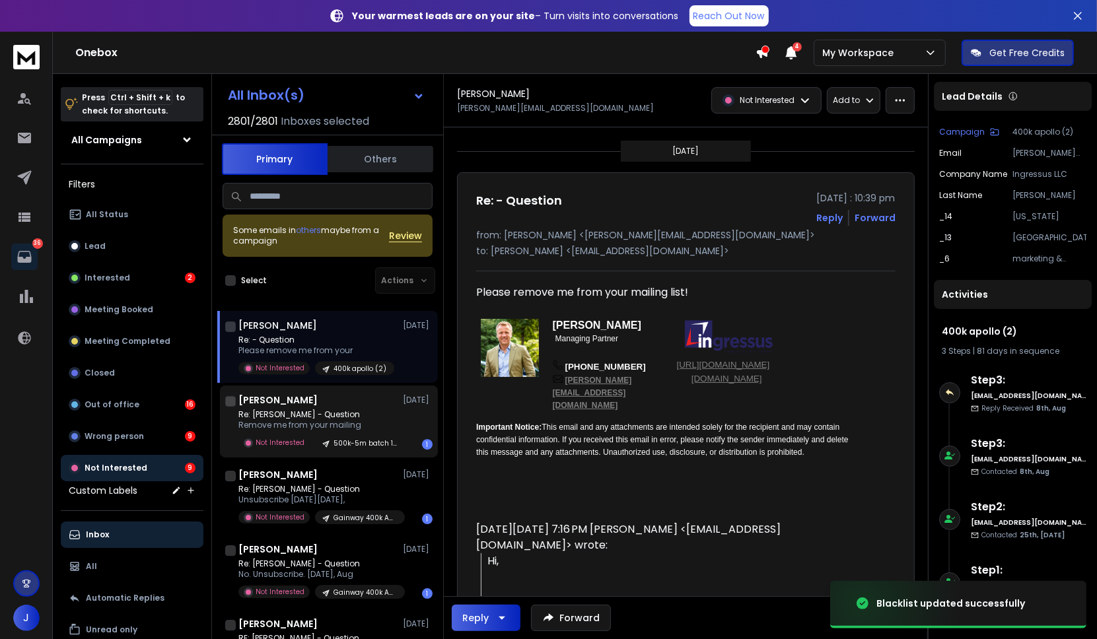
click at [322, 440] on icon at bounding box center [326, 442] width 9 height 9
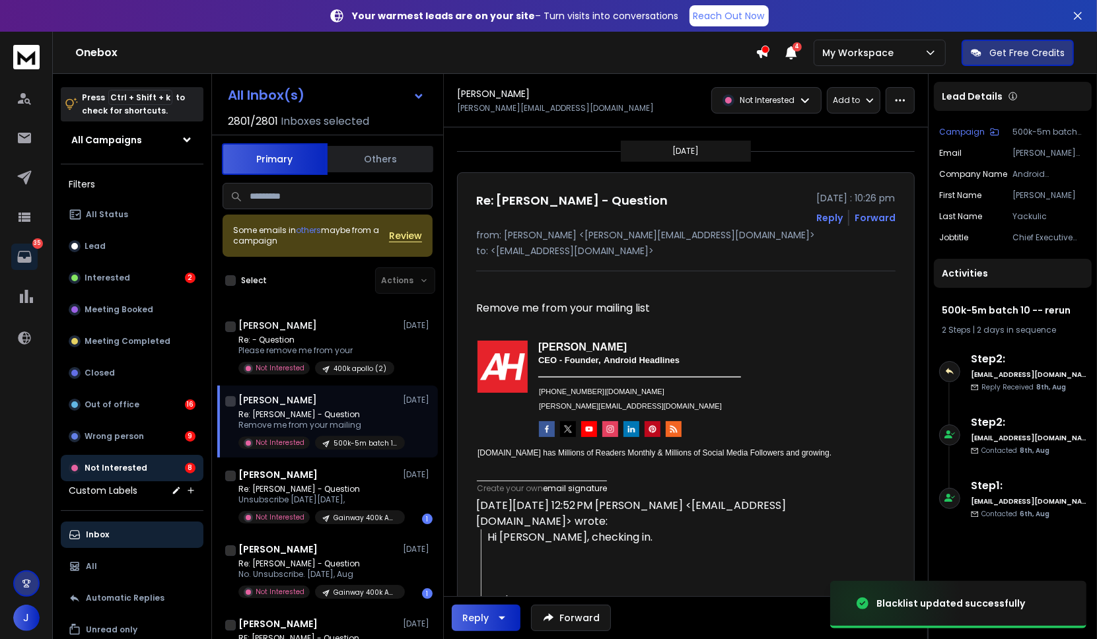
click at [895, 106] on button "button" at bounding box center [900, 100] width 29 height 26
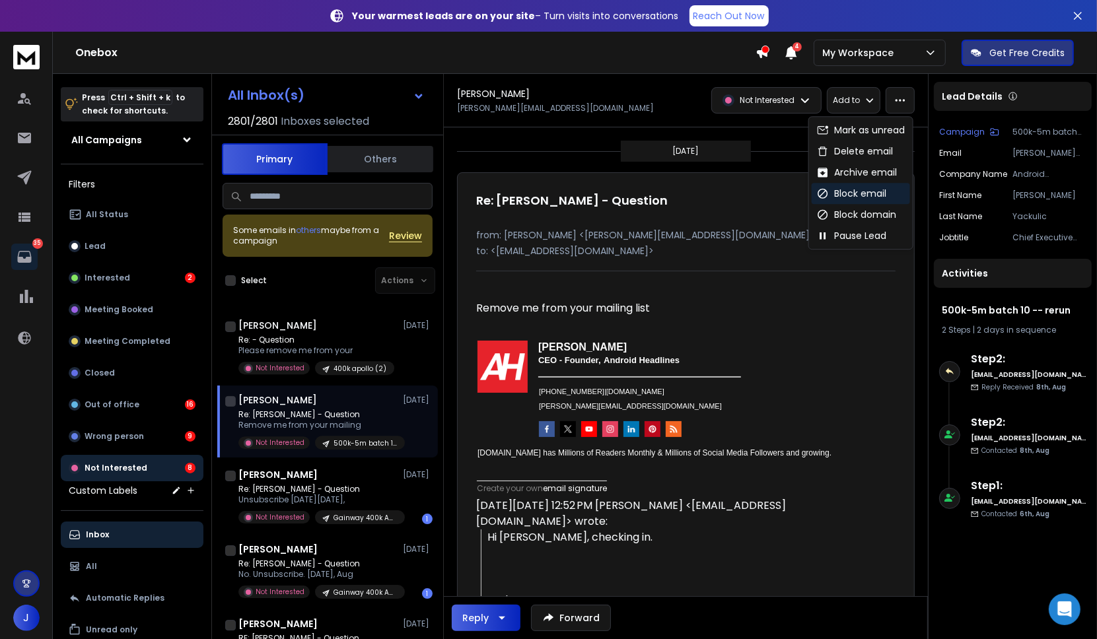
click at [876, 188] on div "Block email" at bounding box center [851, 193] width 69 height 13
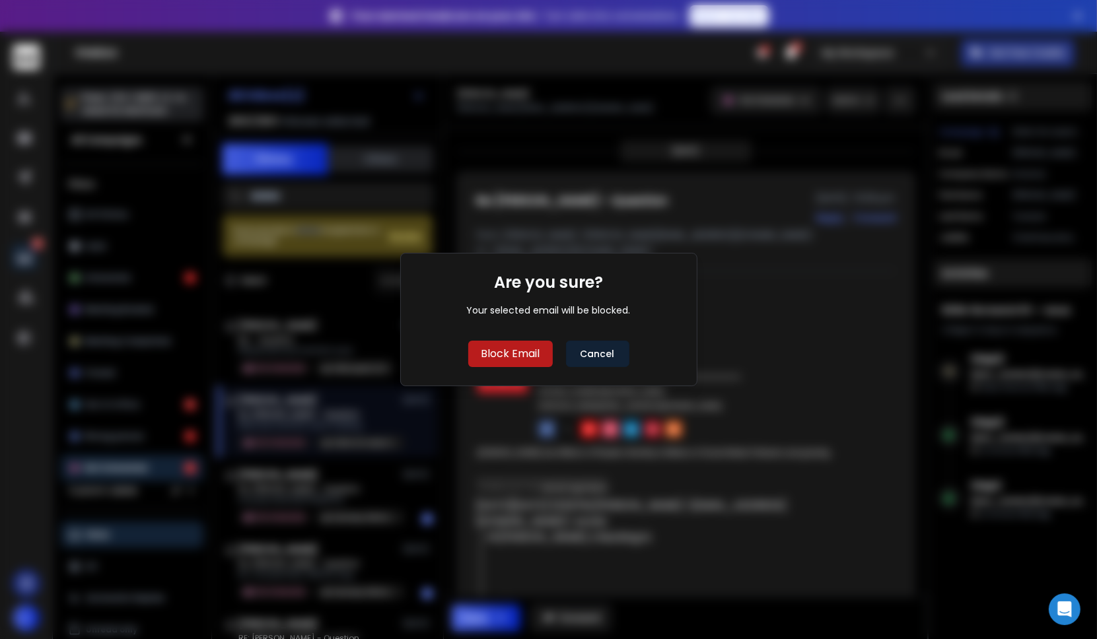
click at [476, 362] on button "Block Email" at bounding box center [510, 354] width 85 height 26
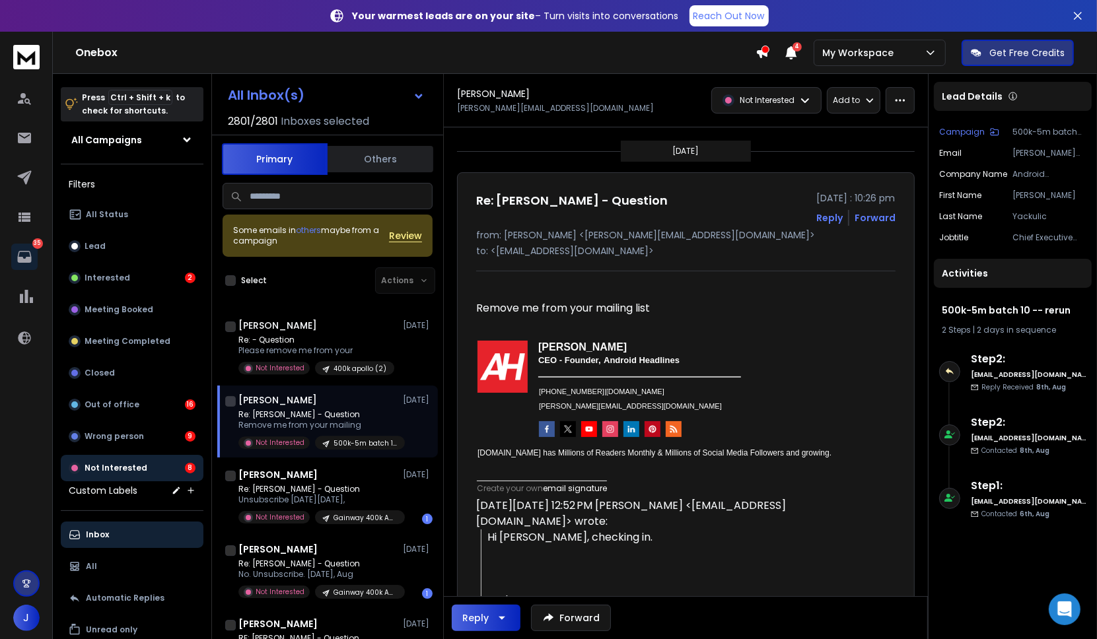
click at [341, 517] on p "Gainway 400k Apollo (3) --- Re-run" at bounding box center [364, 518] width 63 height 10
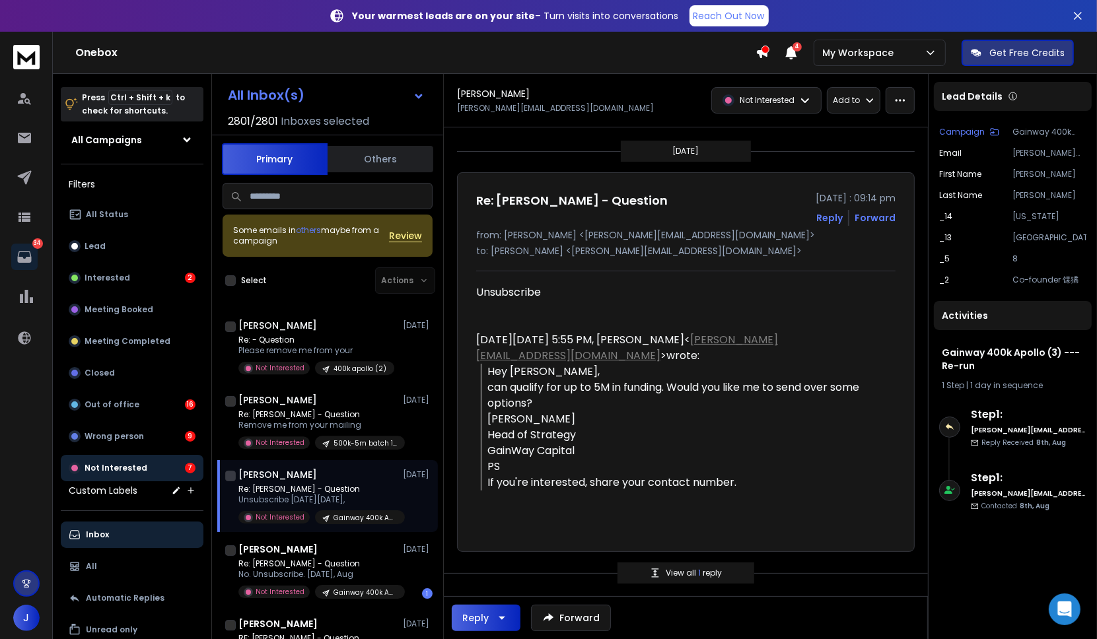
click at [897, 93] on button "button" at bounding box center [900, 100] width 29 height 26
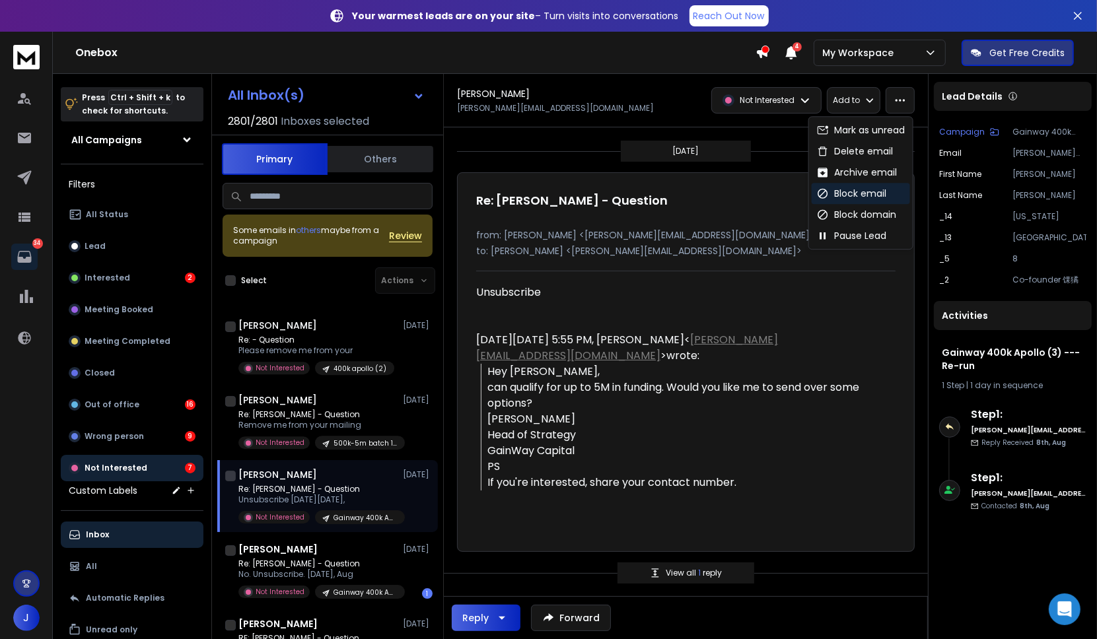
click at [833, 197] on div "Block email" at bounding box center [851, 193] width 69 height 13
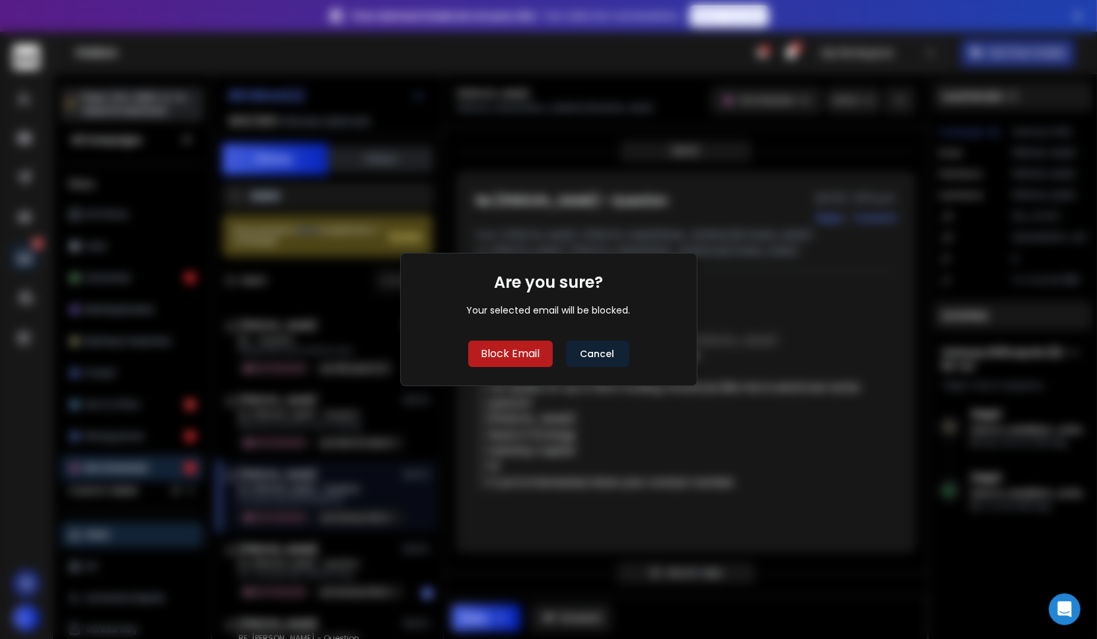
click at [487, 345] on button "Block Email" at bounding box center [510, 354] width 85 height 26
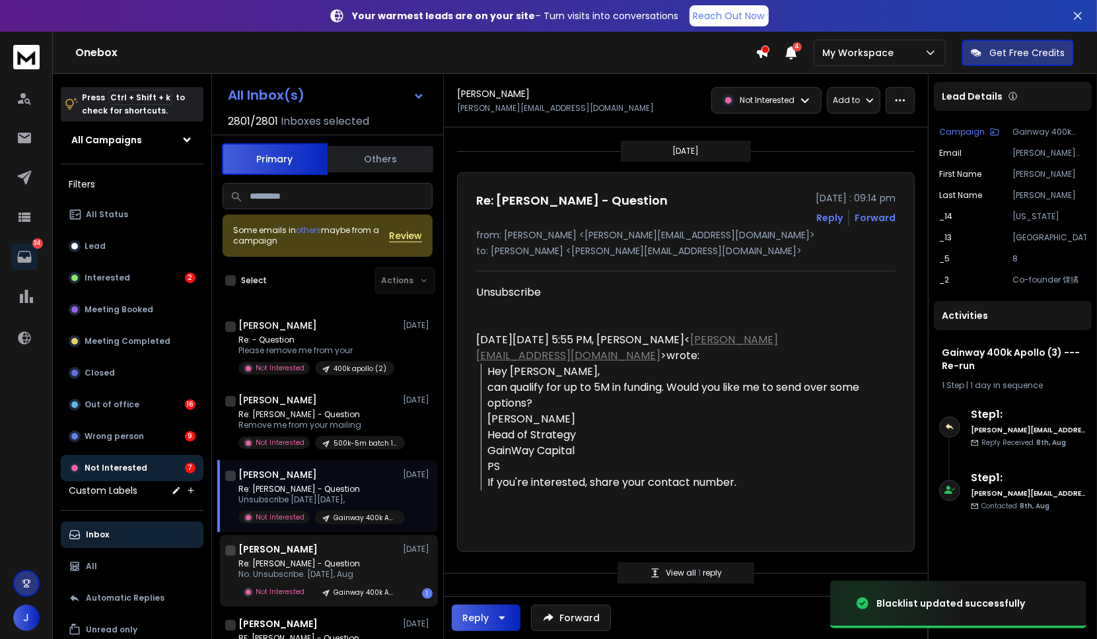
click at [329, 535] on div "[PERSON_NAME] [DATE] Re: [PERSON_NAME] - Question No. Unsubscribe. [DATE], Aug …" at bounding box center [329, 571] width 218 height 72
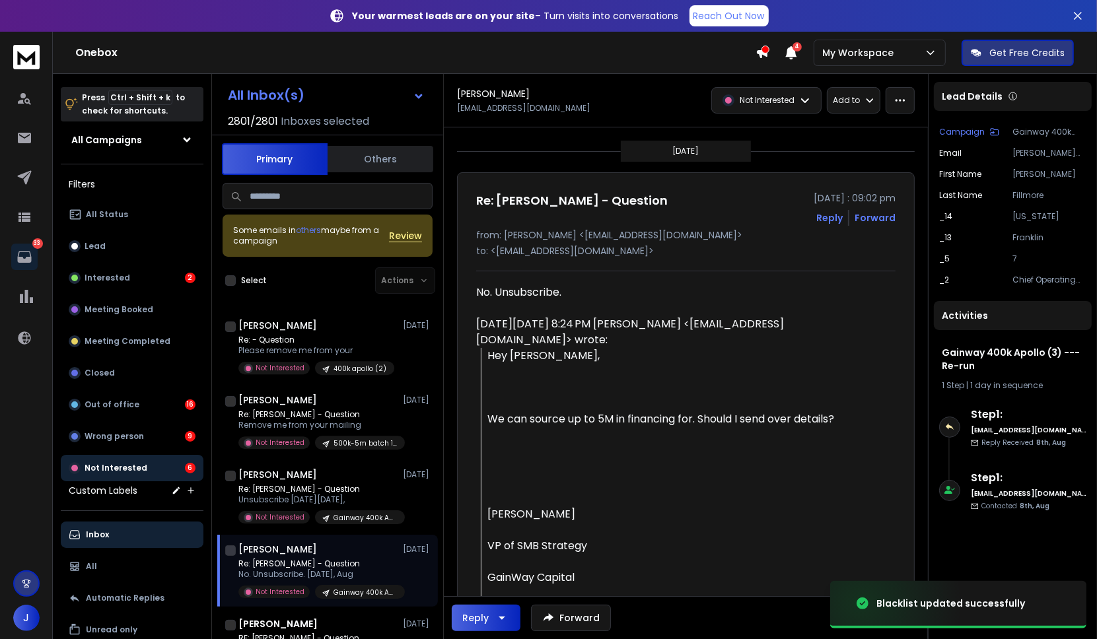
click at [895, 102] on icon "button" at bounding box center [900, 100] width 12 height 12
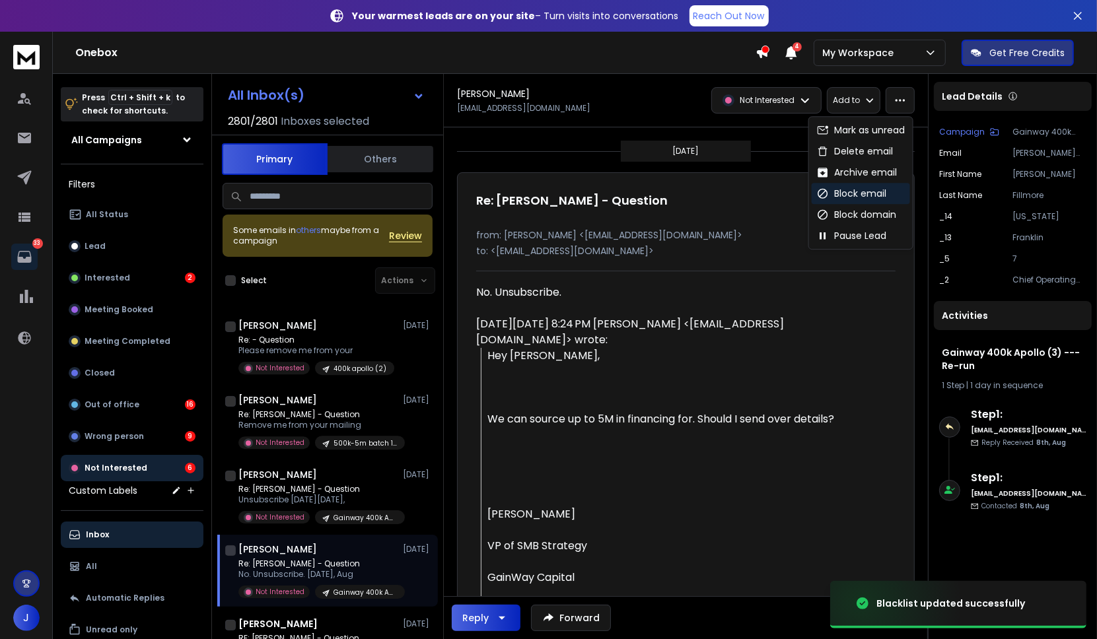
click at [863, 195] on div "Block email" at bounding box center [851, 193] width 69 height 13
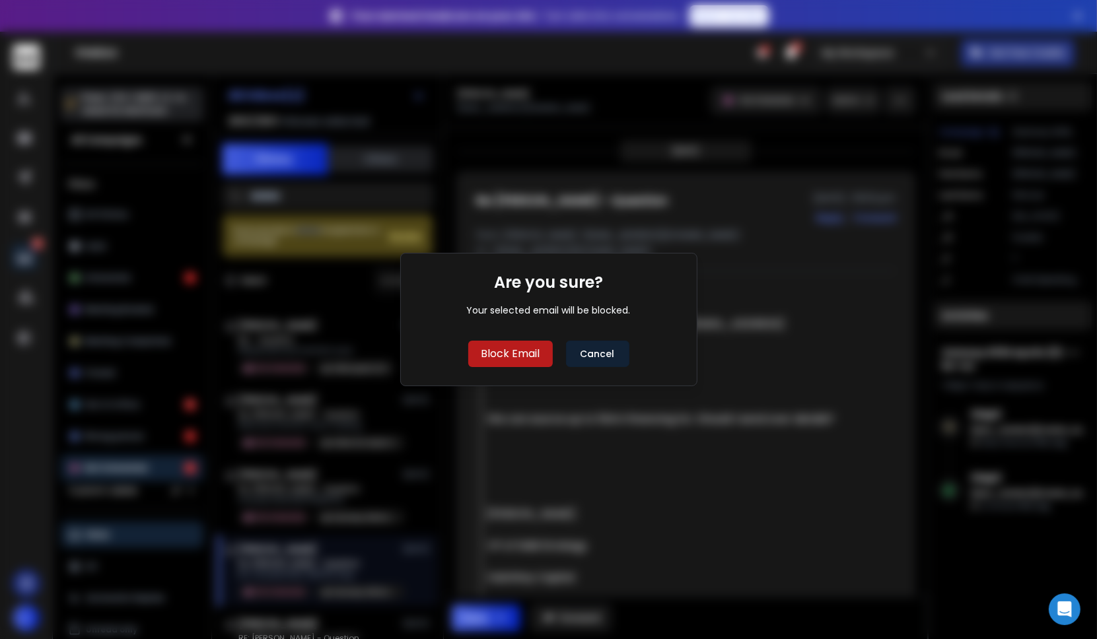
click at [535, 363] on button "Block Email" at bounding box center [510, 354] width 85 height 26
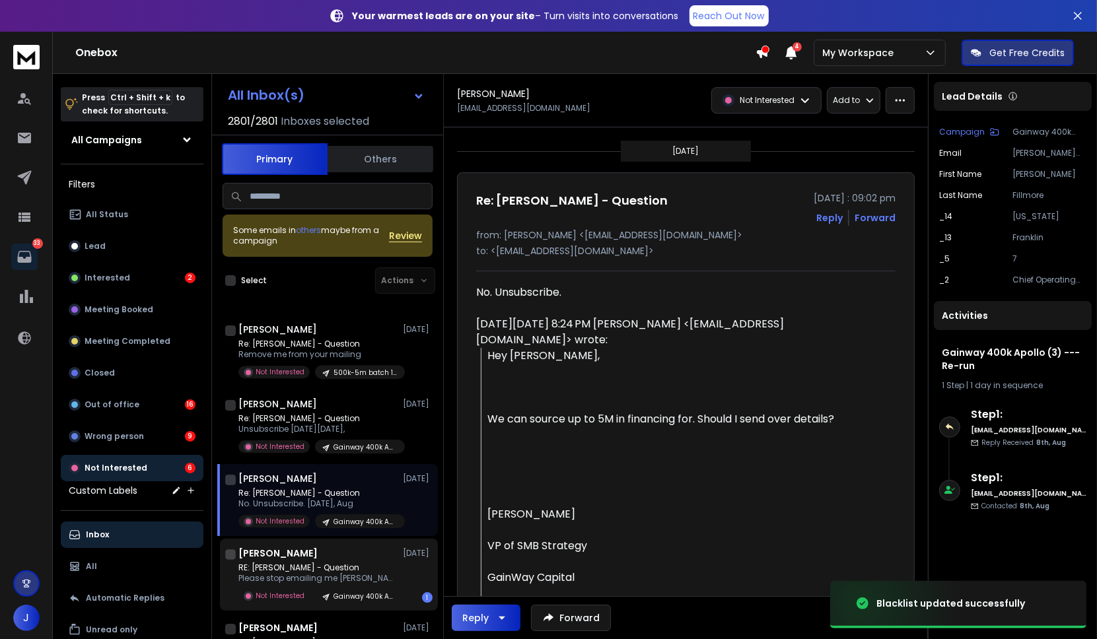
scroll to position [3820, 0]
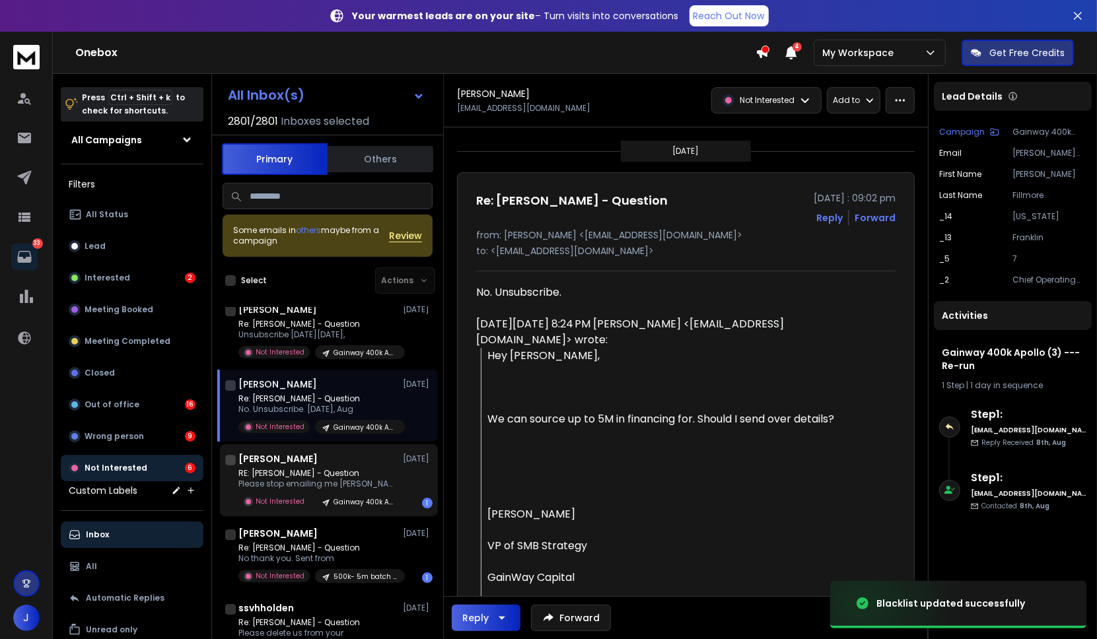
click at [318, 472] on p "RE: [PERSON_NAME] - Question" at bounding box center [317, 473] width 158 height 11
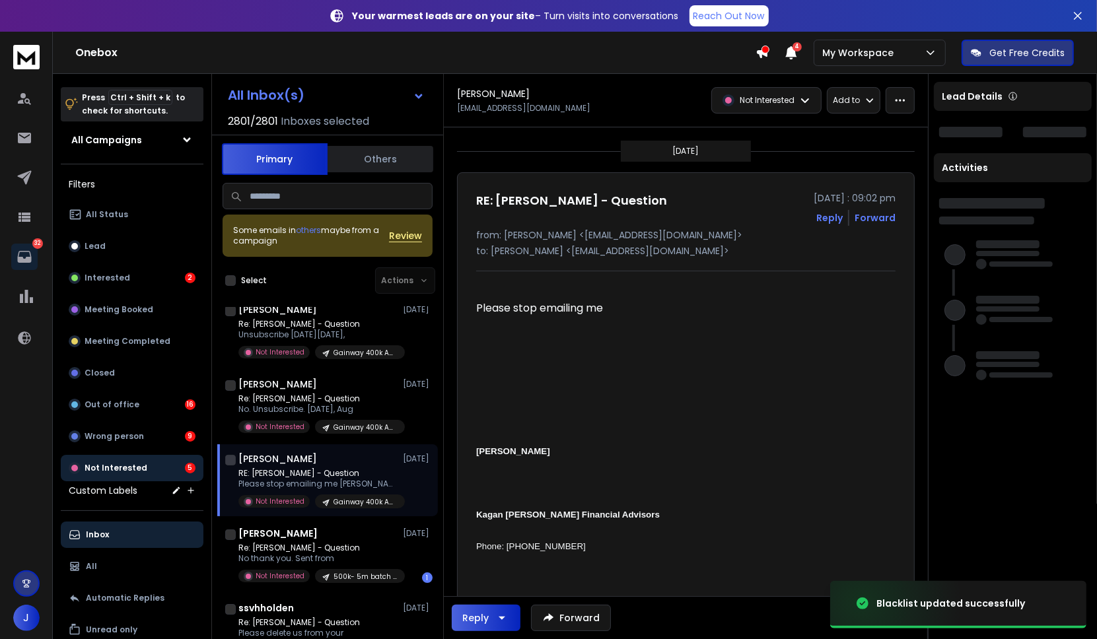
click at [909, 110] on button "button" at bounding box center [900, 100] width 29 height 26
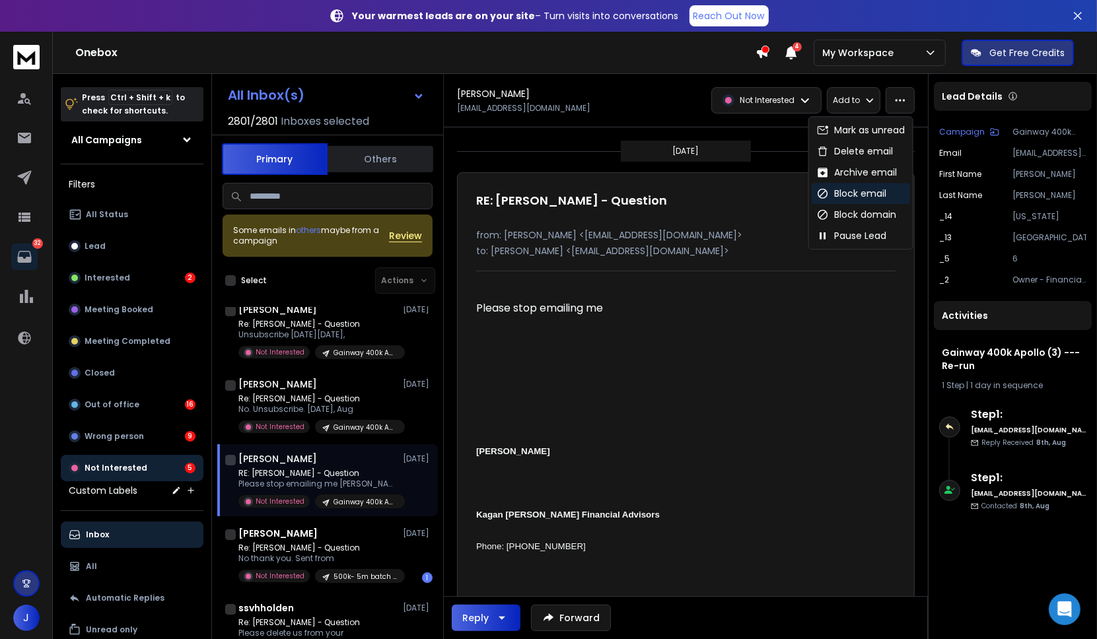
click at [885, 199] on div "Block email" at bounding box center [851, 193] width 69 height 13
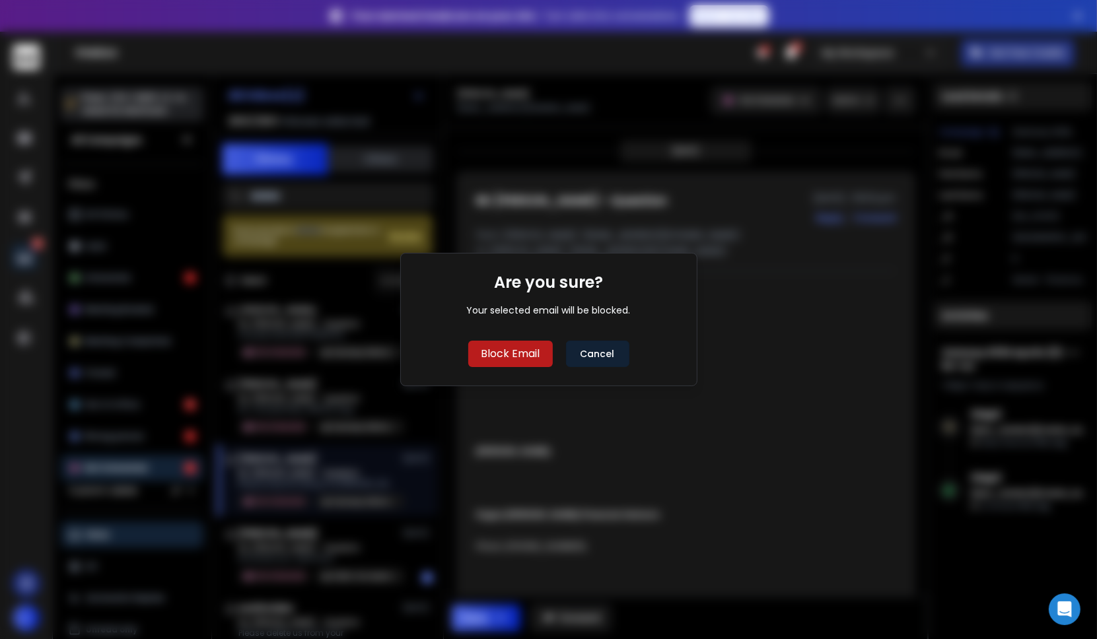
click at [487, 353] on button "Block Email" at bounding box center [510, 354] width 85 height 26
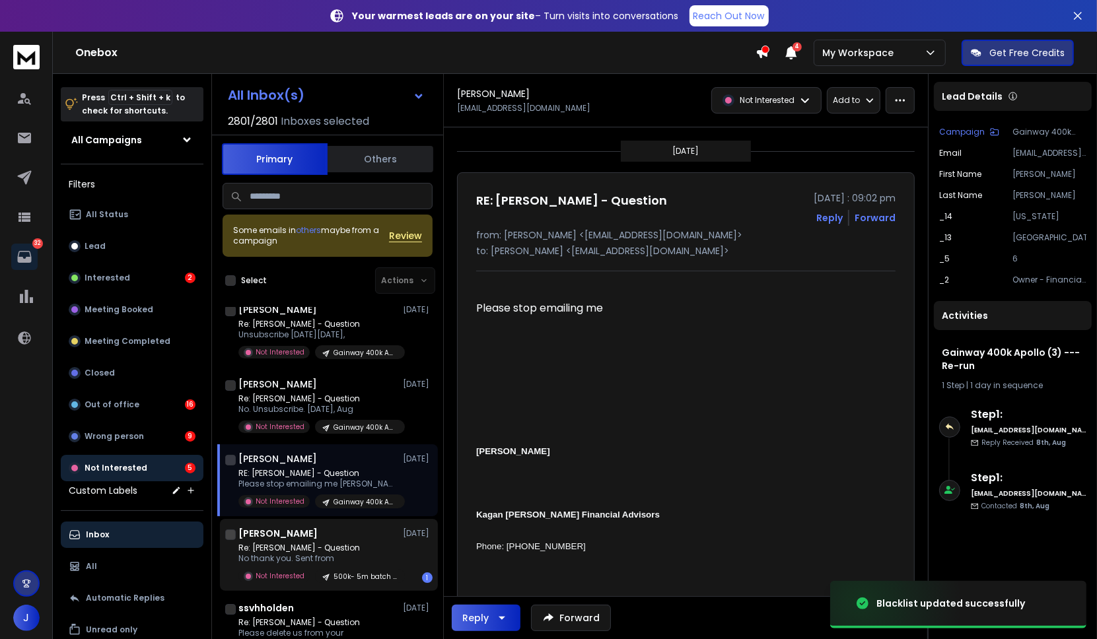
click at [339, 572] on p "500k- 5m batch 2 -- rerun" at bounding box center [364, 577] width 63 height 10
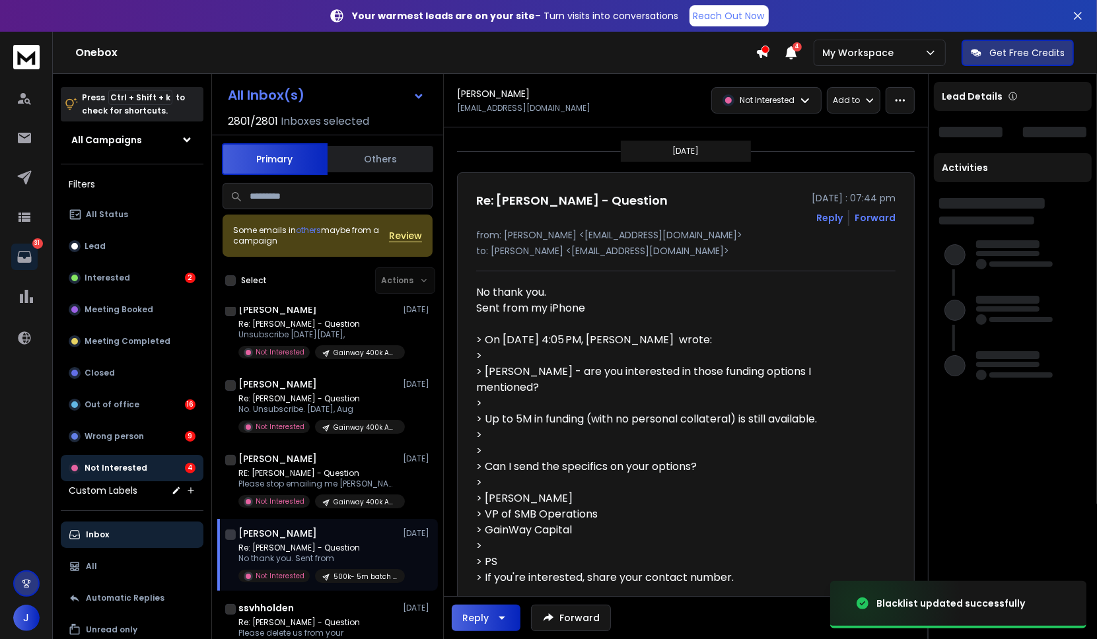
scroll to position [4068, 0]
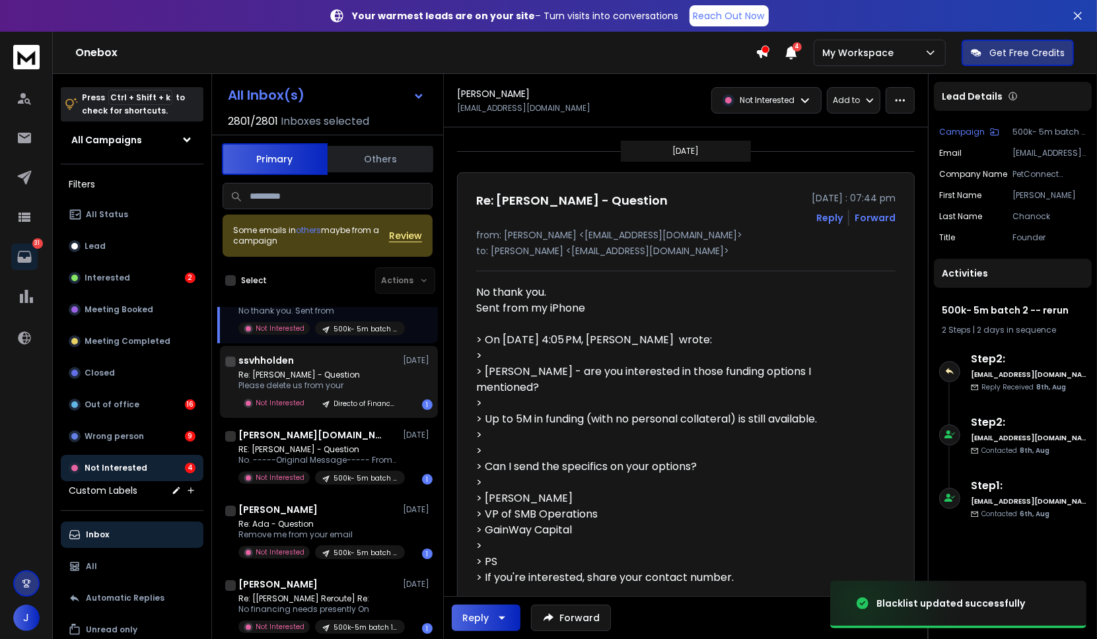
click at [312, 370] on p "Re: [PERSON_NAME] - Question" at bounding box center [317, 375] width 158 height 11
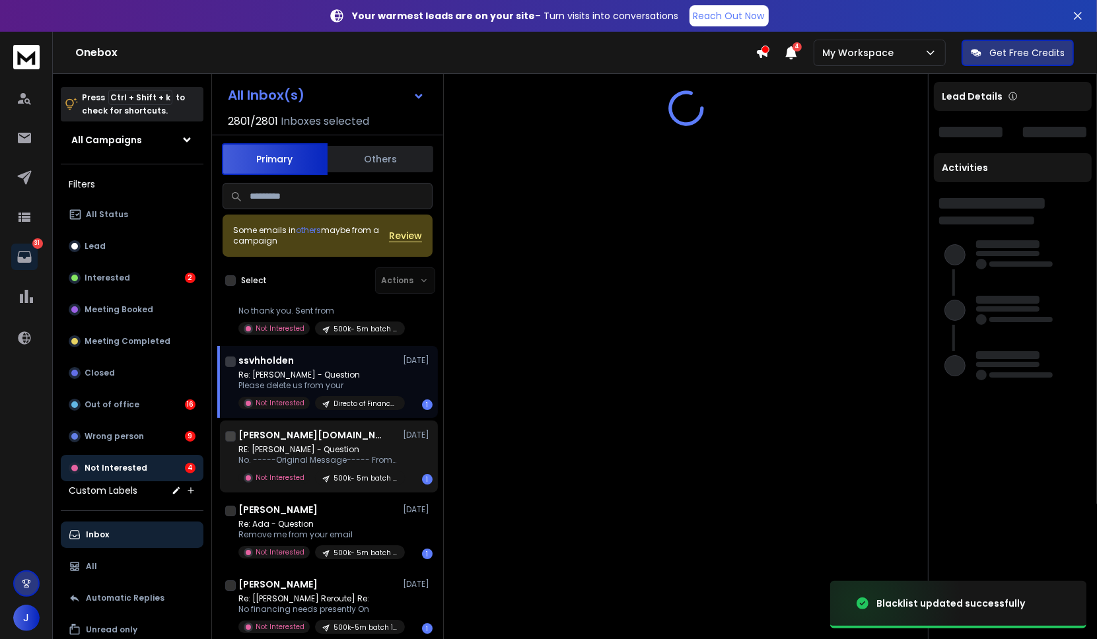
click at [344, 429] on h1 "[PERSON_NAME][DOMAIN_NAME]" at bounding box center [310, 435] width 145 height 13
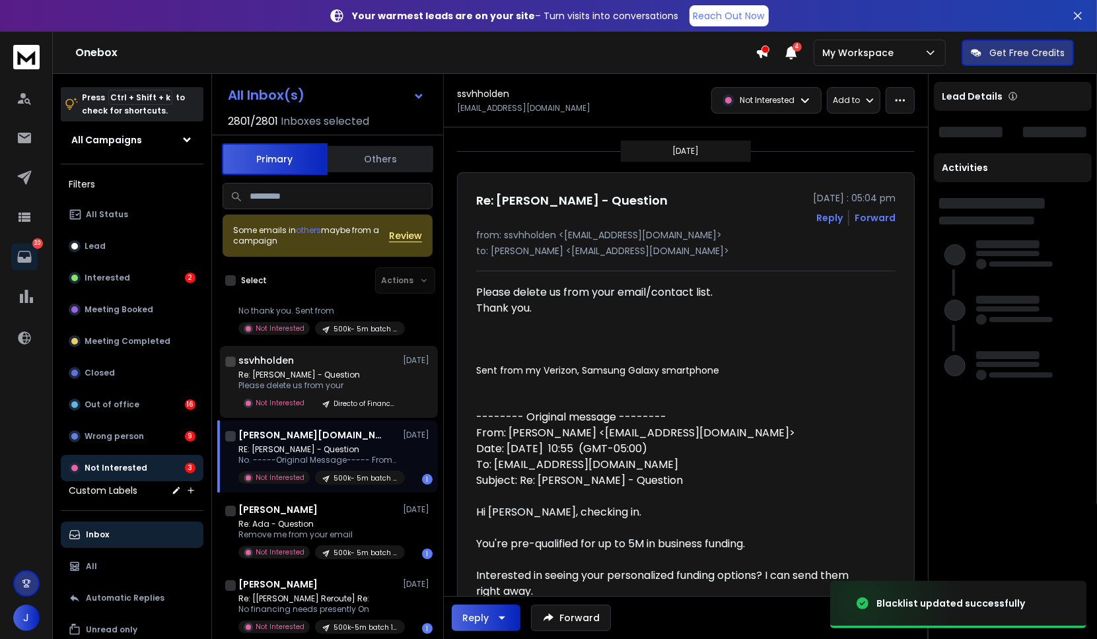
click at [350, 370] on p "Re: [PERSON_NAME] - Question" at bounding box center [317, 375] width 158 height 11
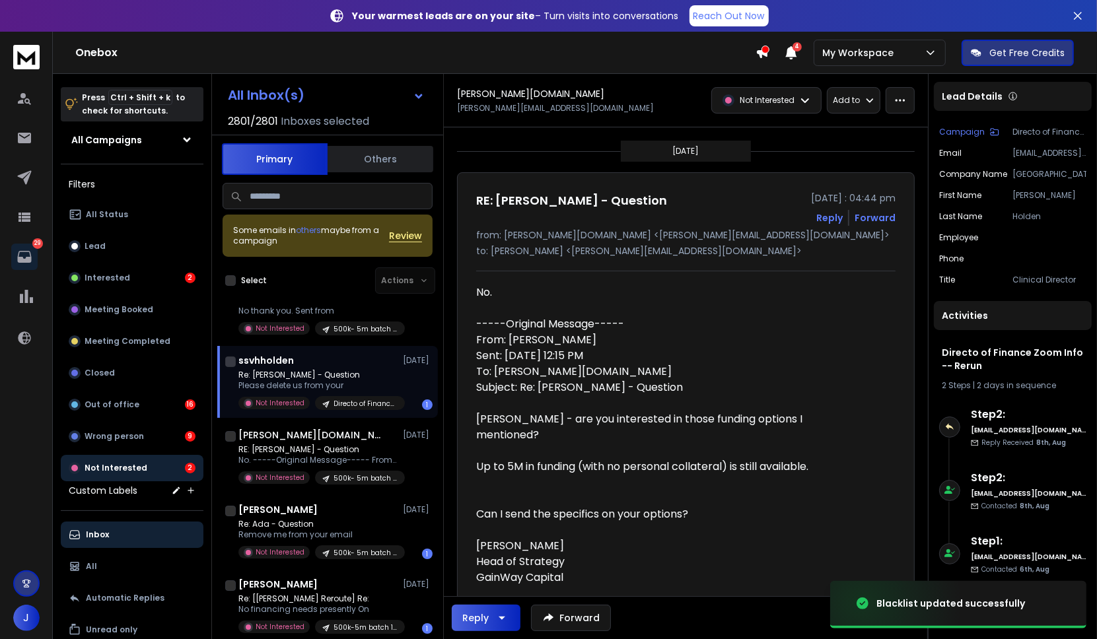
click at [897, 87] on button "button" at bounding box center [900, 100] width 29 height 26
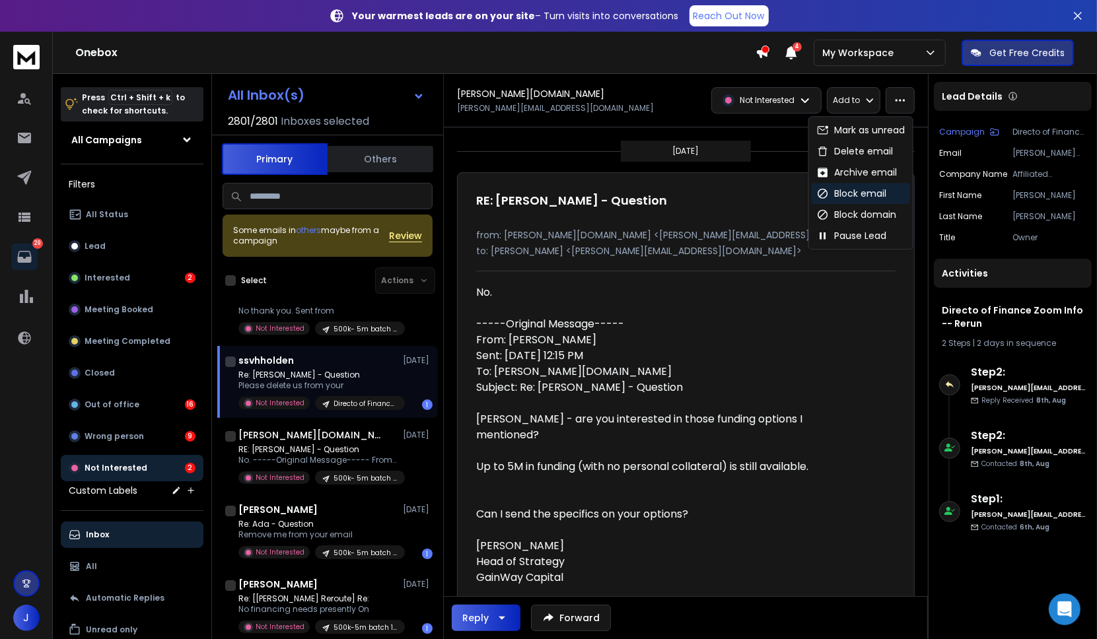
click at [880, 190] on div "Block email" at bounding box center [851, 193] width 69 height 13
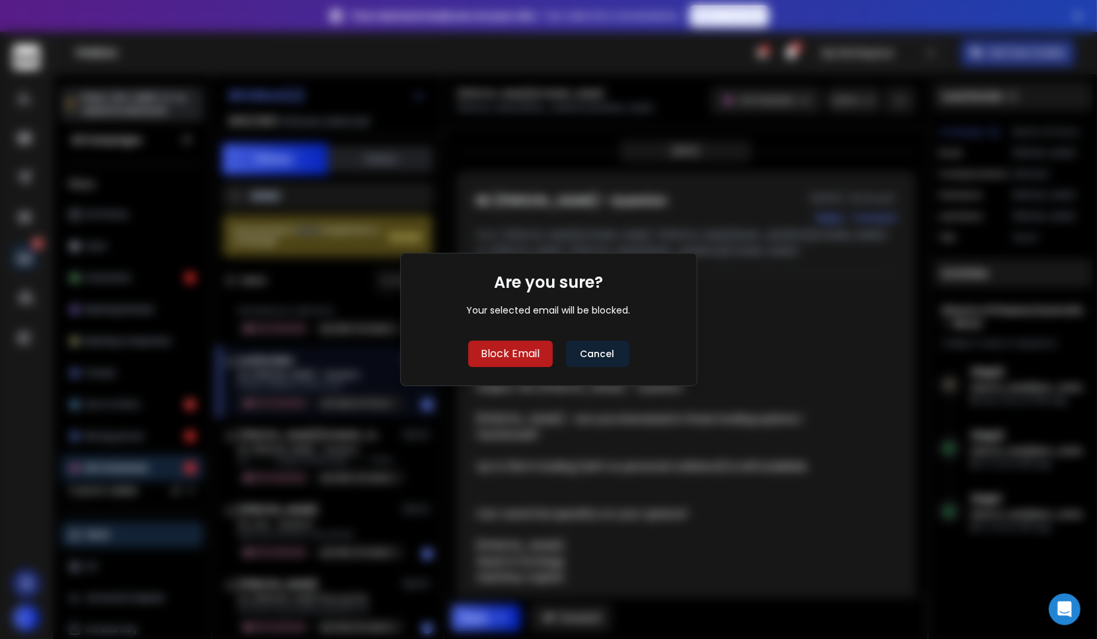
click at [510, 352] on button "Block Email" at bounding box center [510, 354] width 85 height 26
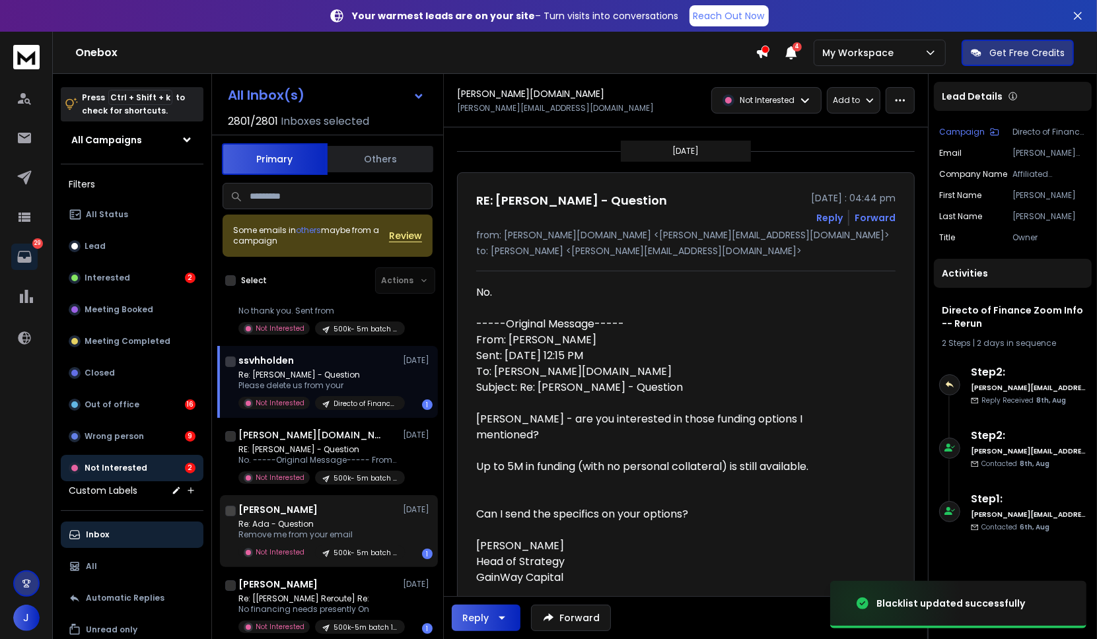
click at [405, 507] on p "[DATE]" at bounding box center [418, 510] width 30 height 11
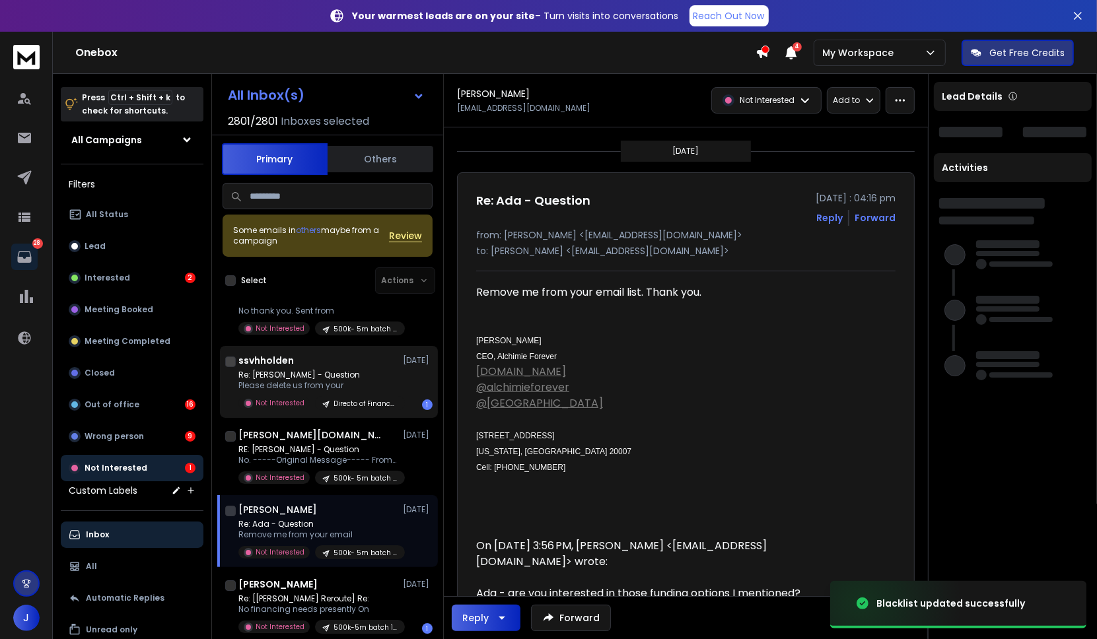
click at [381, 361] on div "ssvhholden [DATE]" at bounding box center [335, 360] width 194 height 13
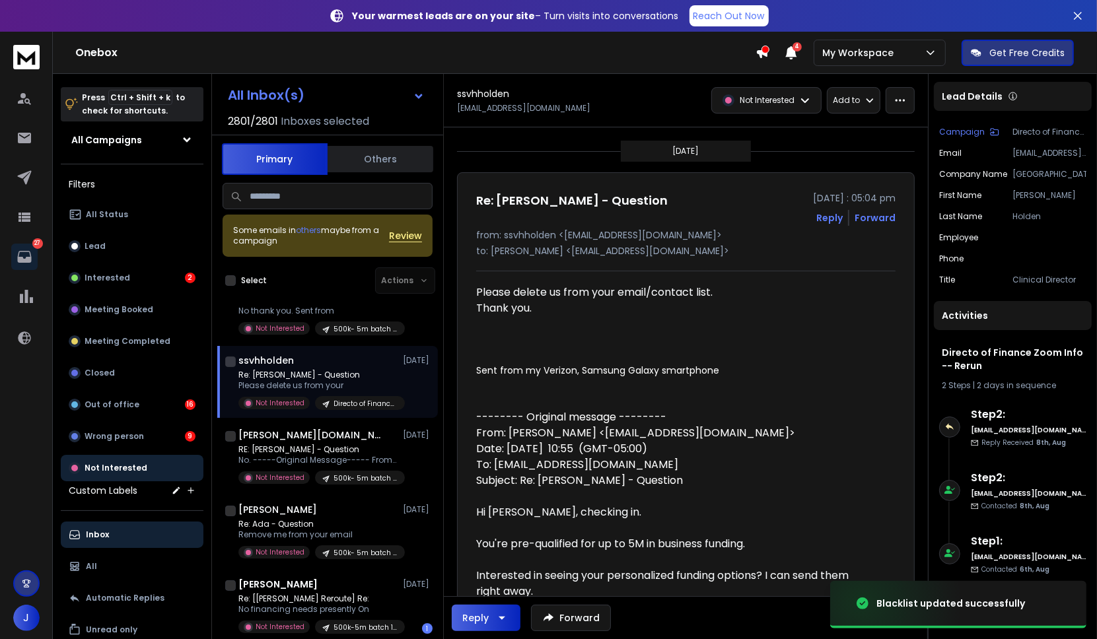
click at [896, 106] on button "button" at bounding box center [900, 100] width 29 height 26
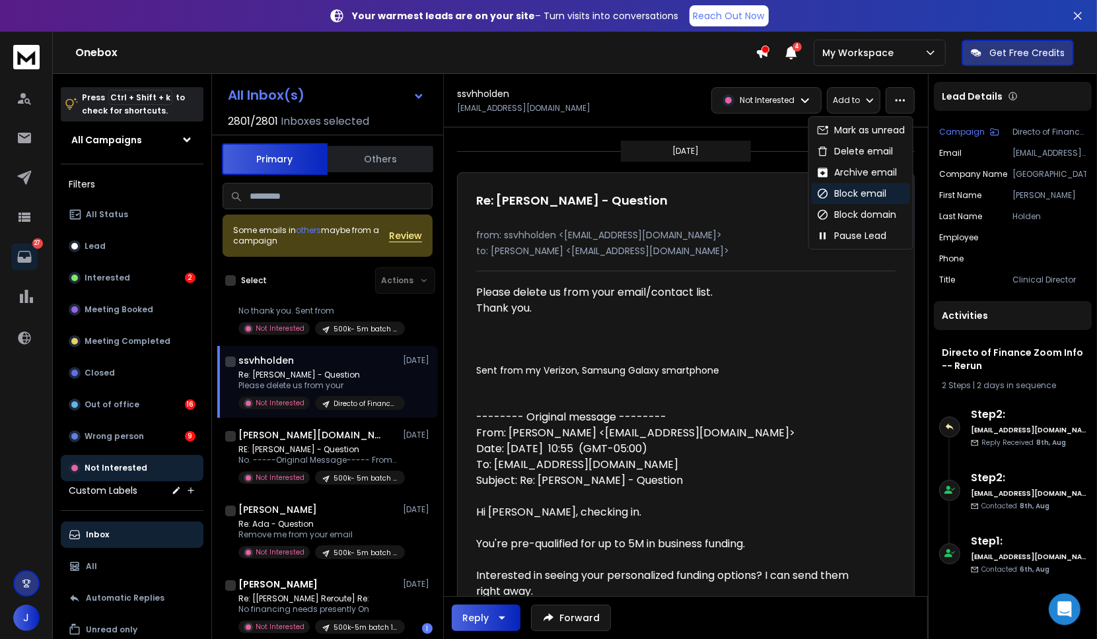
click at [862, 190] on div "Block email" at bounding box center [851, 193] width 69 height 13
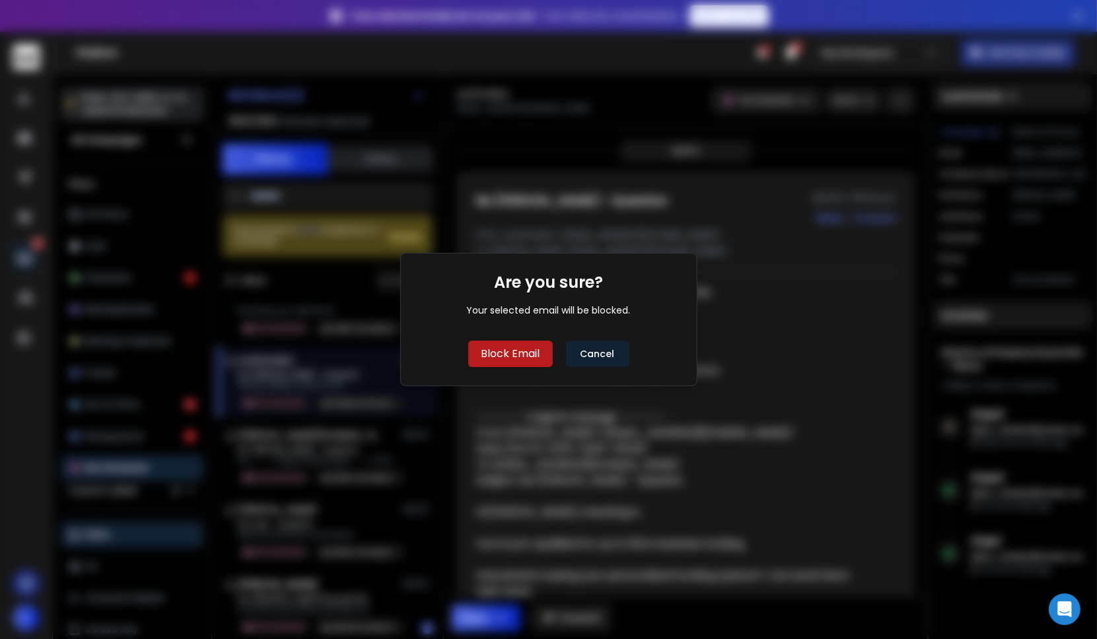
click at [508, 362] on button "Block Email" at bounding box center [510, 354] width 85 height 26
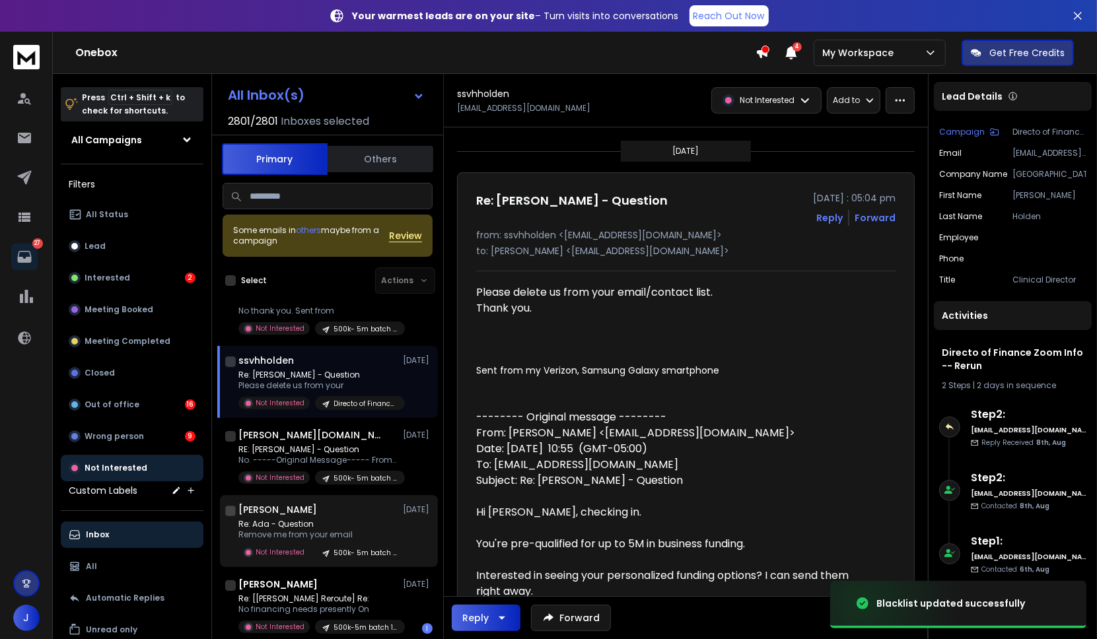
scroll to position [4315, 0]
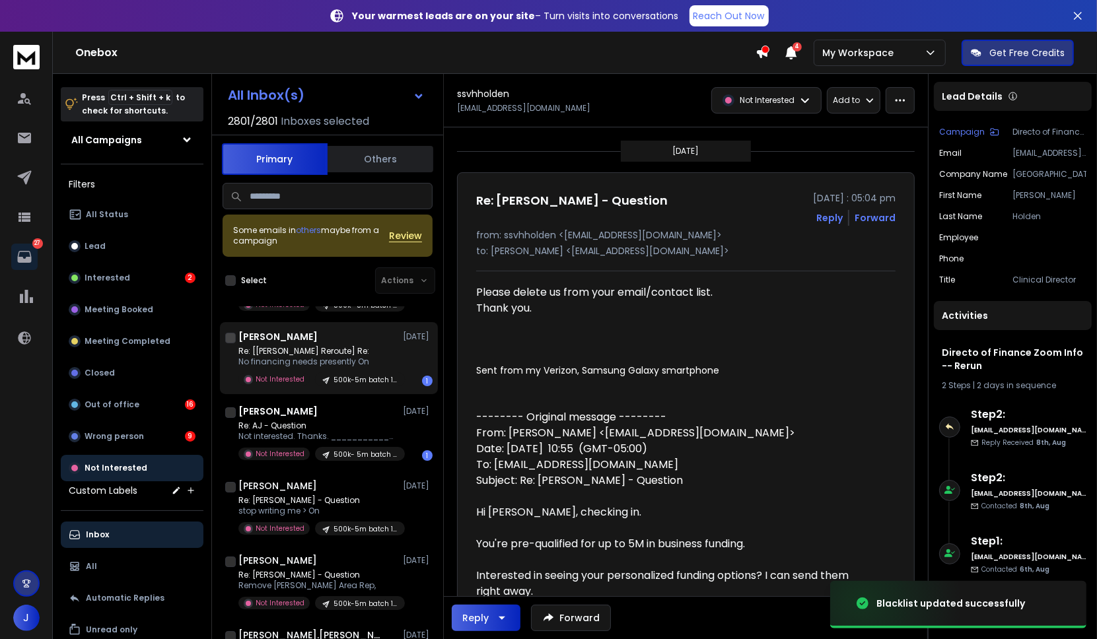
click at [316, 361] on p "No financing needs presently On" at bounding box center [317, 362] width 158 height 11
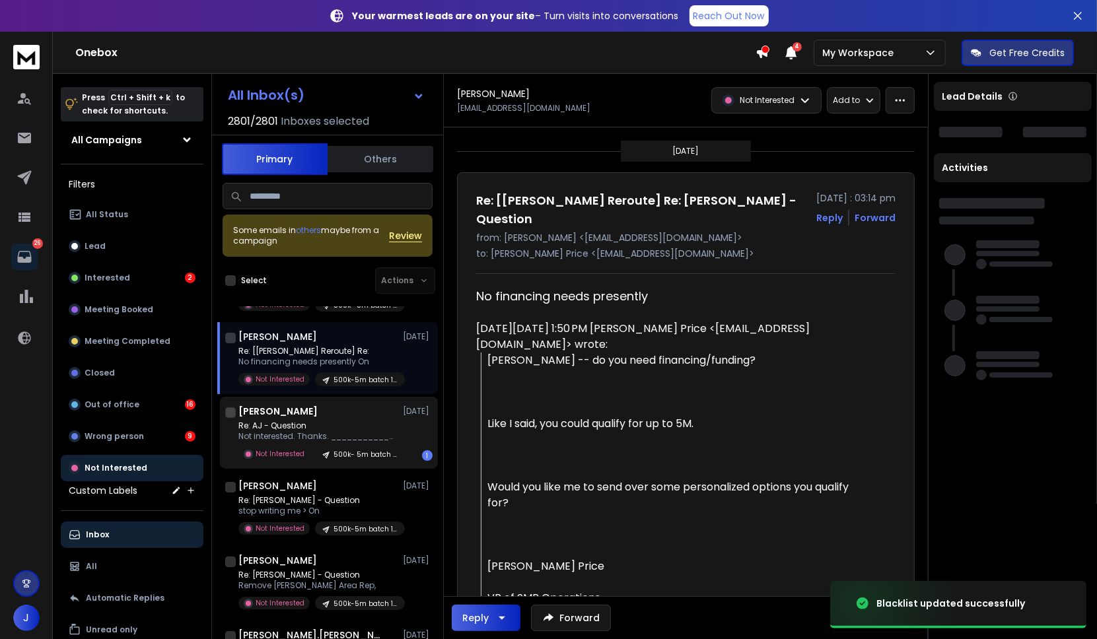
click at [361, 441] on div "Re: AJ - Question Not interested. Thanks. ________________________________ From…" at bounding box center [321, 441] width 166 height 40
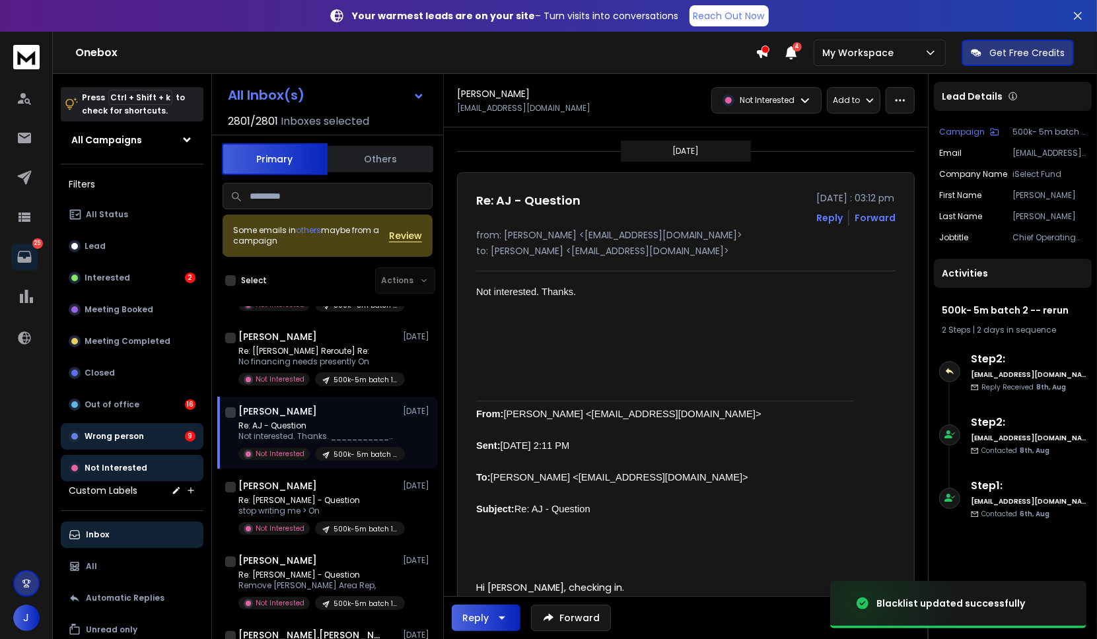
click at [157, 433] on button "Wrong person 9" at bounding box center [132, 436] width 143 height 26
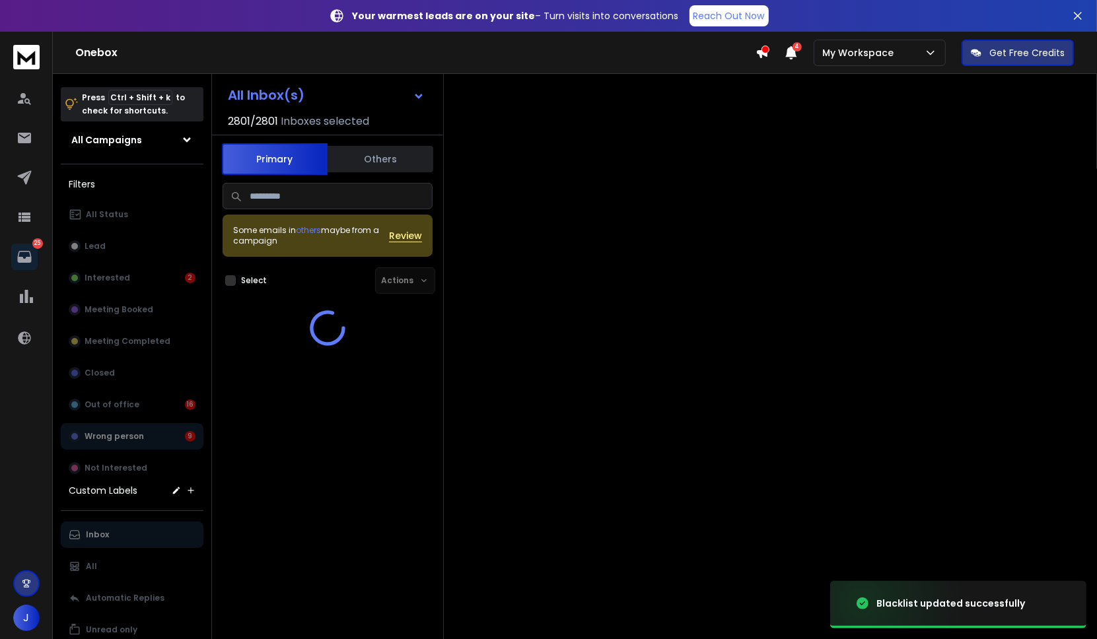
scroll to position [0, 0]
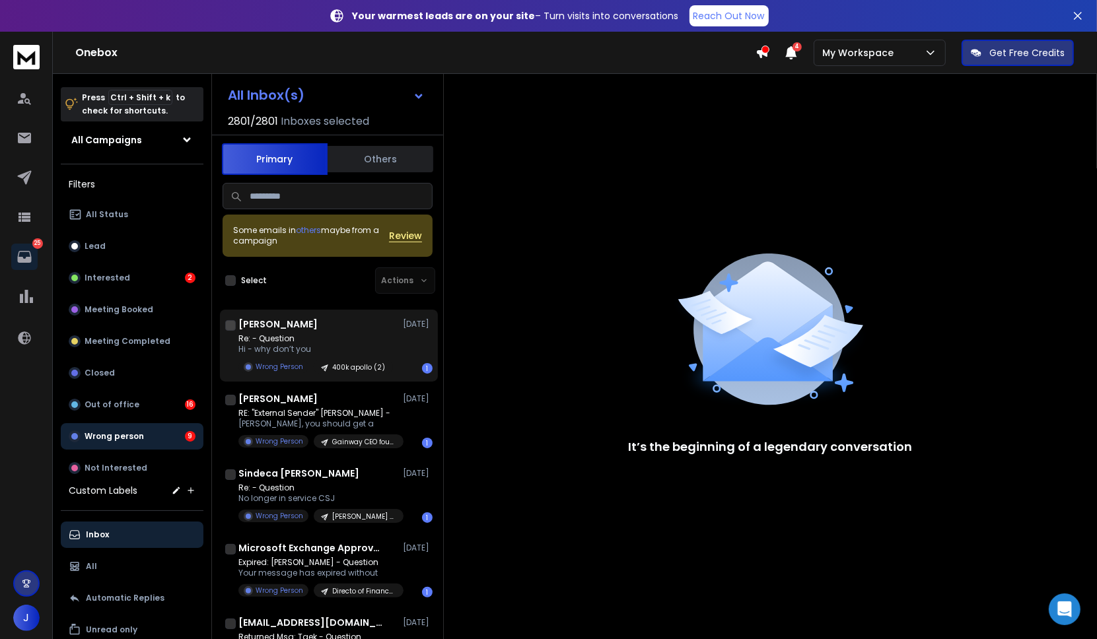
click at [387, 357] on div "Re: - Question Hi - why don’t you Wrong Person 400k apollo (2)" at bounding box center [315, 353] width 155 height 40
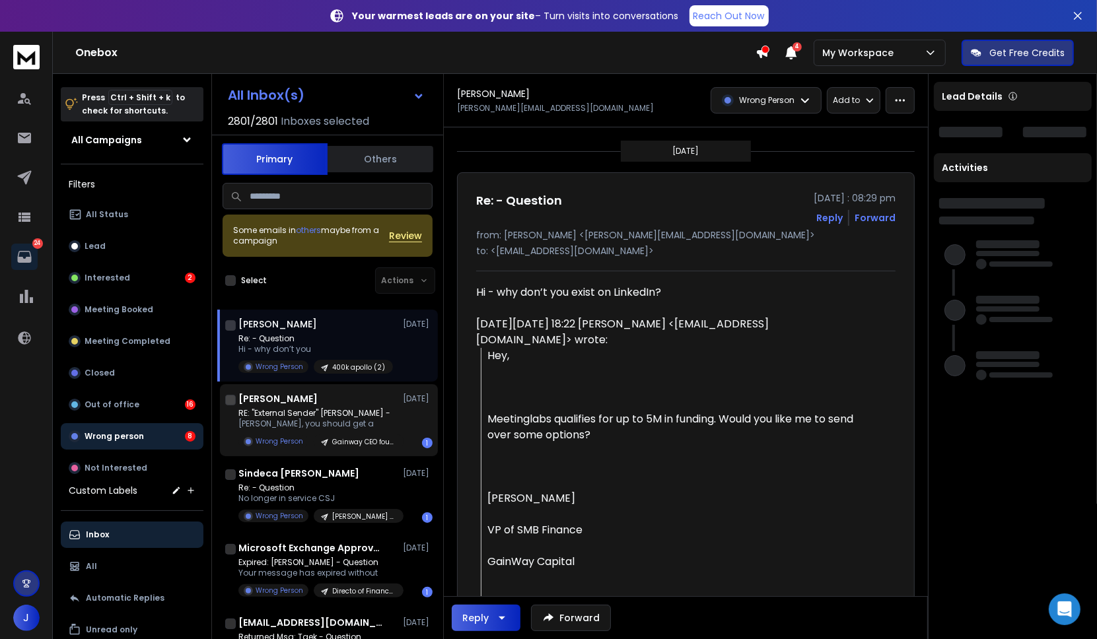
click at [373, 427] on p "[PERSON_NAME], you should get a" at bounding box center [317, 424] width 158 height 11
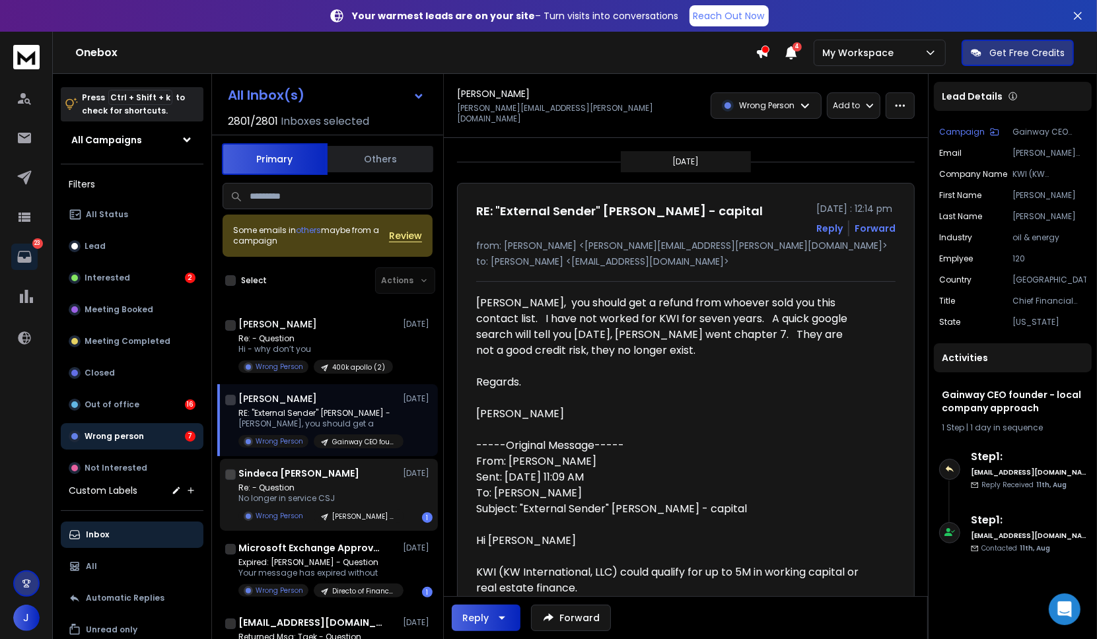
click at [345, 487] on p "Re: - Question" at bounding box center [317, 488] width 158 height 11
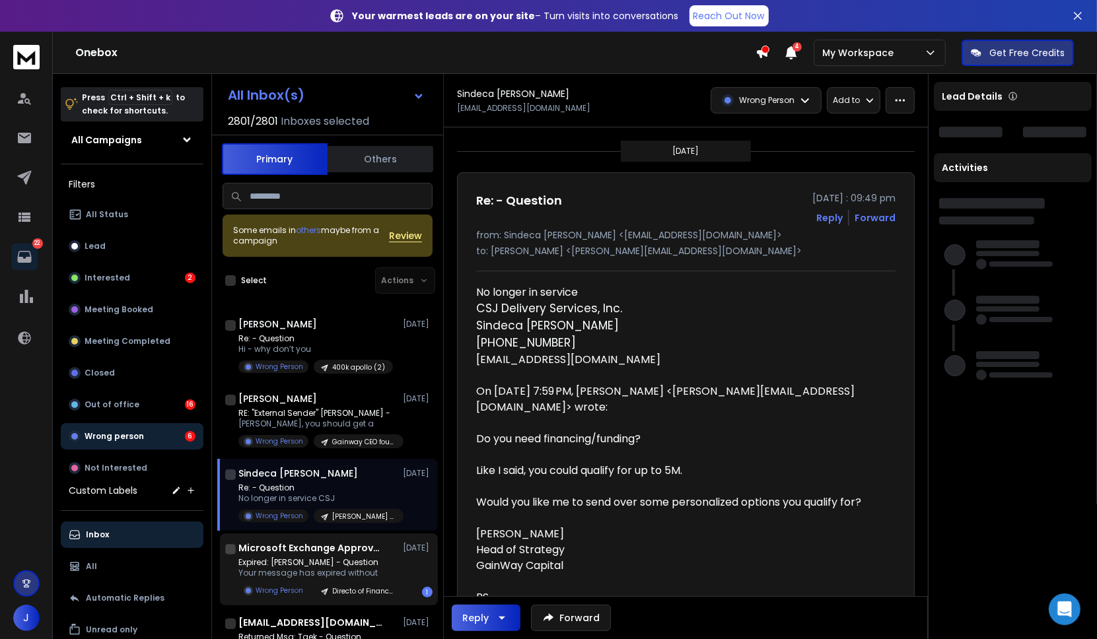
click at [334, 584] on div "Directo of Finance Zoom Info -- Rerun" at bounding box center [359, 591] width 90 height 14
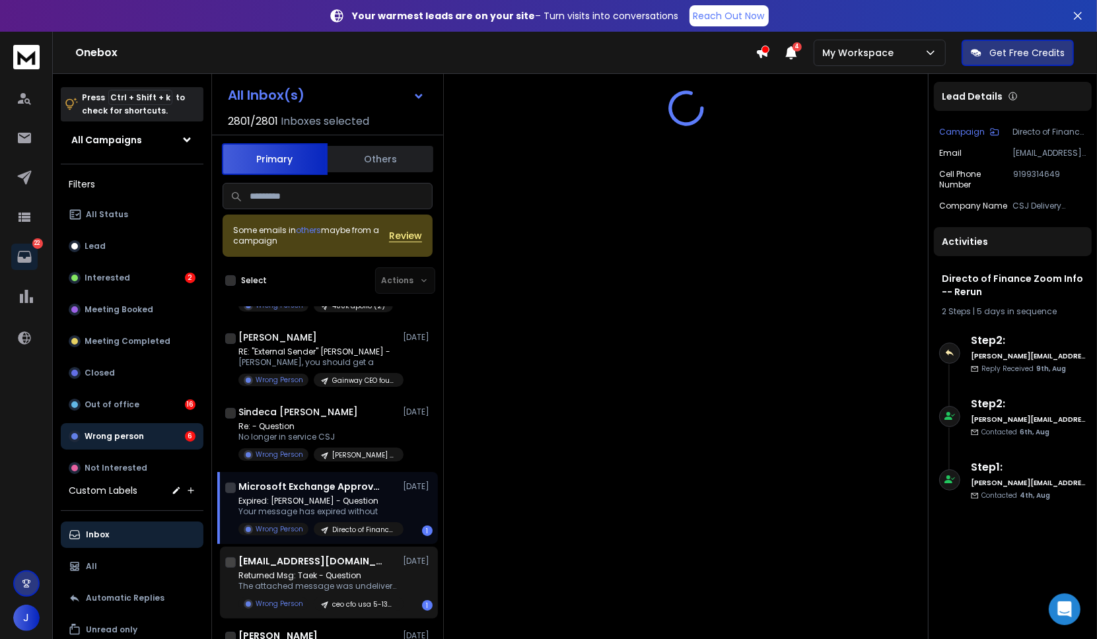
scroll to position [165, 0]
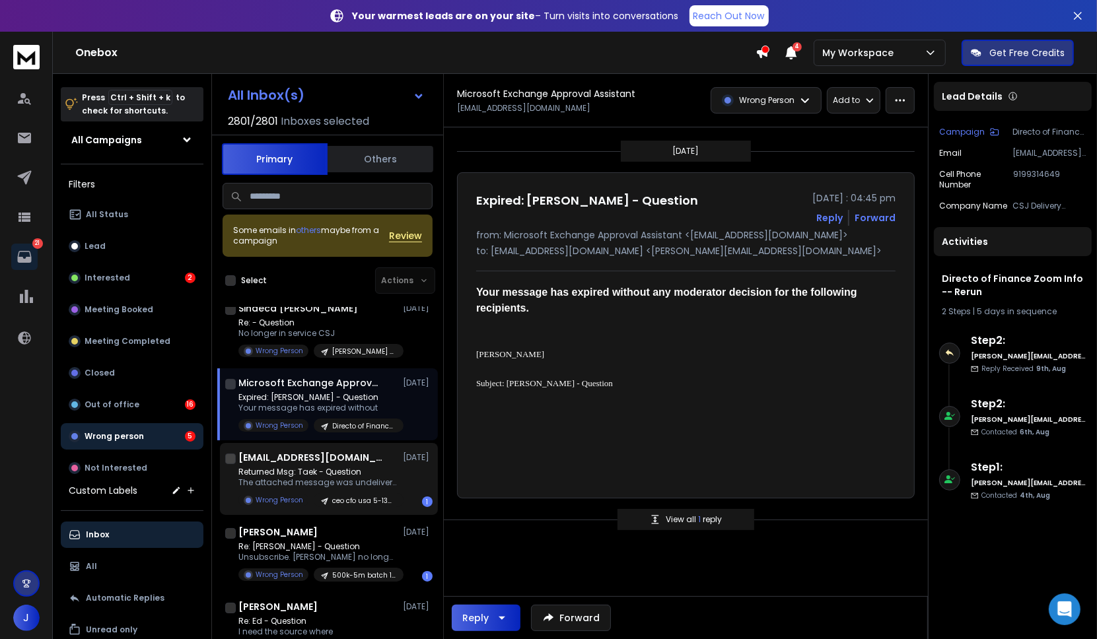
click at [349, 463] on h1 "[EMAIL_ADDRESS][DOMAIN_NAME]" at bounding box center [310, 457] width 145 height 13
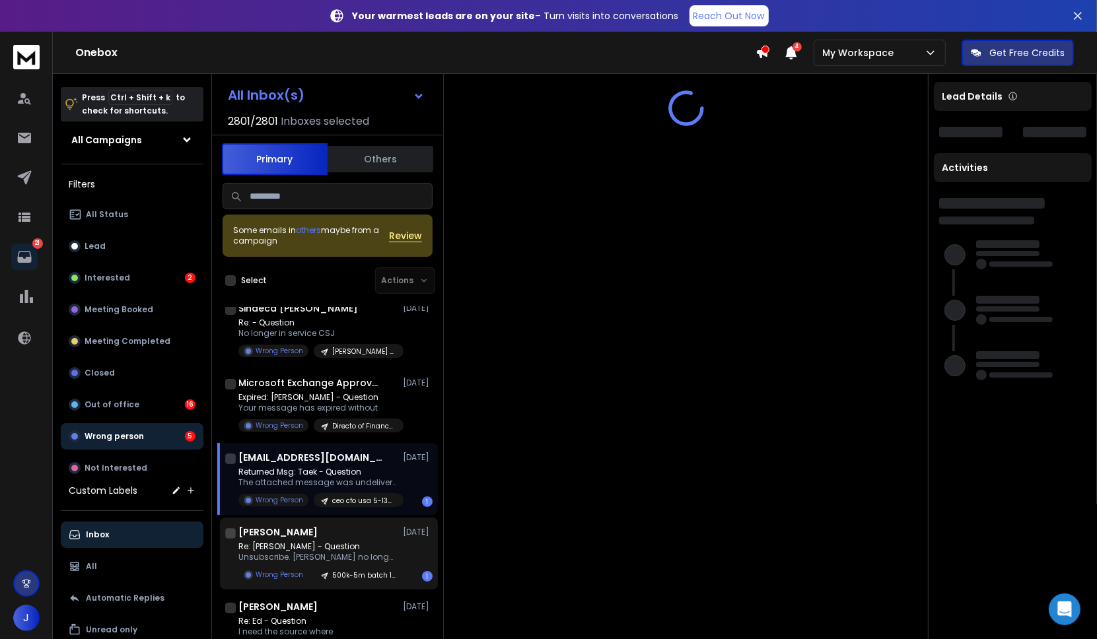
click at [373, 557] on p "Unsubscribe. [PERSON_NAME] no longer works" at bounding box center [317, 557] width 158 height 11
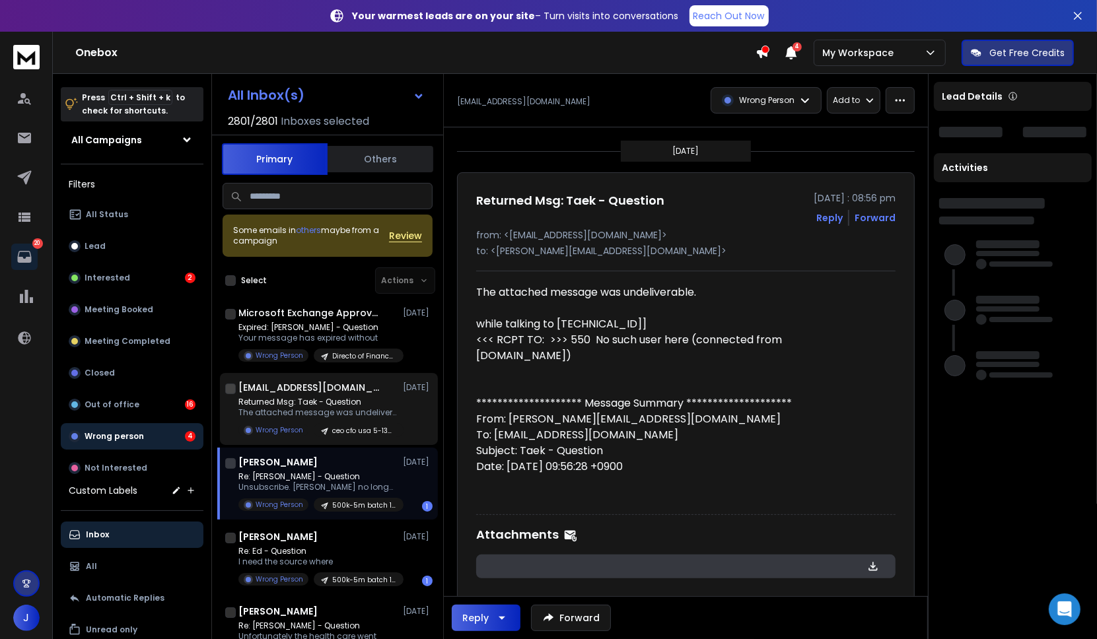
scroll to position [330, 0]
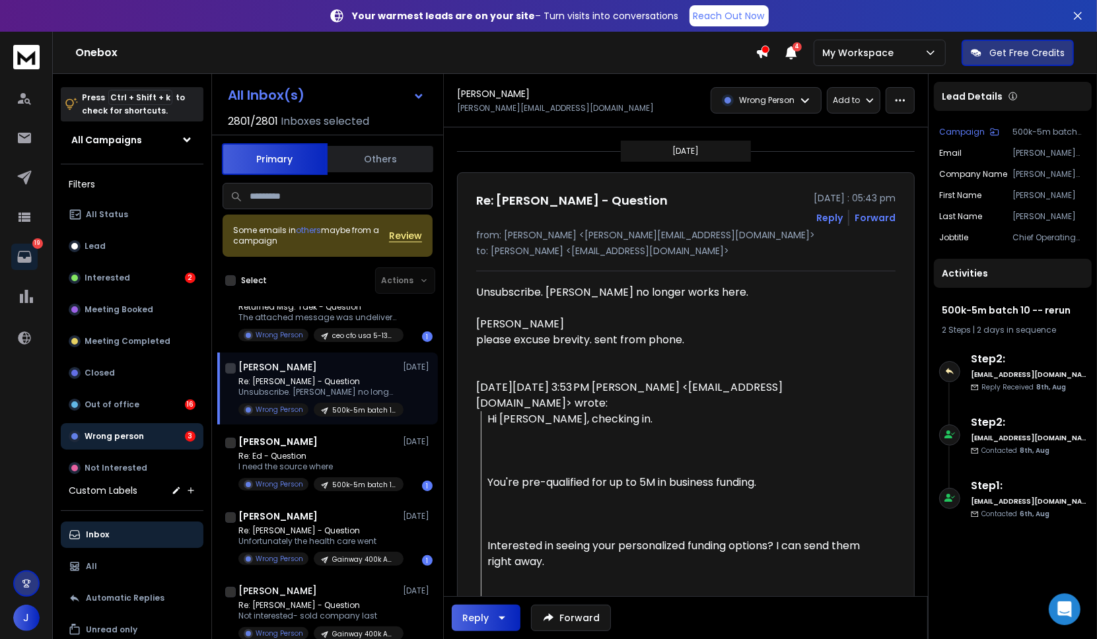
click at [888, 88] on button "button" at bounding box center [900, 100] width 29 height 26
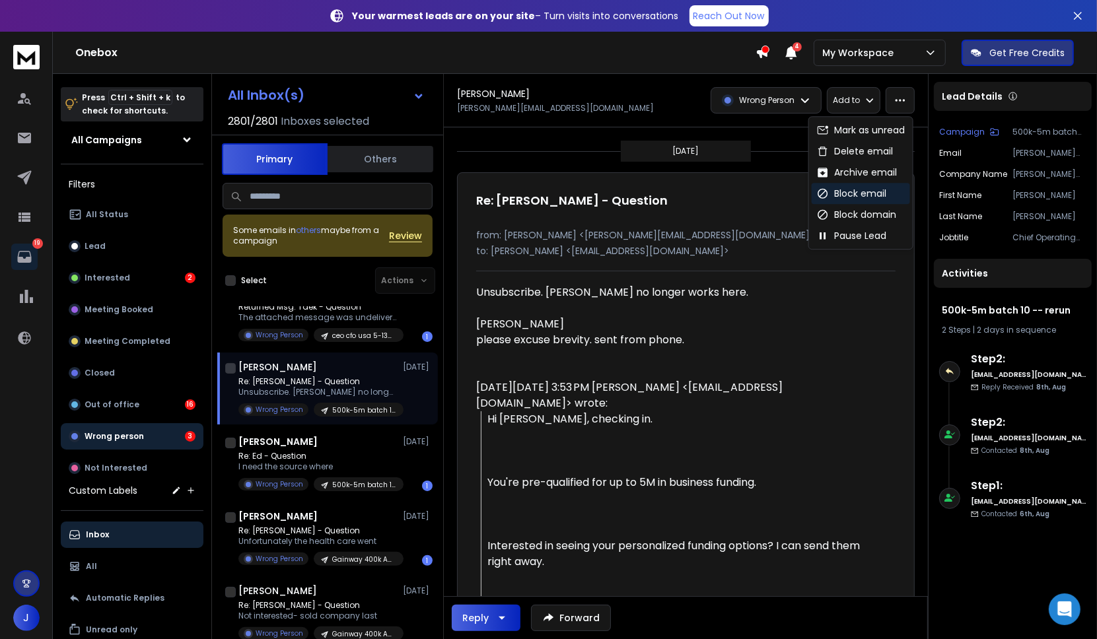
click at [854, 192] on div "Block email" at bounding box center [851, 193] width 69 height 13
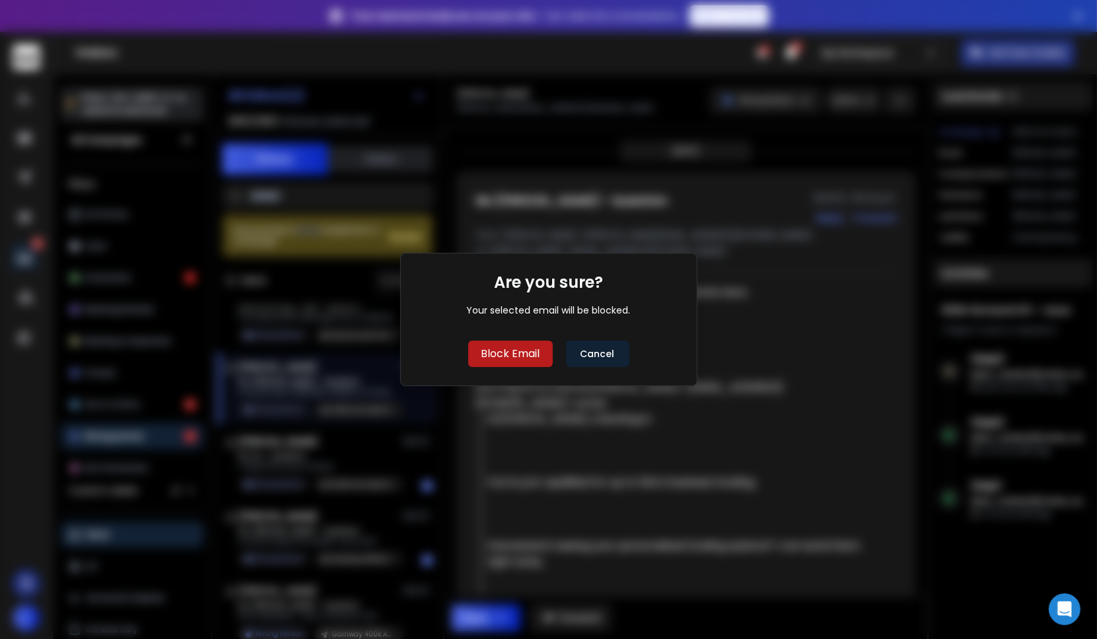
click at [514, 361] on button "Block Email" at bounding box center [510, 354] width 85 height 26
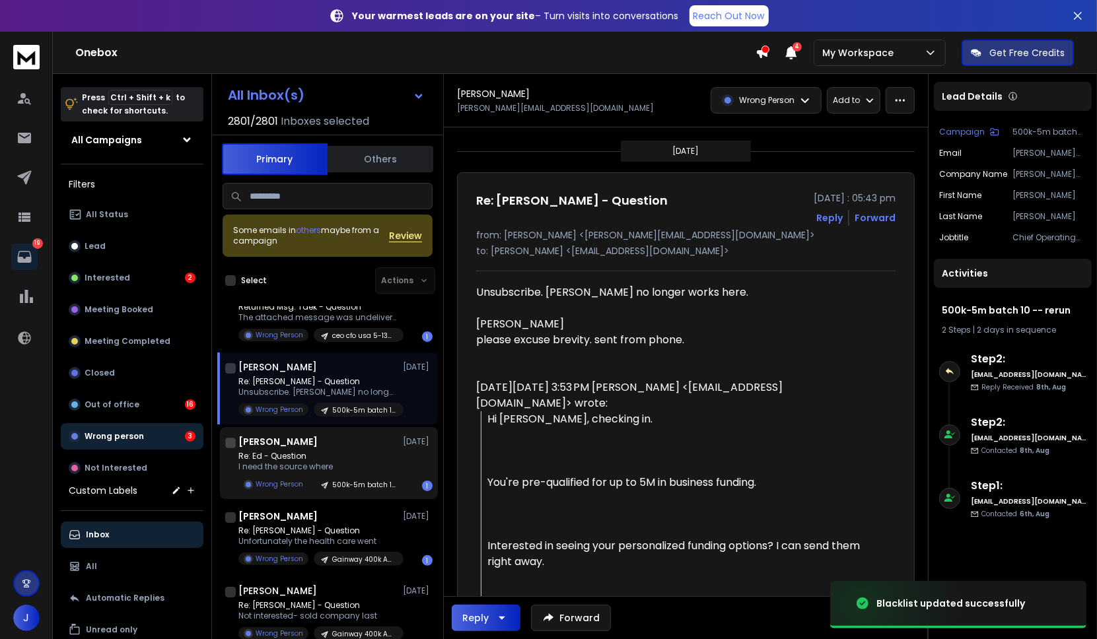
click at [344, 481] on p "500k-5m batch 10 -- rerun" at bounding box center [363, 485] width 63 height 10
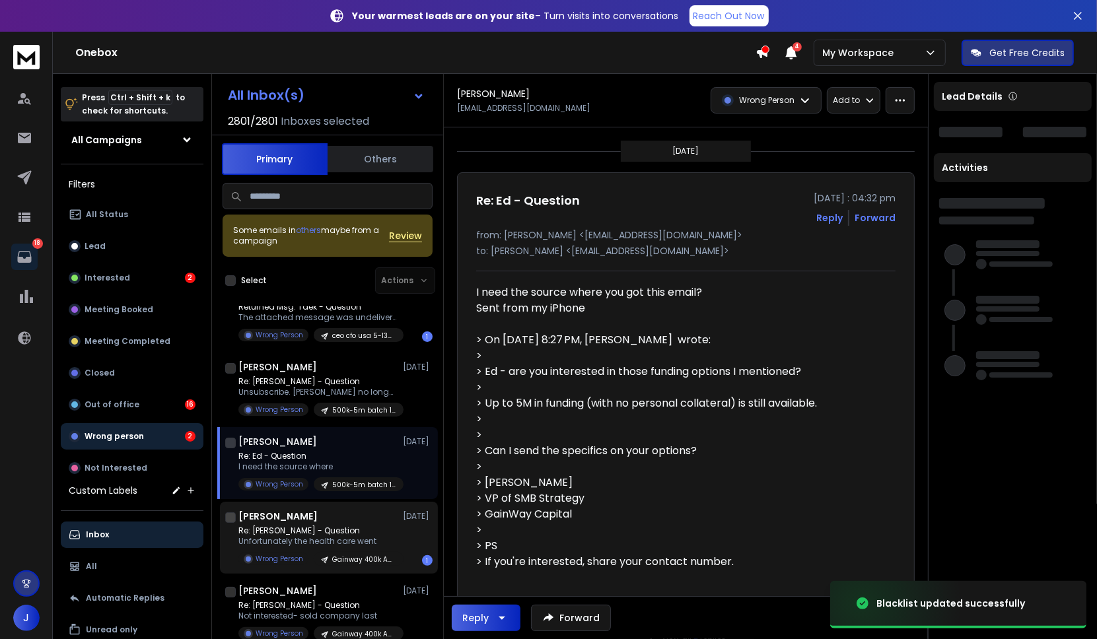
click at [373, 510] on div "[PERSON_NAME] [DATE]" at bounding box center [335, 516] width 194 height 13
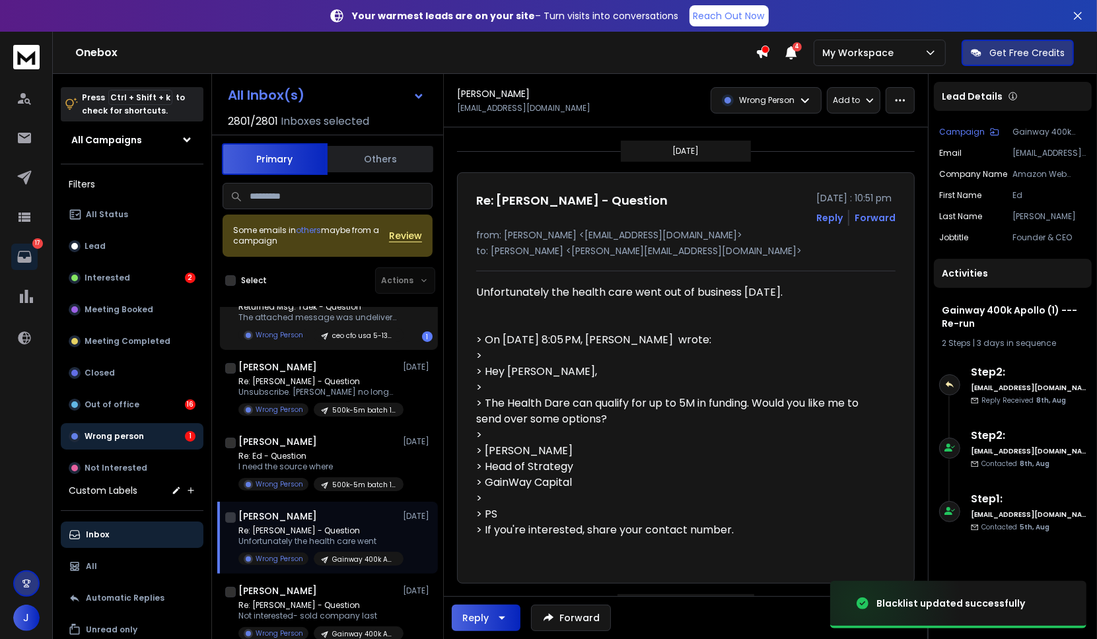
click at [376, 315] on p "The attached message was undeliverable." at bounding box center [317, 317] width 158 height 11
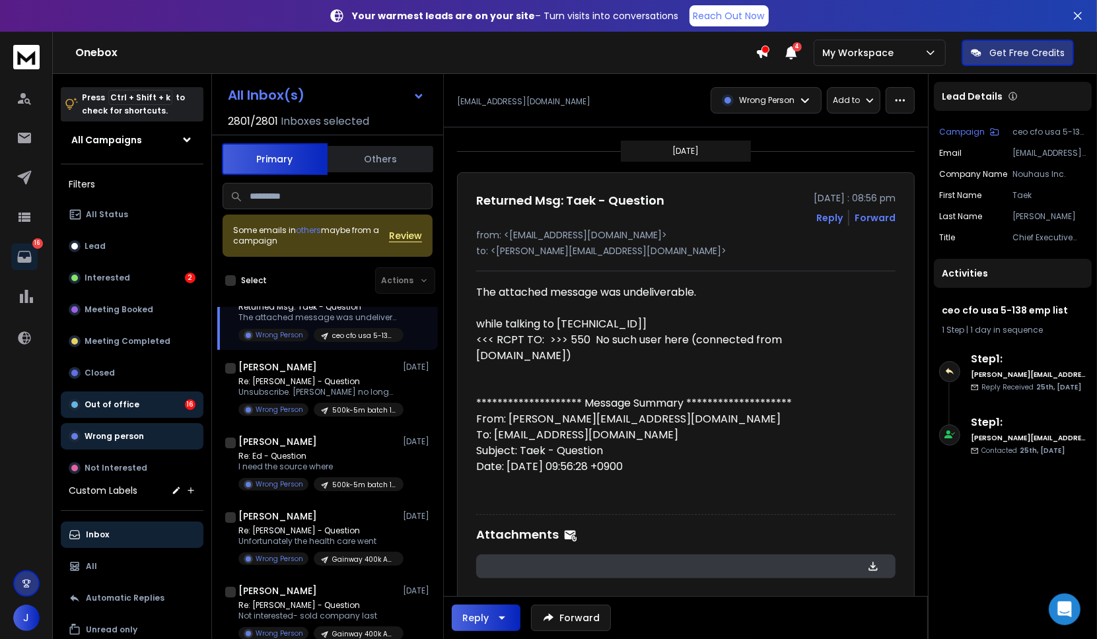
click at [116, 407] on p "Out of office" at bounding box center [112, 405] width 55 height 11
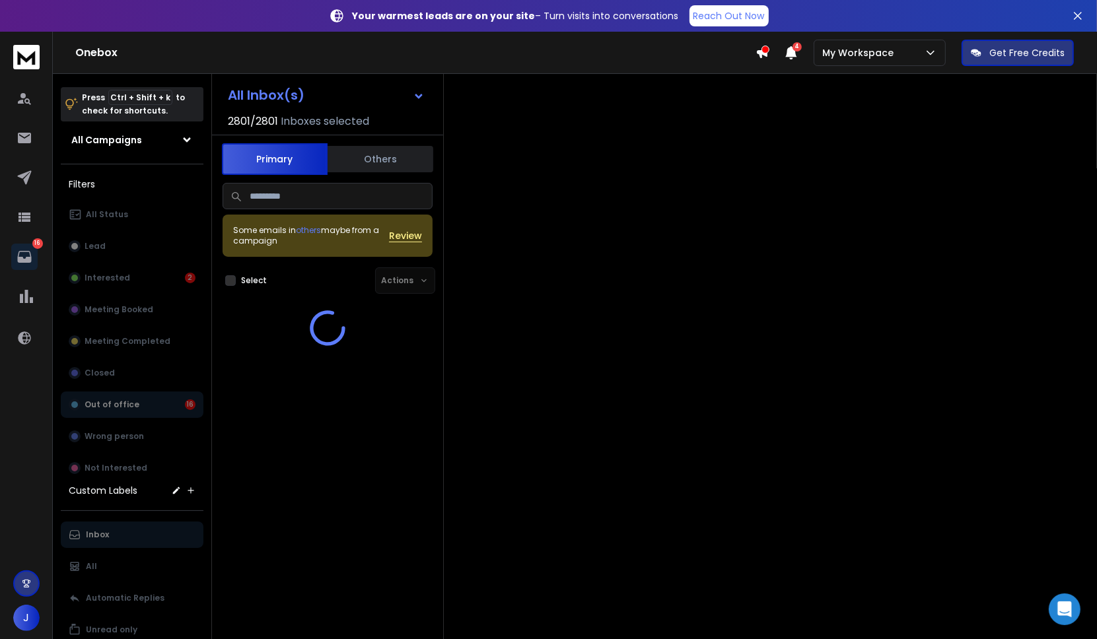
scroll to position [0, 0]
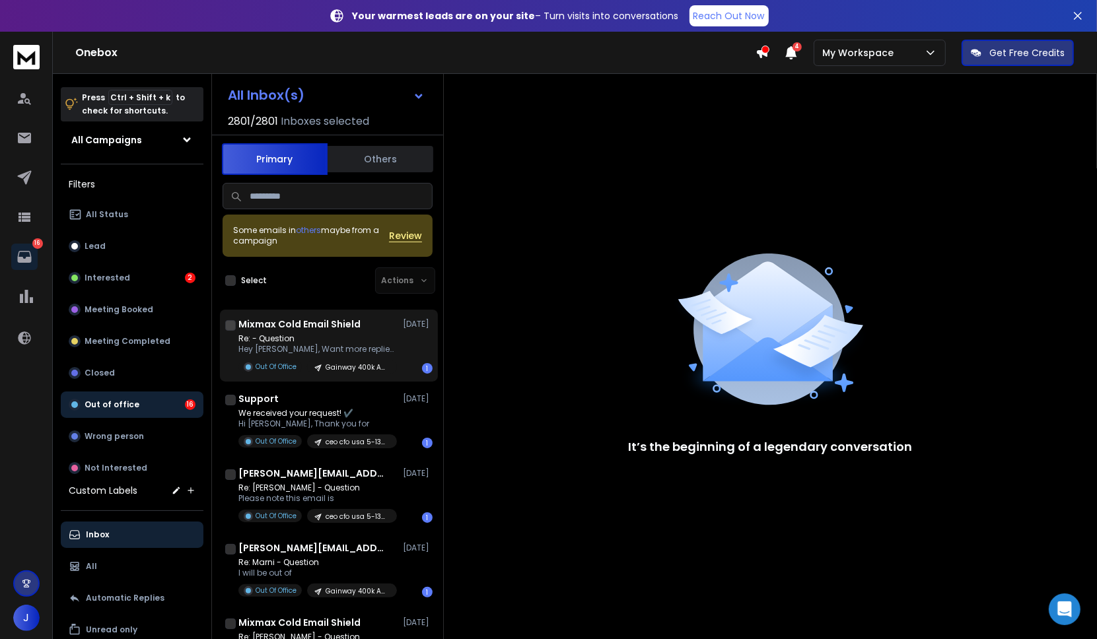
click at [357, 365] on p "Gainway 400k Apollo (2) --- Re-run" at bounding box center [357, 368] width 63 height 10
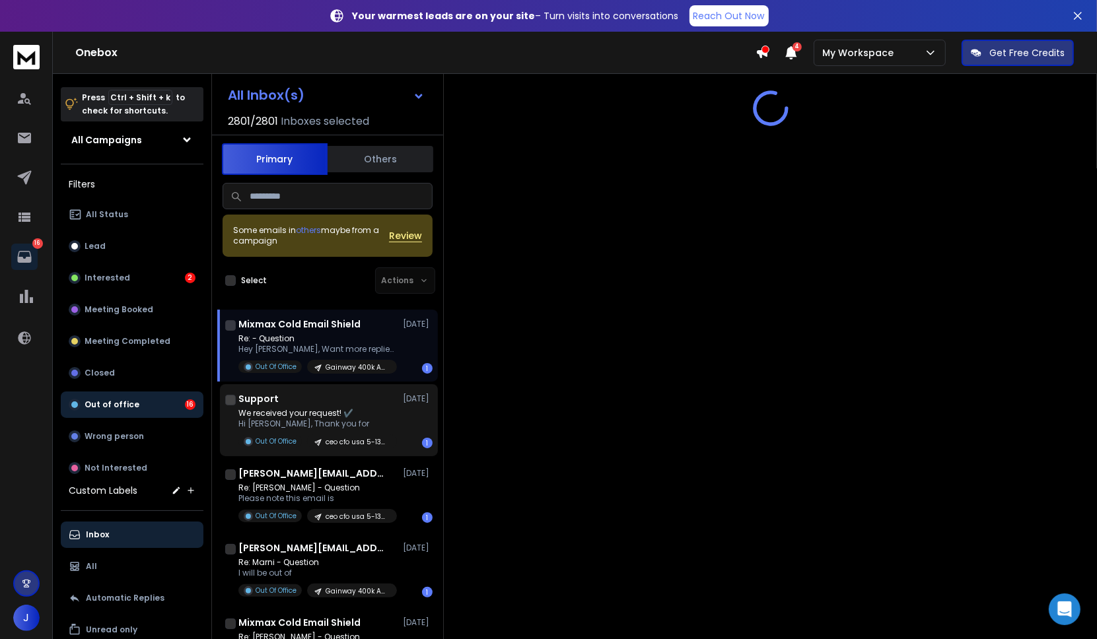
click at [385, 454] on div "Mixmax Cold Email Shield [DATE] Re: - Question Hey [PERSON_NAME], Want more rep…" at bounding box center [327, 543] width 231 height 473
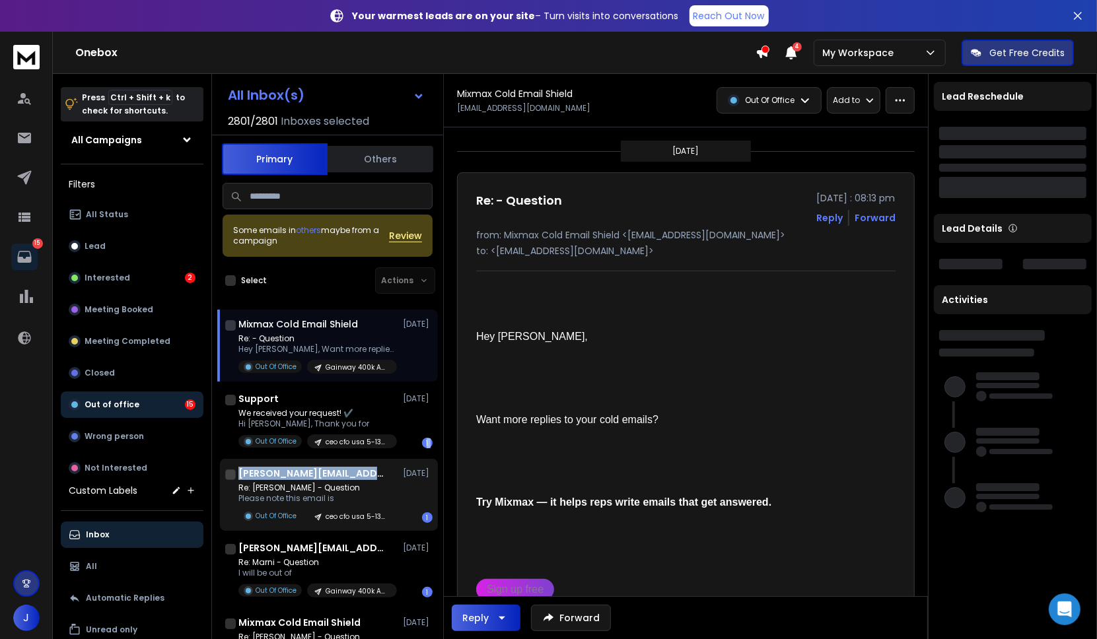
click at [393, 487] on p "Re: [PERSON_NAME] - Question" at bounding box center [317, 488] width 158 height 11
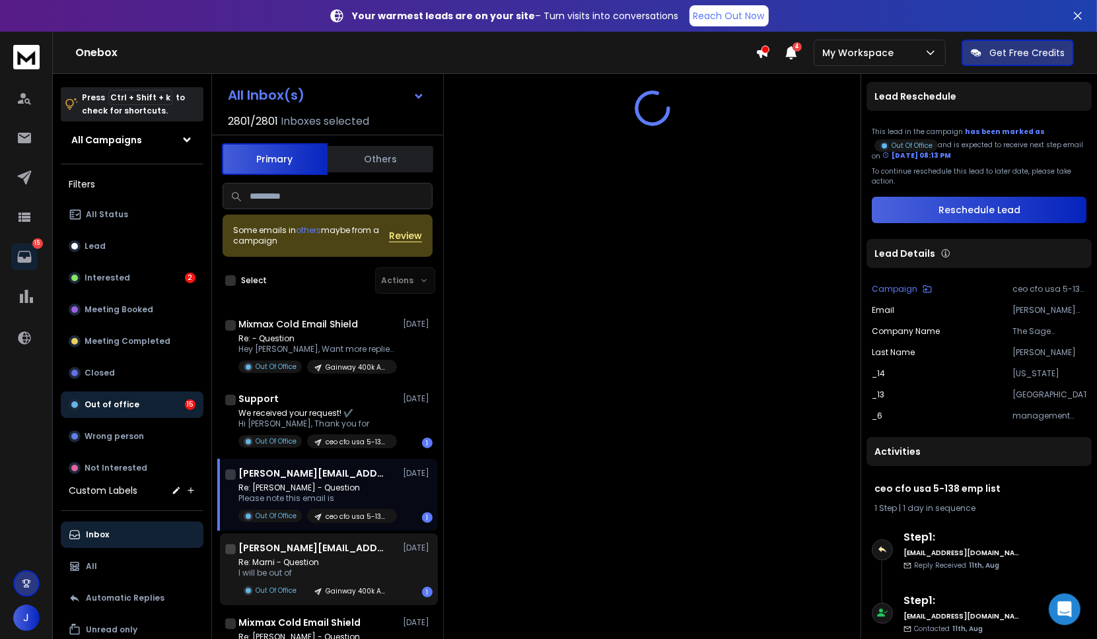
click at [403, 543] on p "[DATE]" at bounding box center [418, 548] width 30 height 11
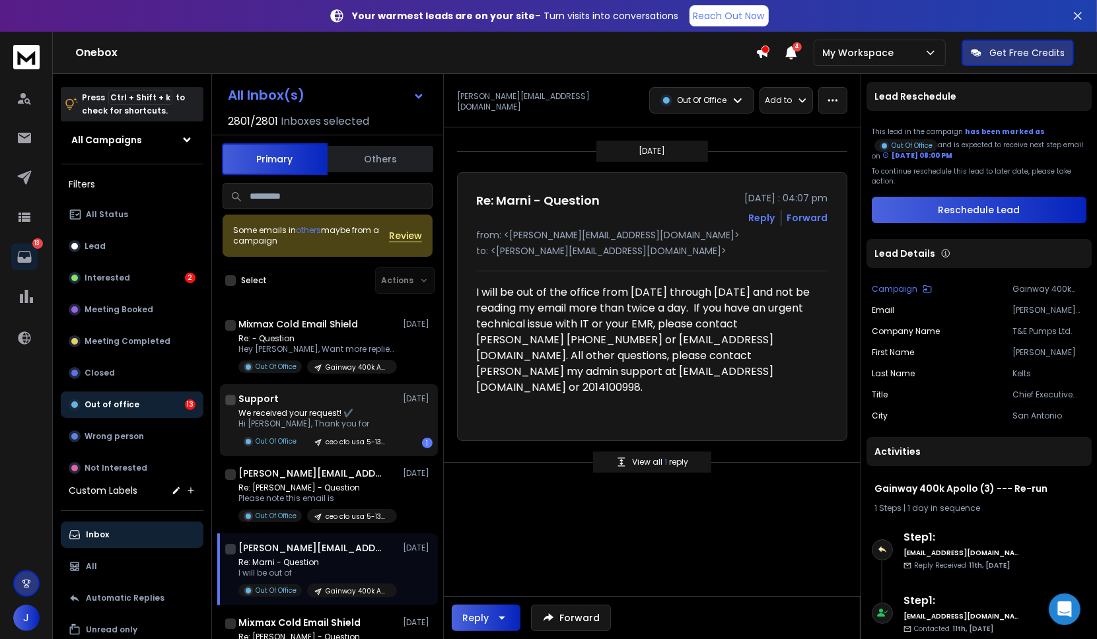
click at [352, 441] on p "ceo cfo usa 5-138 emp list" at bounding box center [357, 442] width 63 height 10
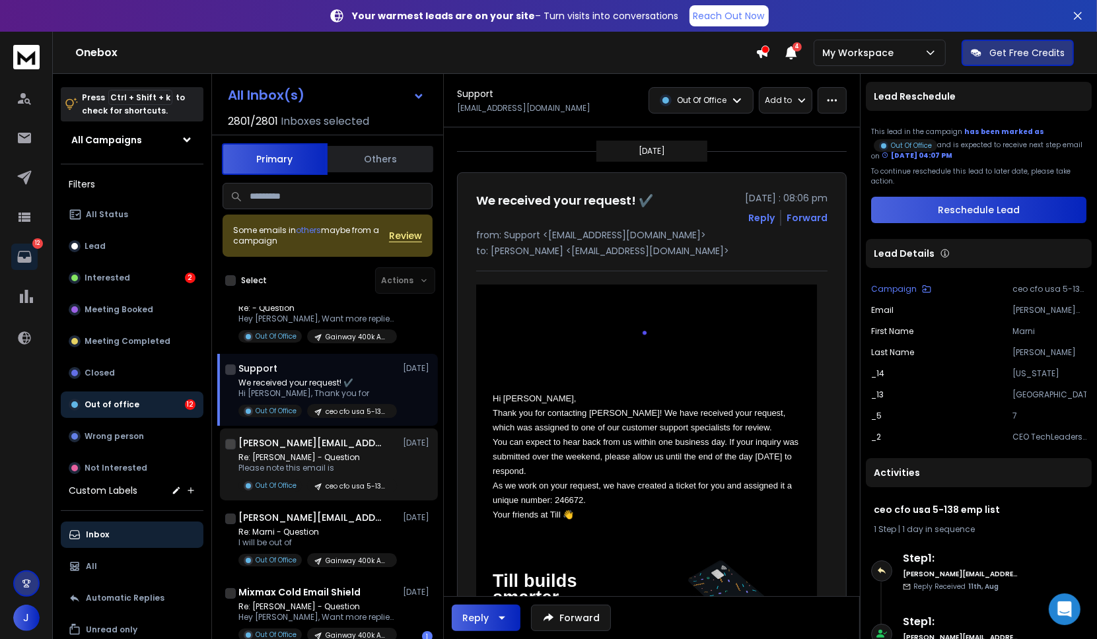
scroll to position [165, 0]
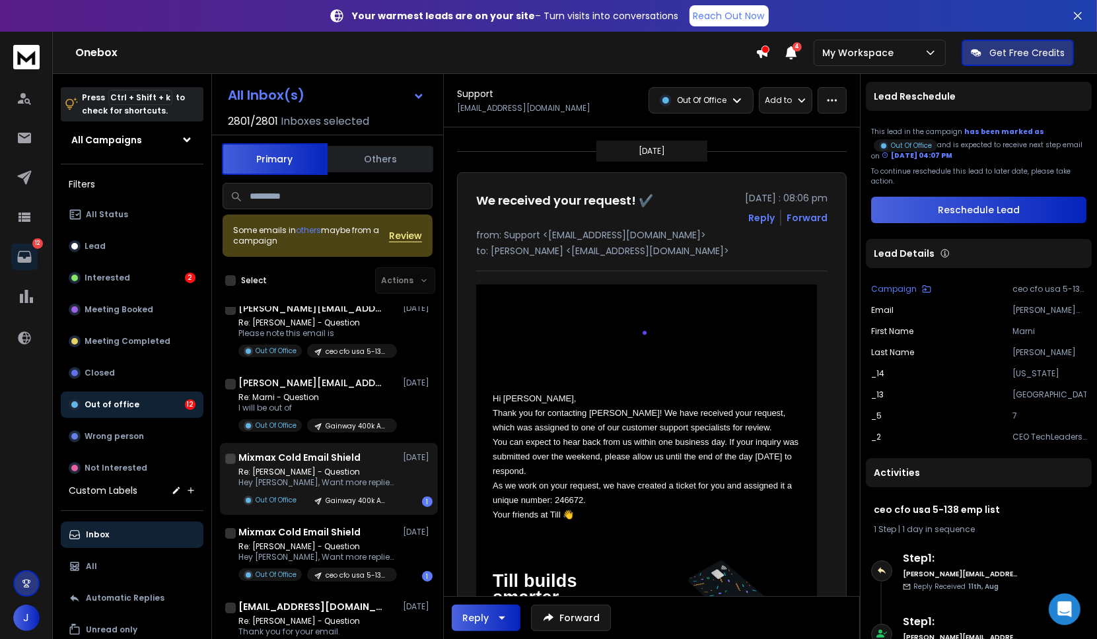
click at [368, 482] on p "Hey [PERSON_NAME], Want more replies to" at bounding box center [317, 482] width 158 height 11
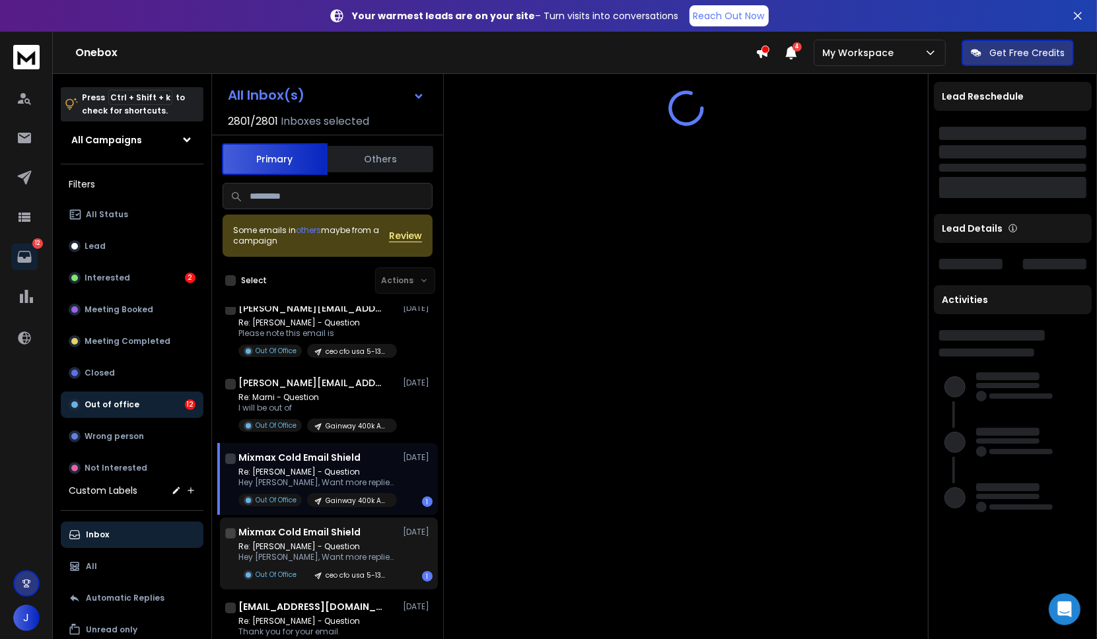
click at [395, 542] on p "Re: [PERSON_NAME] - Question" at bounding box center [317, 546] width 158 height 11
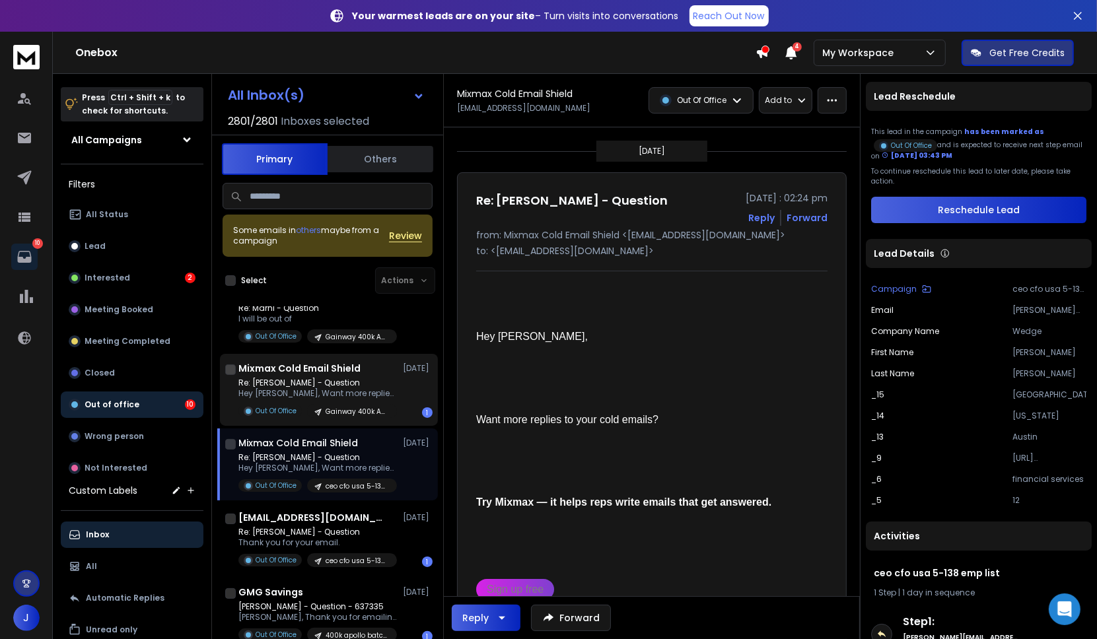
scroll to position [330, 0]
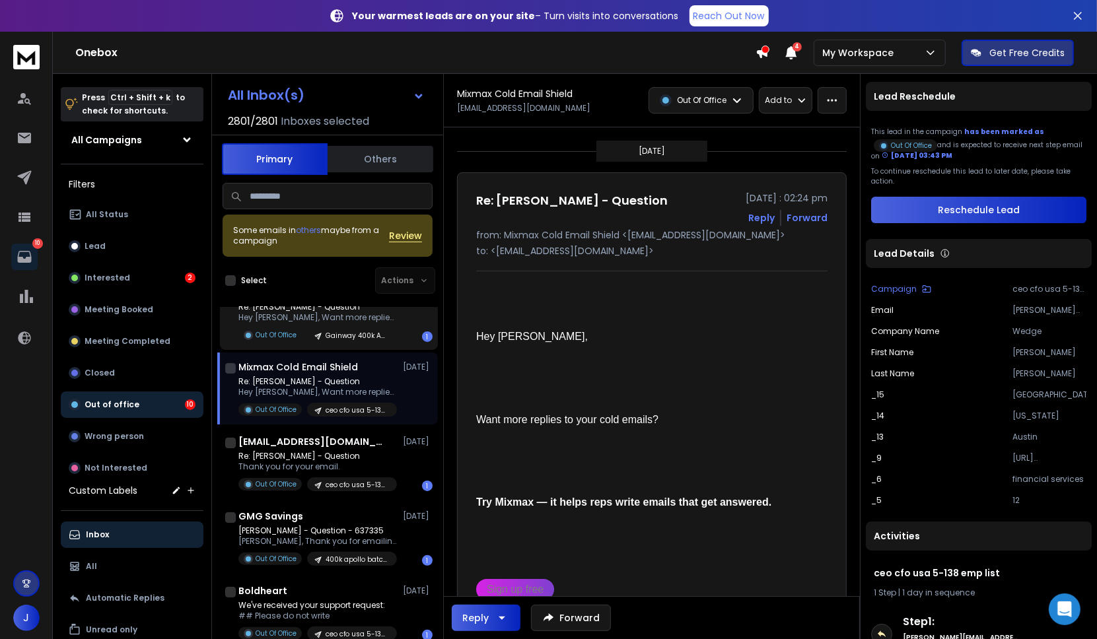
click at [357, 469] on p "Thank you for your email." at bounding box center [317, 467] width 158 height 11
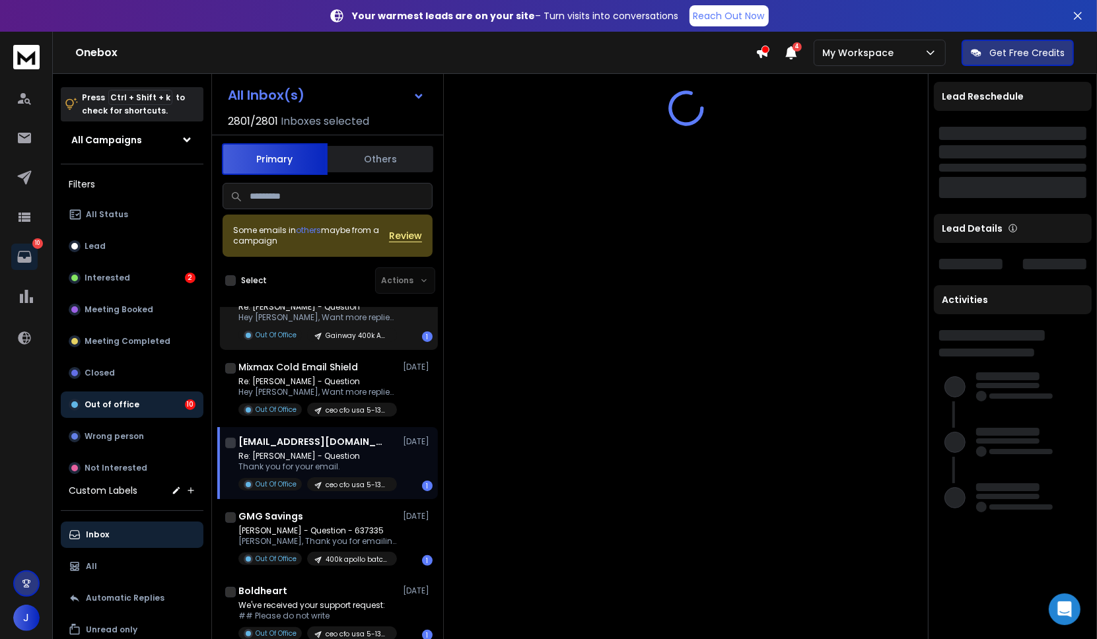
click at [325, 347] on div "Mixmax Cold Email Shield [DATE] Re: [PERSON_NAME] - Question Hey [PERSON_NAME],…" at bounding box center [329, 314] width 218 height 72
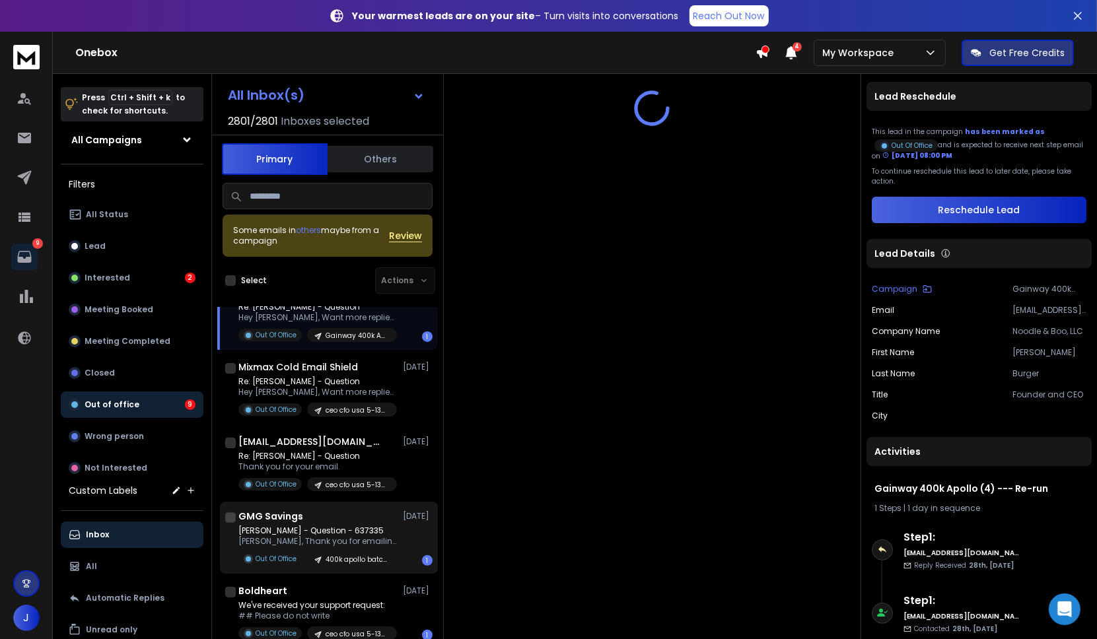
click at [378, 512] on div "GMG Savings [DATE]" at bounding box center [335, 516] width 194 height 13
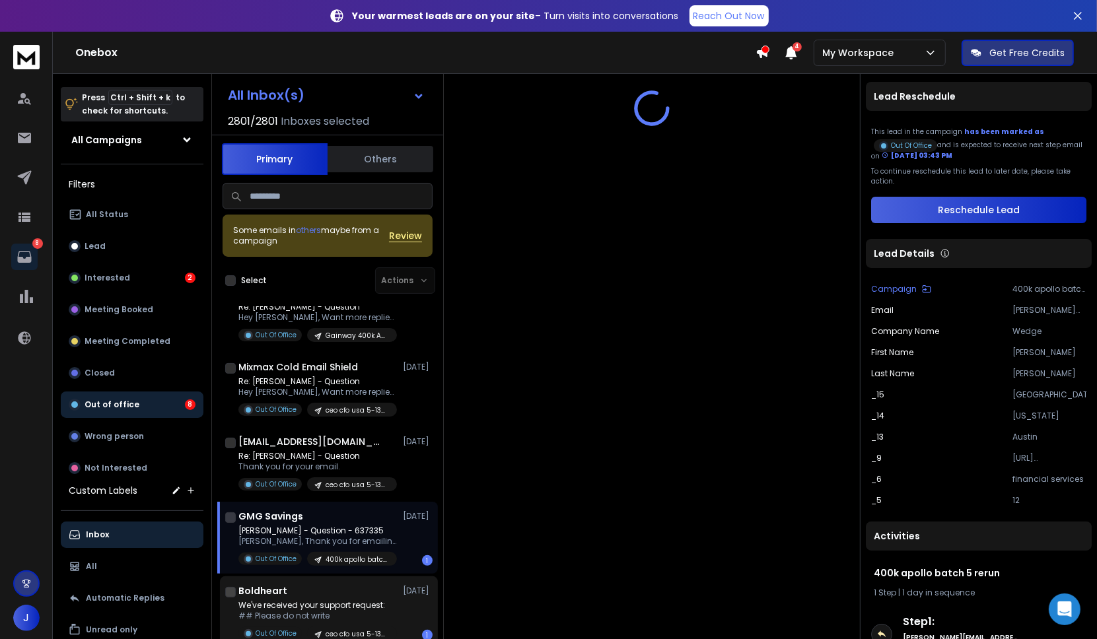
click at [411, 600] on div "We've received your support request: ## Please do not write Out Of Office ceo c…" at bounding box center [335, 620] width 194 height 40
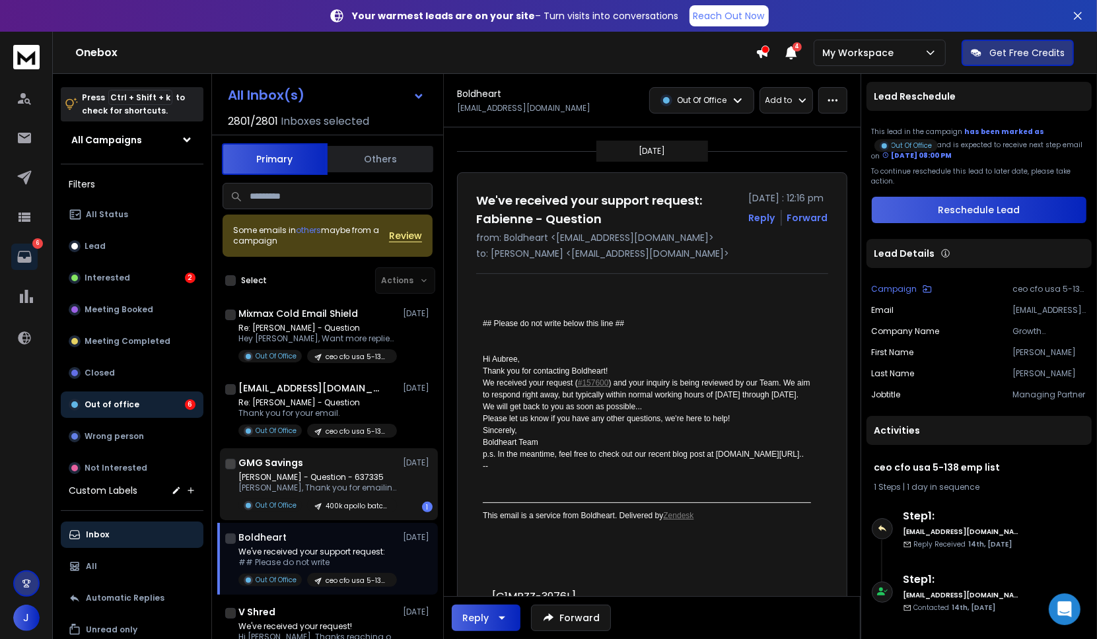
scroll to position [413, 0]
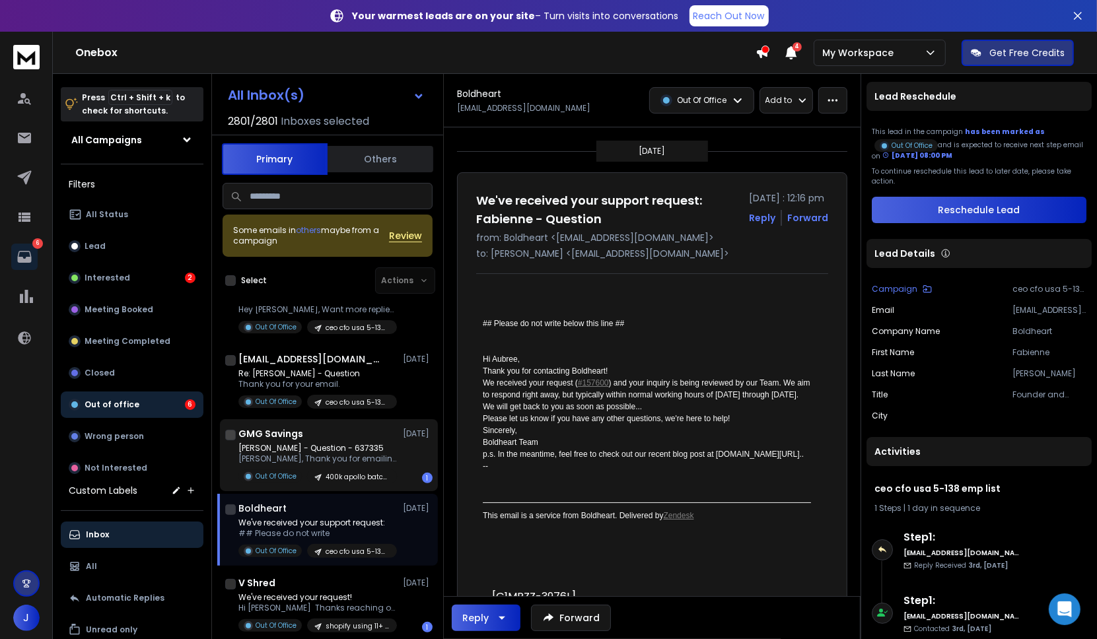
click at [371, 476] on p "400k apollo batch 5 rerun" at bounding box center [357, 477] width 63 height 10
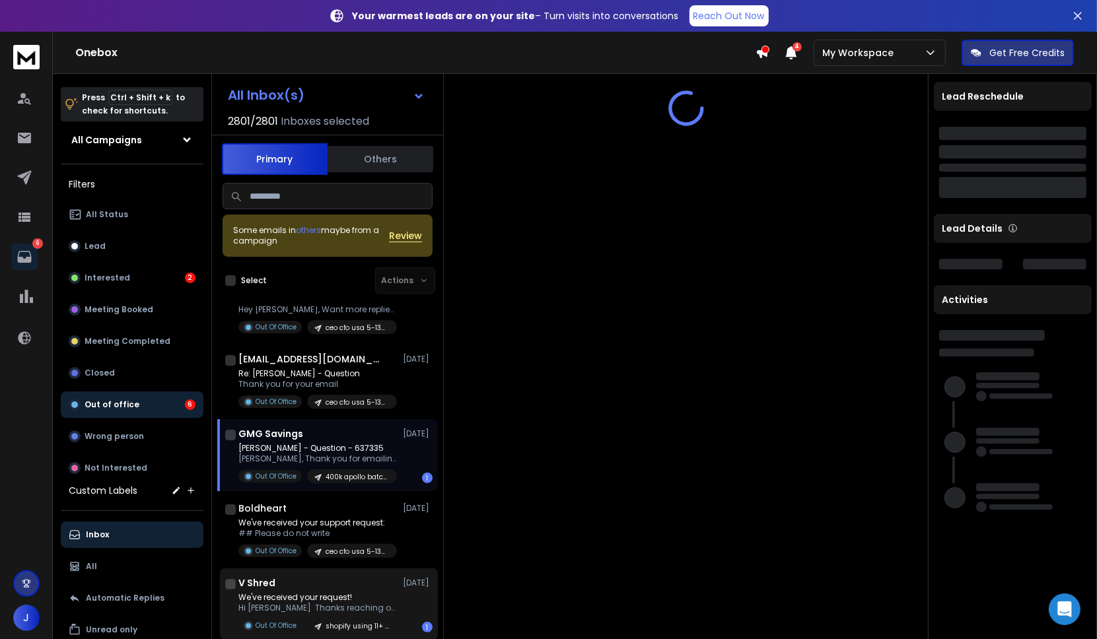
click at [398, 596] on div "We've received your request! Hi [PERSON_NAME] Thanks reaching out Out Of Office…" at bounding box center [335, 612] width 194 height 40
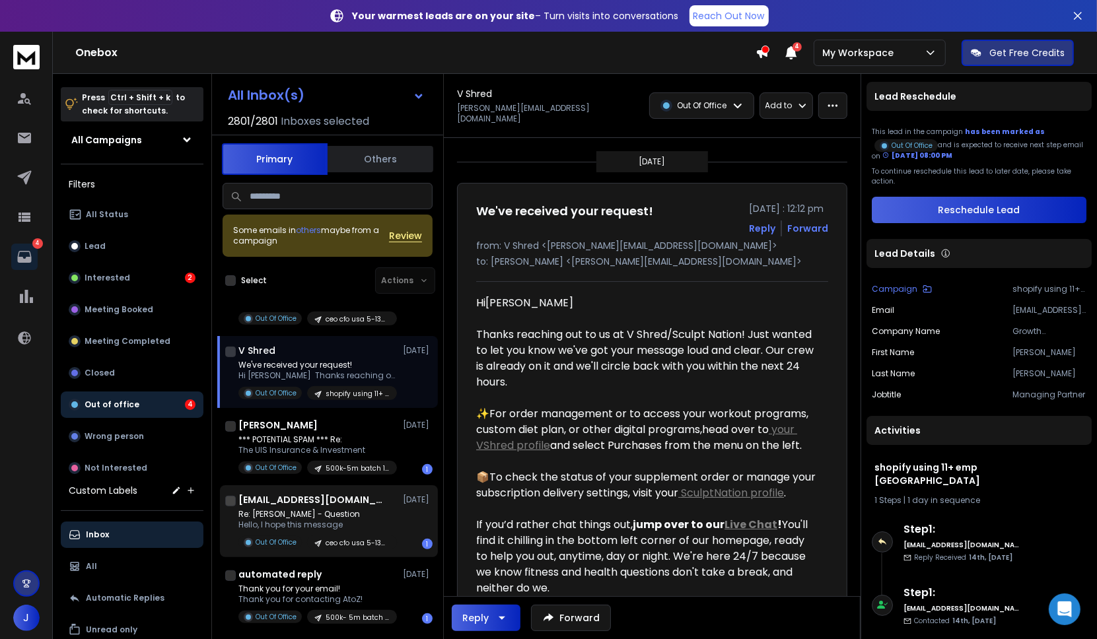
scroll to position [660, 0]
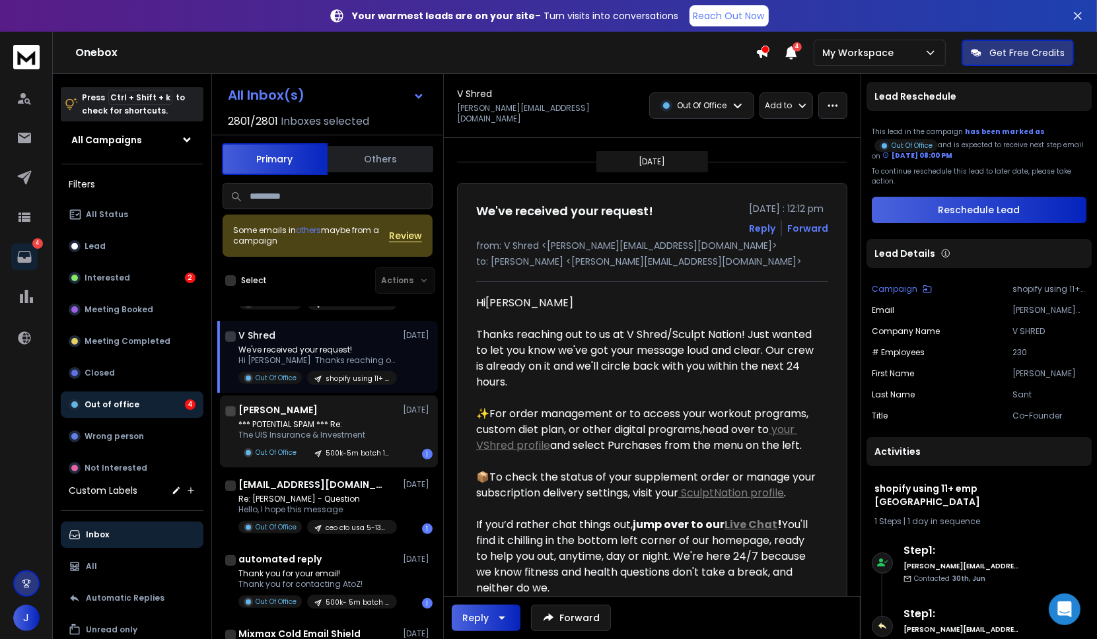
click at [366, 438] on p "The UIS Insurance & Investment" at bounding box center [317, 435] width 158 height 11
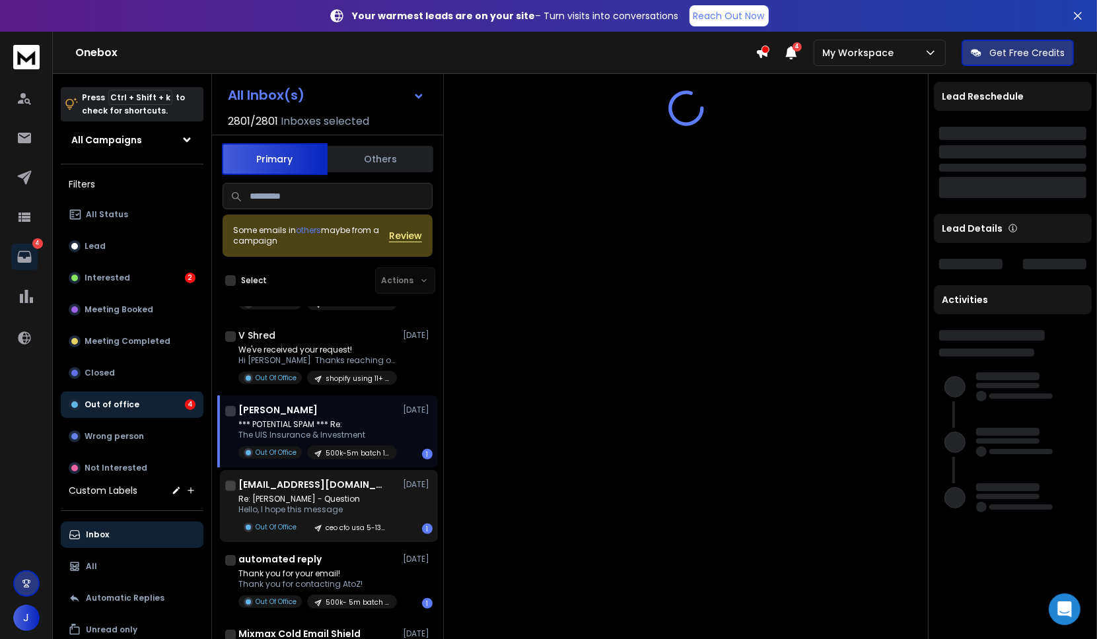
click at [377, 501] on p "Re: [PERSON_NAME] - Question" at bounding box center [317, 499] width 158 height 11
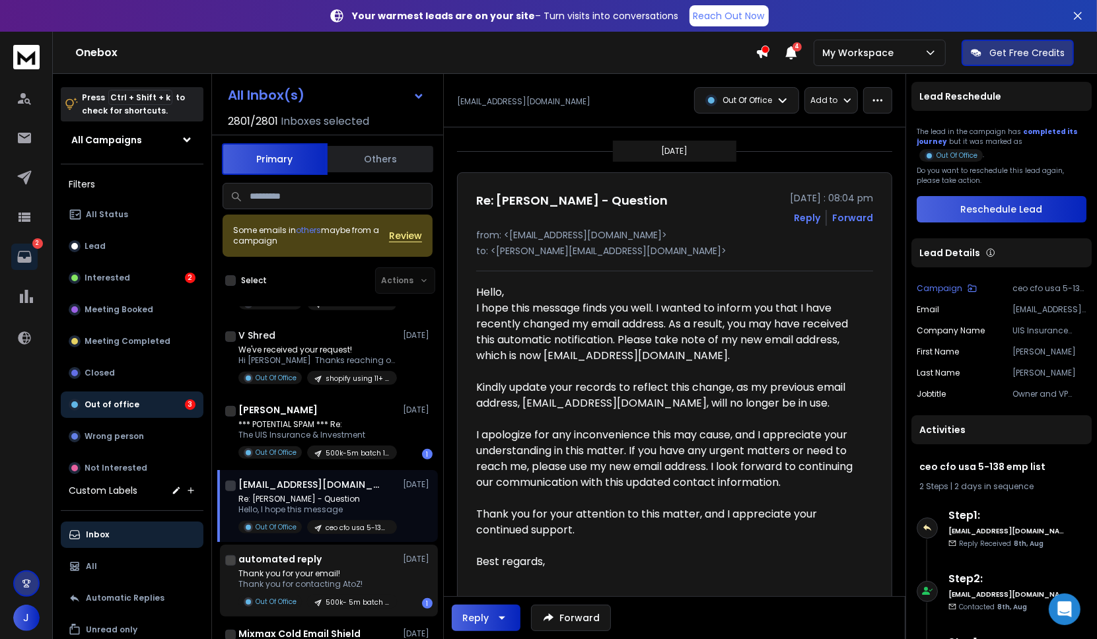
click at [393, 555] on div "automated reply [DATE]" at bounding box center [335, 559] width 194 height 13
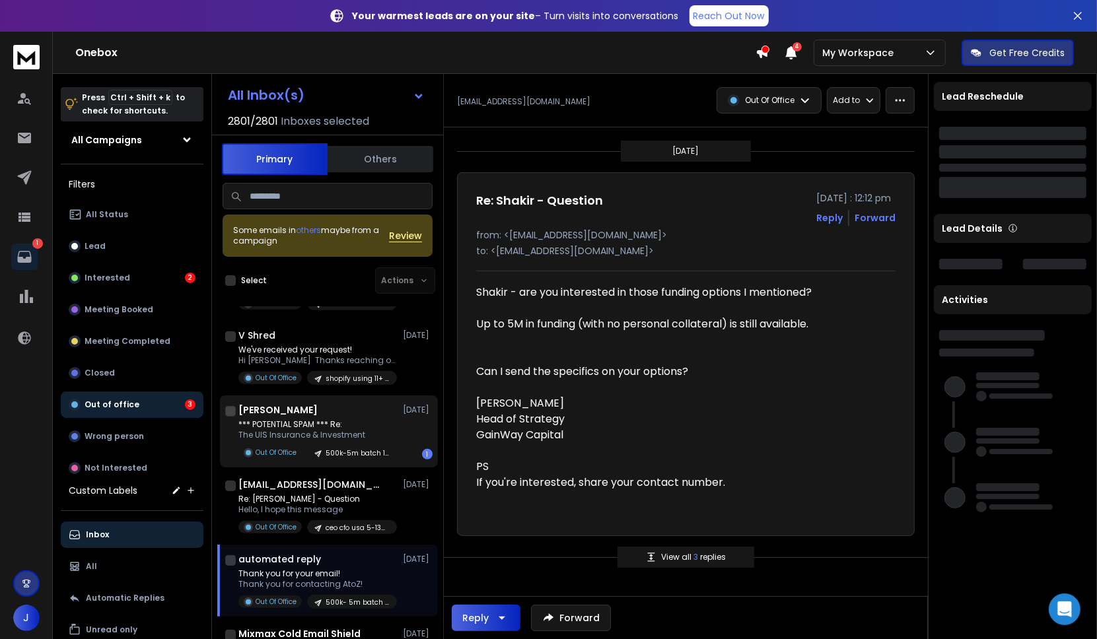
click at [357, 438] on p "The UIS Insurance & Investment" at bounding box center [317, 435] width 158 height 11
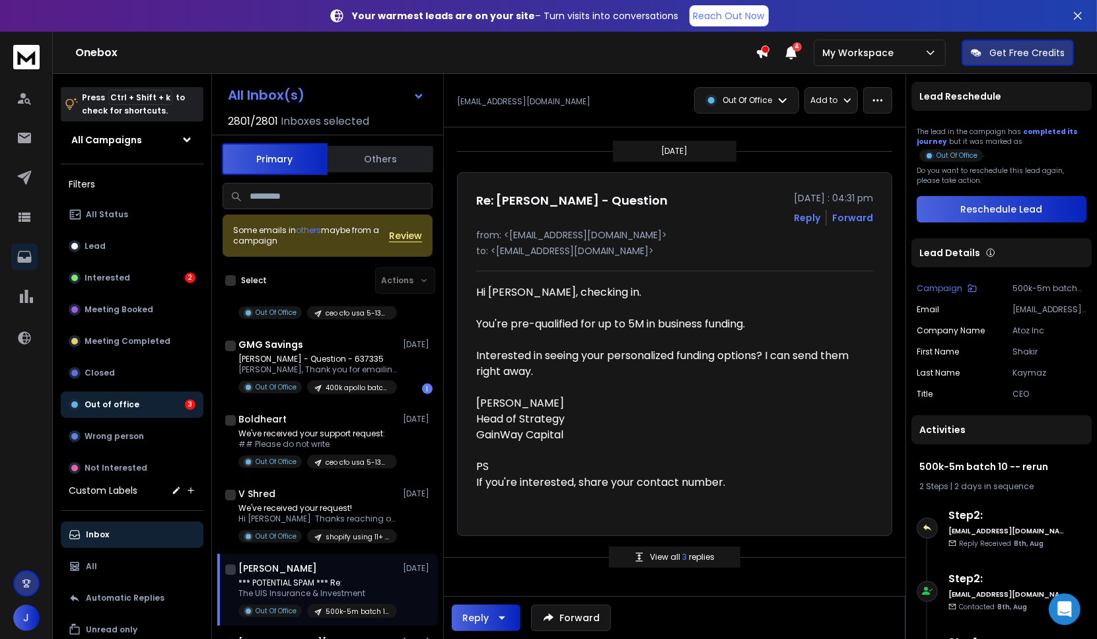
scroll to position [413, 0]
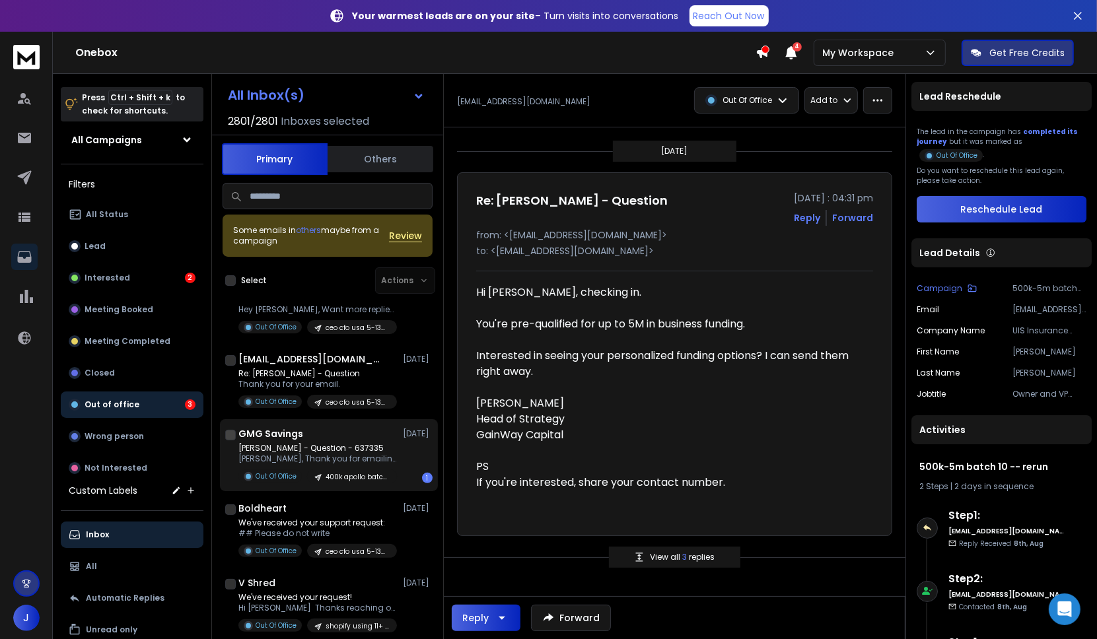
click at [353, 439] on div "GMG Savings [DATE]" at bounding box center [335, 433] width 194 height 13
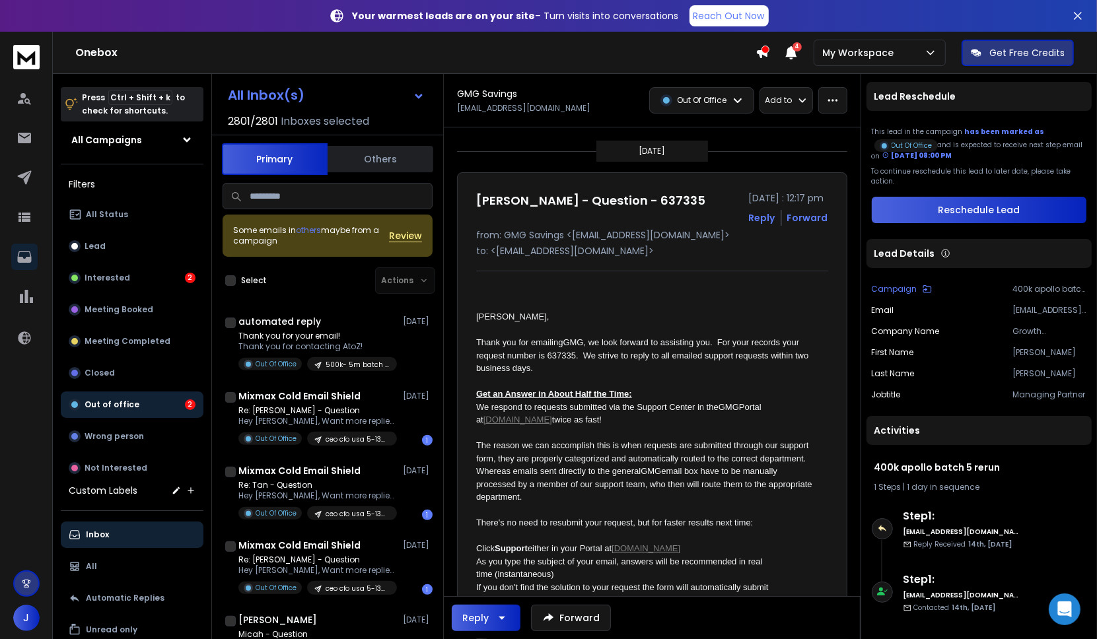
scroll to position [908, 0]
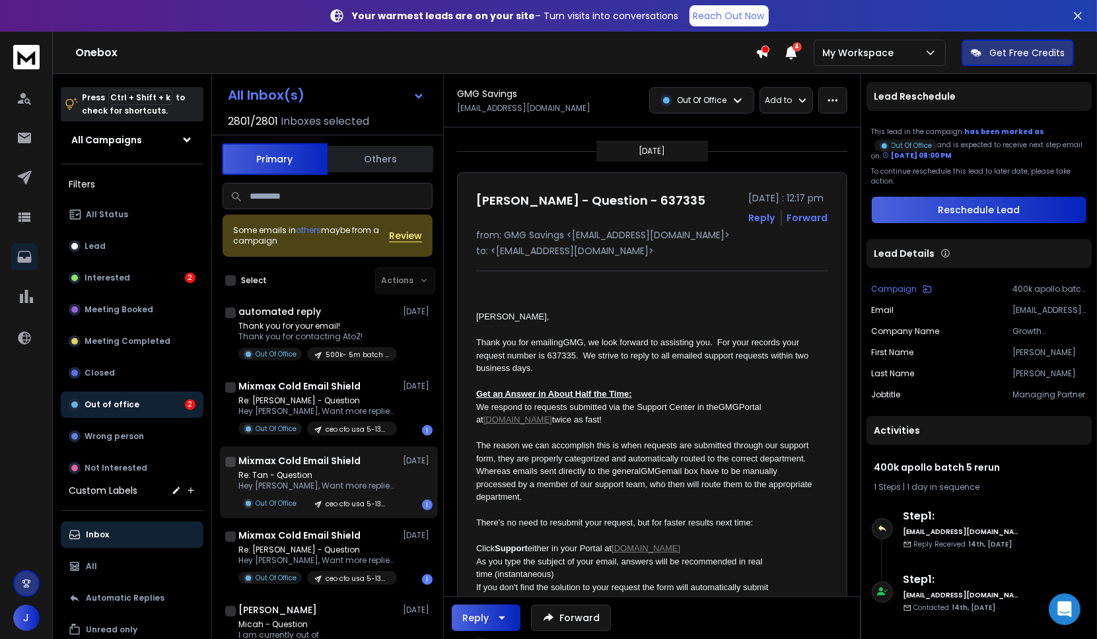
click at [407, 512] on div "Mixmax Cold Email Shield [DATE] Re: Tan - Question Hey [PERSON_NAME], Want more…" at bounding box center [329, 482] width 218 height 72
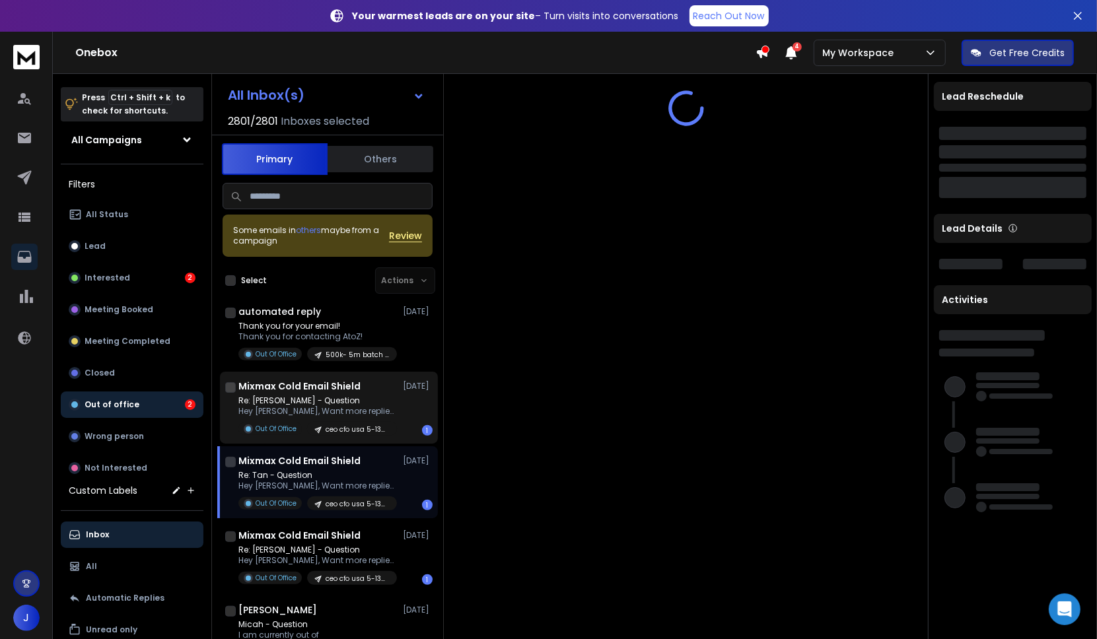
click at [360, 430] on p "ceo cfo usa 5-138 emp list" at bounding box center [357, 430] width 63 height 10
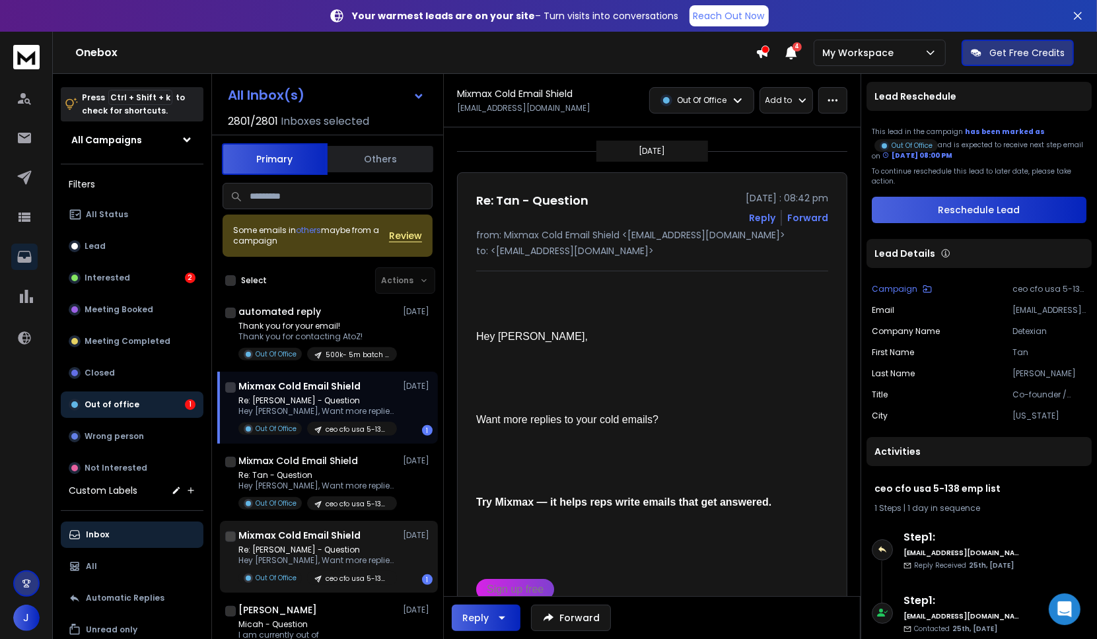
click at [391, 525] on div "Mixmax Cold Email Shield [DATE] Re: [PERSON_NAME] - Question Hey [PERSON_NAME],…" at bounding box center [329, 557] width 218 height 72
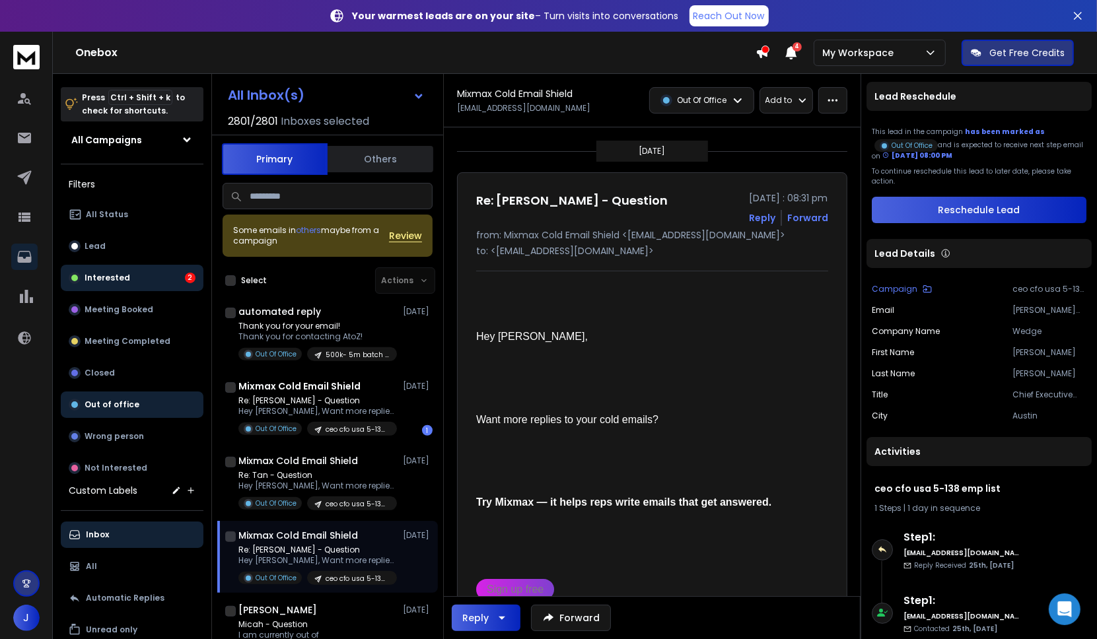
click at [136, 279] on button "Interested 2" at bounding box center [132, 278] width 143 height 26
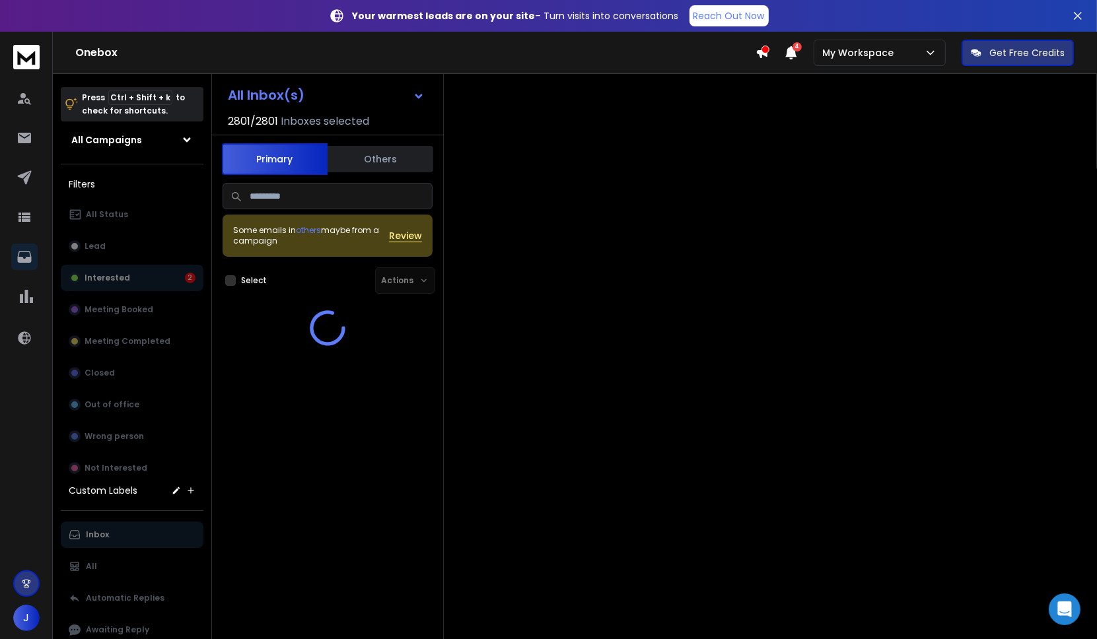
scroll to position [0, 0]
